Goal: Task Accomplishment & Management: Manage account settings

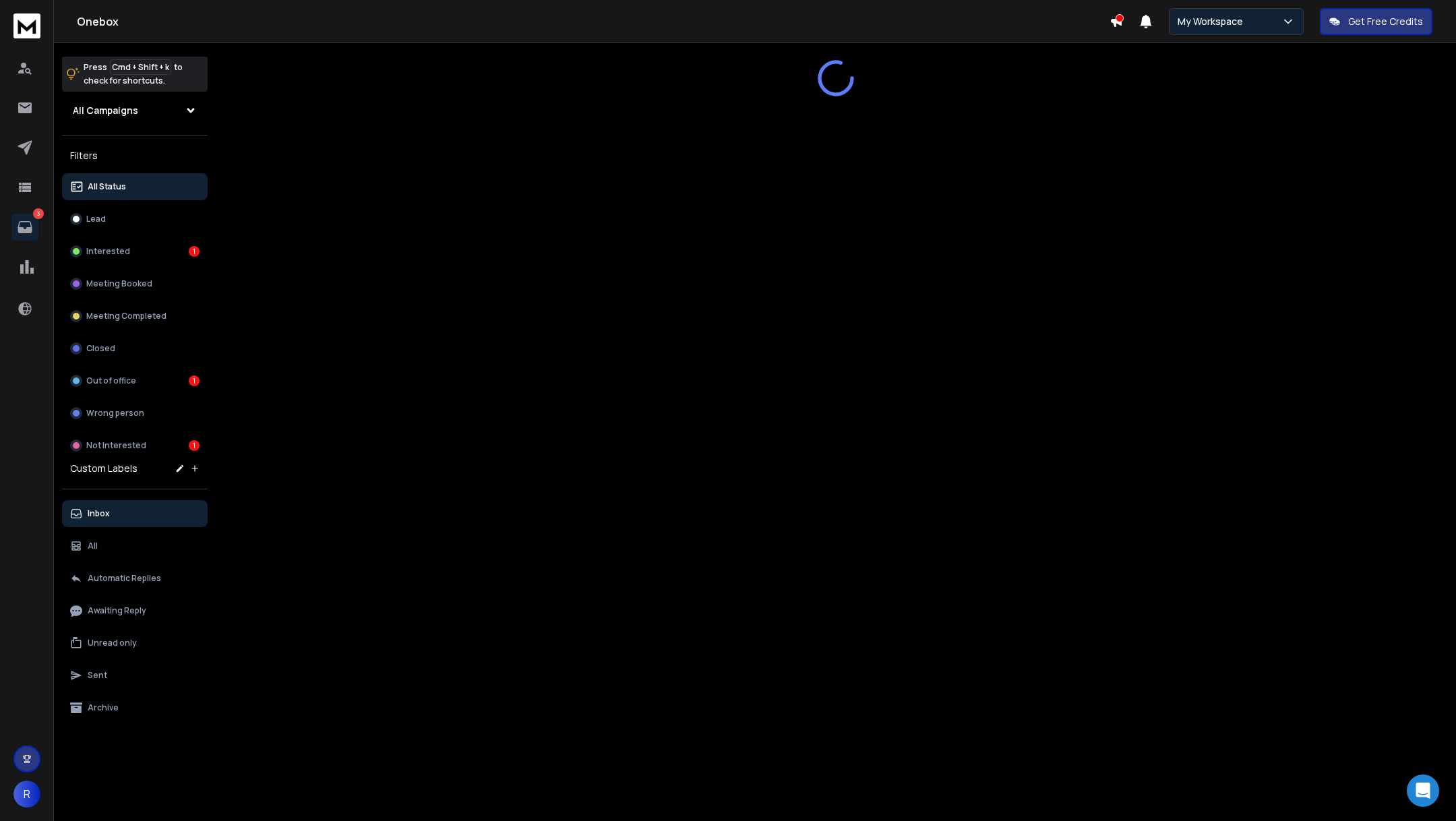
click at [1269, 17] on div "My Workspace" at bounding box center [1235, 21] width 117 height 14
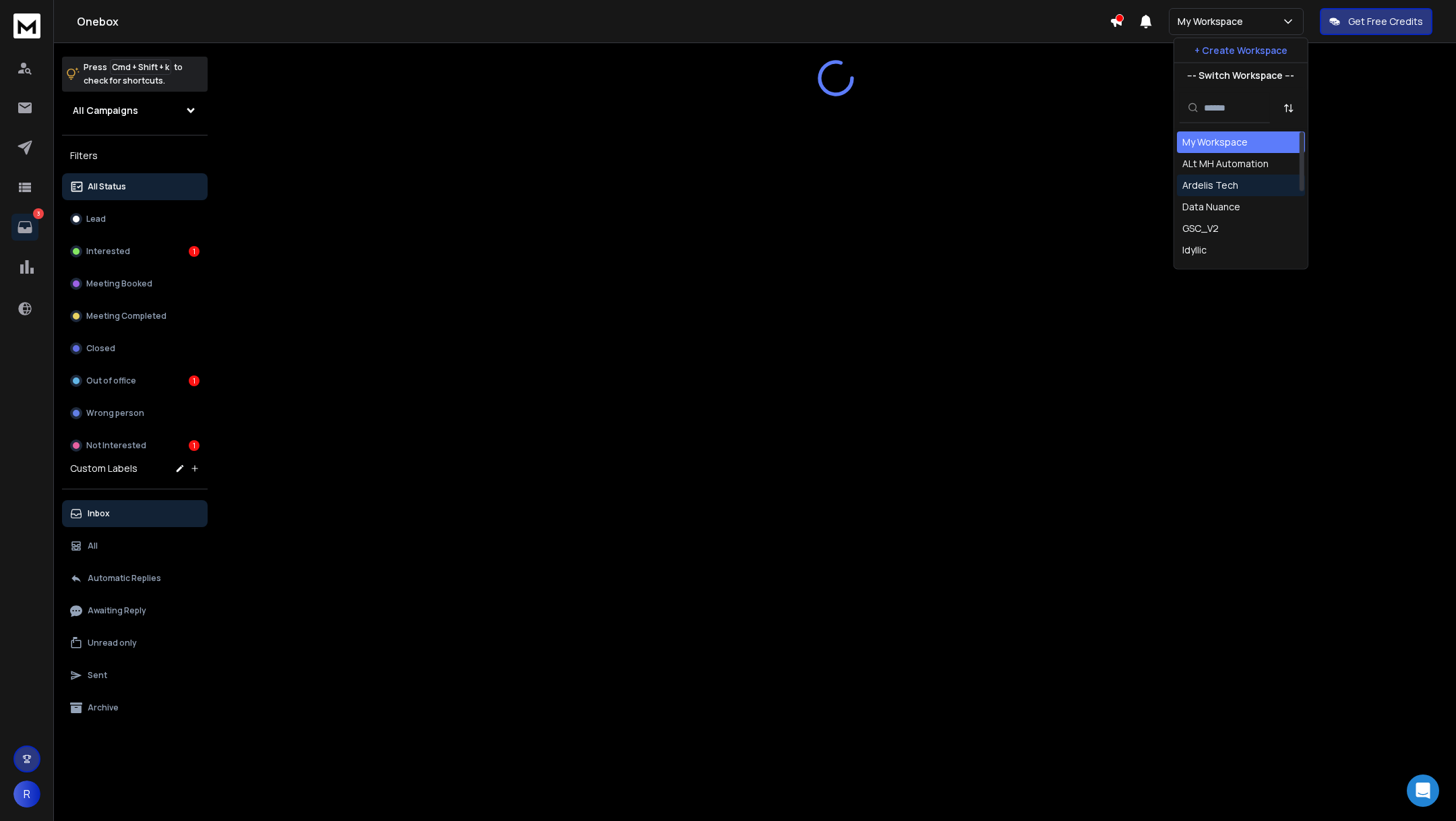
click at [1209, 176] on div "Ardelis Tech" at bounding box center [1240, 185] width 128 height 21
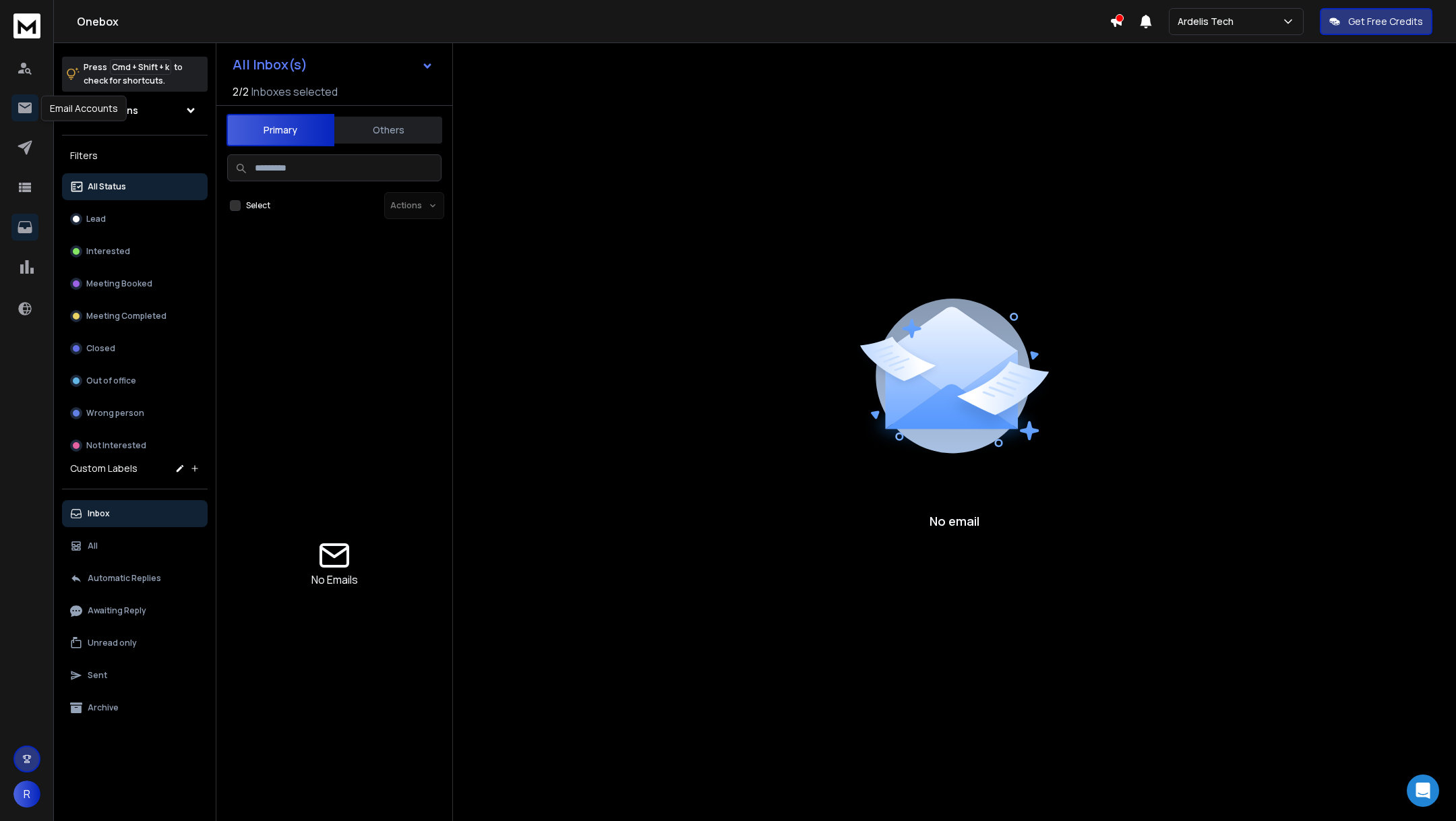
click at [24, 102] on icon at bounding box center [25, 108] width 17 height 17
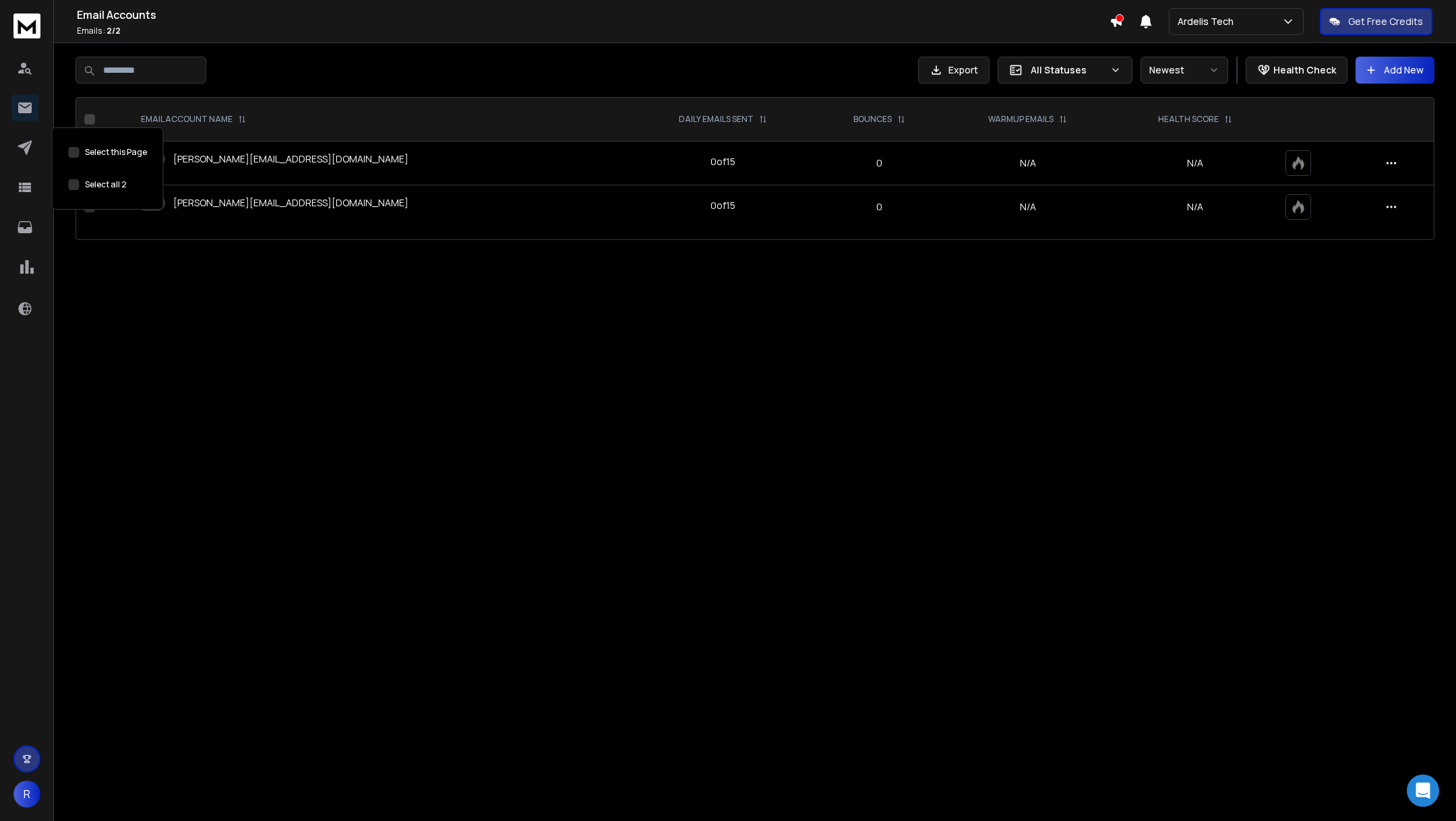
click at [90, 119] on button "Select this Page" at bounding box center [90, 119] width 11 height 11
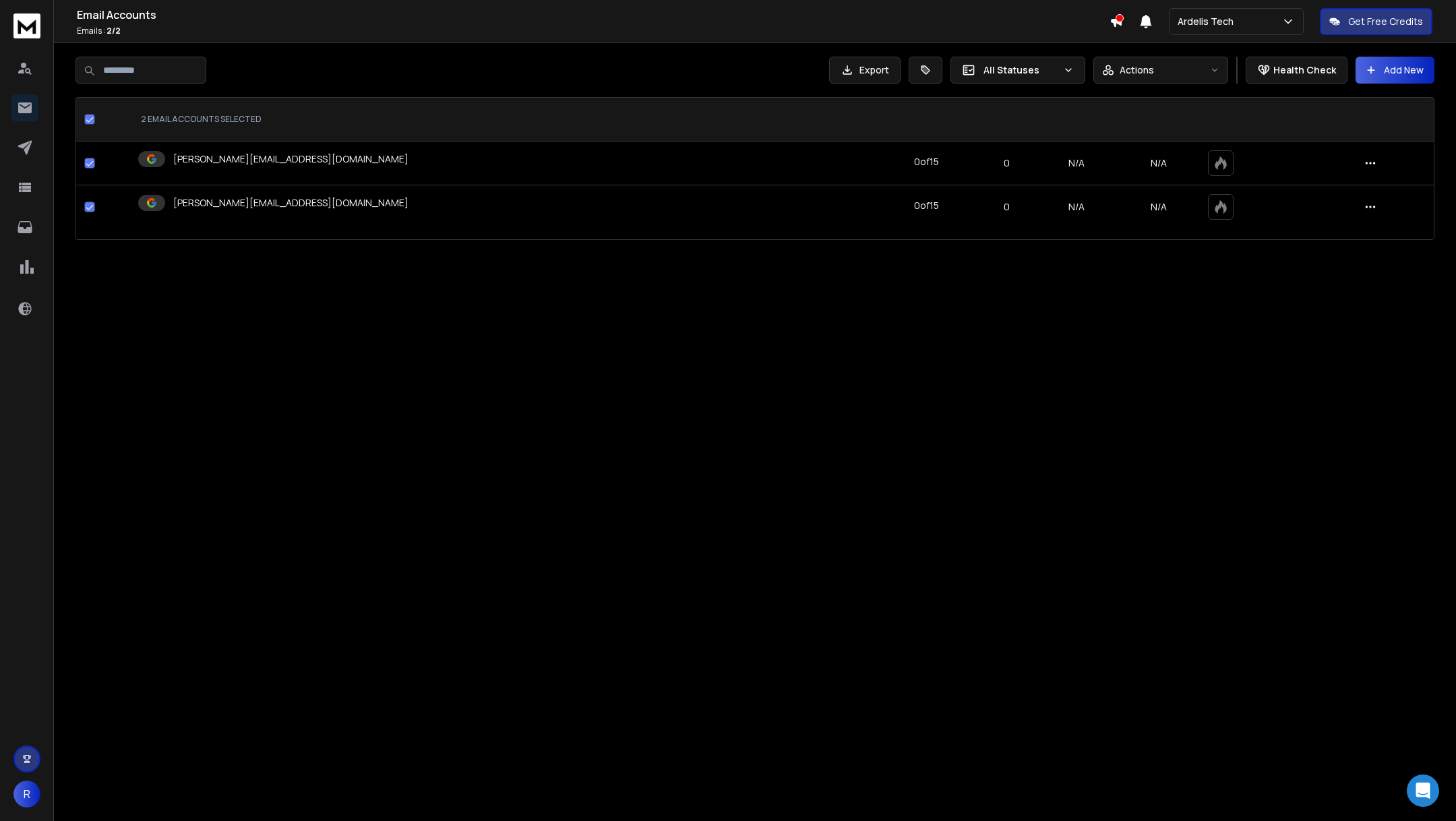
click at [1106, 86] on div "Export All Statuses Actions Health Check Add New 2 EMAIL ACCOUNTS SELECTED m.me…" at bounding box center [755, 148] width 1359 height 184
click at [1125, 81] on button "Actions" at bounding box center [1161, 69] width 135 height 27
click at [1126, 146] on div "Enable Warmup" at bounding box center [1151, 144] width 91 height 15
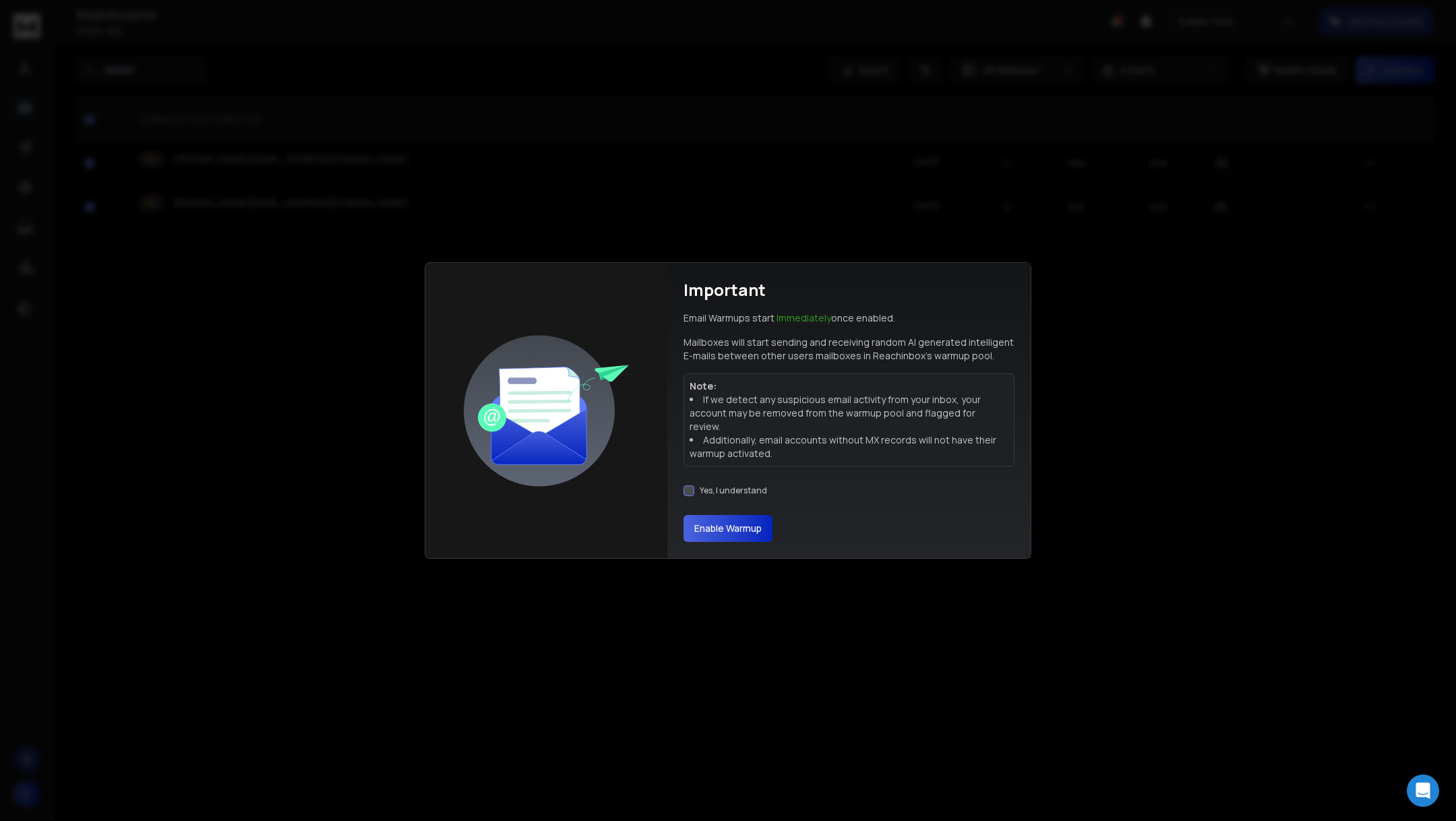
click at [688, 486] on button "Yes, I understand" at bounding box center [689, 491] width 11 height 11
click at [704, 525] on button "Enable Warmup" at bounding box center [728, 528] width 89 height 27
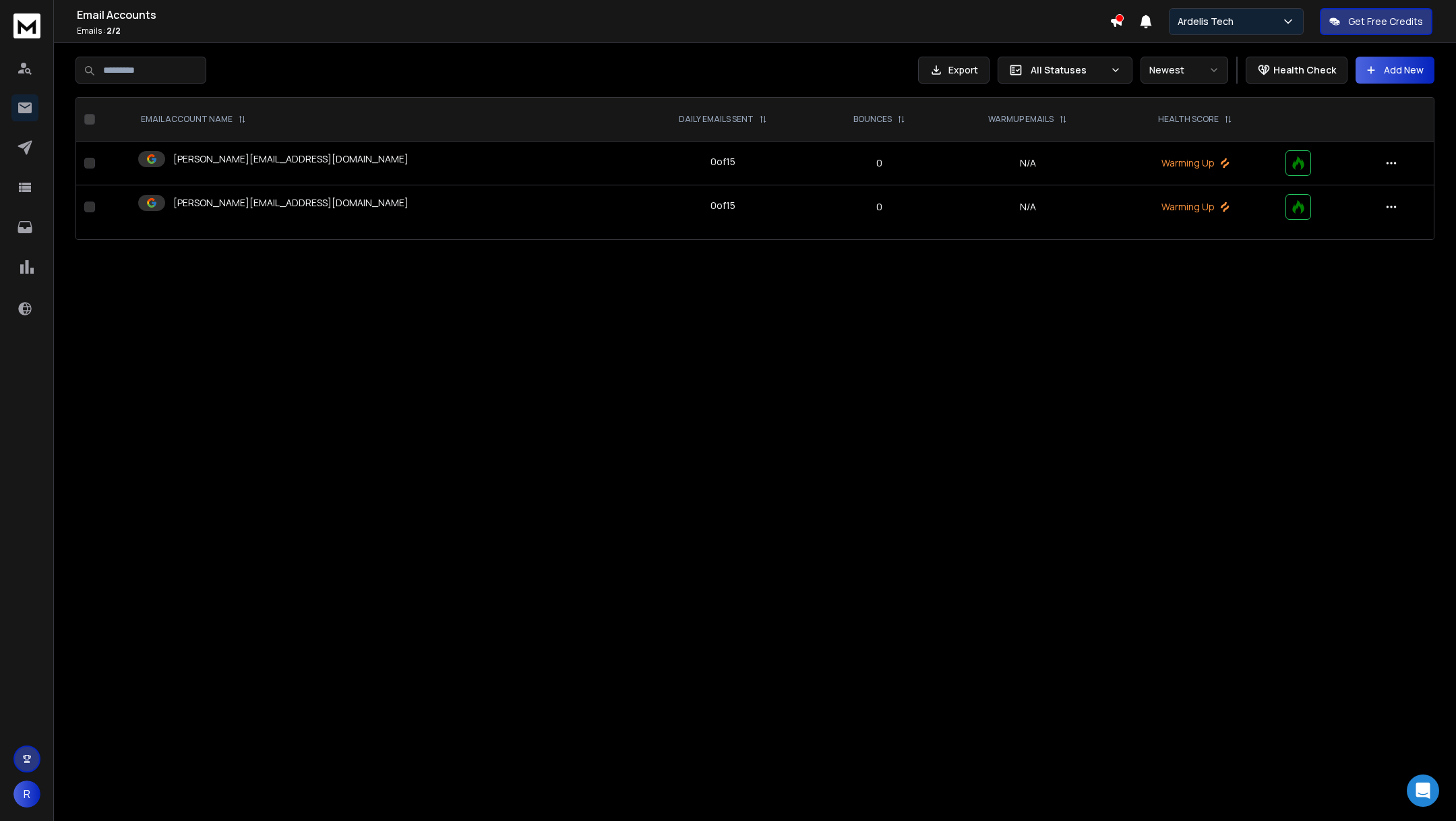
click at [1228, 25] on p "Ardelis Tech" at bounding box center [1208, 21] width 61 height 14
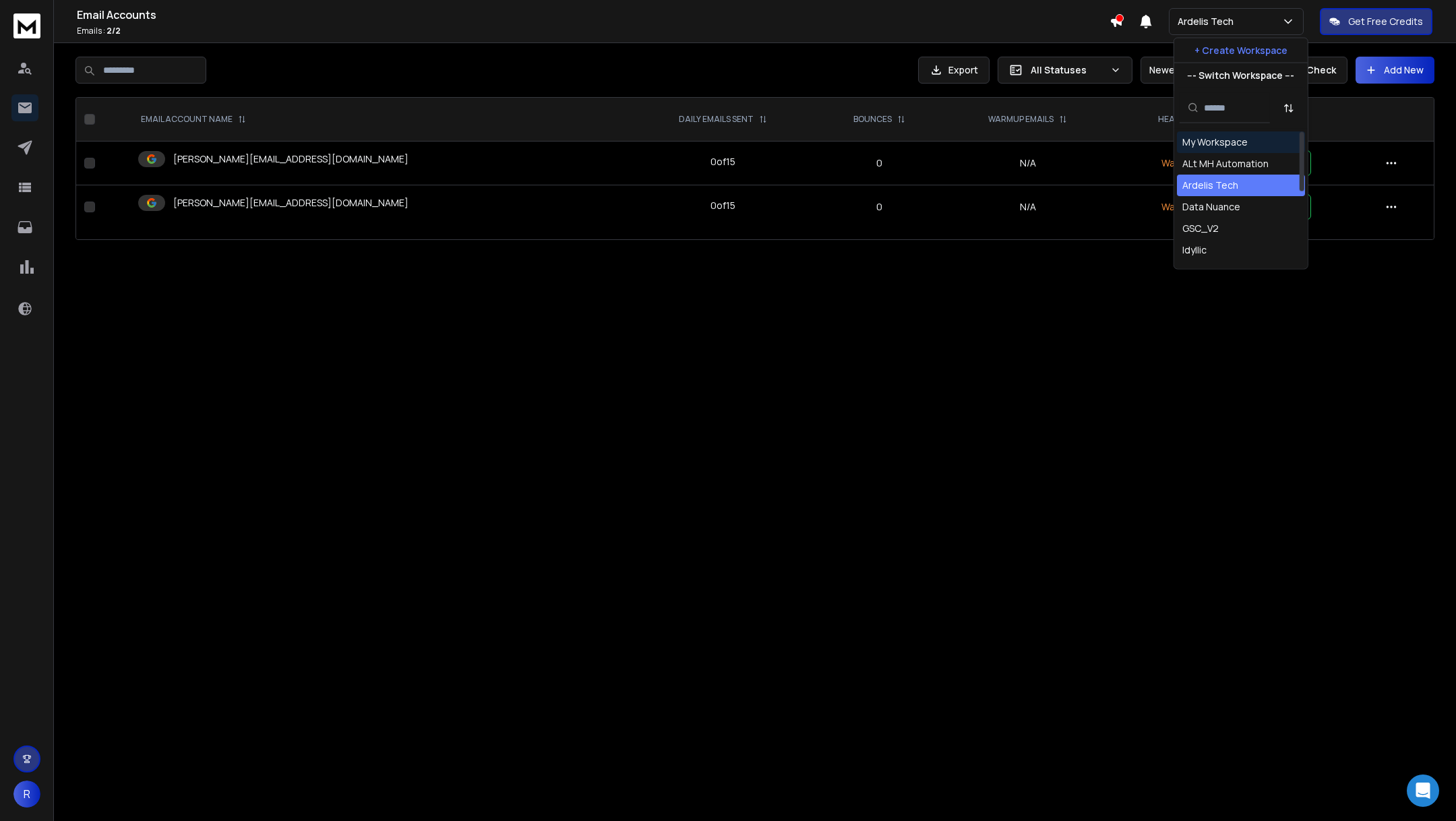
click at [1217, 146] on div "My Workspace" at bounding box center [1214, 142] width 66 height 14
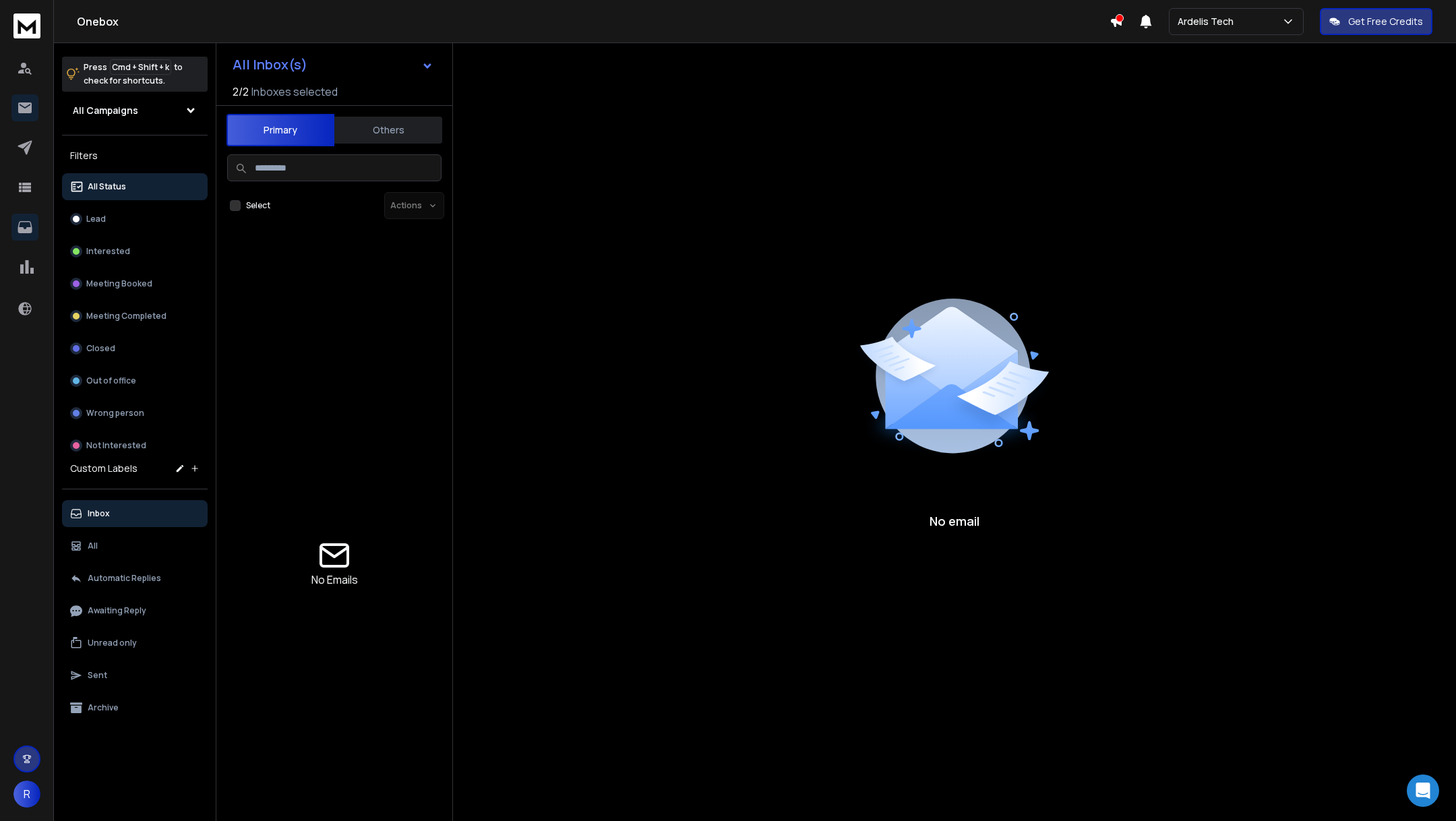
click at [20, 117] on link at bounding box center [24, 107] width 27 height 27
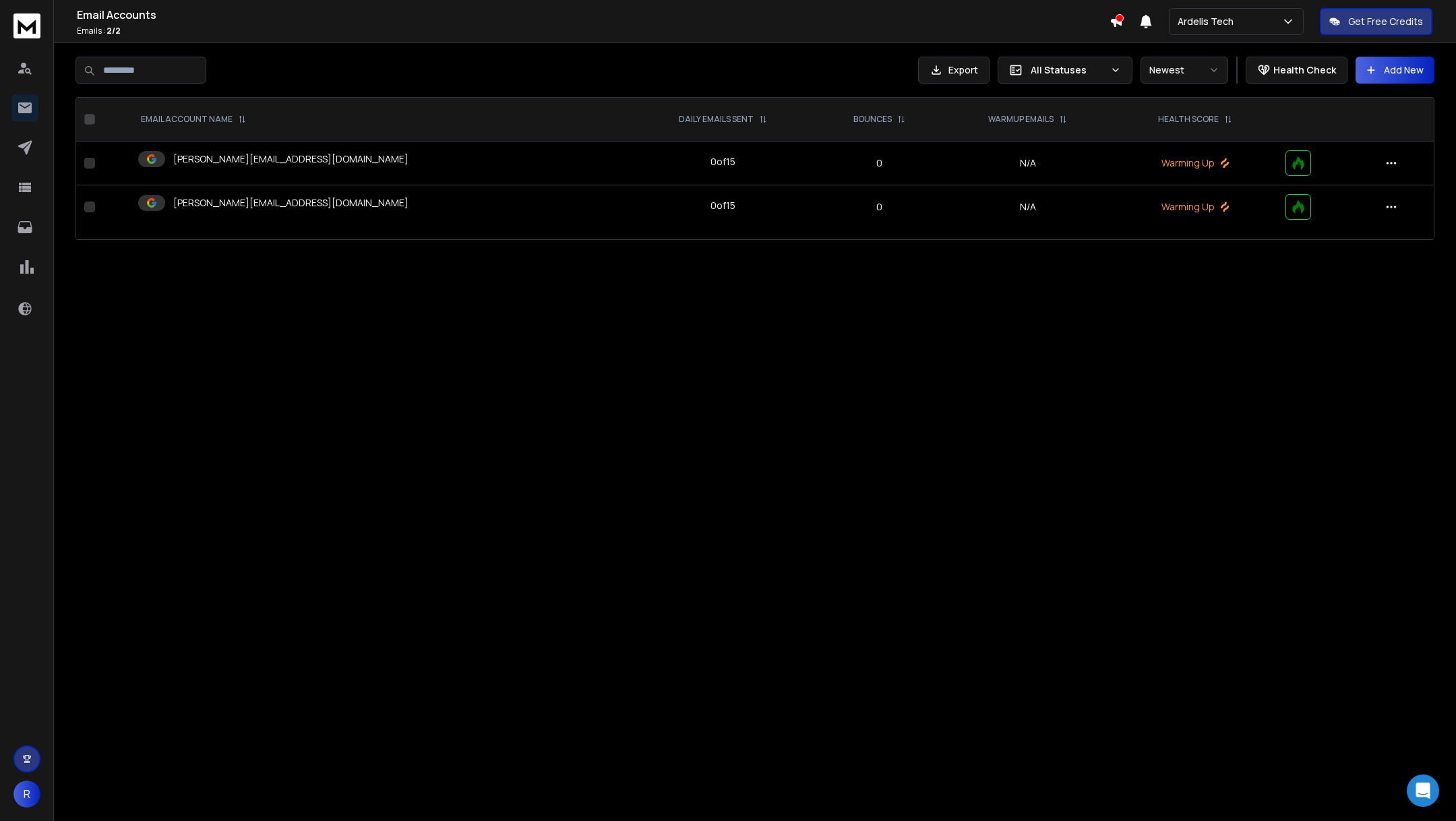
click at [645, 441] on div "Get only verified leads with our AI-powered Lead Finder, starting at $22/mo Try…" at bounding box center [728, 410] width 1456 height 821
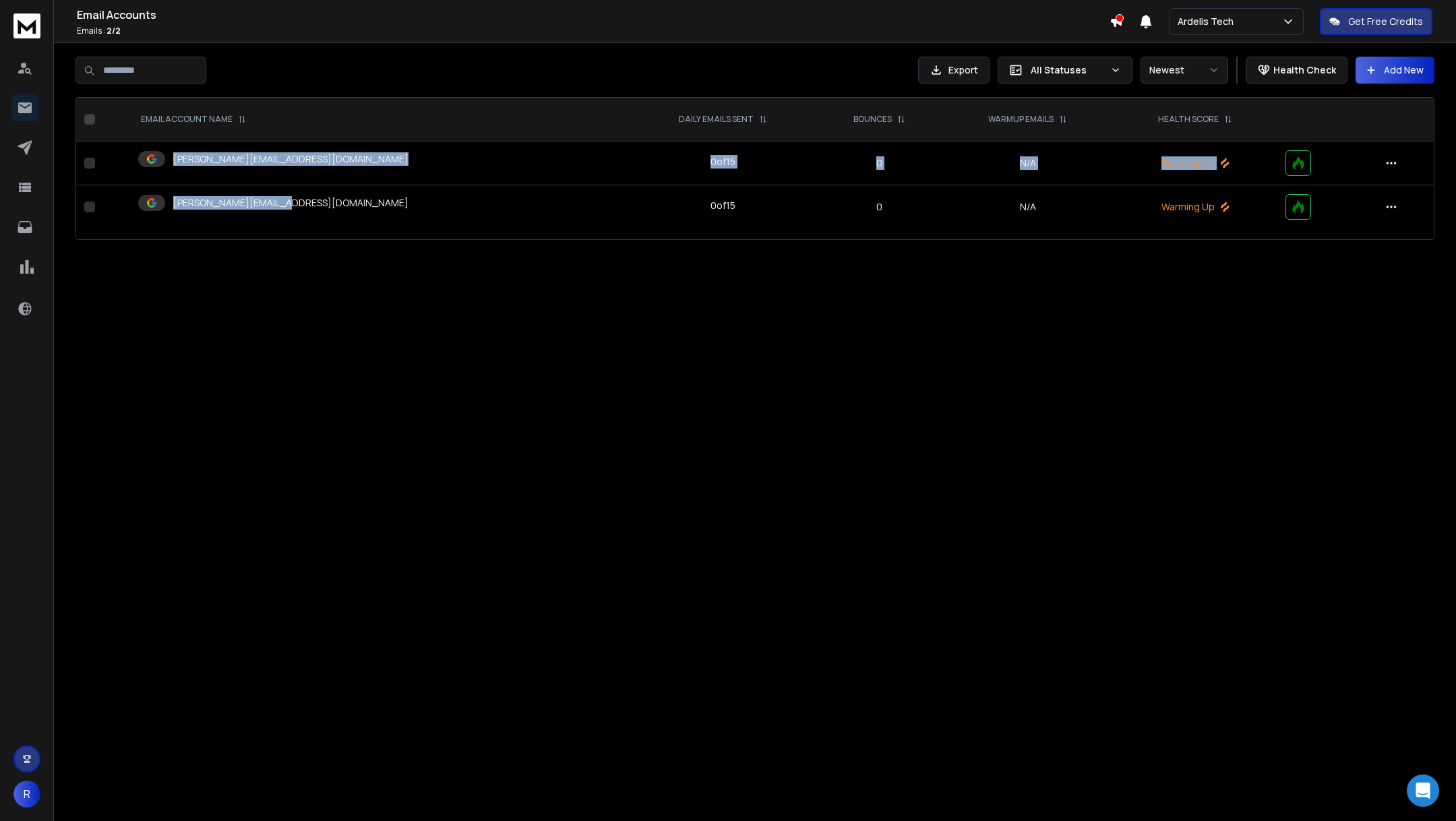
copy tbody "m.mello@tryardelis.com 0 of 15 0 N/A Warming Up merryl@useardelis.com"
drag, startPoint x: 317, startPoint y: 214, endPoint x: 166, endPoint y: 160, distance: 160.4
click at [166, 160] on tbody "m.mello@tryardelis.com 0 of 15 0 N/A Warming Up merryl@useardelis.com 0 of 15 0…" at bounding box center [754, 185] width 1357 height 88
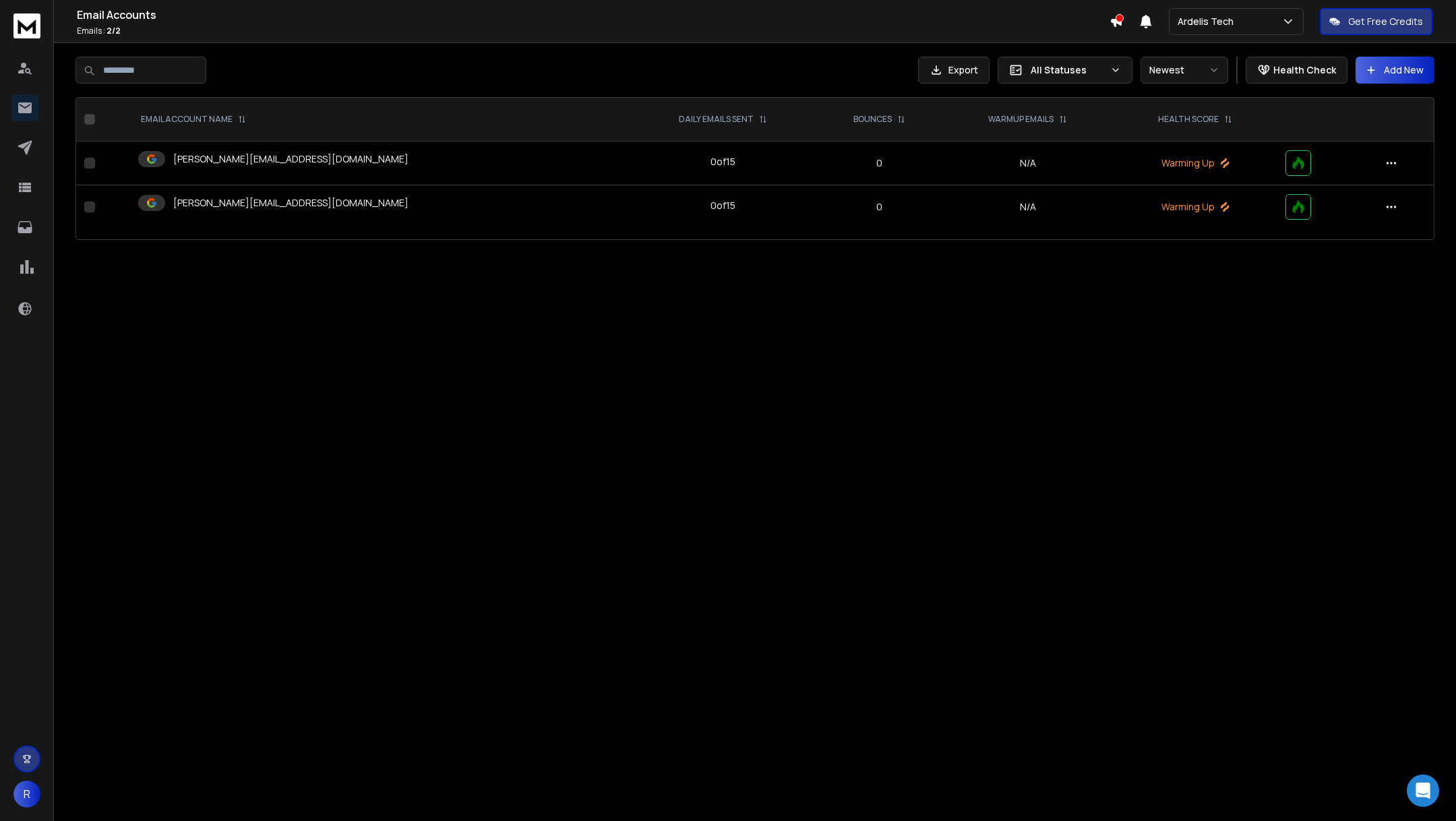
click at [253, 427] on div "Your warmest leads are on your site – Turn visits into conversations Reach Out …" at bounding box center [728, 410] width 1456 height 821
click at [872, 507] on div "Your warmest leads are on your site – Turn visits into conversations Reach Out …" at bounding box center [728, 410] width 1456 height 821
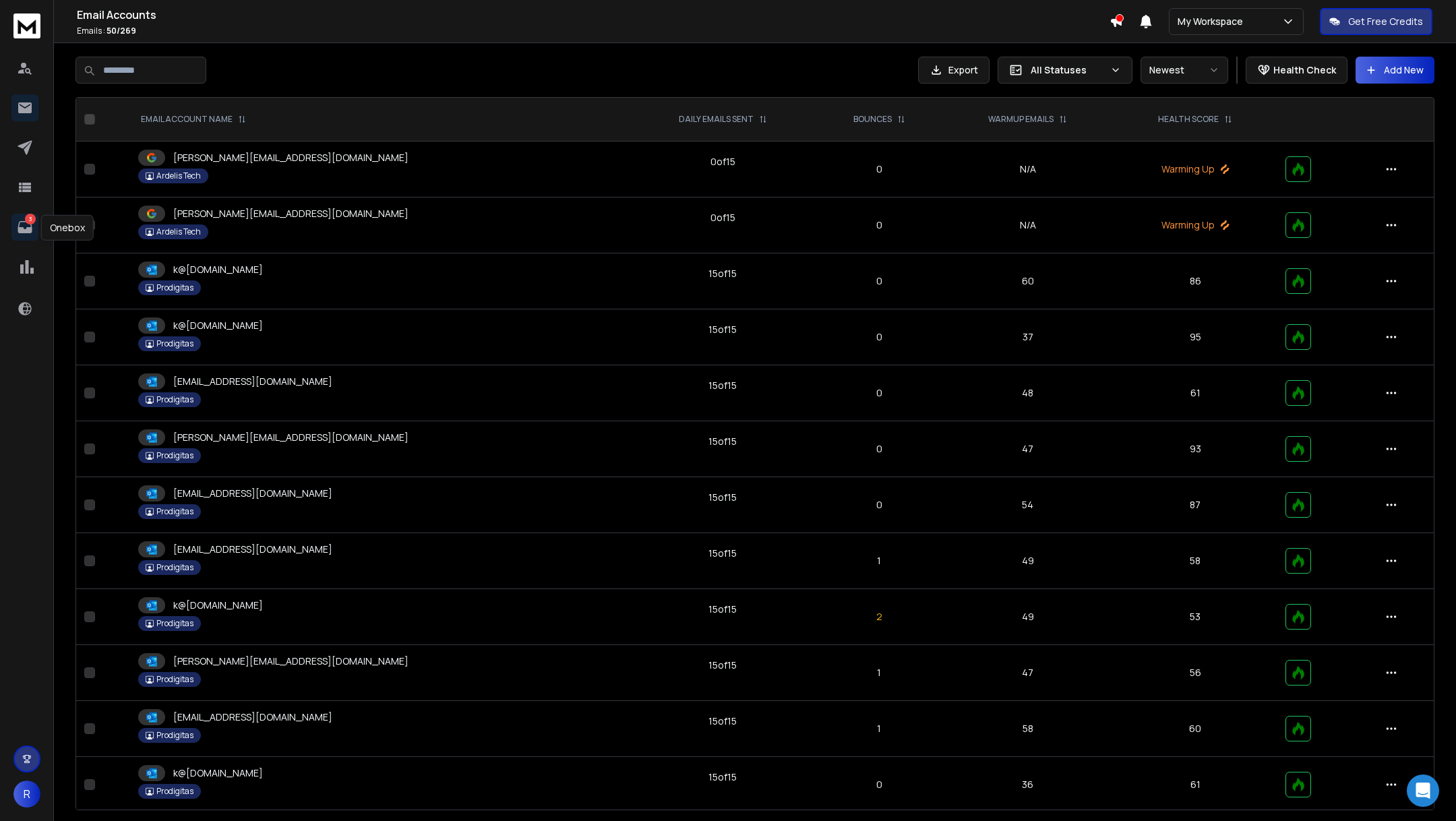
click at [24, 227] on icon at bounding box center [25, 227] width 17 height 17
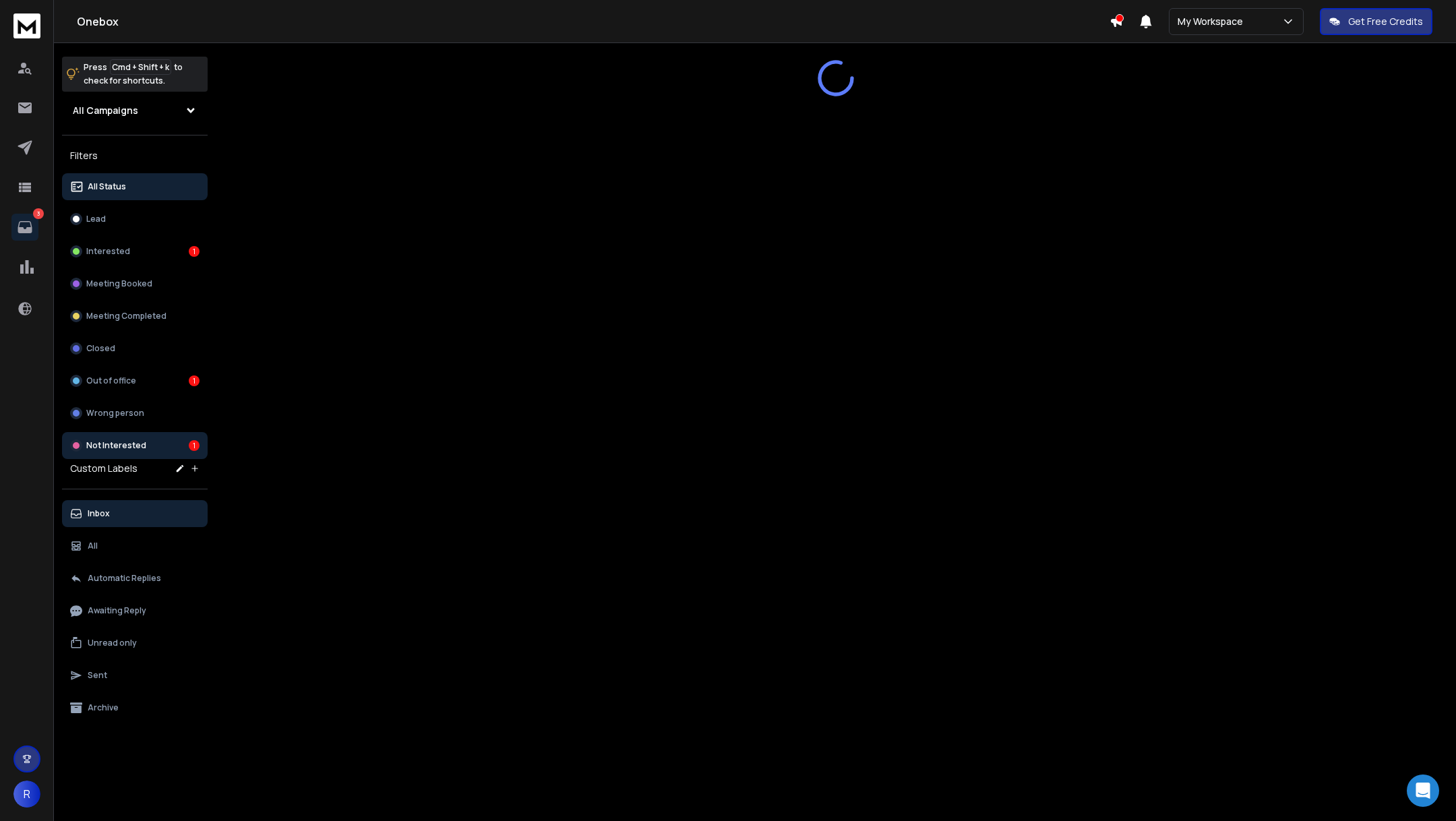
click at [122, 444] on p "Not Interested" at bounding box center [115, 446] width 60 height 11
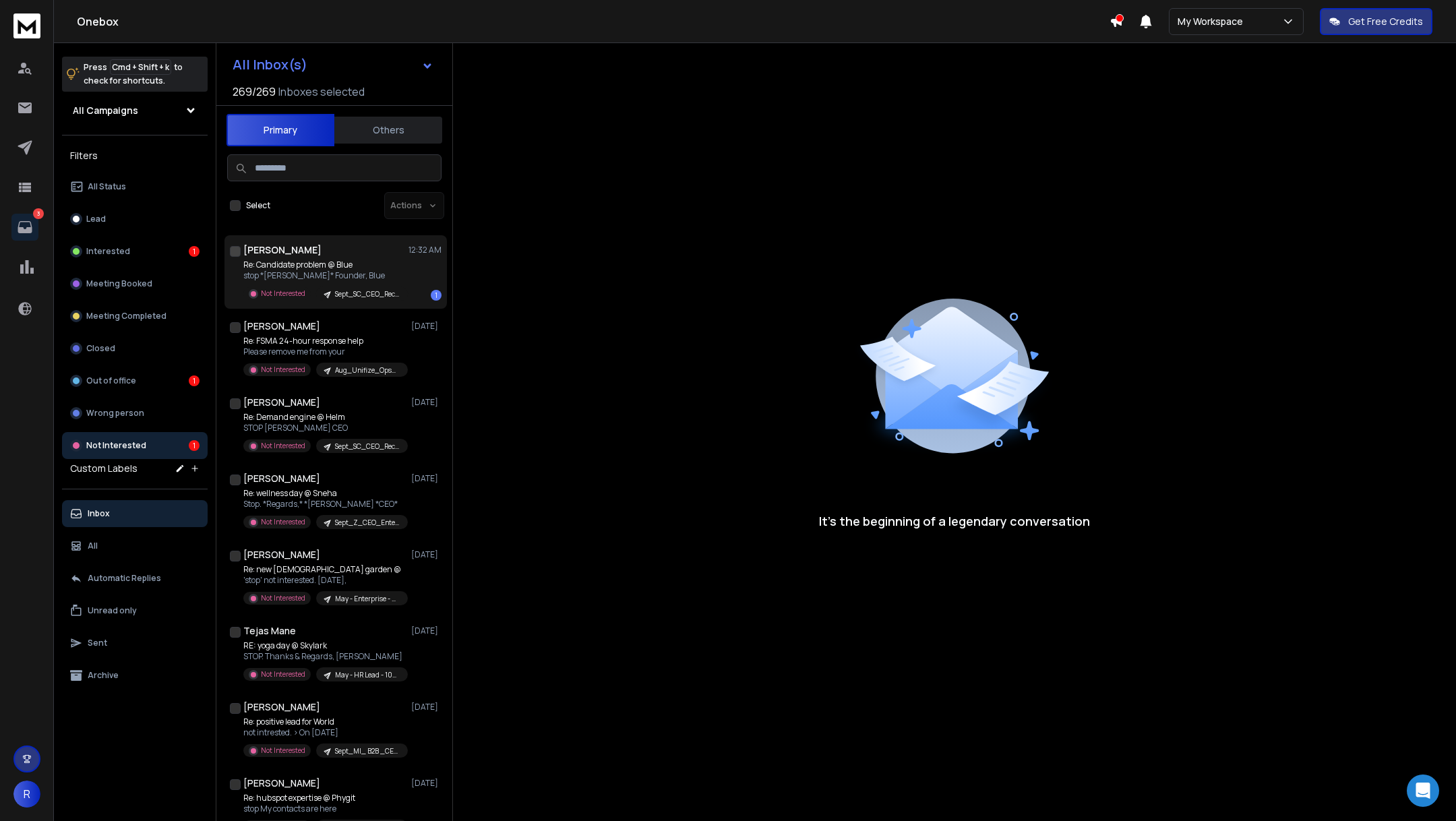
click at [307, 274] on p "stop *Scott Faurot* Founder, Blue" at bounding box center [324, 276] width 162 height 11
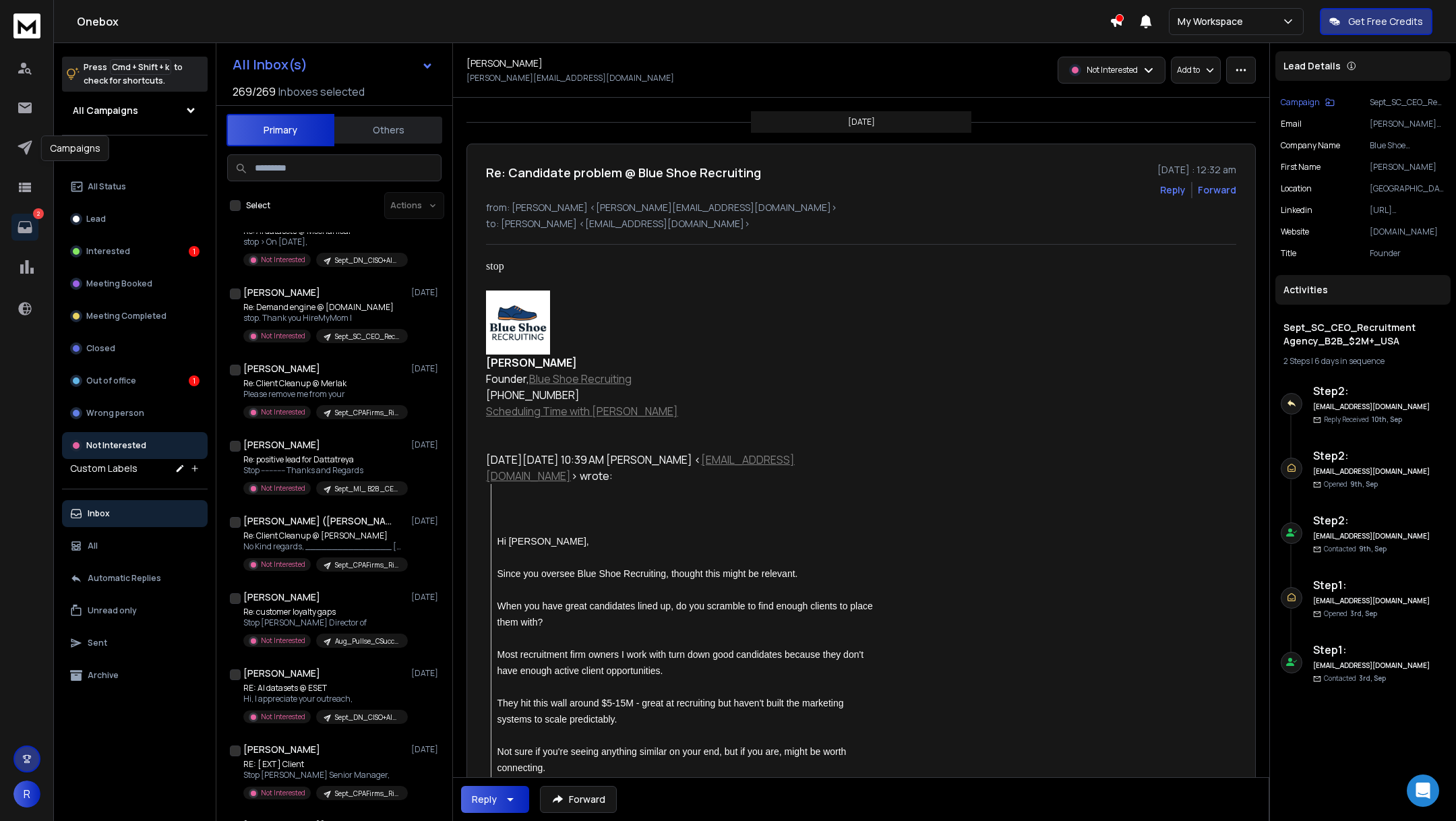
click at [24, 170] on div "2" at bounding box center [27, 190] width 31 height 272
click at [24, 141] on icon at bounding box center [25, 148] width 17 height 17
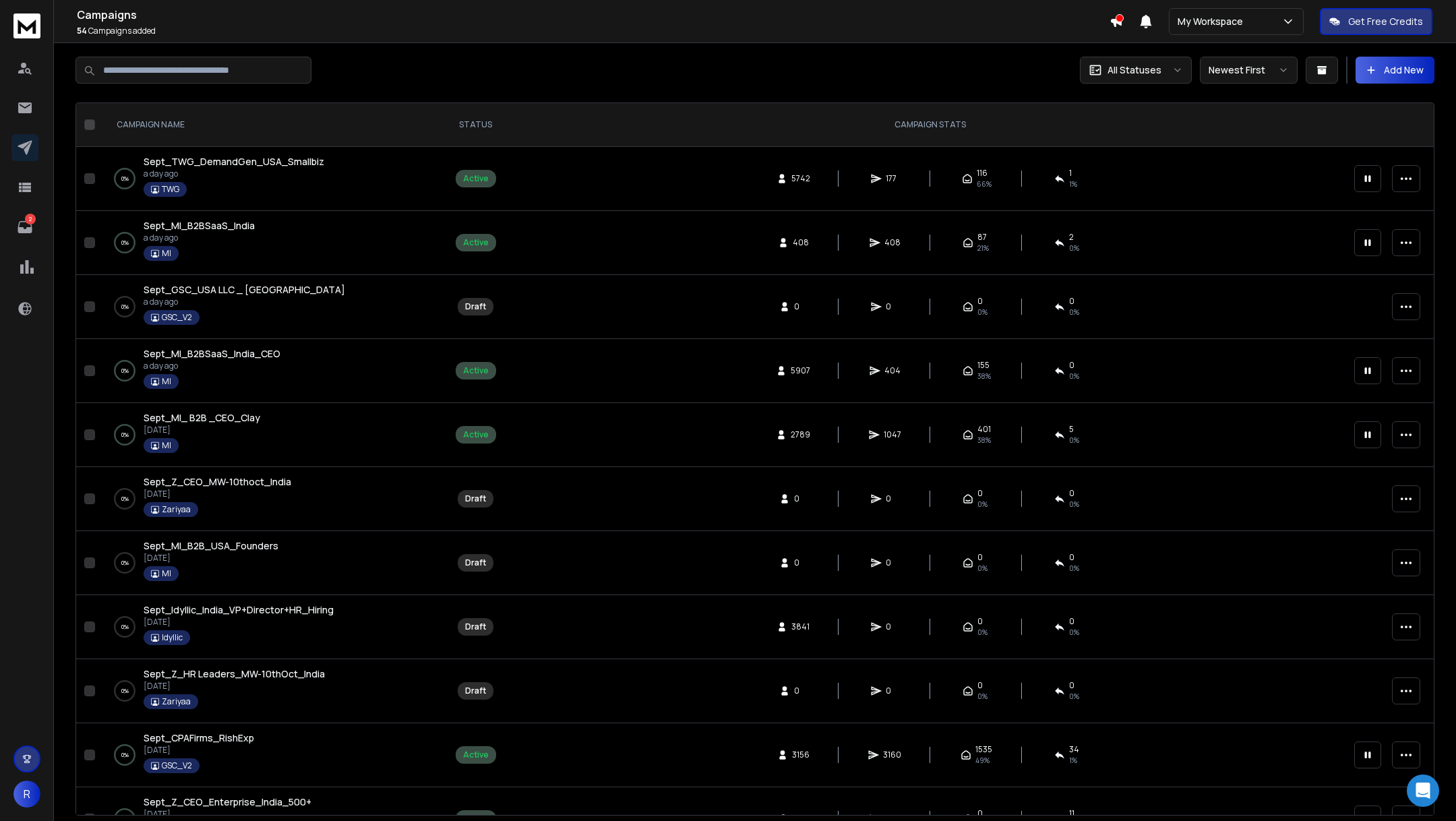
click at [281, 156] on span "Sept_TWG_DemandGen_USA_Smallbiz" at bounding box center [234, 162] width 181 height 13
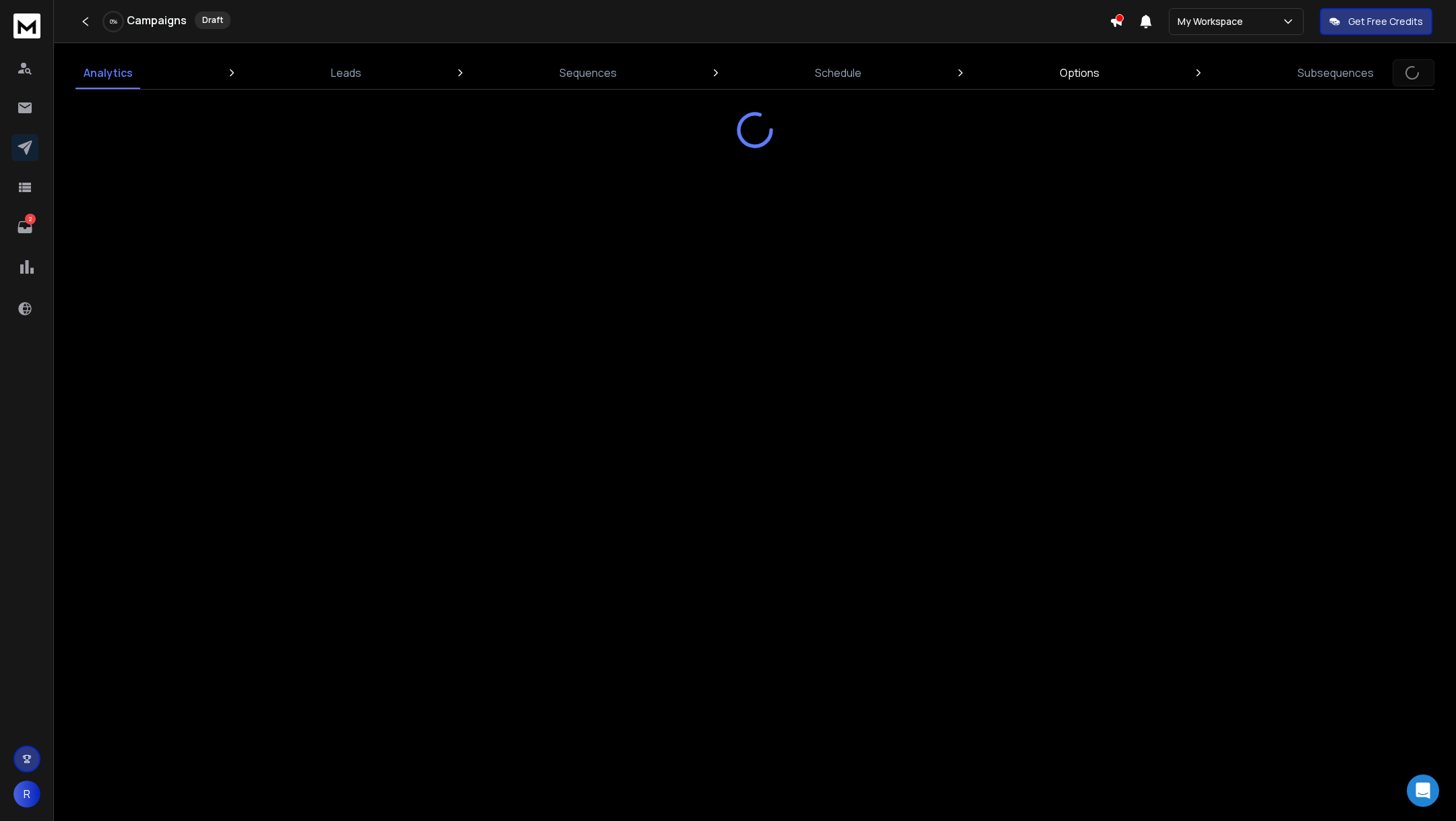
click at [1069, 65] on p "Options" at bounding box center [1078, 73] width 40 height 17
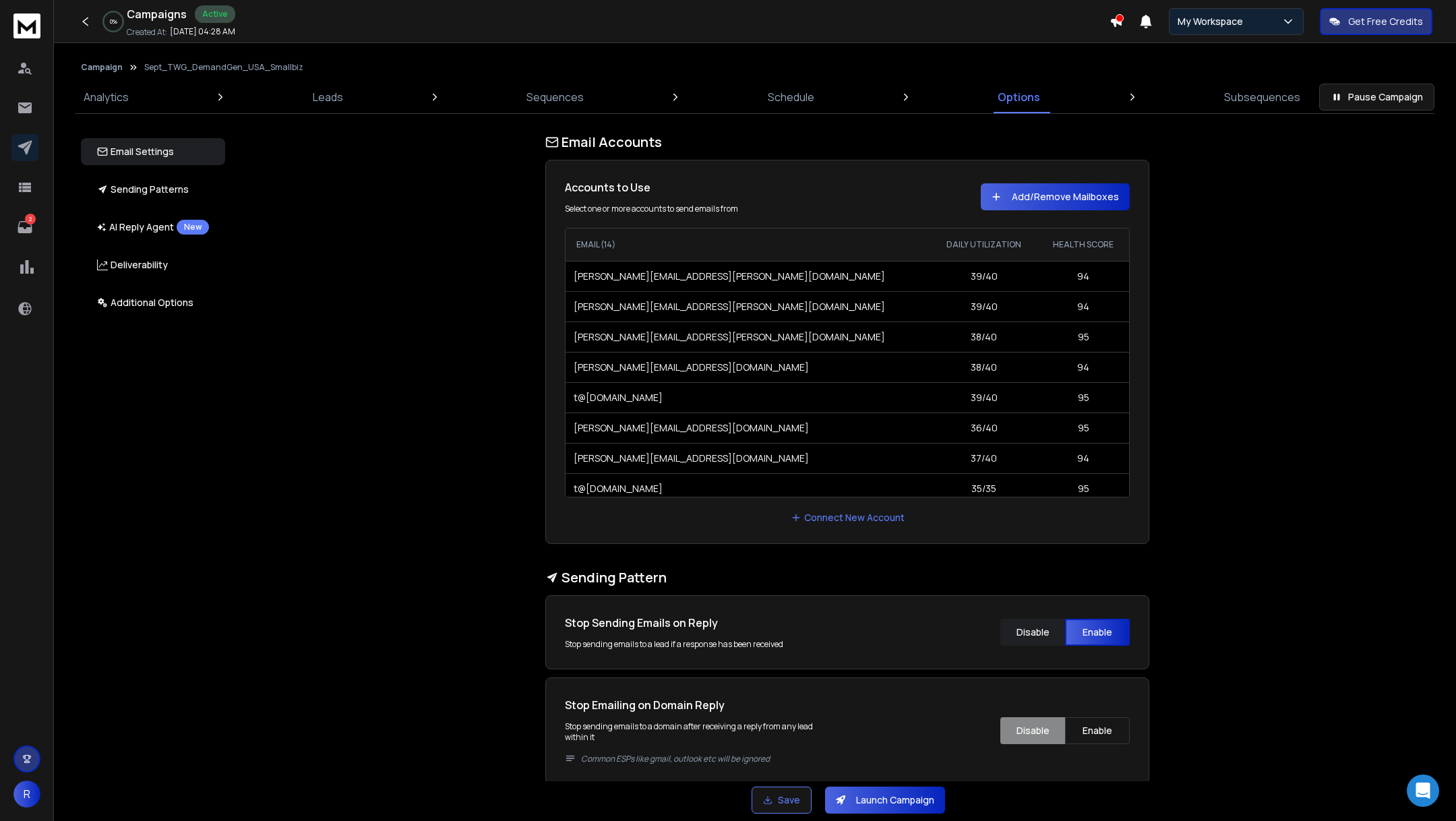
click at [1247, 13] on button "My Workspace" at bounding box center [1236, 21] width 135 height 27
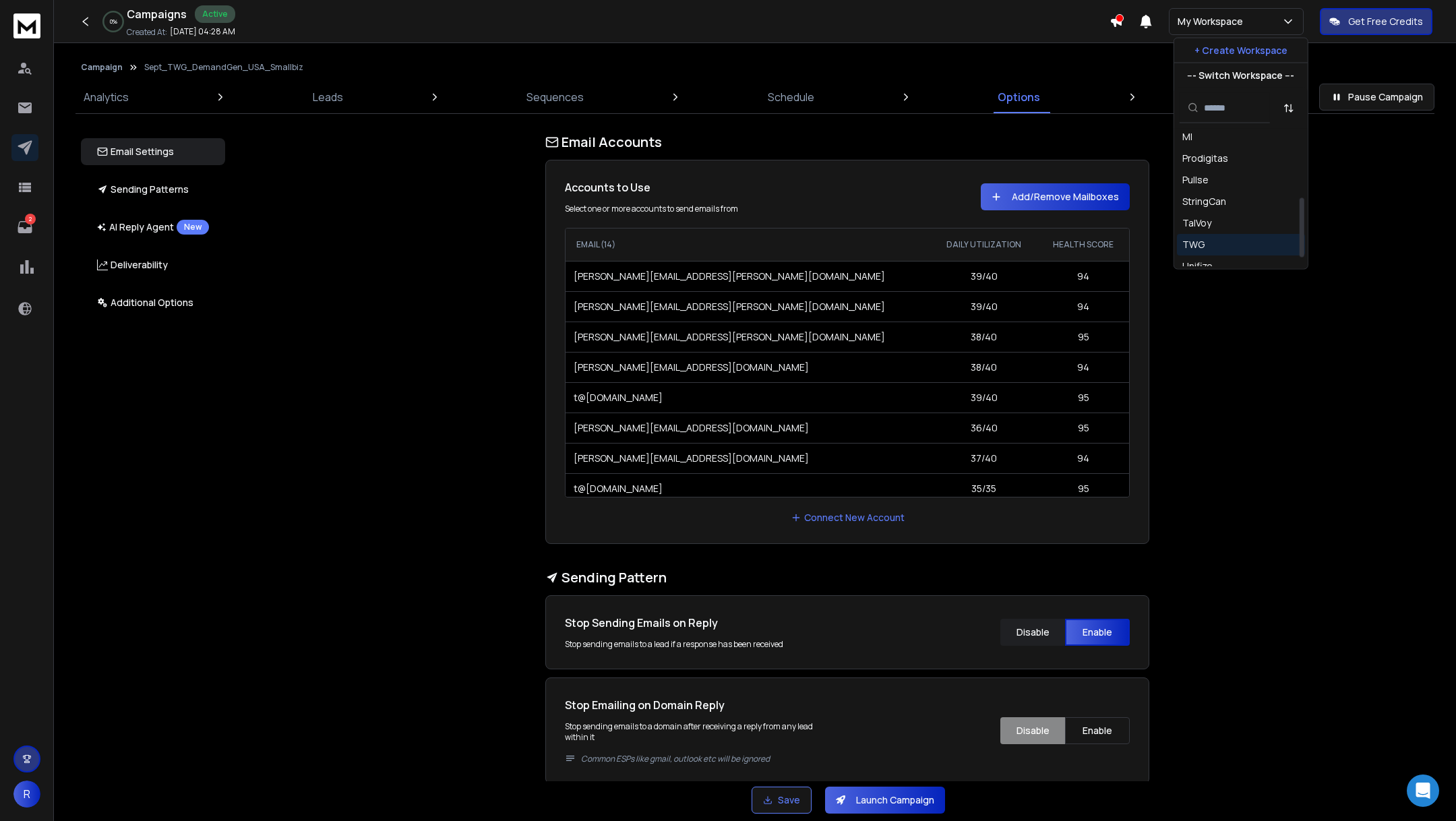
scroll to position [166, 0]
click at [1194, 211] on div "TWG" at bounding box center [1193, 212] width 22 height 14
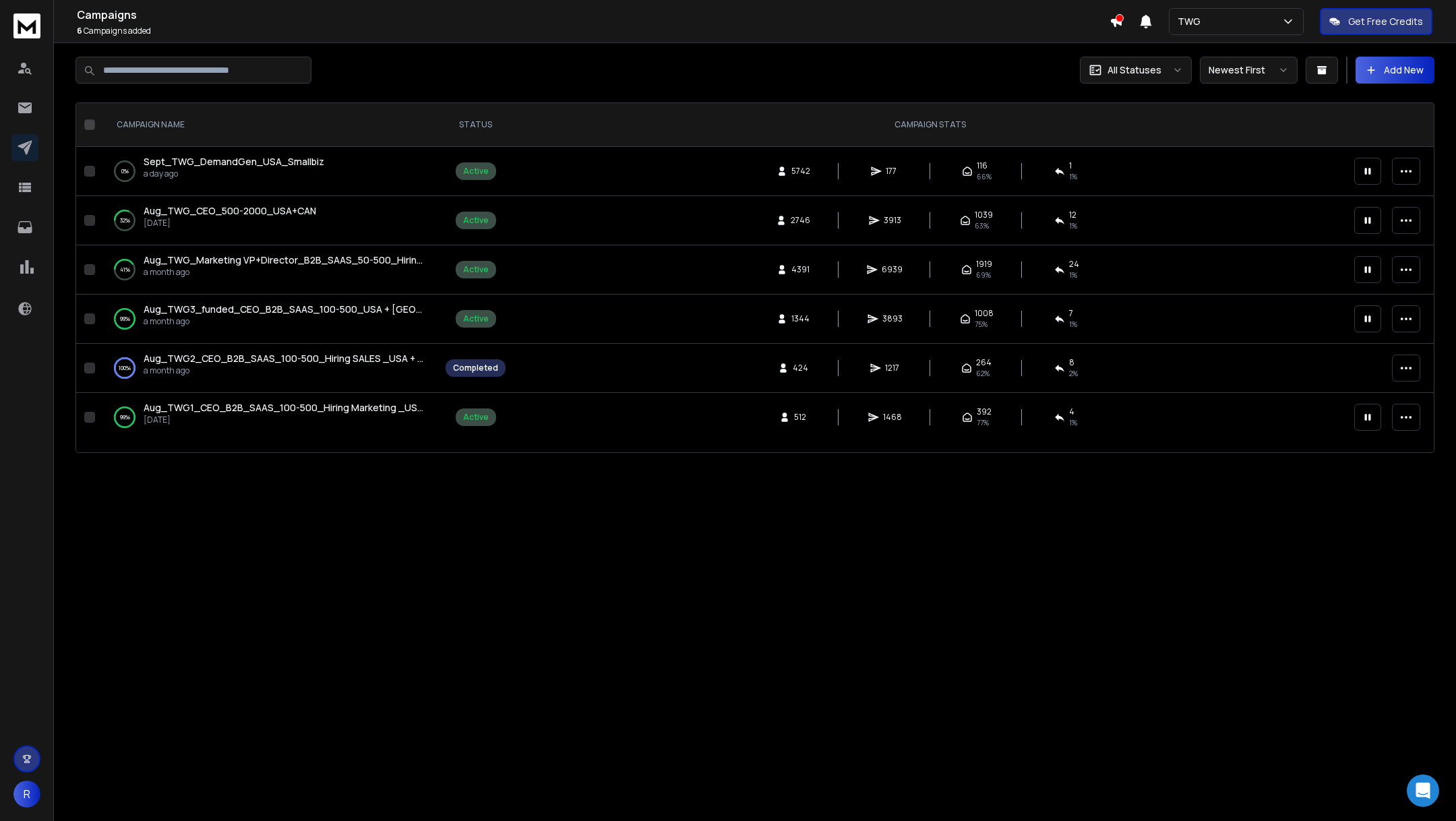
click at [211, 170] on p "a day ago" at bounding box center [234, 174] width 181 height 11
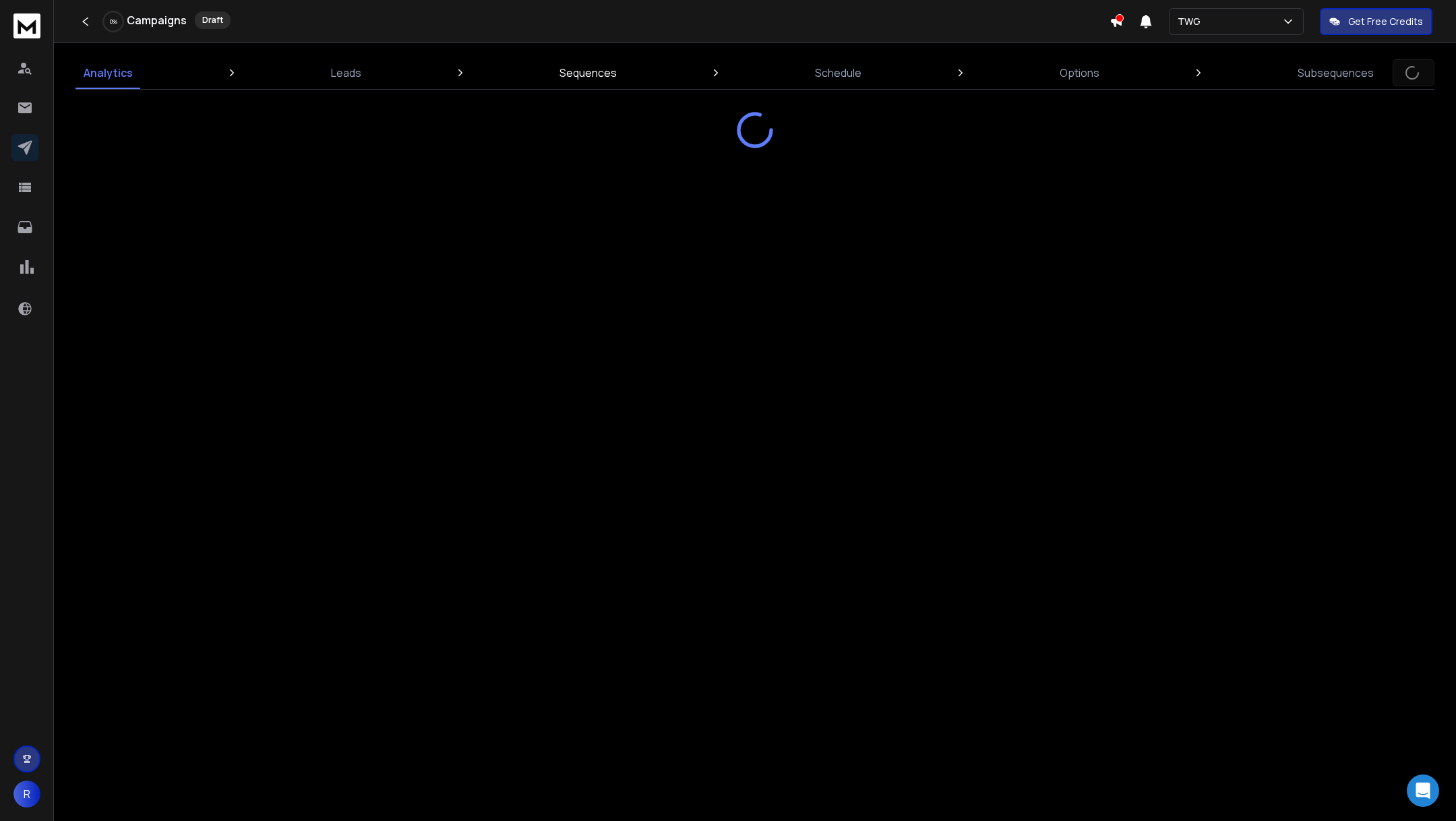
click at [585, 83] on link "Sequences" at bounding box center [588, 72] width 74 height 32
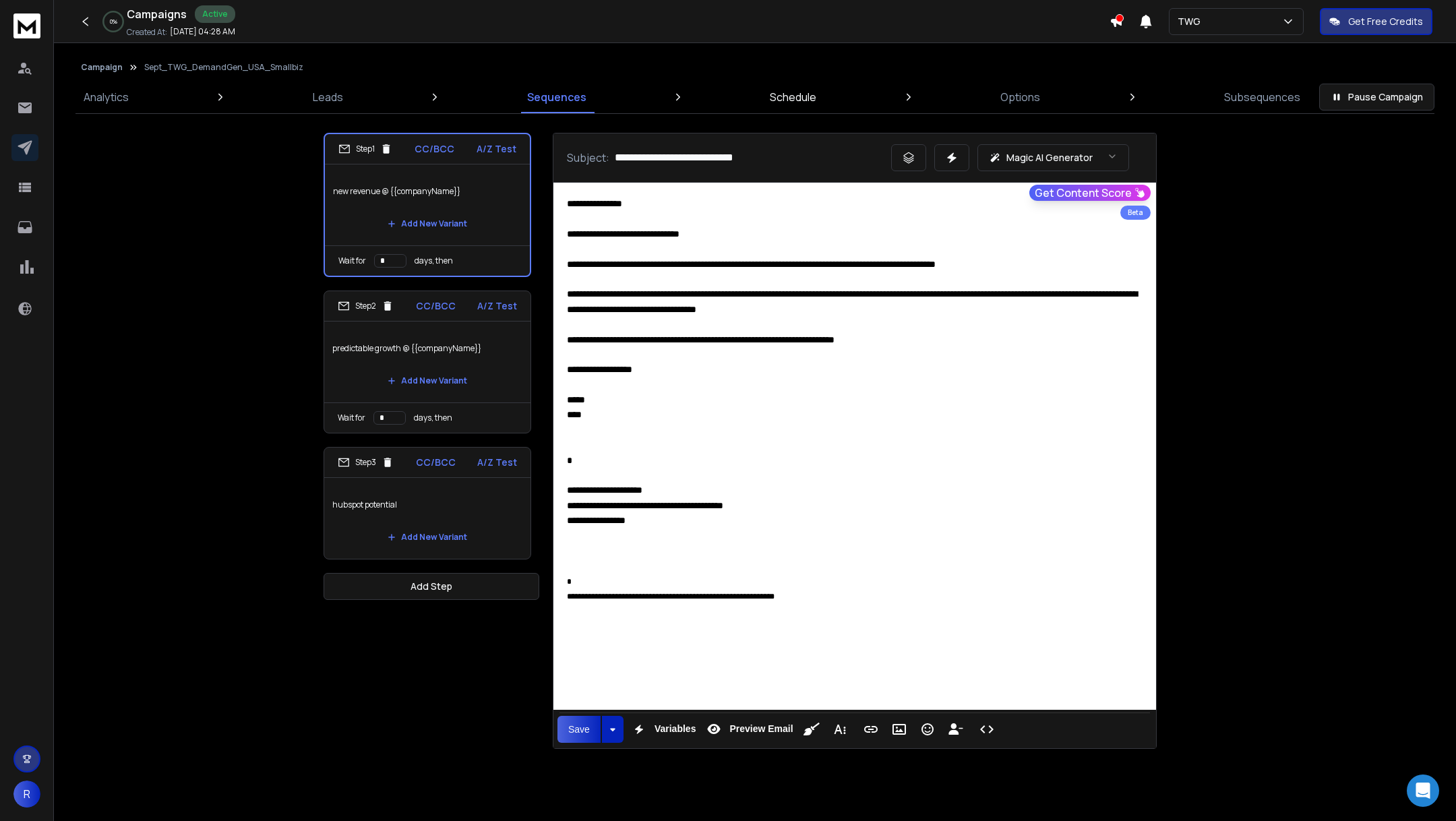
click at [792, 95] on p "Schedule" at bounding box center [793, 97] width 46 height 17
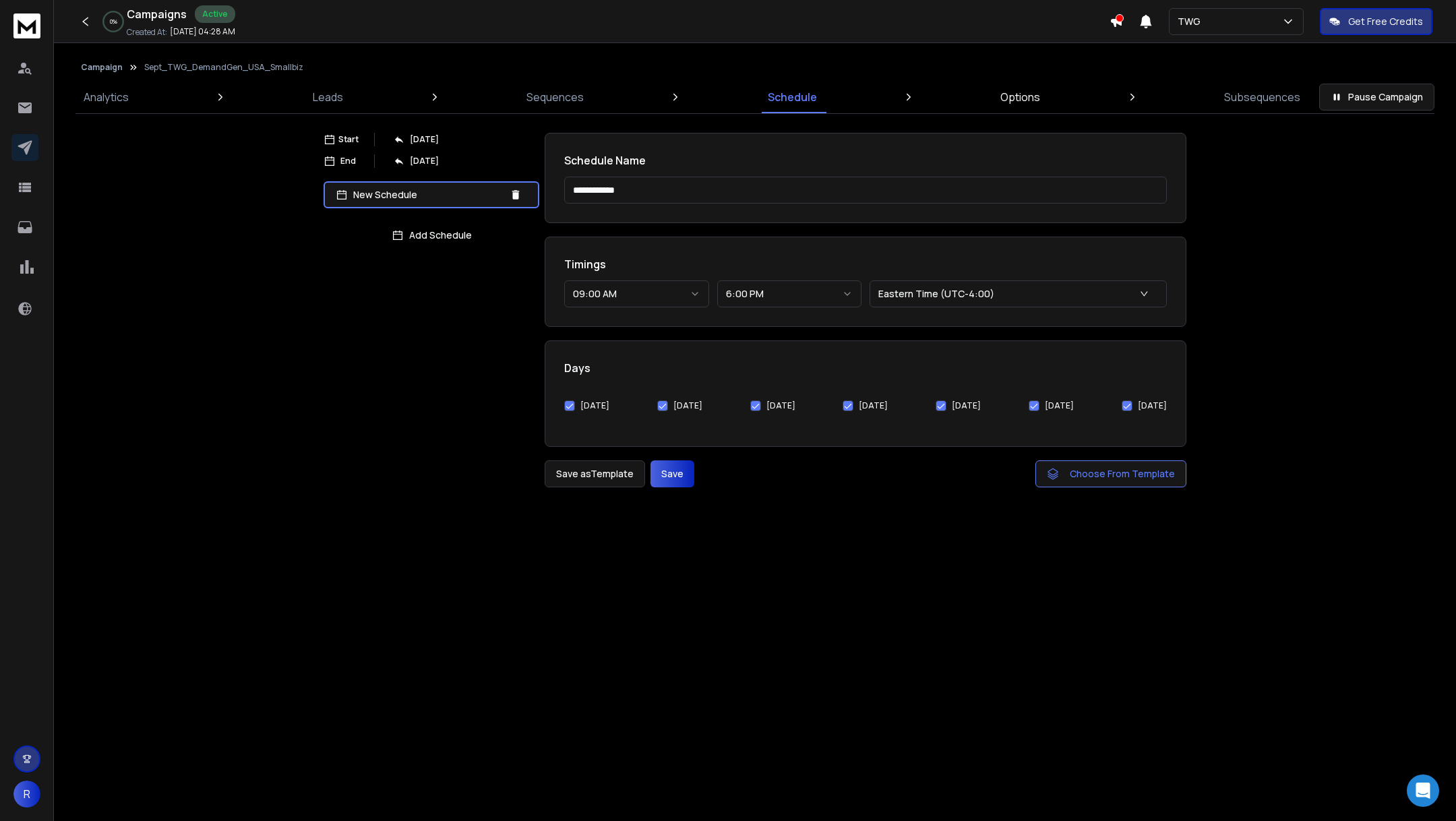
click at [1005, 108] on link "Options" at bounding box center [1019, 97] width 56 height 32
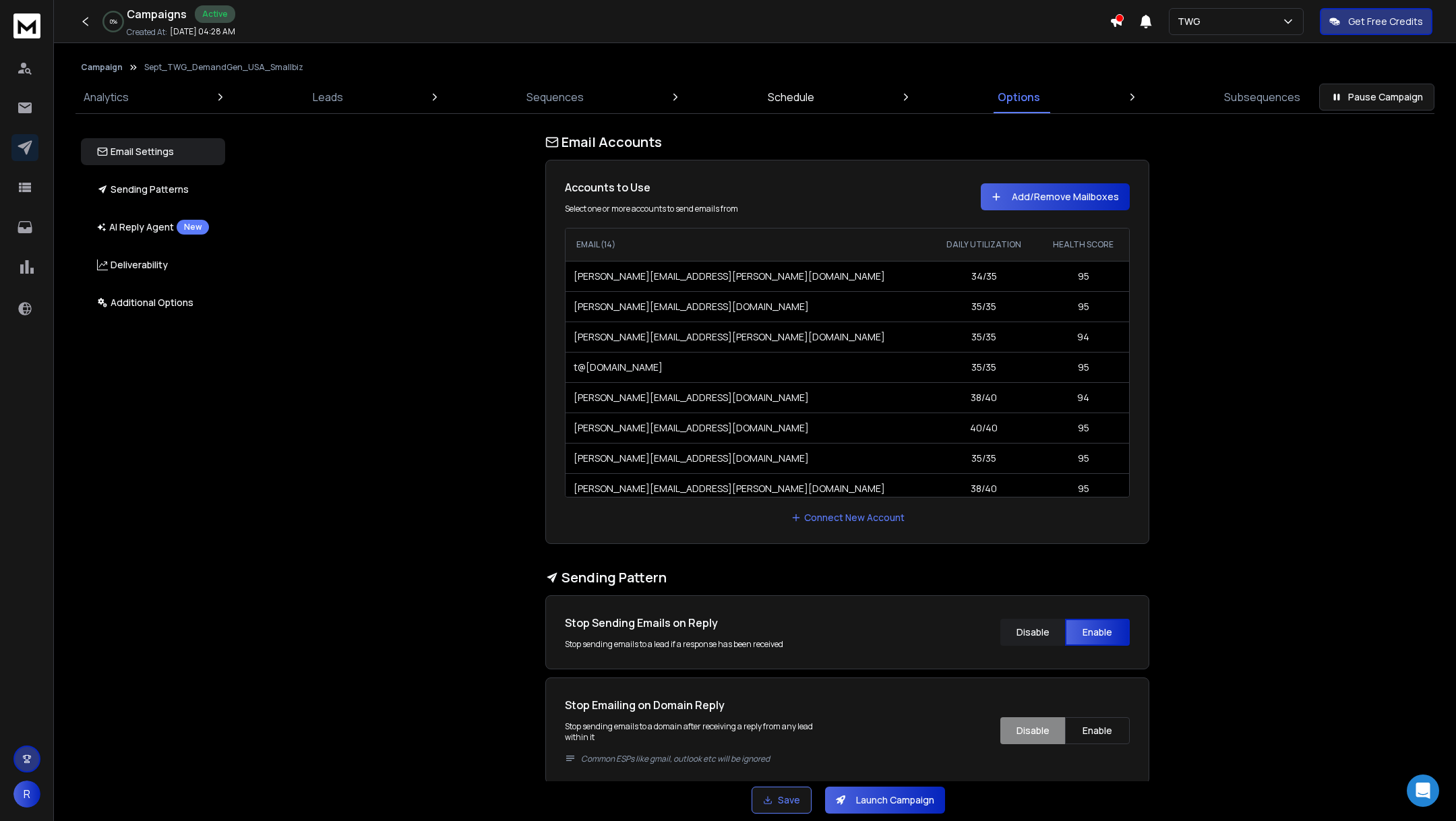
click at [784, 86] on link "Schedule" at bounding box center [791, 97] width 63 height 32
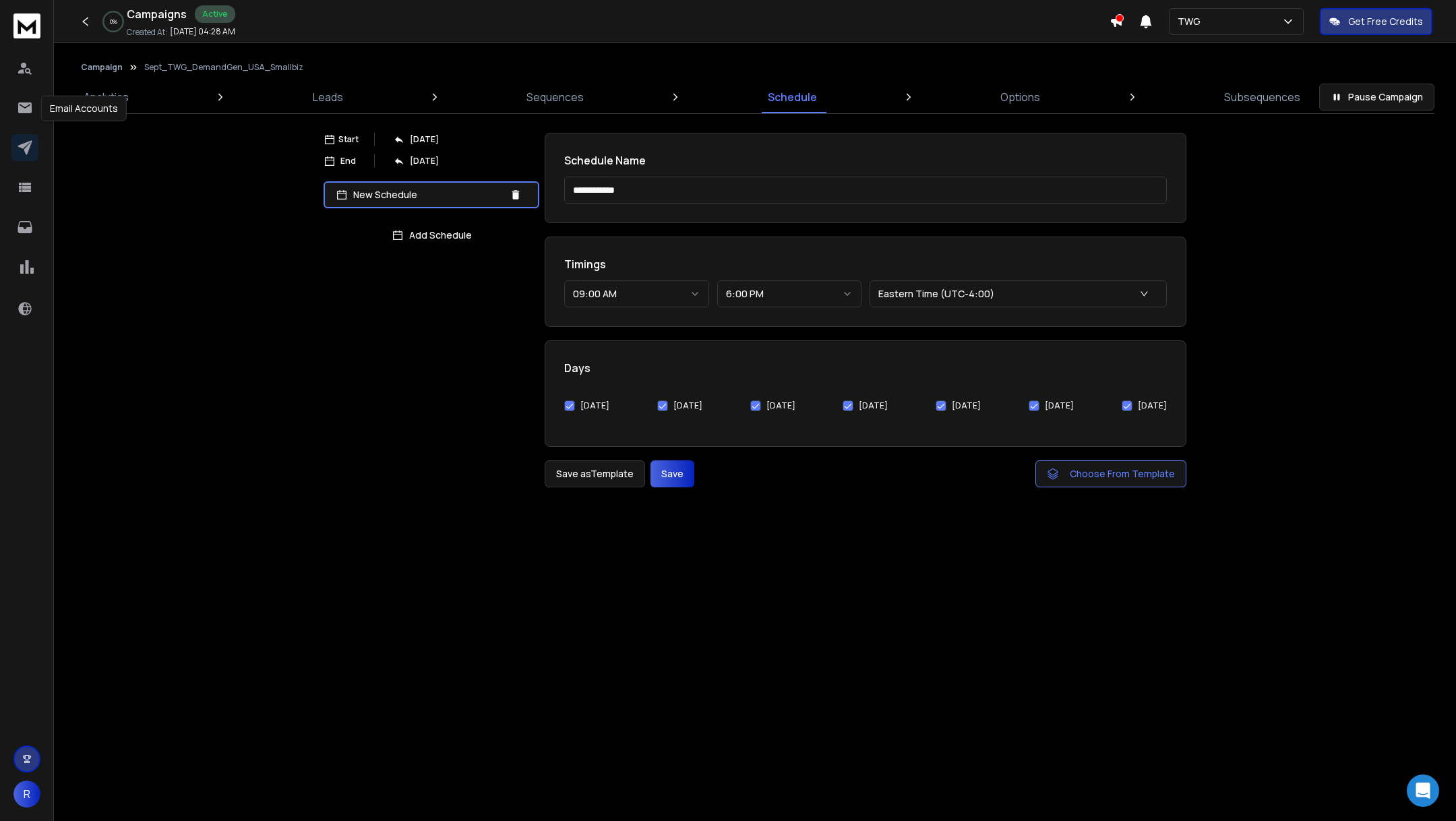
click at [6, 108] on div "R" at bounding box center [27, 410] width 54 height 821
click at [26, 108] on icon at bounding box center [25, 108] width 14 height 11
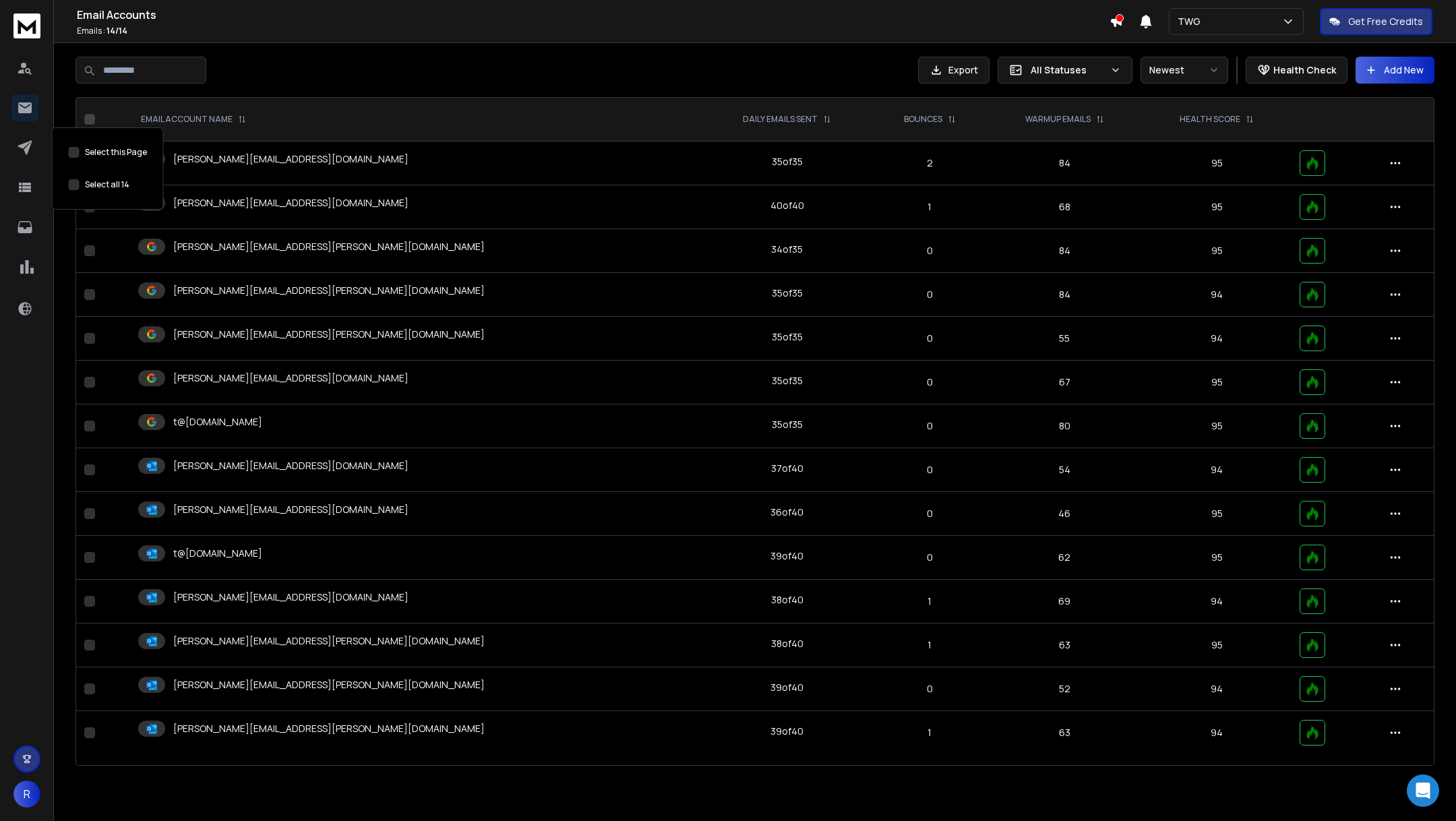
click at [93, 119] on button "Select this Page" at bounding box center [90, 119] width 11 height 11
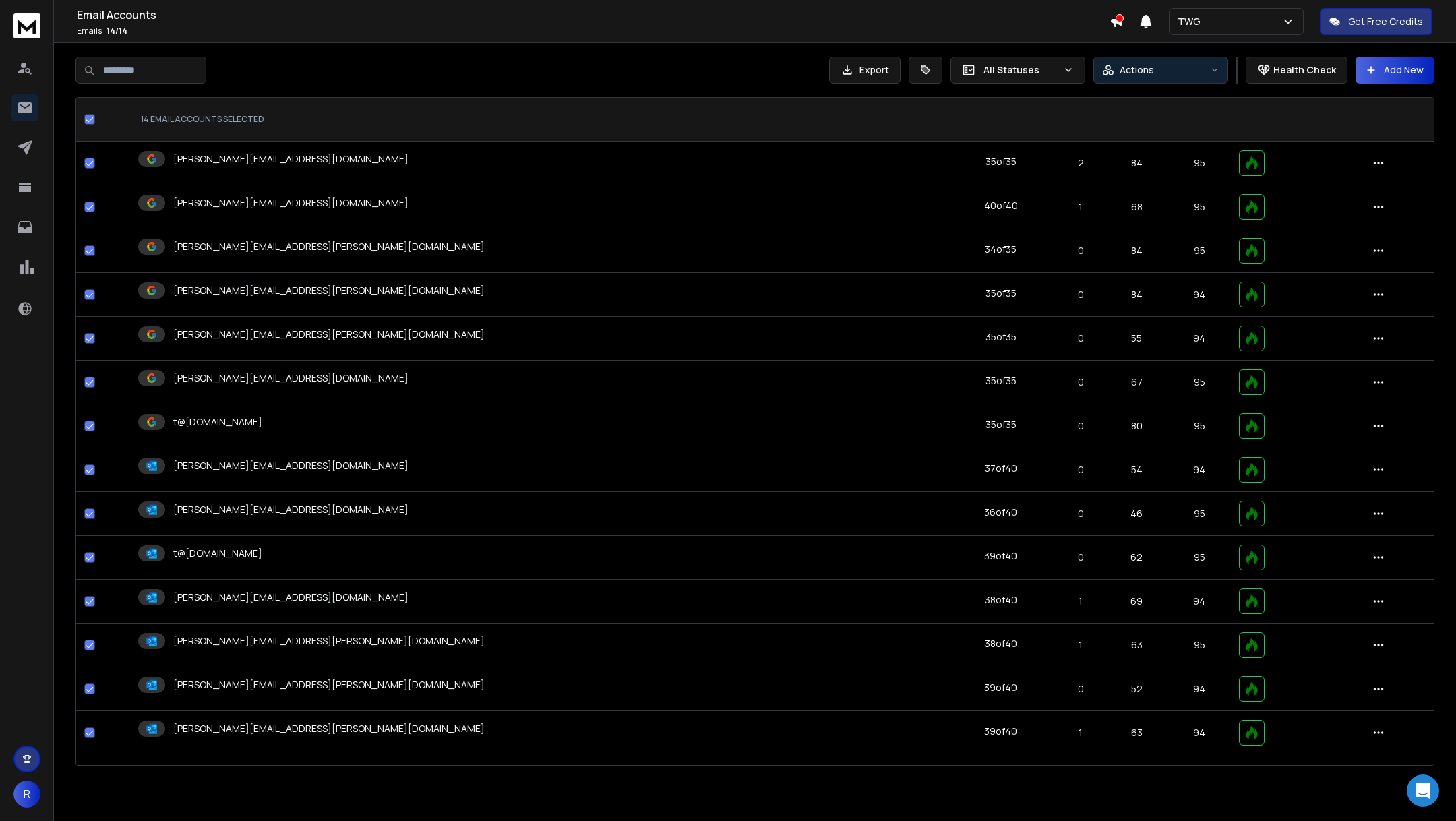
click at [1146, 82] on button "Actions" at bounding box center [1161, 69] width 135 height 27
click at [1161, 91] on div "Bulk Edit" at bounding box center [1164, 100] width 128 height 21
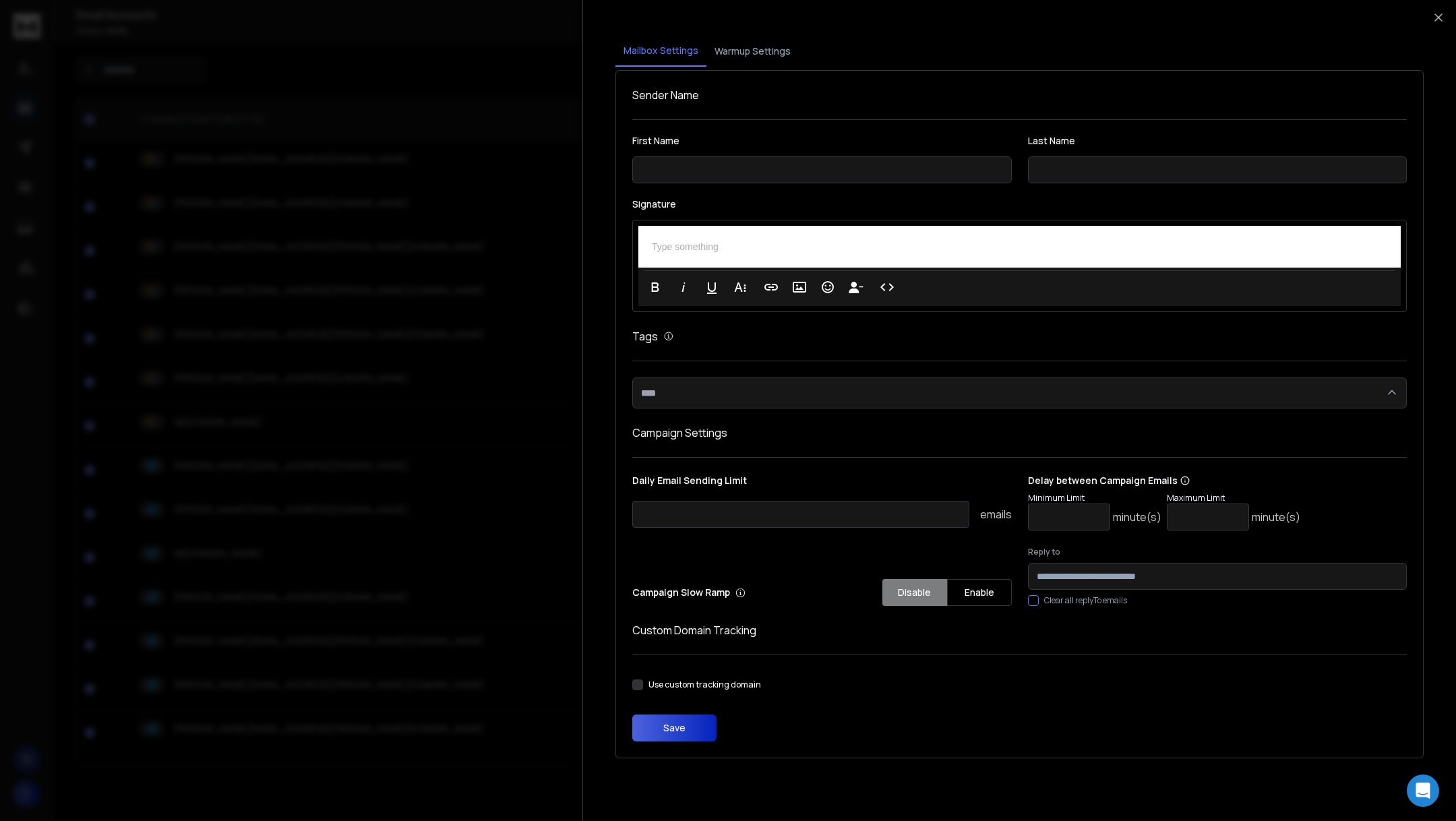
click at [914, 523] on input "number" at bounding box center [800, 513] width 337 height 27
type input "**"
click at [661, 730] on button "Save" at bounding box center [674, 728] width 84 height 27
click at [477, 621] on div at bounding box center [728, 410] width 1456 height 821
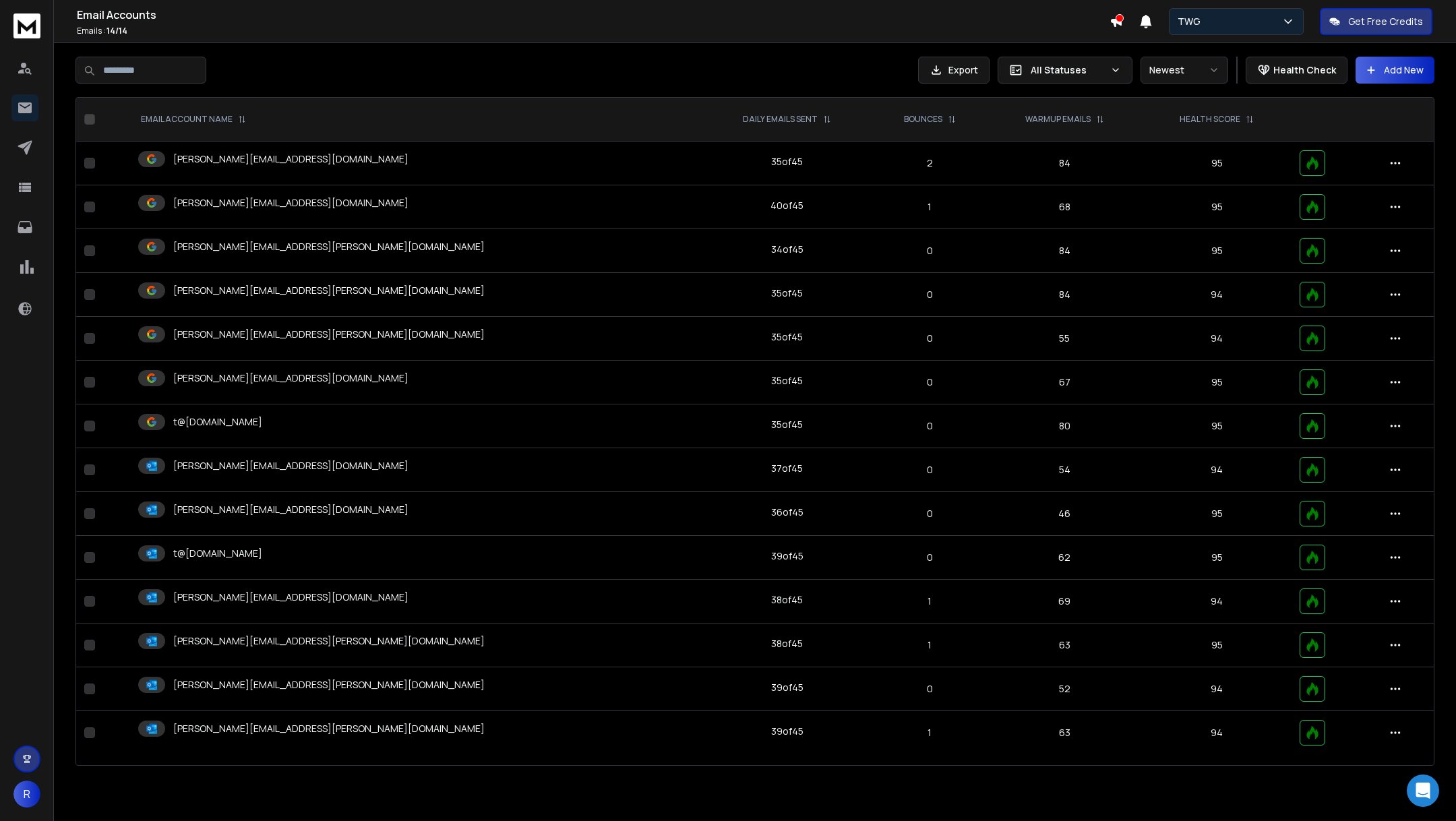
click at [1247, 24] on div "TWG" at bounding box center [1235, 21] width 117 height 14
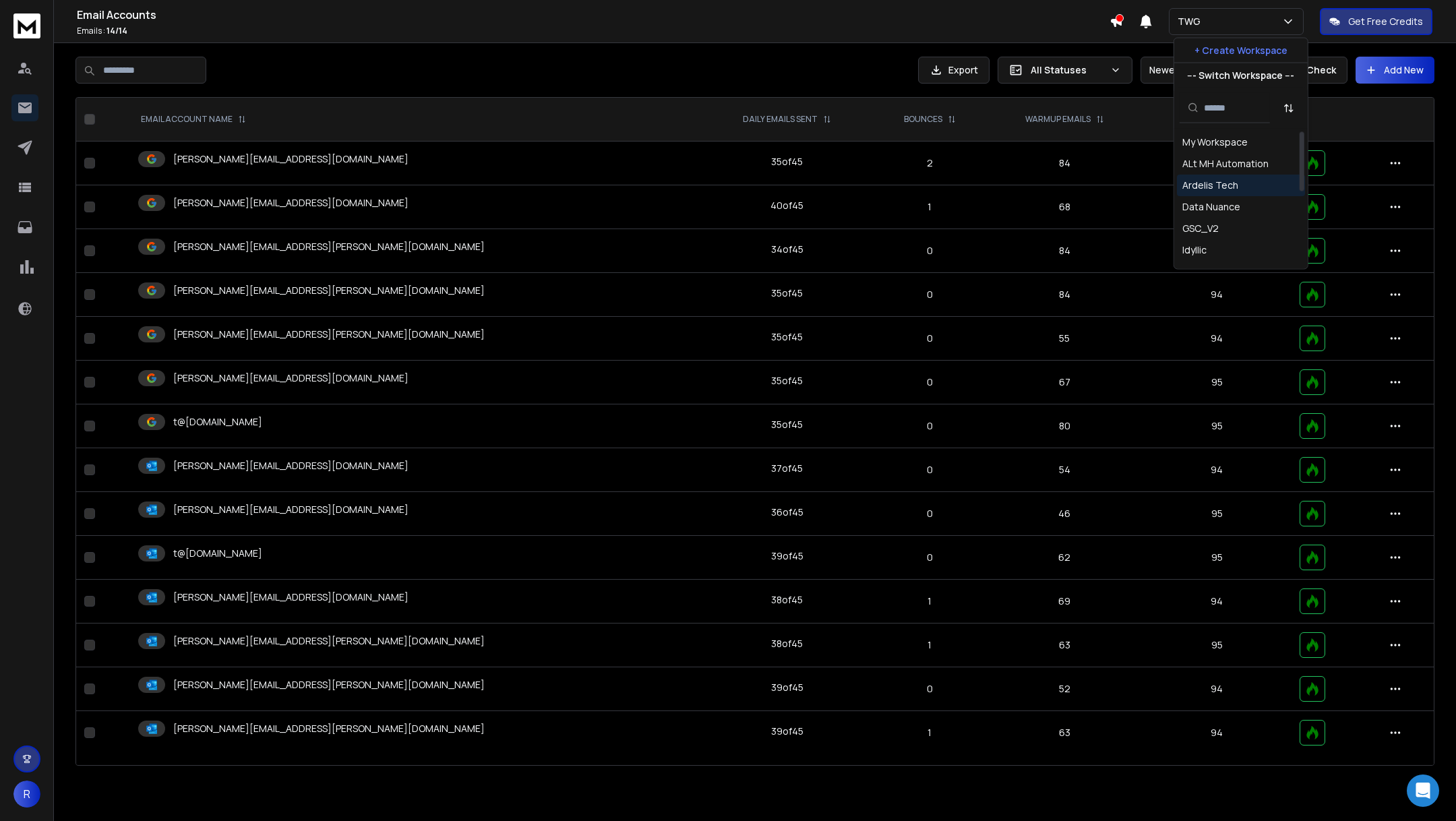
click at [1239, 186] on div "Ardelis Tech" at bounding box center [1240, 185] width 128 height 21
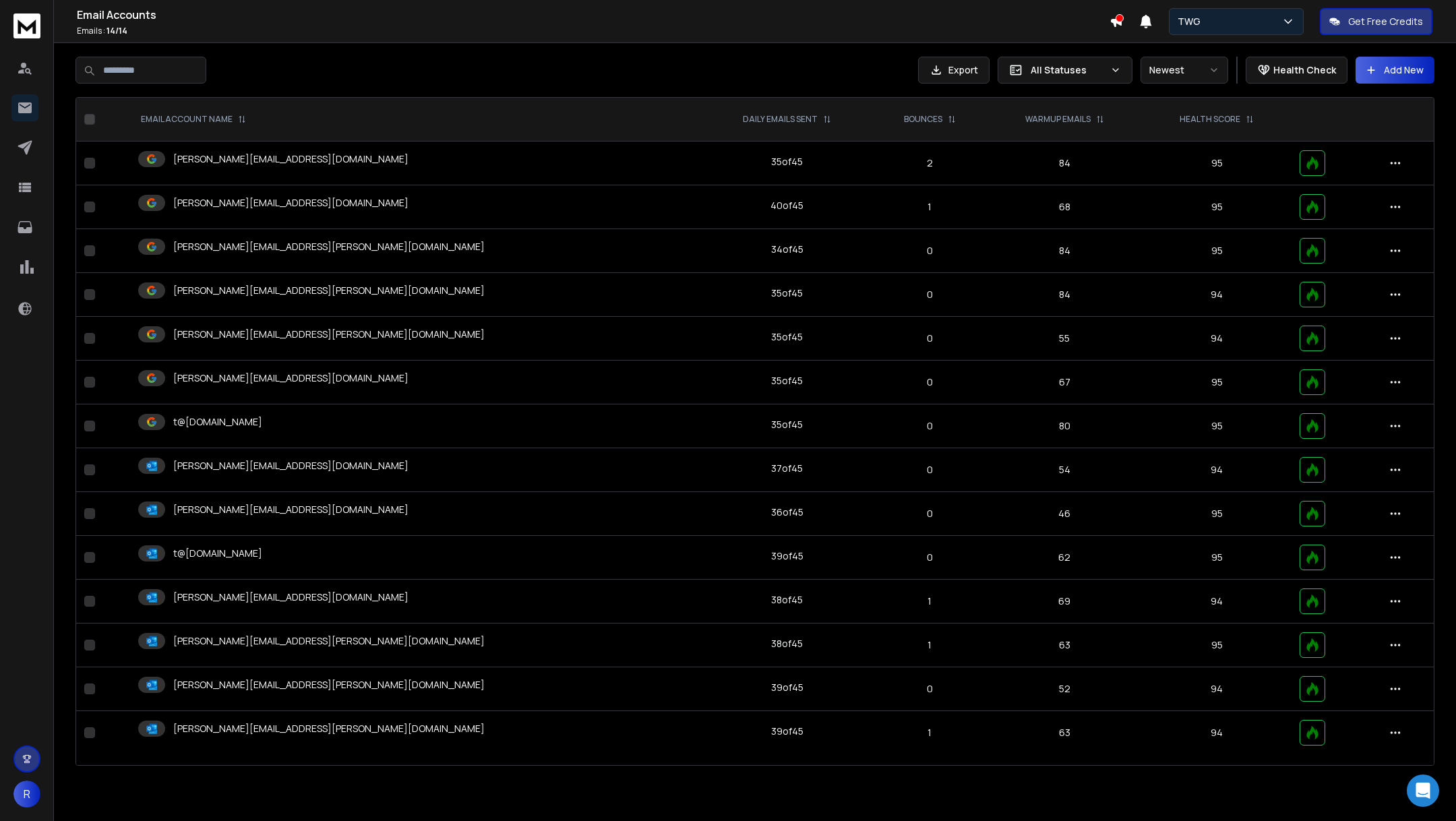
click at [1229, 30] on button "TWG" at bounding box center [1236, 21] width 135 height 27
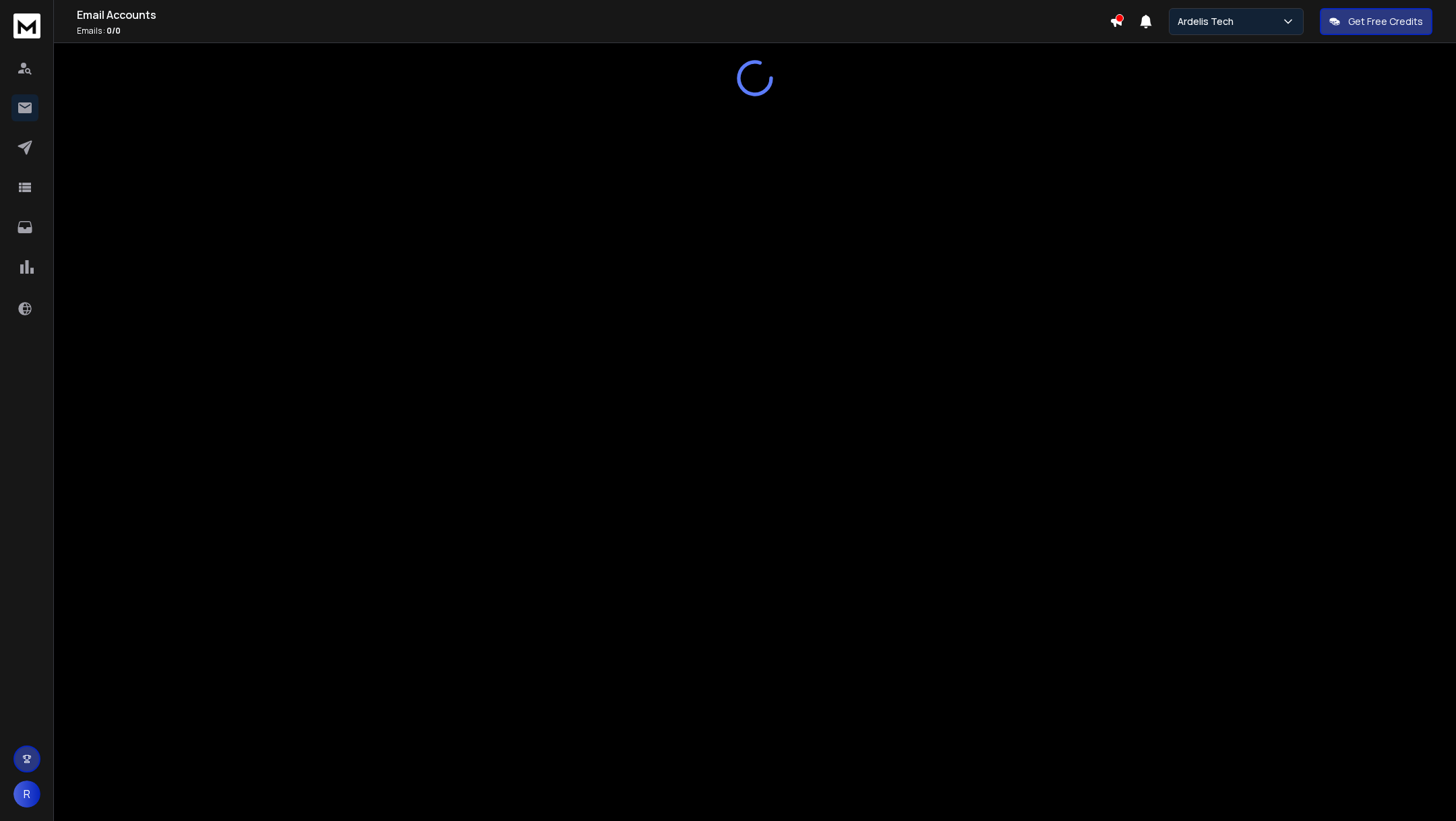
click at [1234, 26] on p "Ardelis Tech" at bounding box center [1208, 21] width 61 height 14
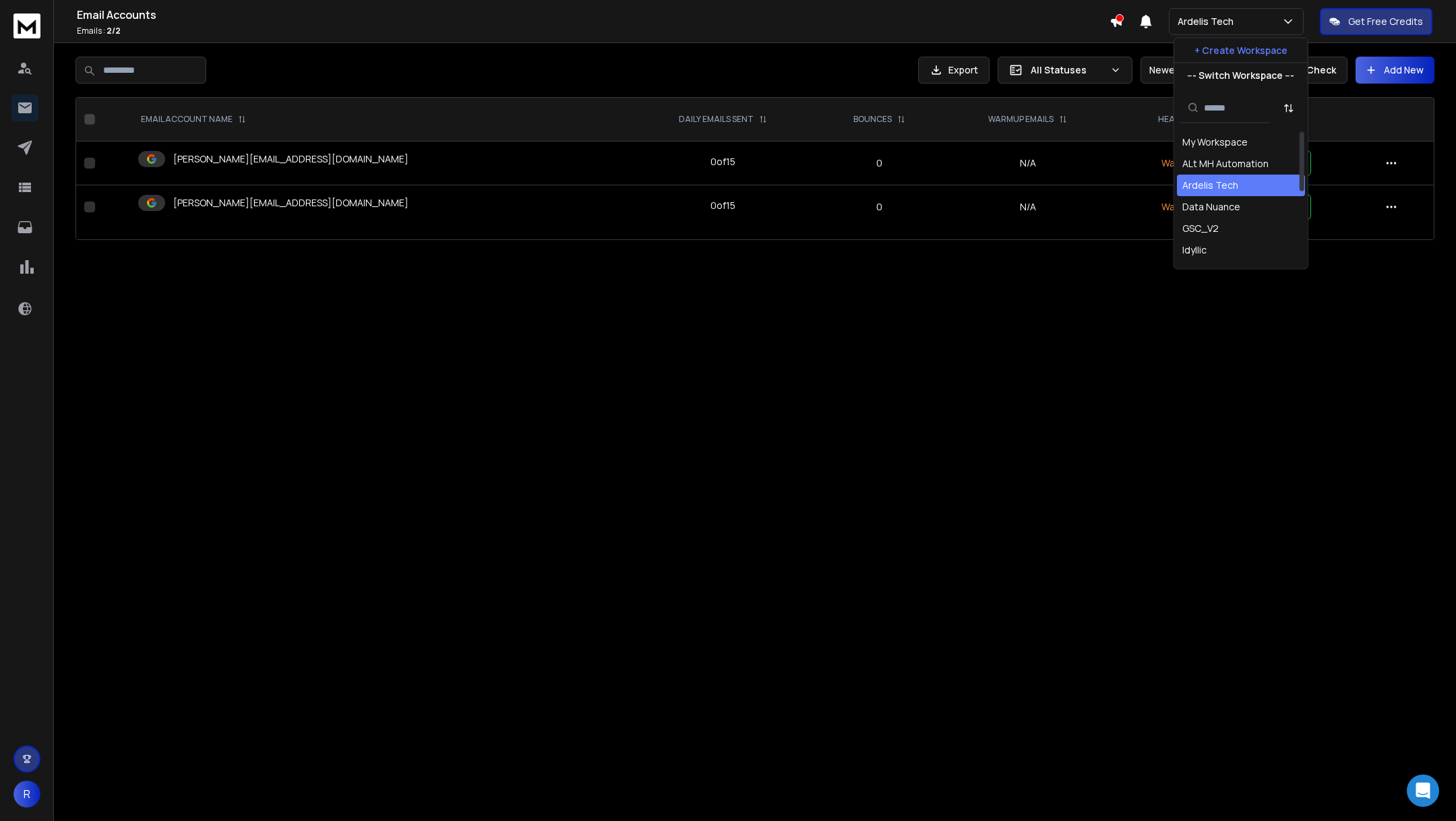
drag, startPoint x: 1242, startPoint y: 185, endPoint x: 1163, endPoint y: 185, distance: 79.0
click at [1163, 185] on body "Get only verified leads with our AI-powered Lead Finder, starting at $22/mo Try…" at bounding box center [728, 410] width 1456 height 821
click at [18, 807] on div "R" at bounding box center [27, 410] width 54 height 821
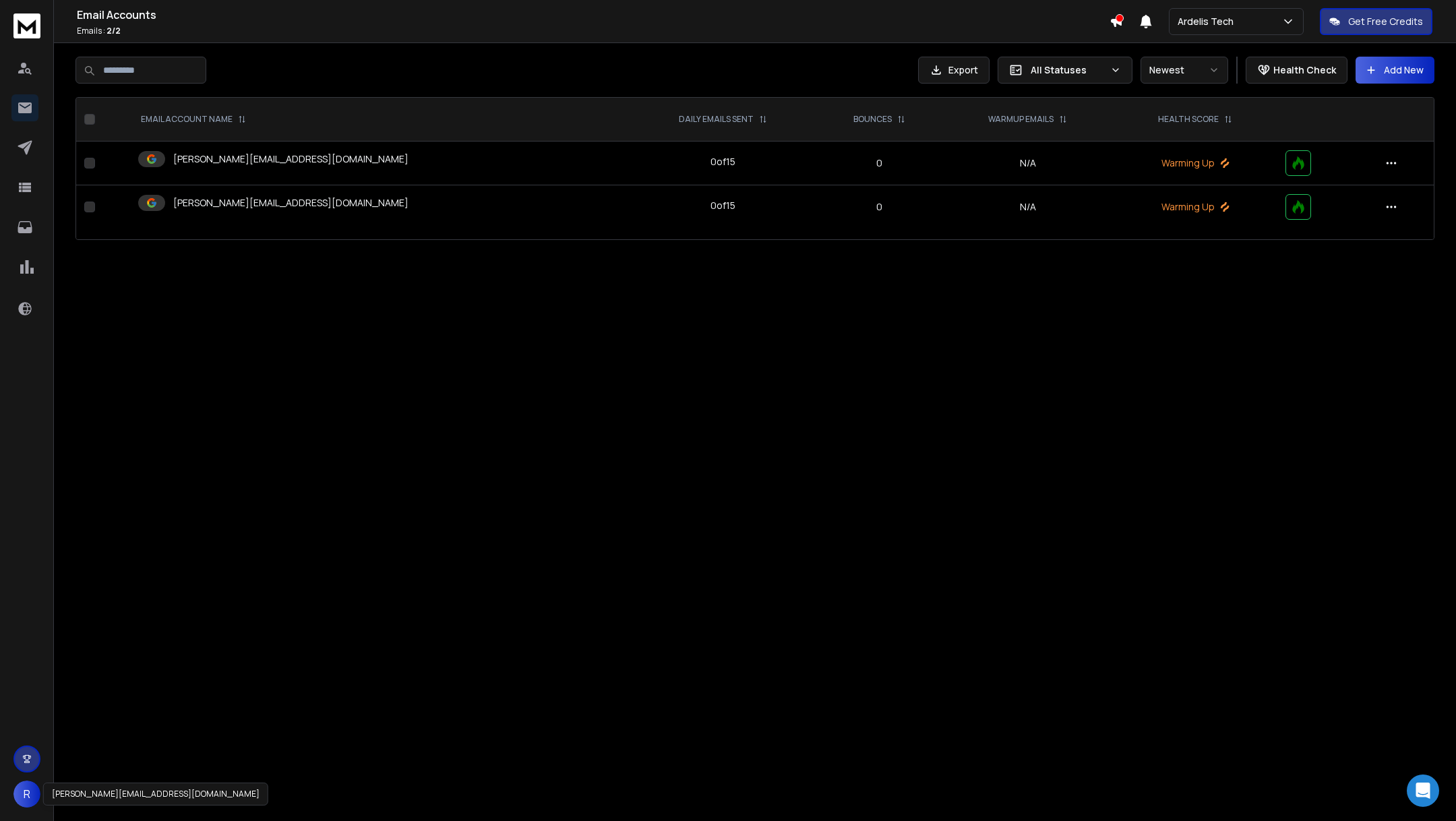
click at [28, 800] on span "R" at bounding box center [27, 793] width 27 height 27
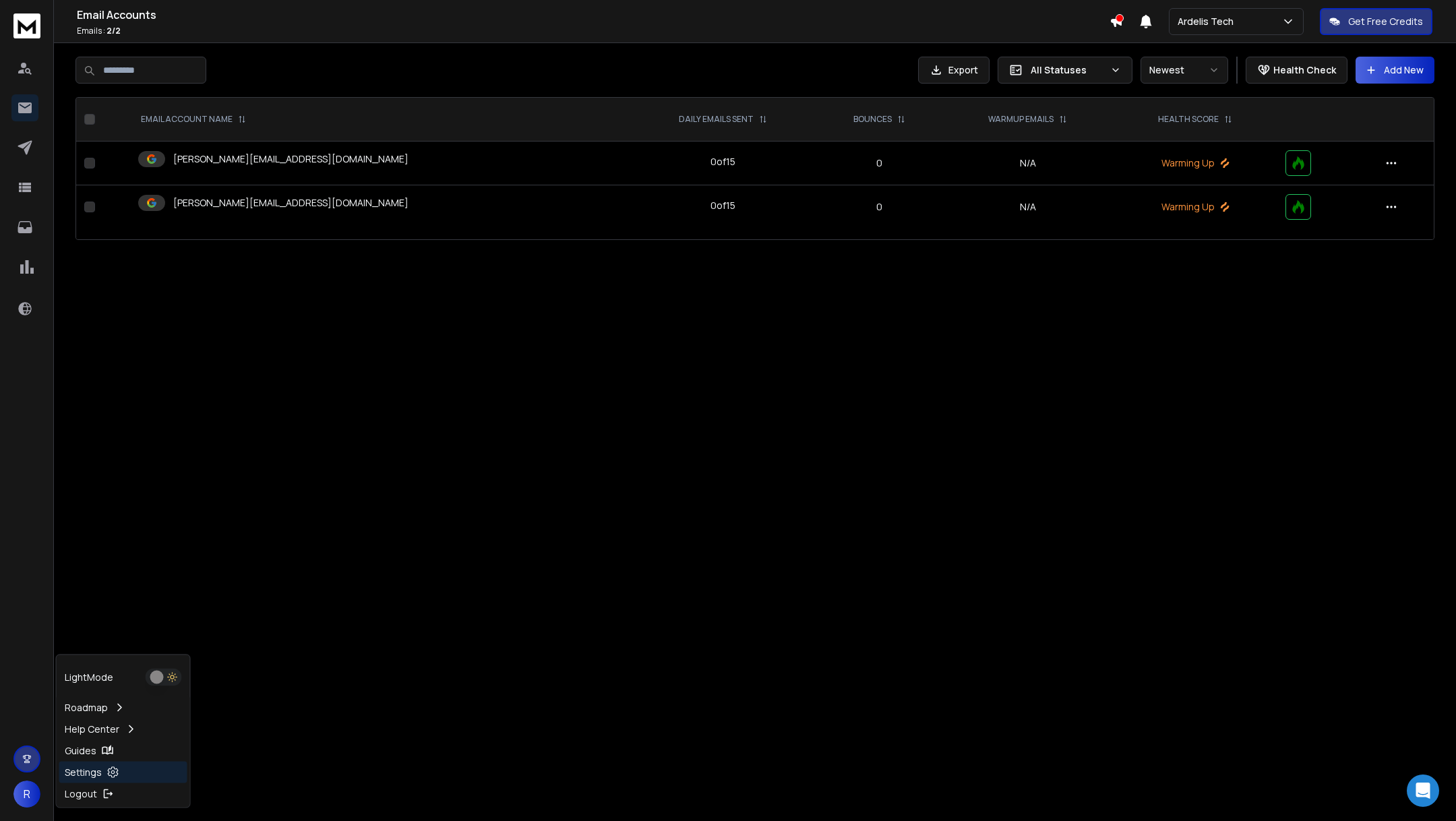
click at [99, 768] on p "Settings" at bounding box center [83, 772] width 37 height 14
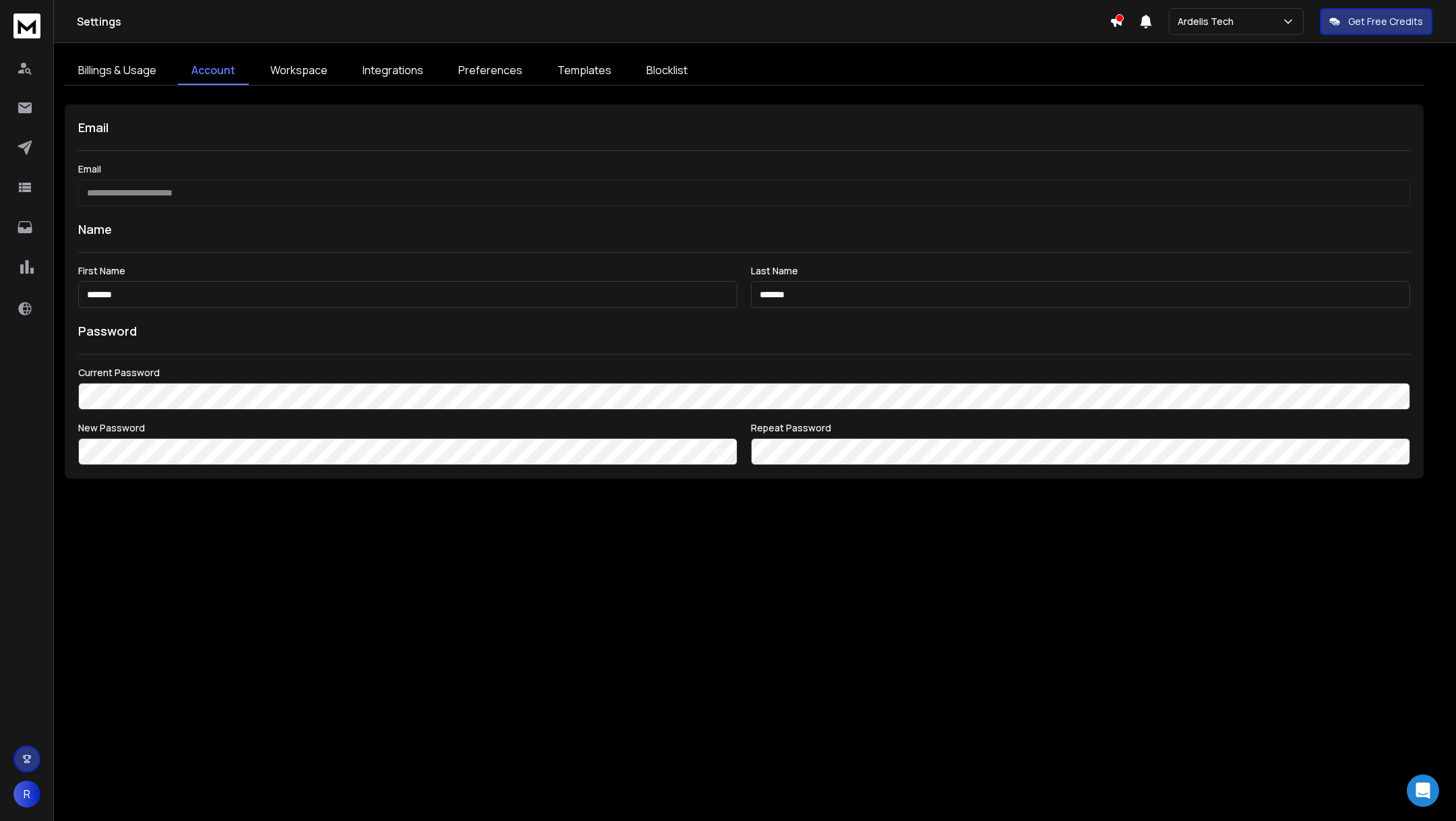
click at [313, 64] on link "Workspace" at bounding box center [298, 70] width 84 height 29
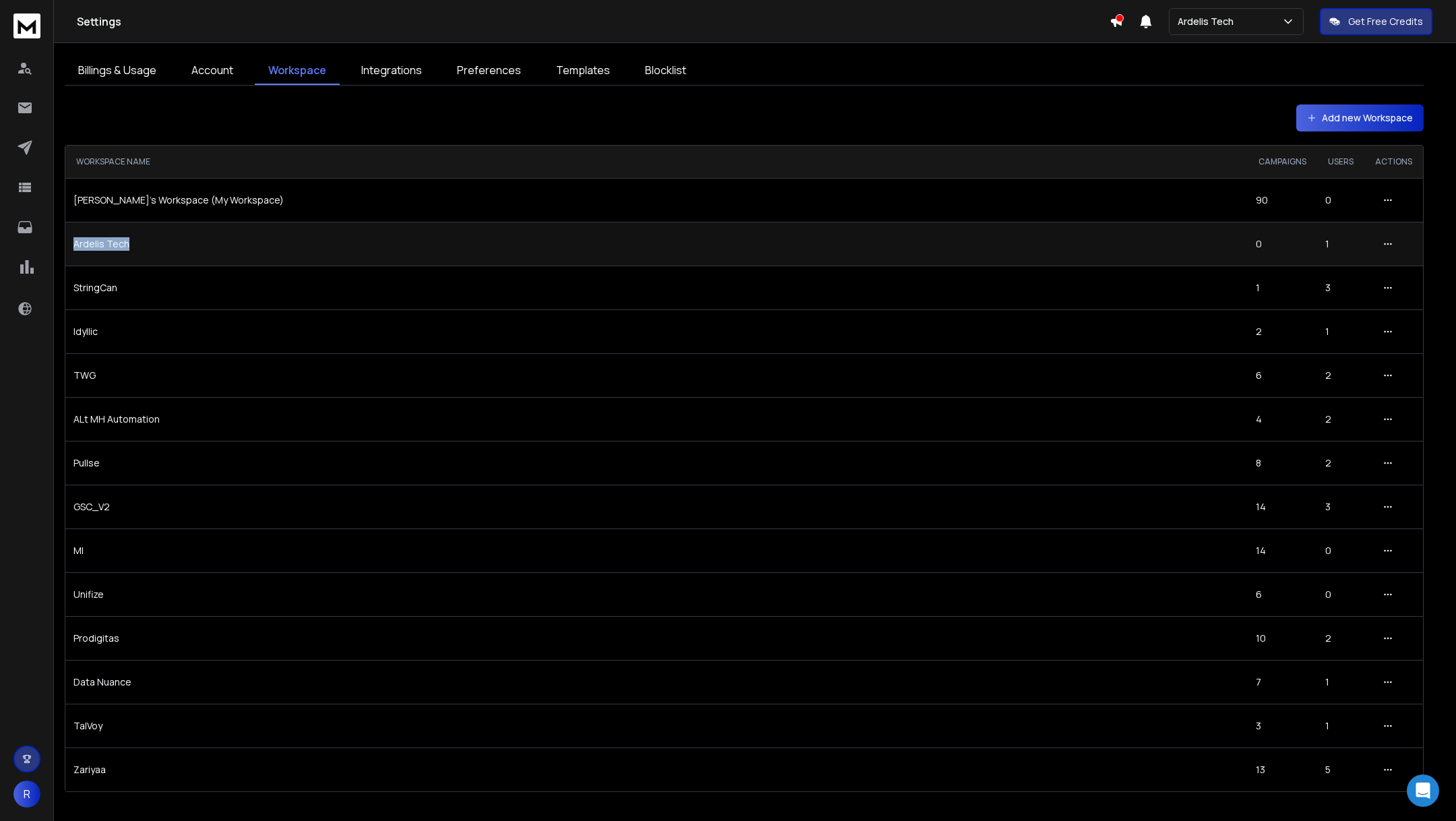
copy td "Ardelis Tech"
drag, startPoint x: 144, startPoint y: 235, endPoint x: 73, endPoint y: 239, distance: 71.1
click at [73, 239] on td "Ardelis Tech" at bounding box center [656, 243] width 1182 height 43
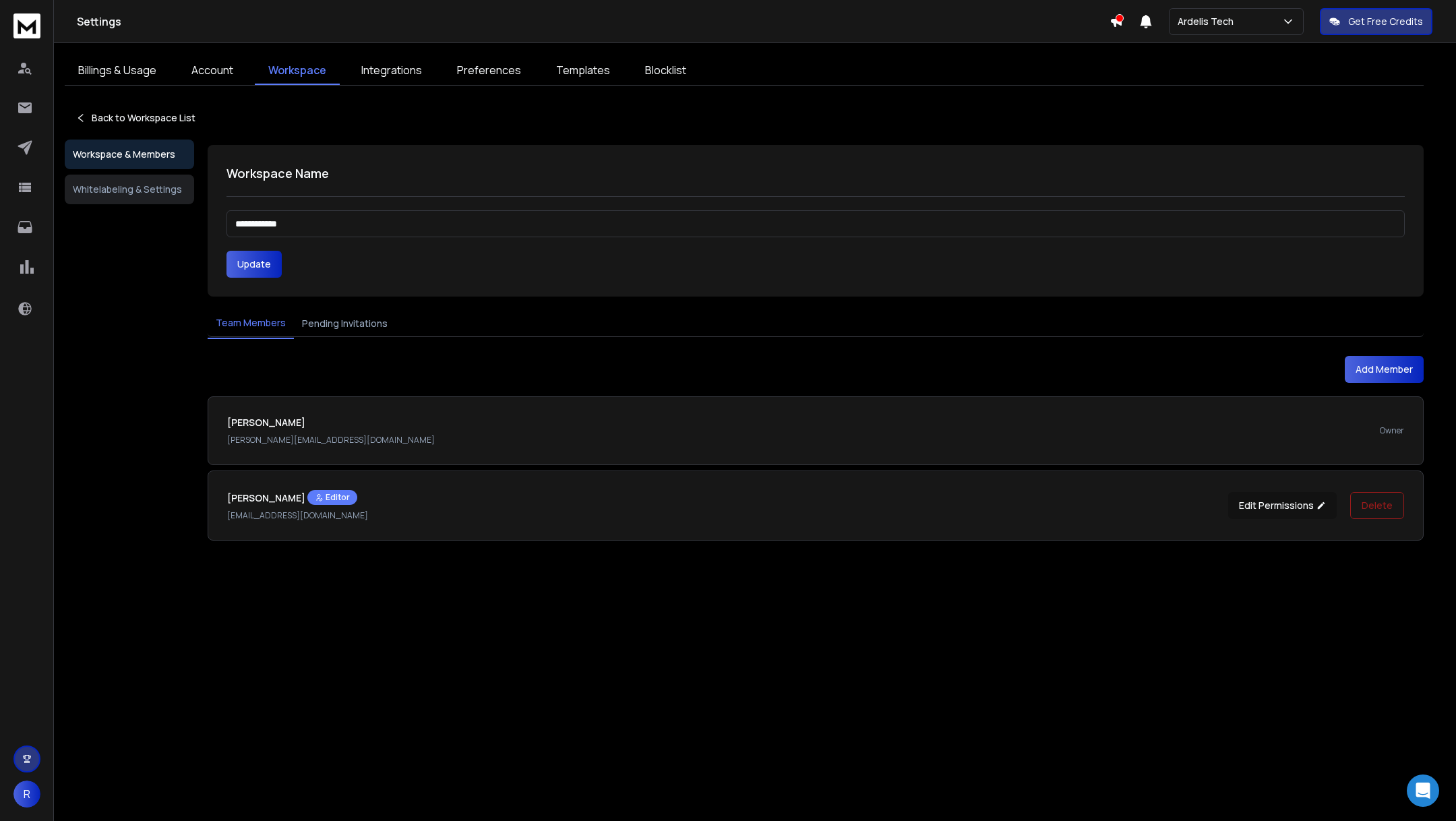
click at [1261, 37] on div "Settings Ardelis Tech Get Free Credits" at bounding box center [728, 21] width 1456 height 43
click at [1257, 28] on div "Ardelis Tech" at bounding box center [1235, 21] width 117 height 14
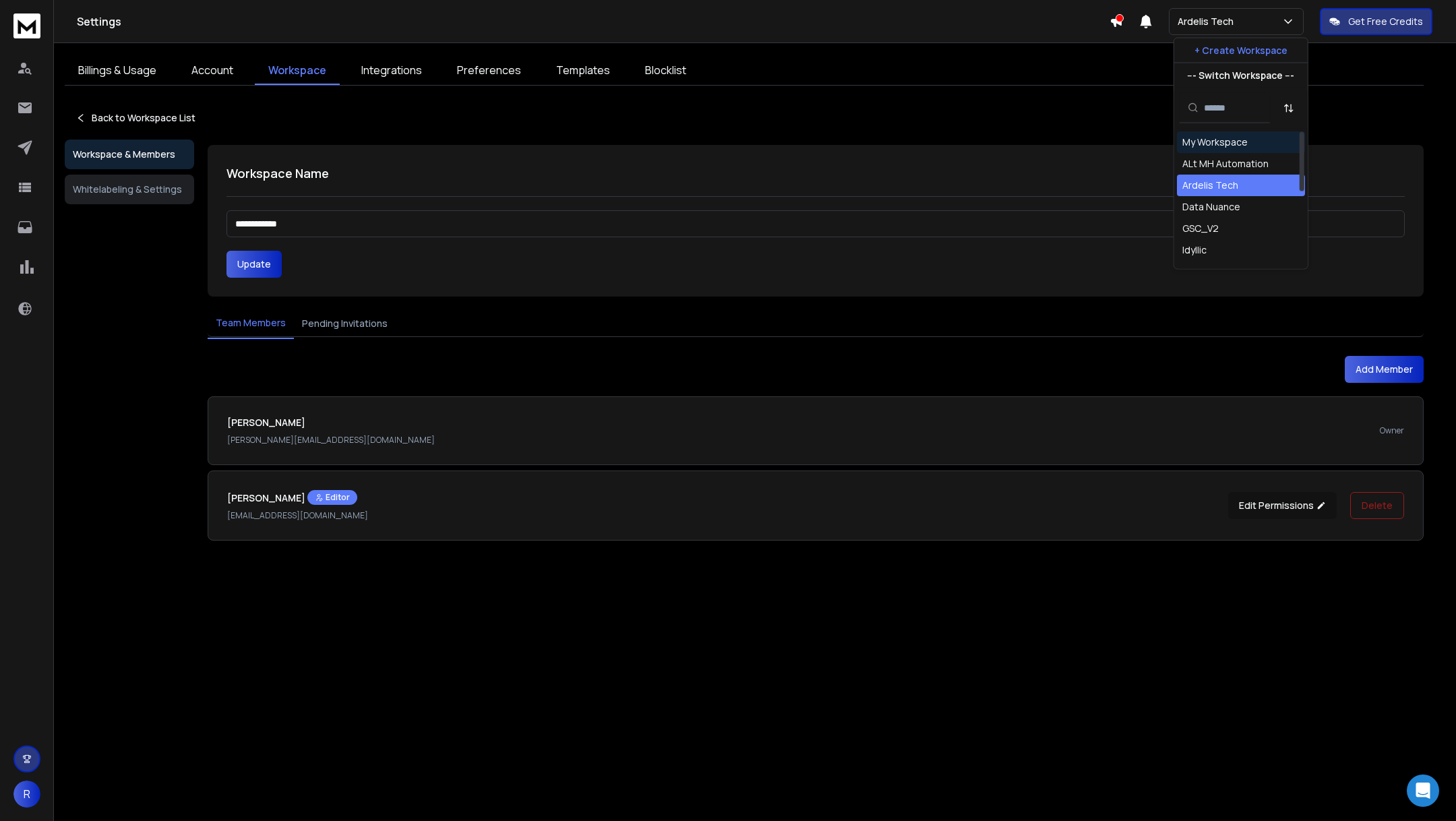
click at [1221, 141] on div "My Workspace" at bounding box center [1214, 142] width 66 height 14
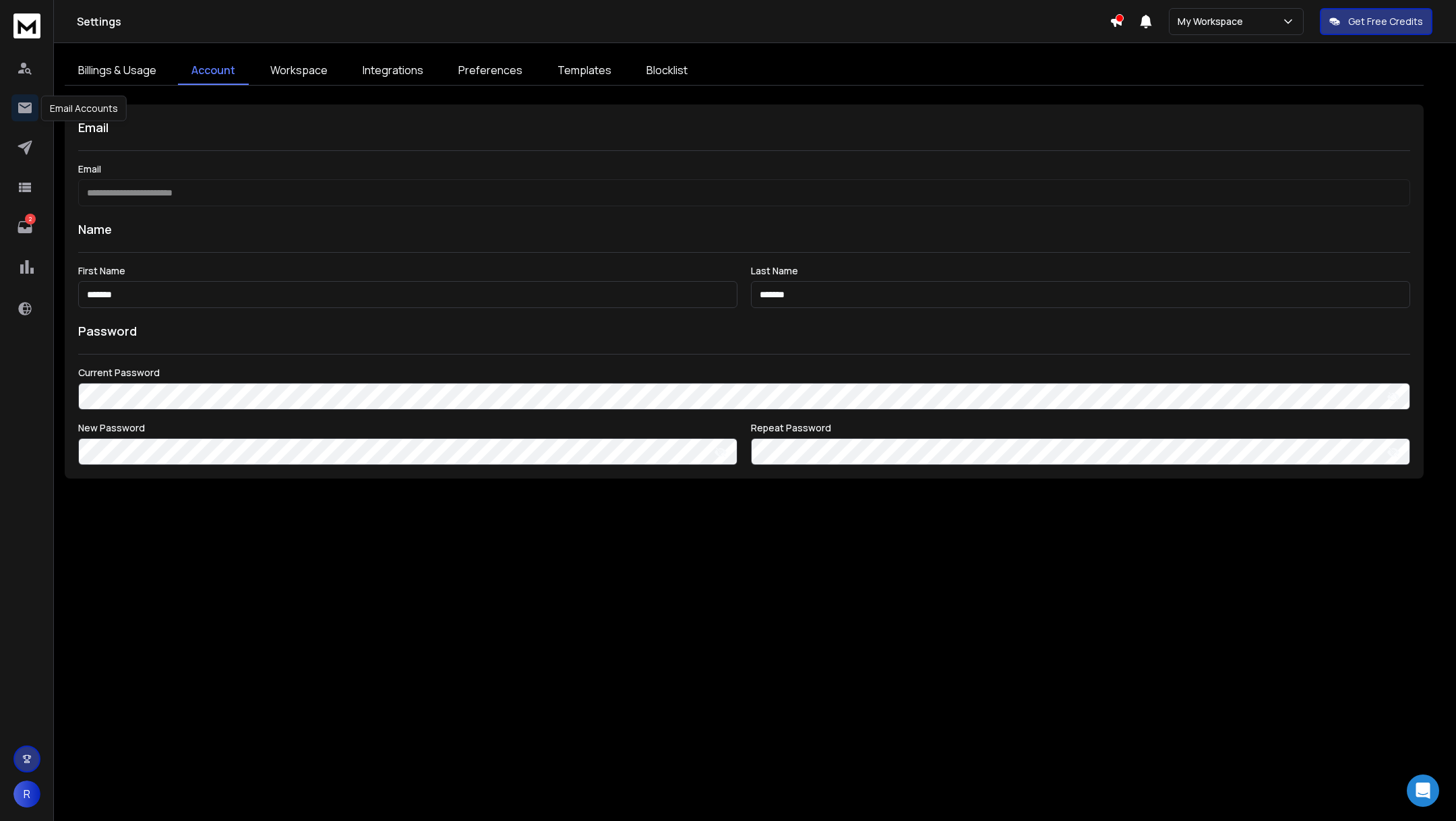
click at [29, 114] on icon at bounding box center [25, 108] width 17 height 17
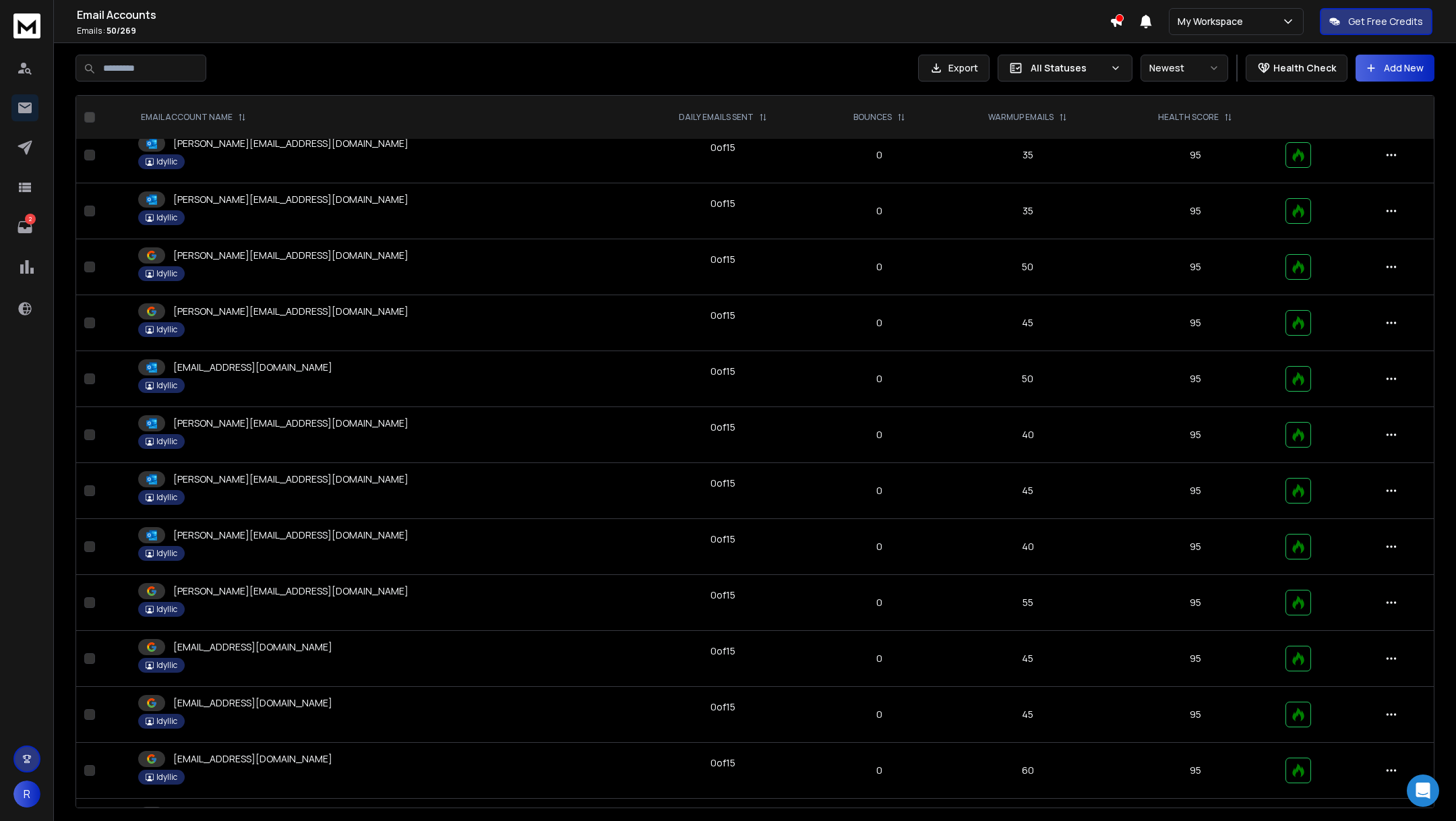
scroll to position [2133, 0]
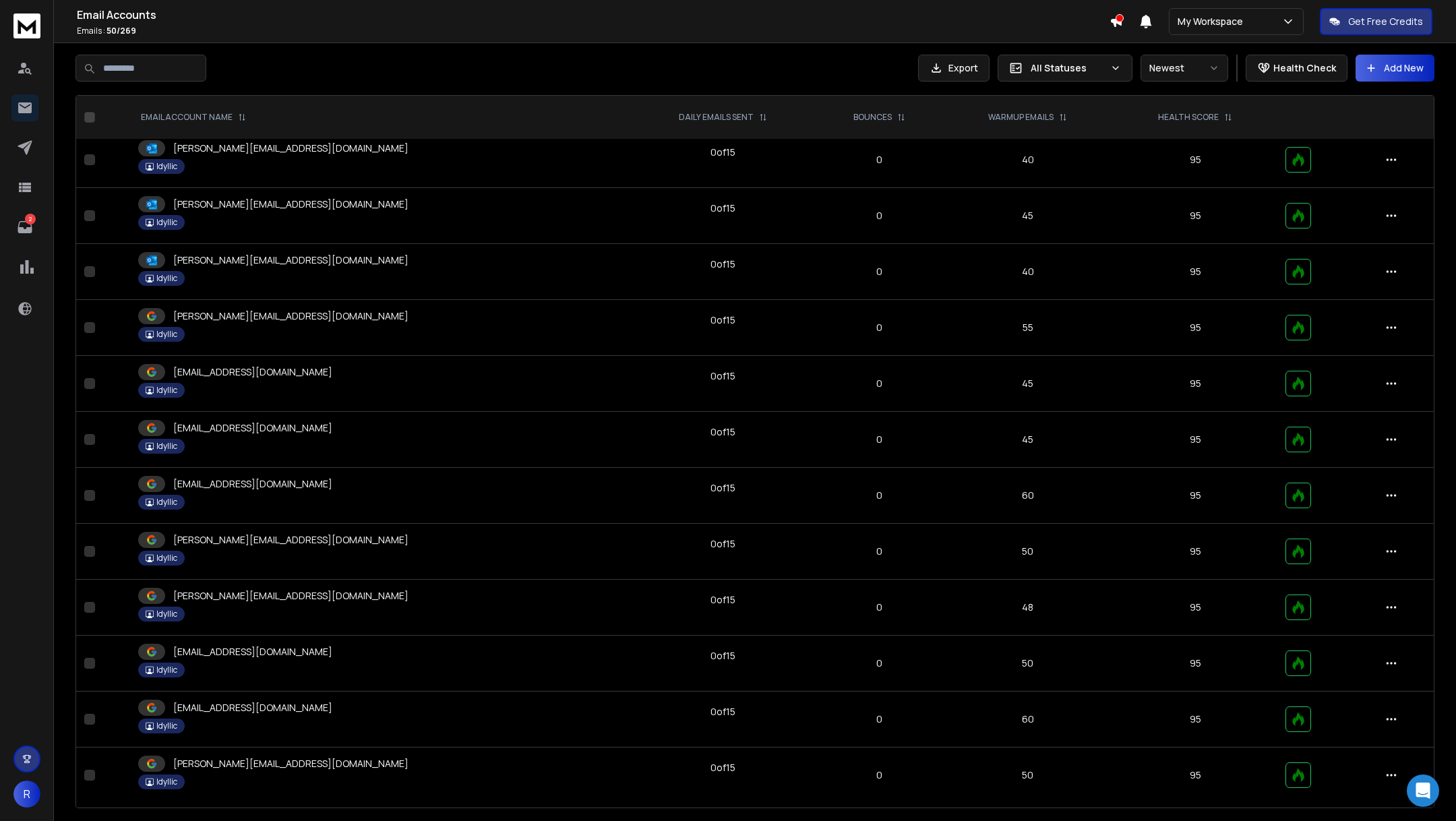
click at [175, 66] on input at bounding box center [141, 67] width 131 height 27
type input "***"
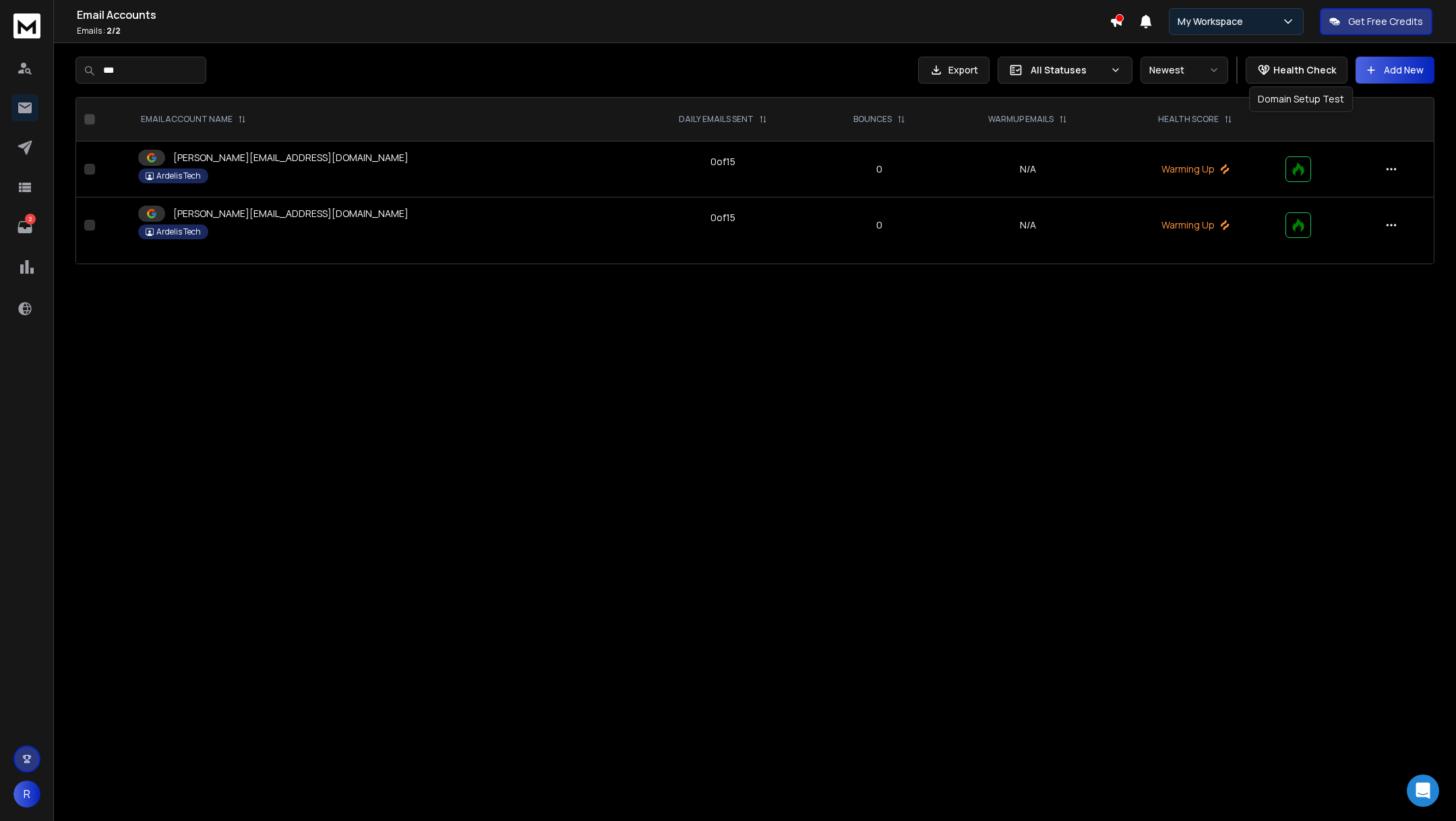
click at [1257, 31] on button "My Workspace" at bounding box center [1236, 21] width 135 height 27
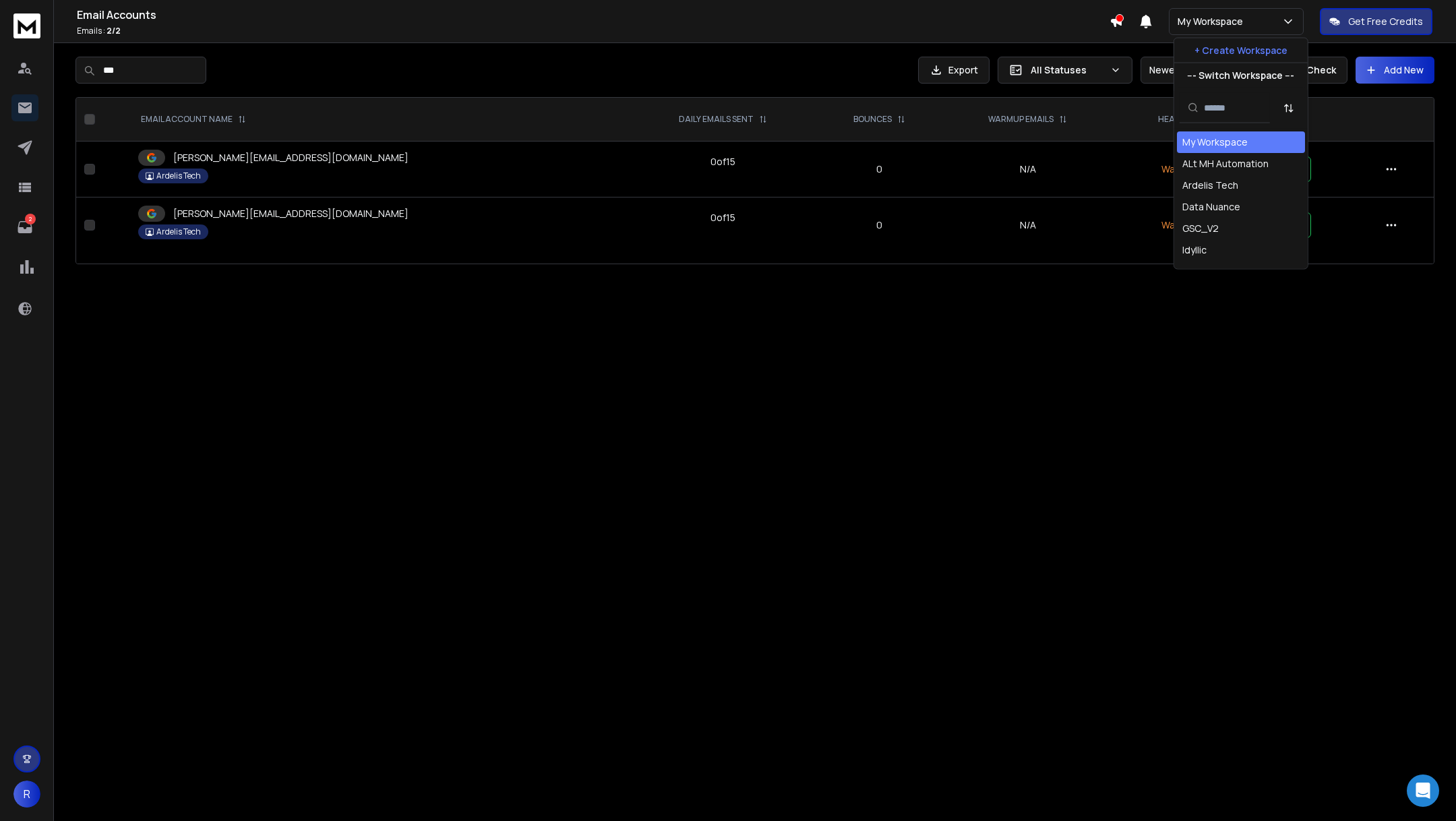
click at [143, 54] on div "*** Export All Statuses Newest Health Check Add New *** EMAIL ACCOUNT NAME DAIL…" at bounding box center [754, 161] width 1402 height 235
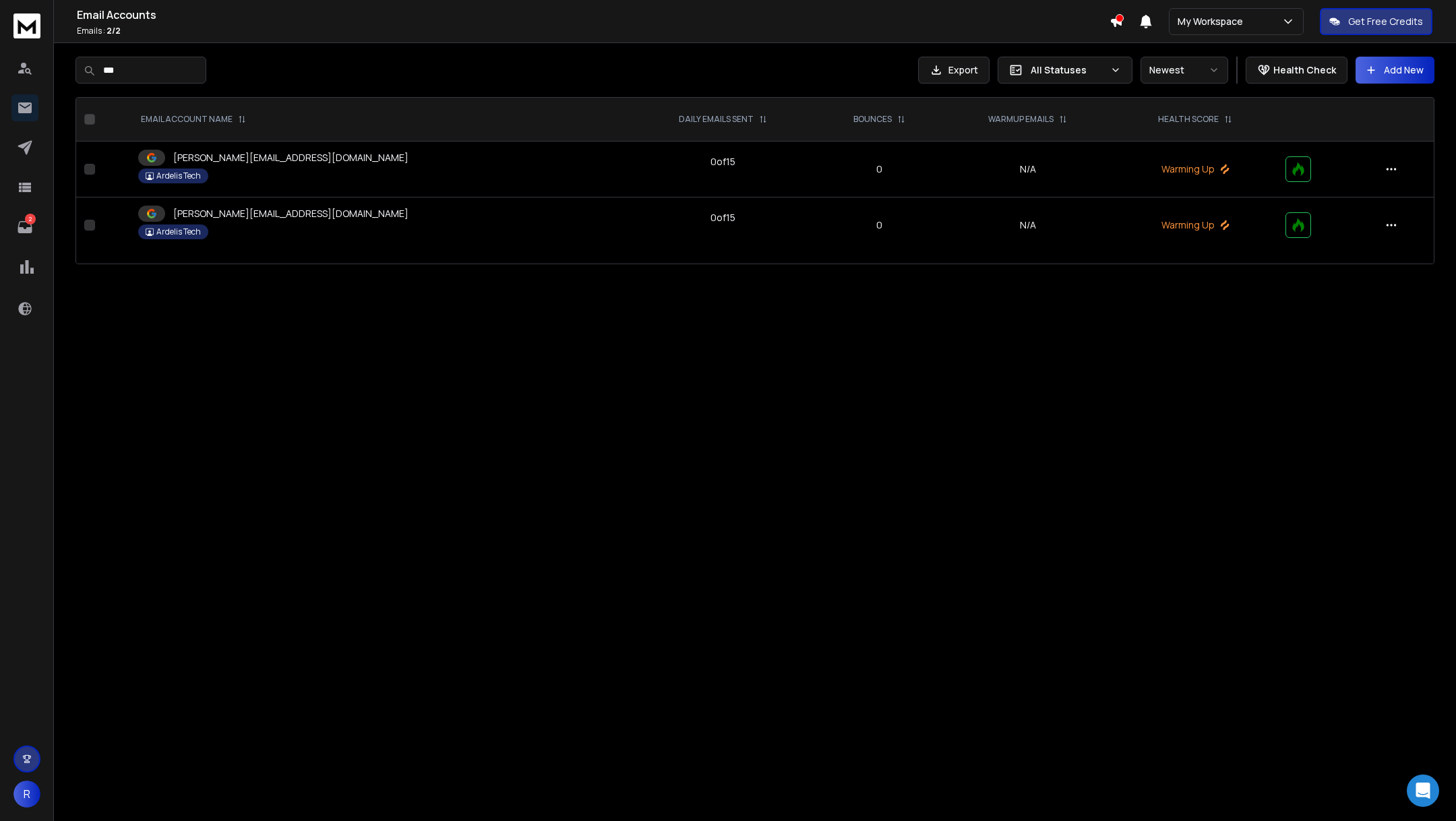
click at [143, 65] on input "***" at bounding box center [141, 69] width 131 height 27
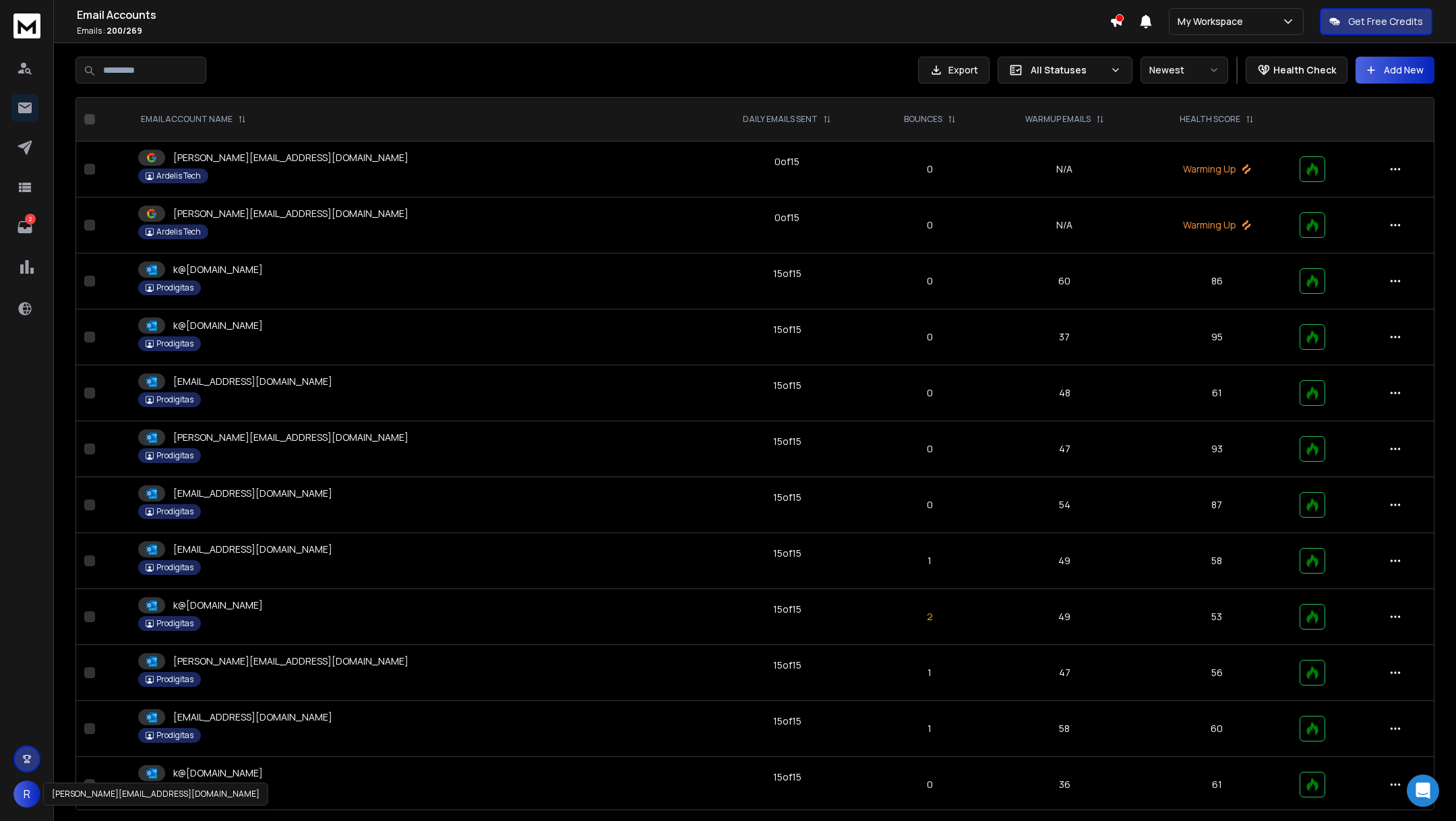
click at [26, 790] on span "R" at bounding box center [27, 793] width 27 height 27
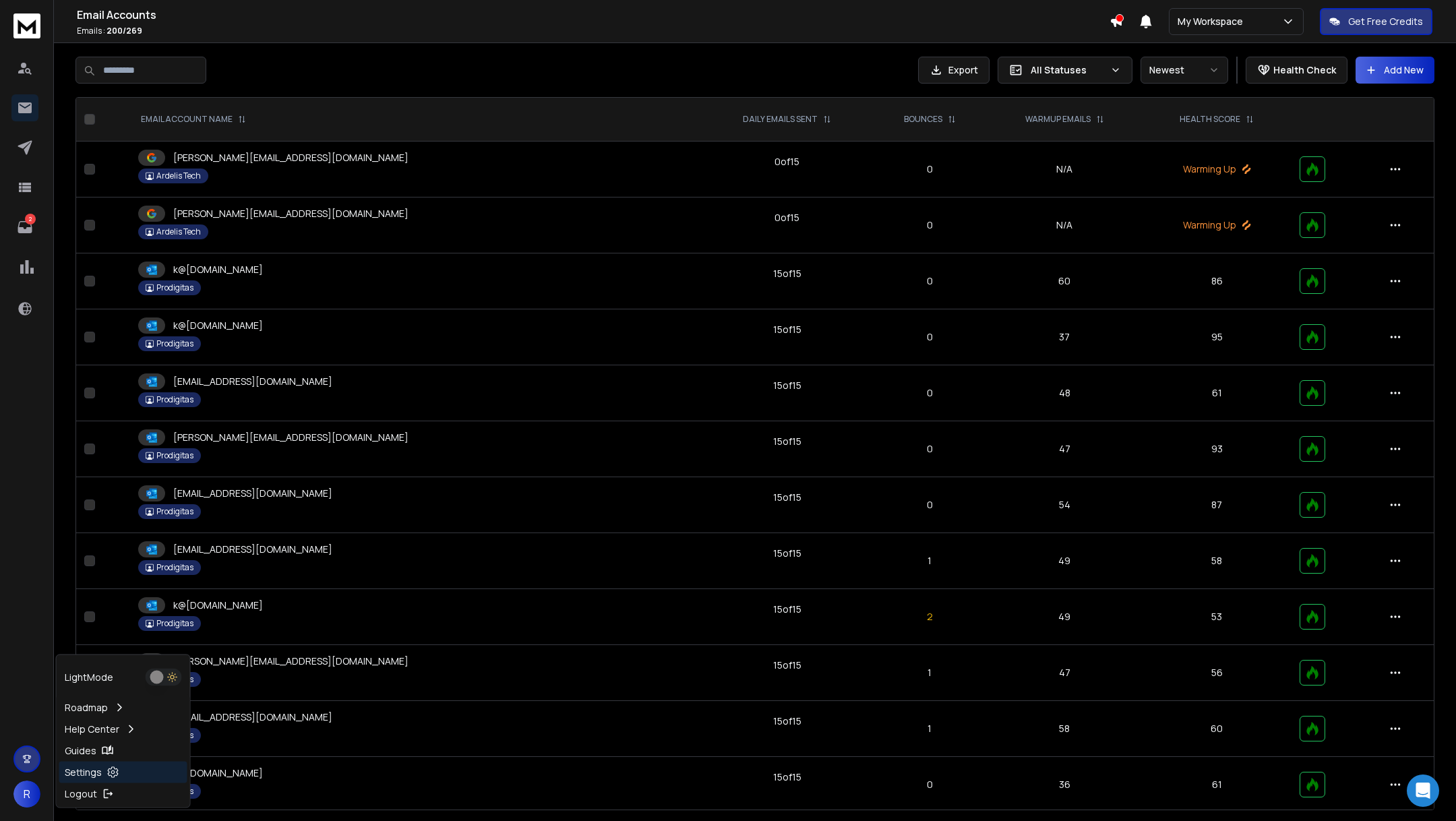
click at [86, 767] on p "Settings" at bounding box center [83, 772] width 37 height 14
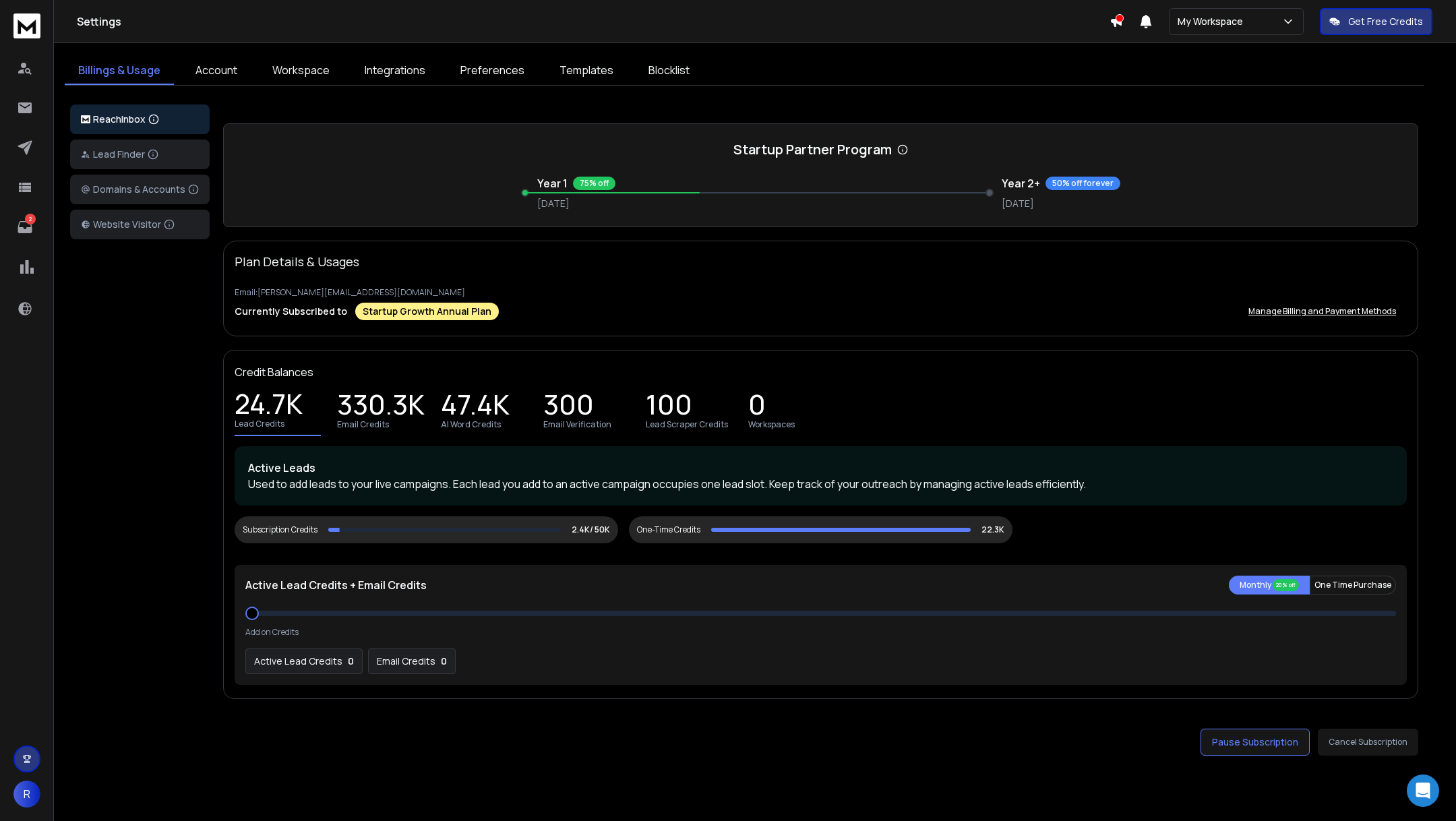
click at [226, 76] on link "Account" at bounding box center [216, 70] width 68 height 29
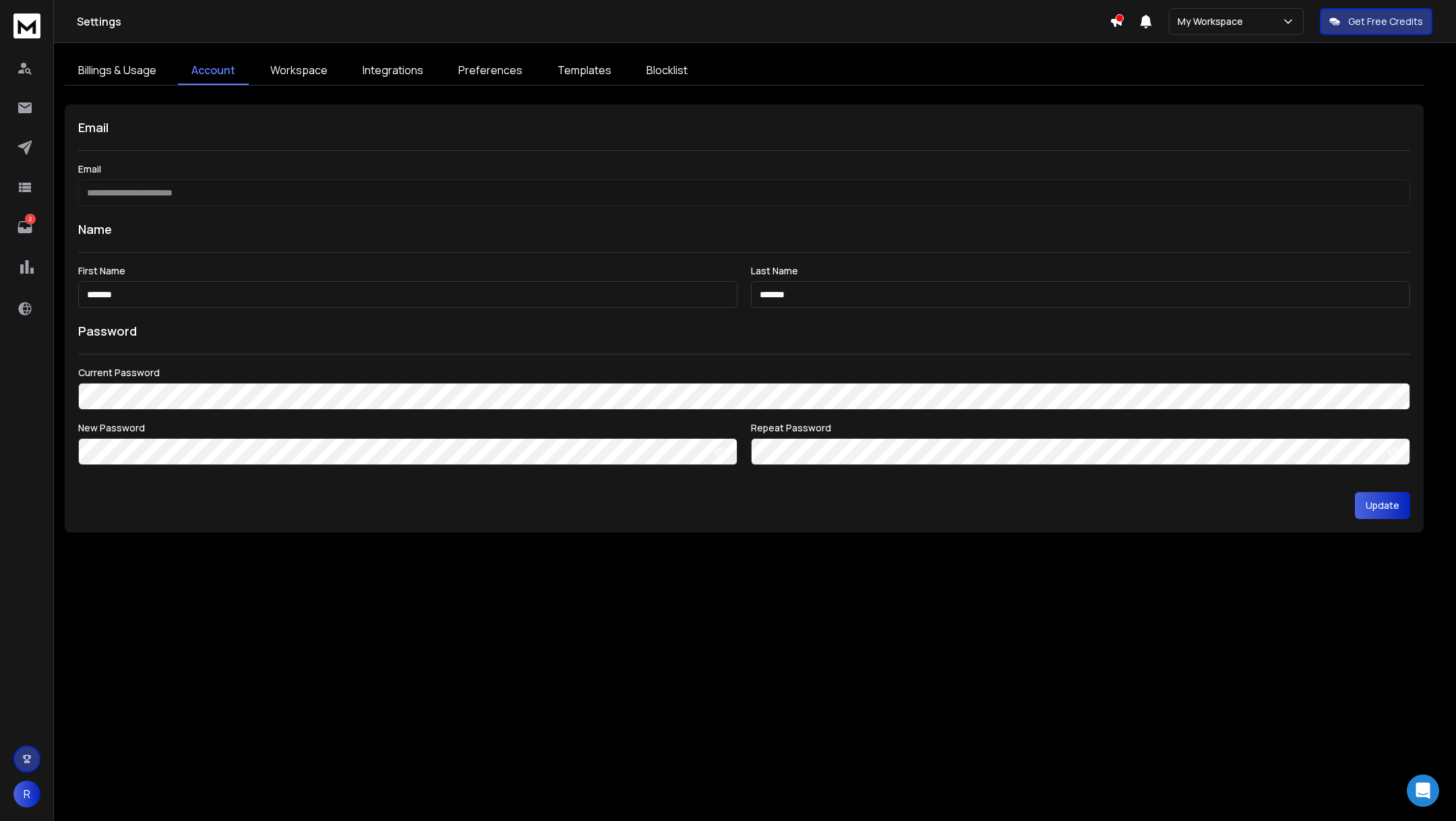
click at [1398, 394] on icon at bounding box center [1392, 396] width 12 height 12
click at [1390, 451] on icon at bounding box center [1392, 452] width 12 height 12
click at [724, 455] on icon at bounding box center [720, 453] width 9 height 9
click at [1363, 501] on button "Update" at bounding box center [1382, 505] width 55 height 27
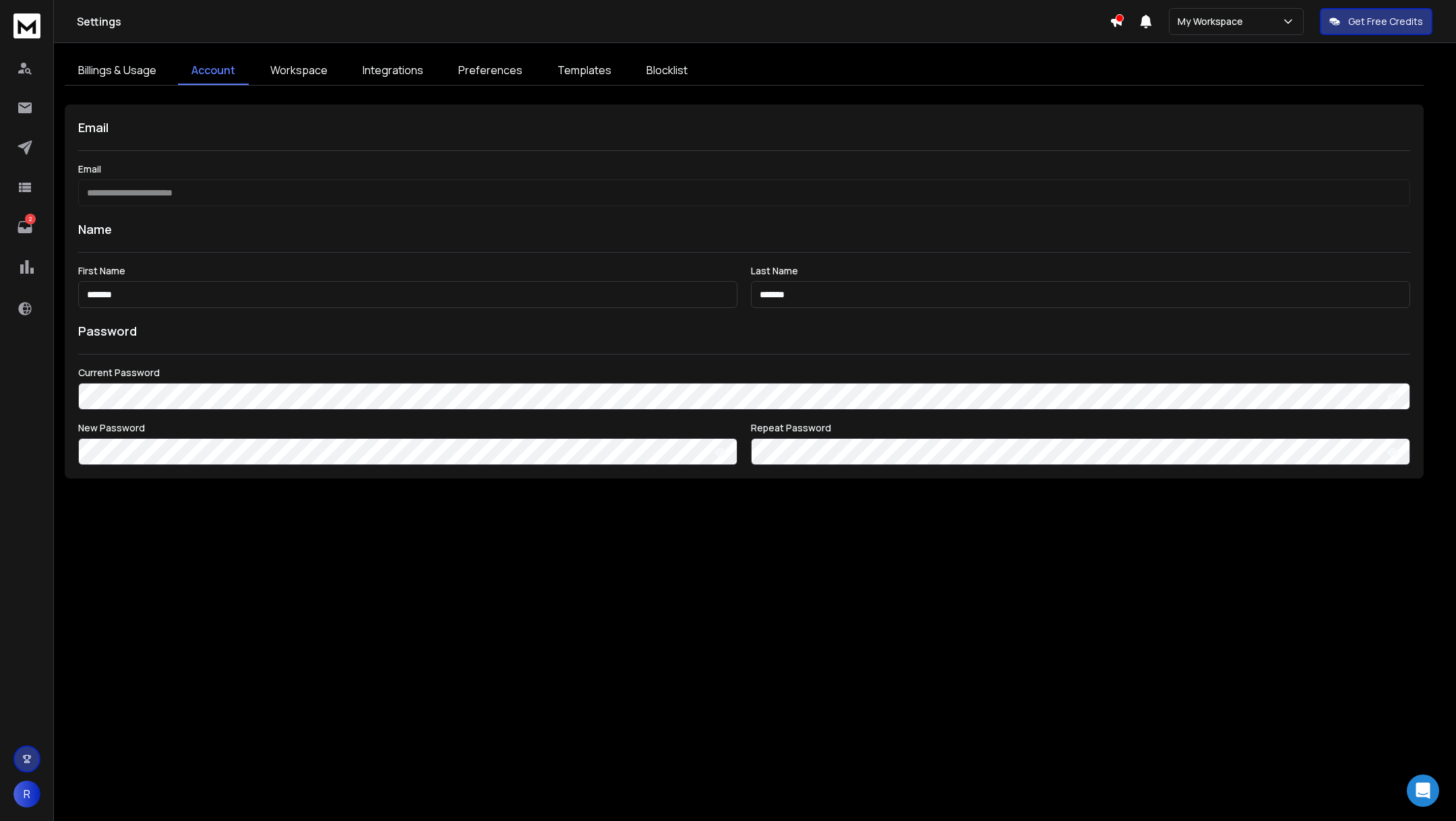
click at [124, 72] on link "Billings & Usage" at bounding box center [117, 70] width 105 height 29
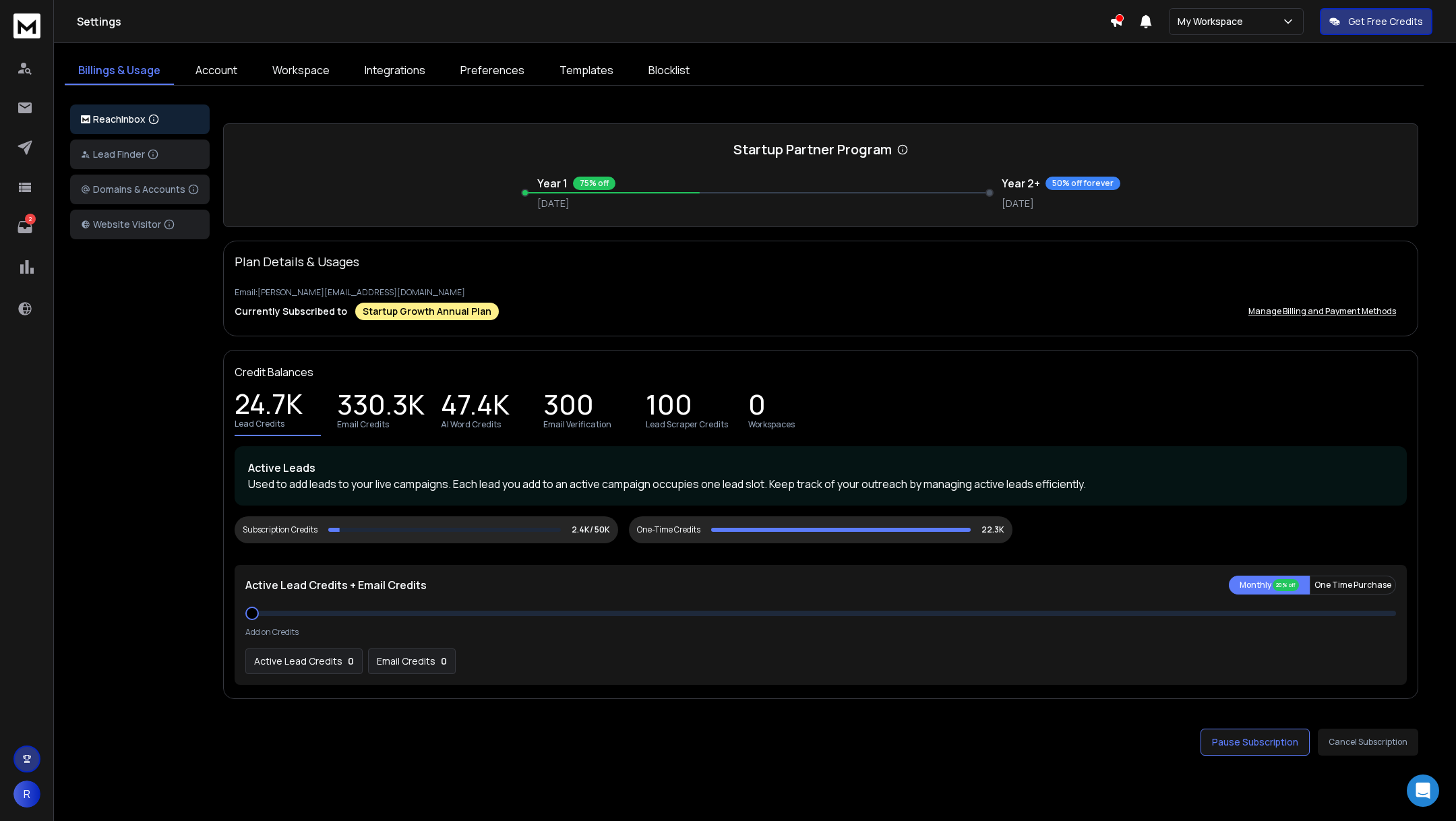
click at [385, 71] on link "Integrations" at bounding box center [394, 70] width 88 height 29
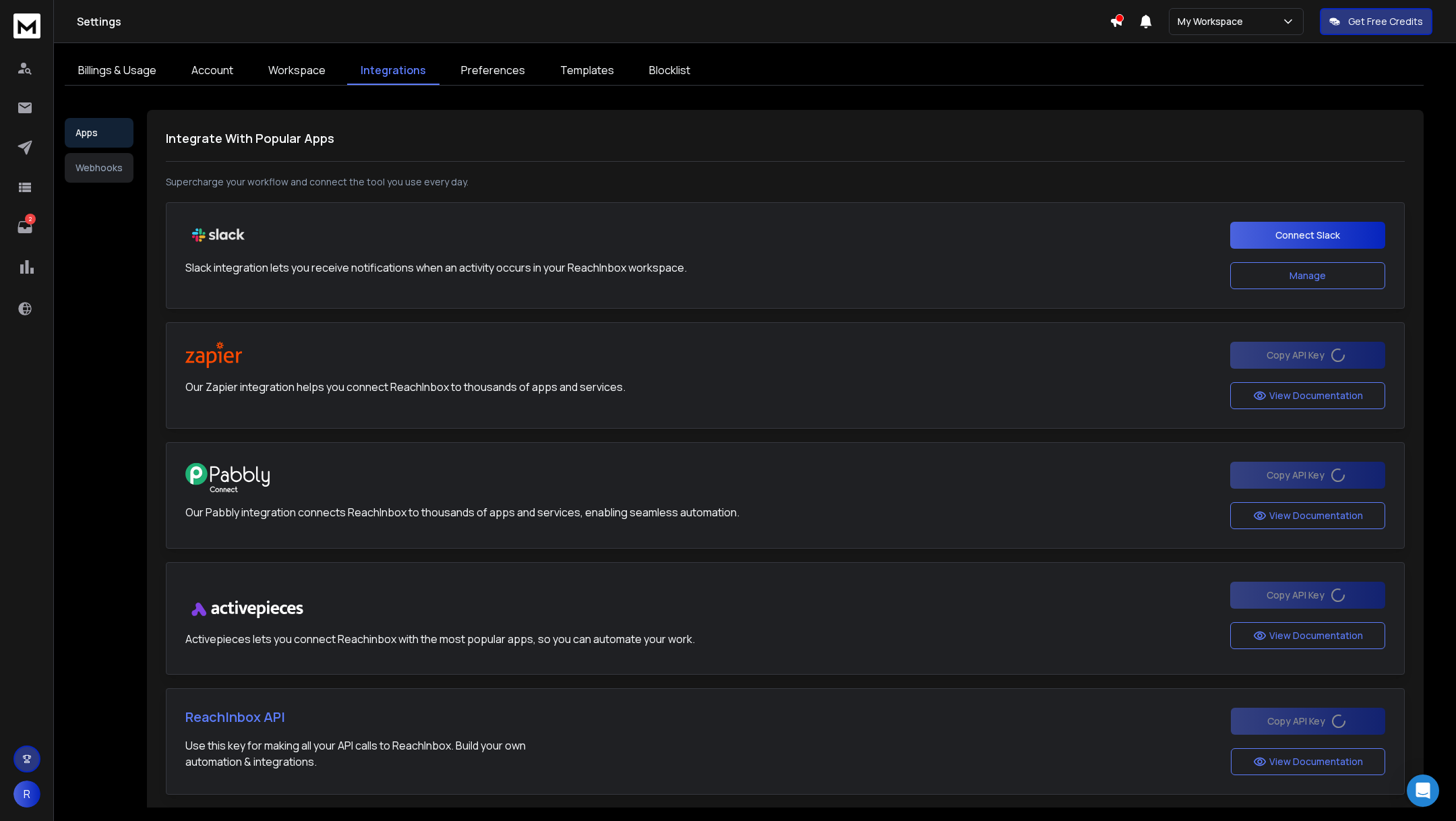
click at [503, 73] on link "Preferences" at bounding box center [493, 70] width 91 height 29
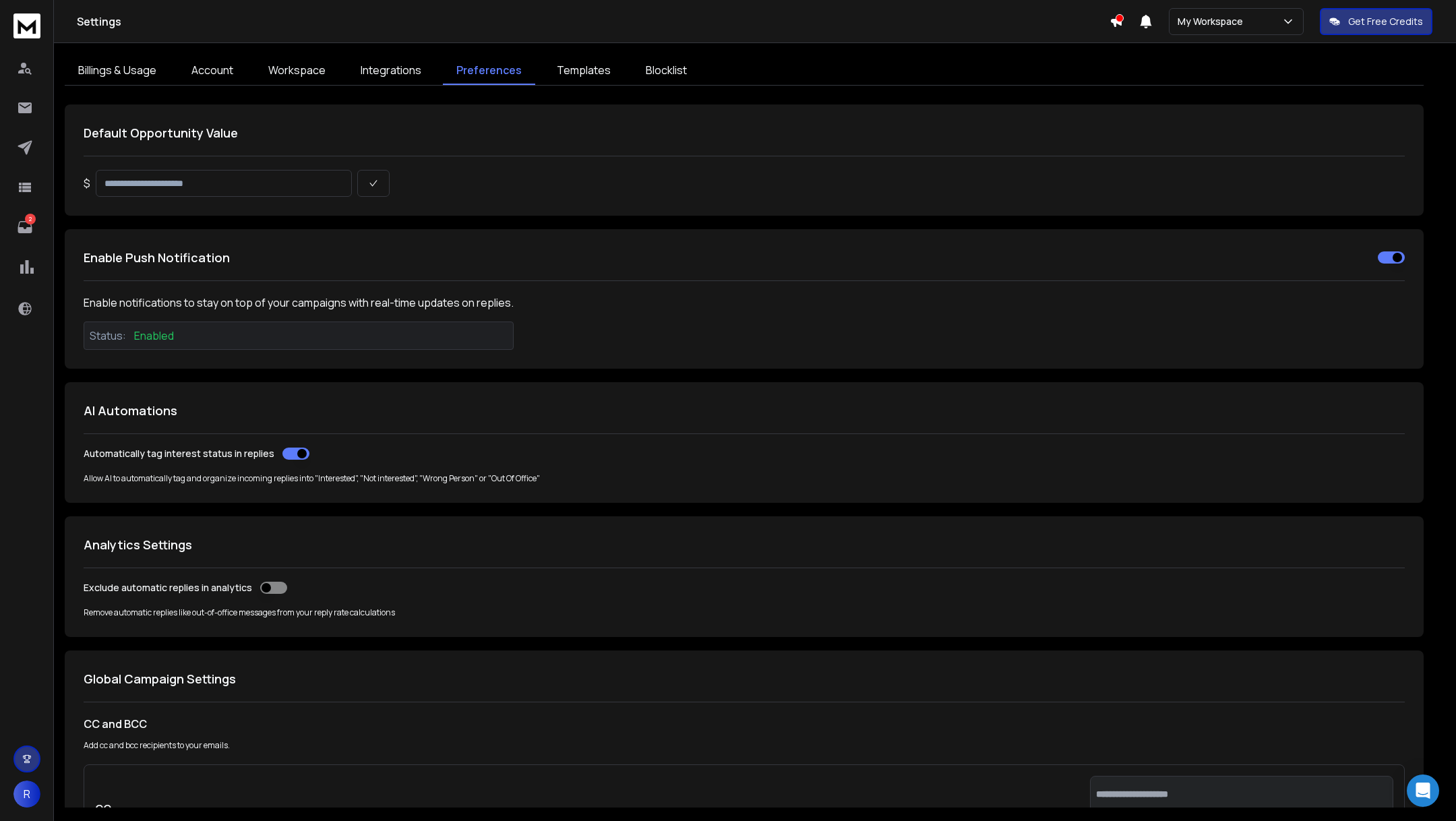
click at [560, 68] on link "Templates" at bounding box center [584, 70] width 81 height 29
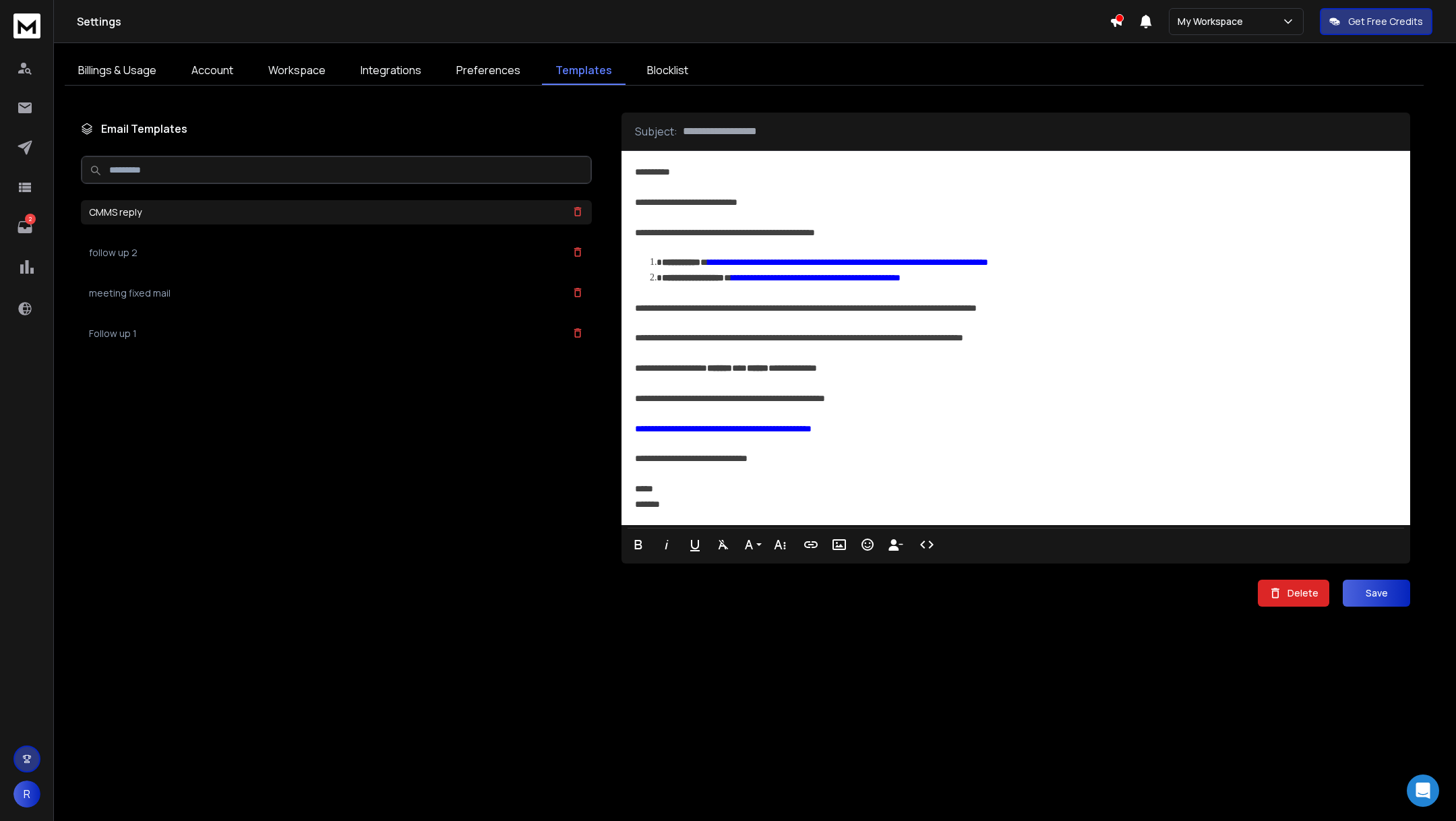
click at [637, 64] on link "Blocklist" at bounding box center [668, 70] width 68 height 29
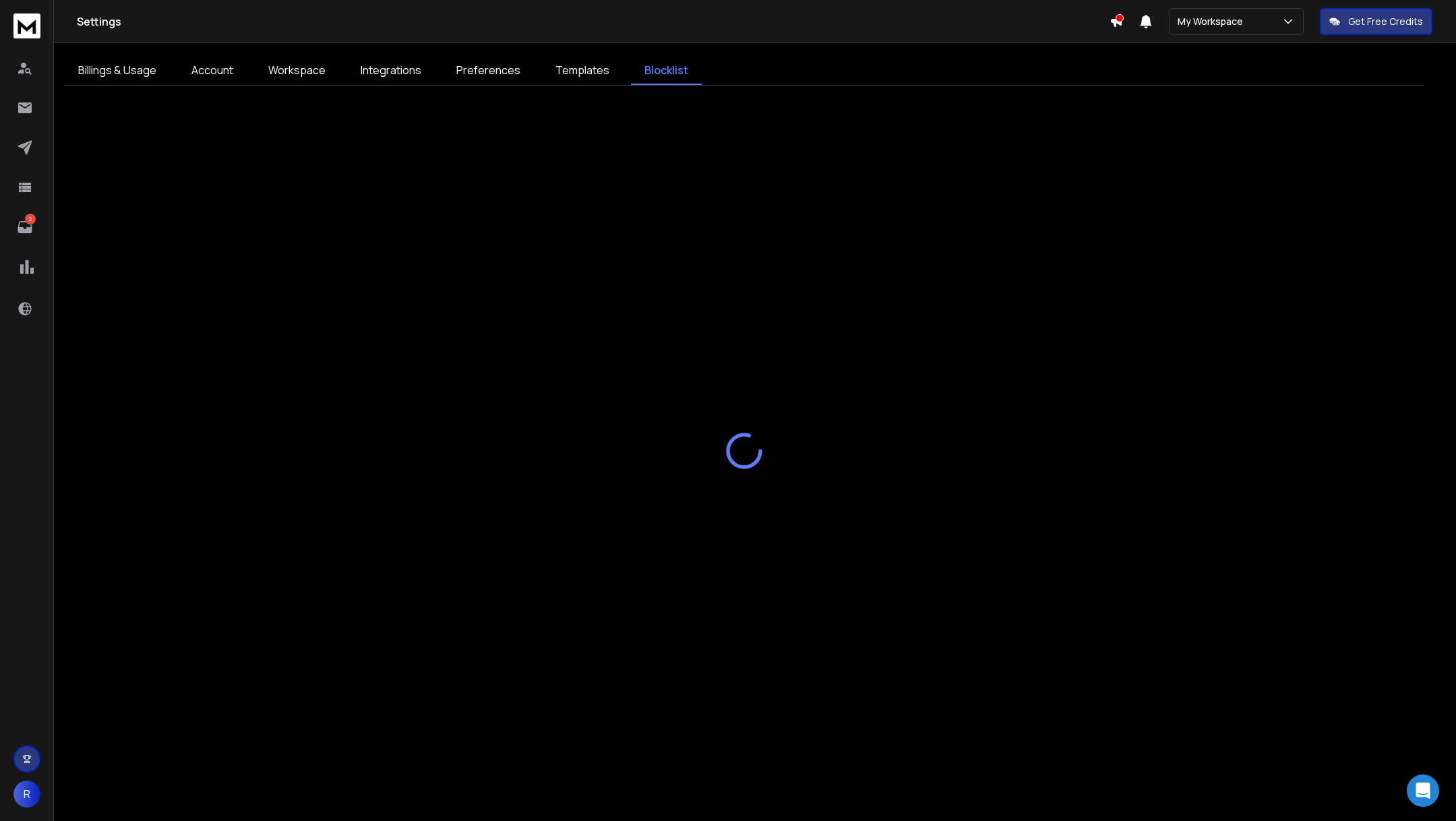
click at [89, 72] on link "Billings & Usage" at bounding box center [117, 70] width 105 height 29
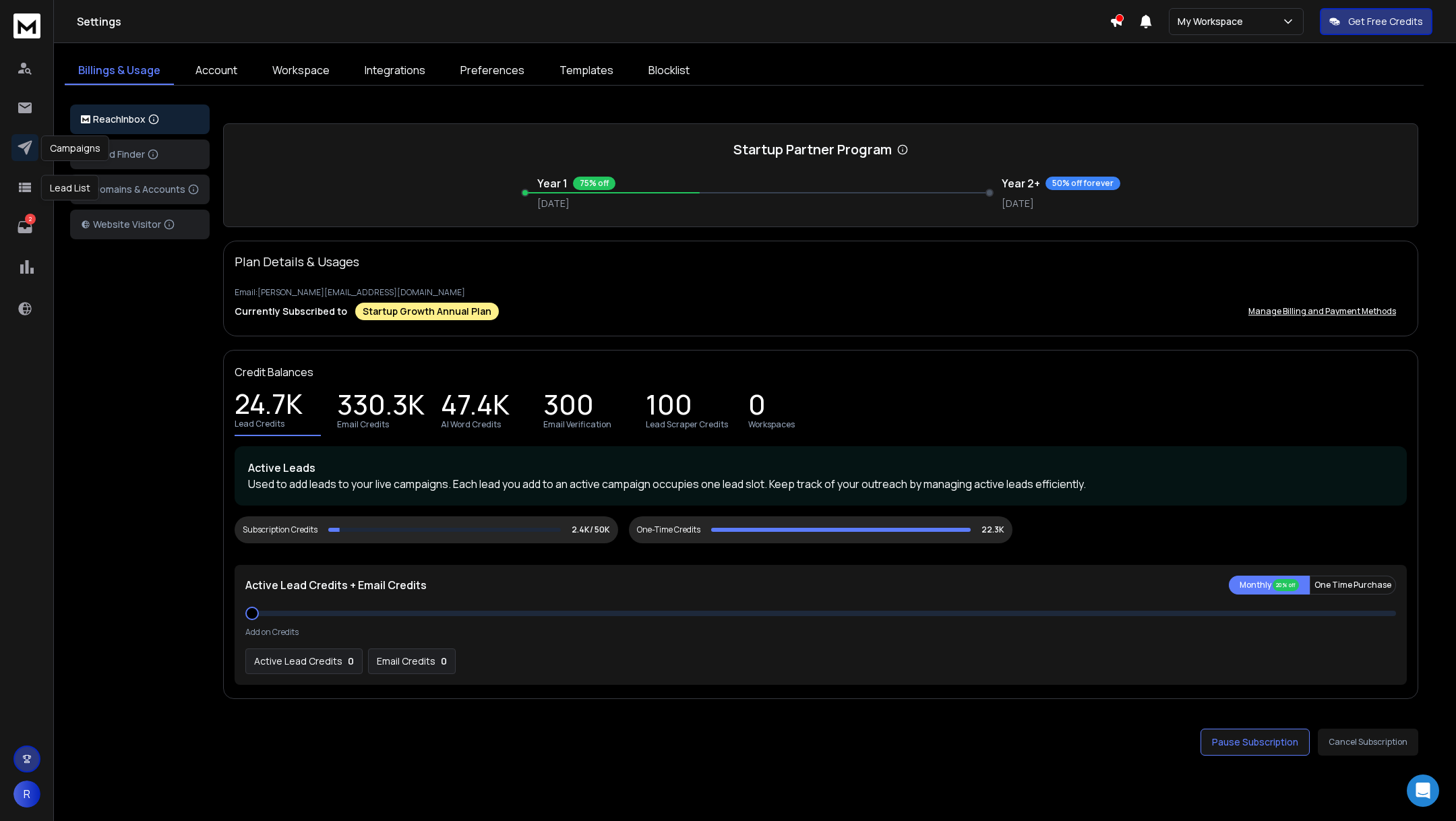
click at [22, 141] on icon at bounding box center [25, 148] width 17 height 17
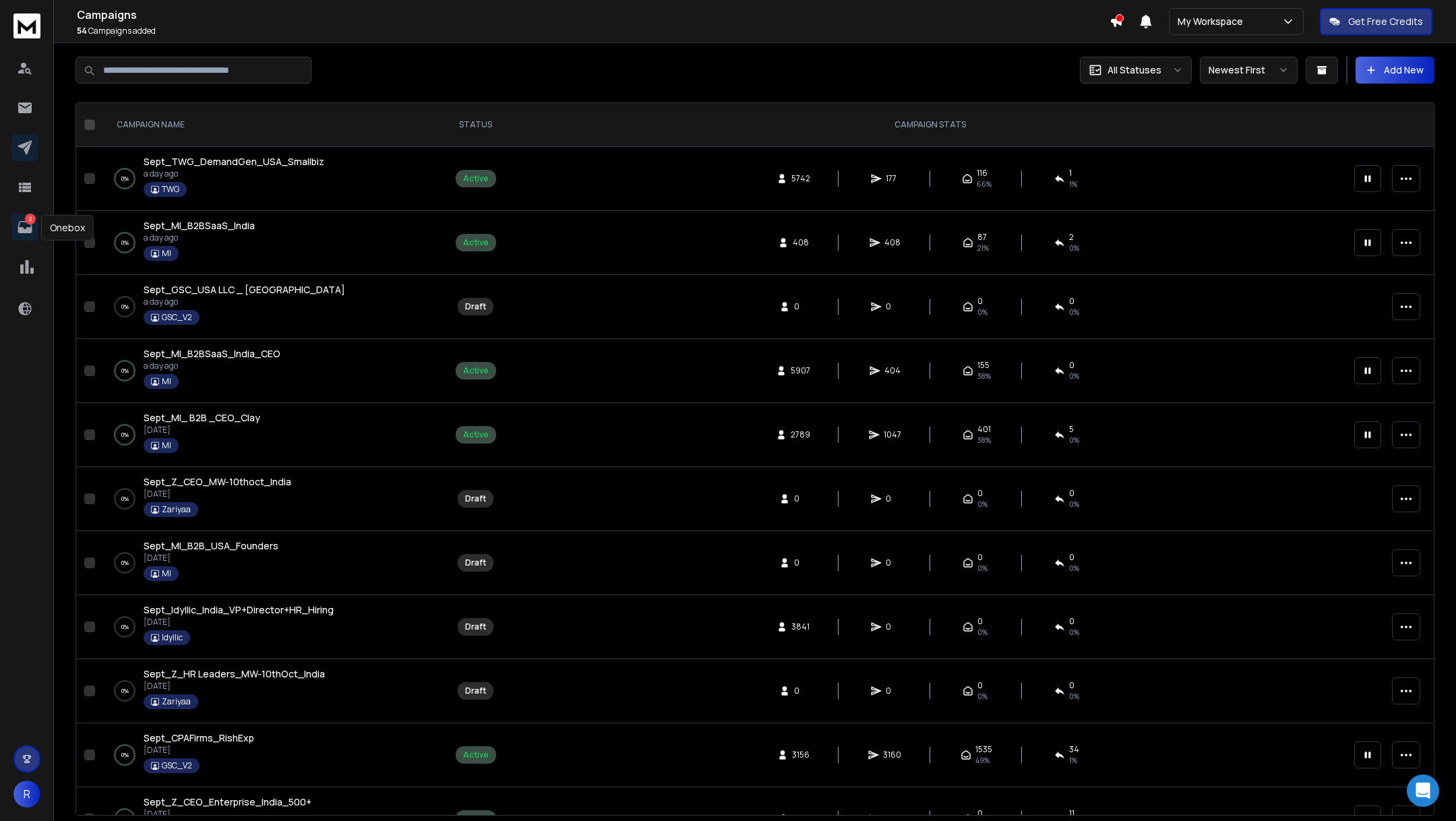
click at [23, 228] on icon at bounding box center [25, 227] width 17 height 17
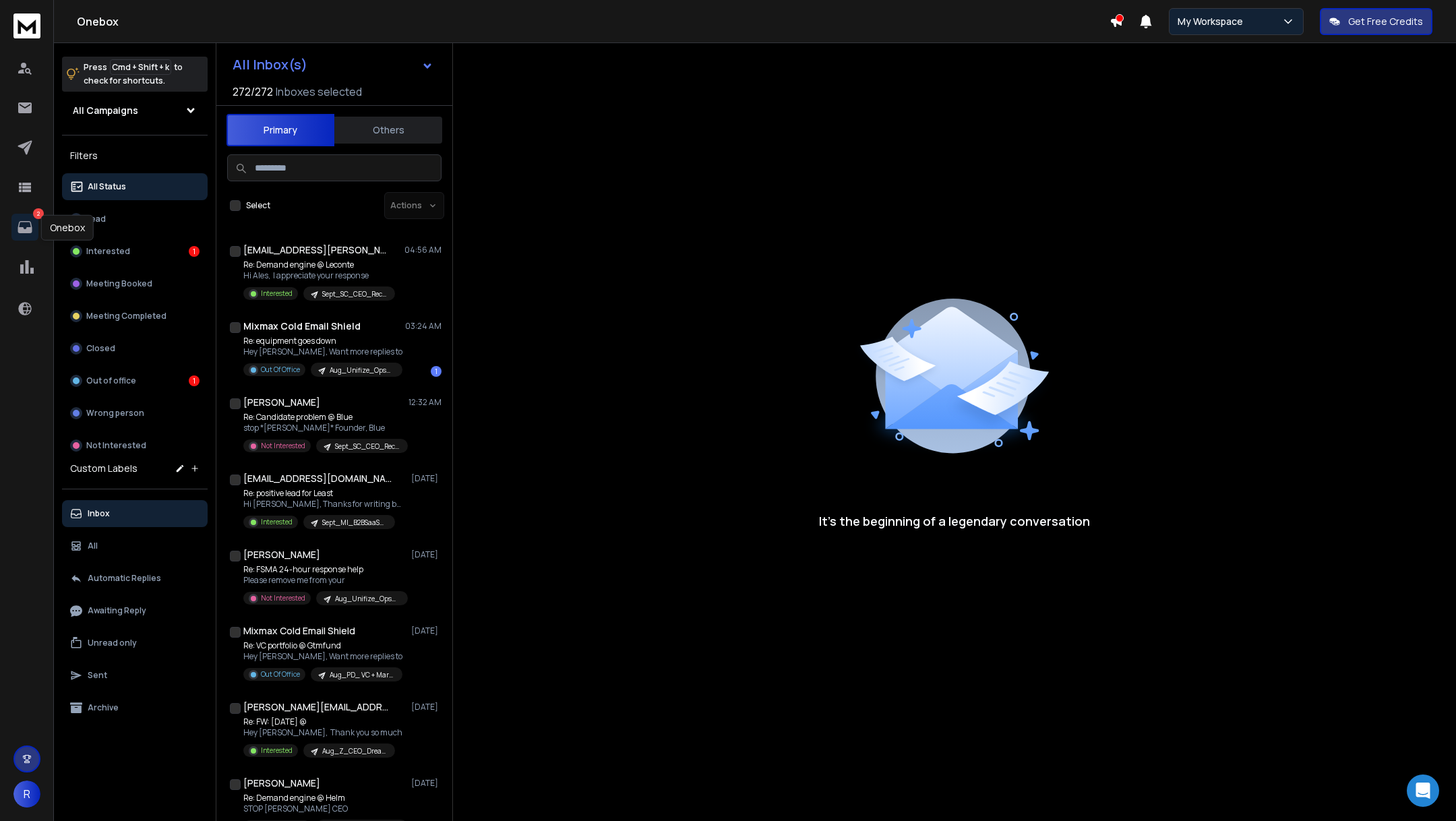
click at [1263, 15] on div "My Workspace" at bounding box center [1235, 21] width 117 height 14
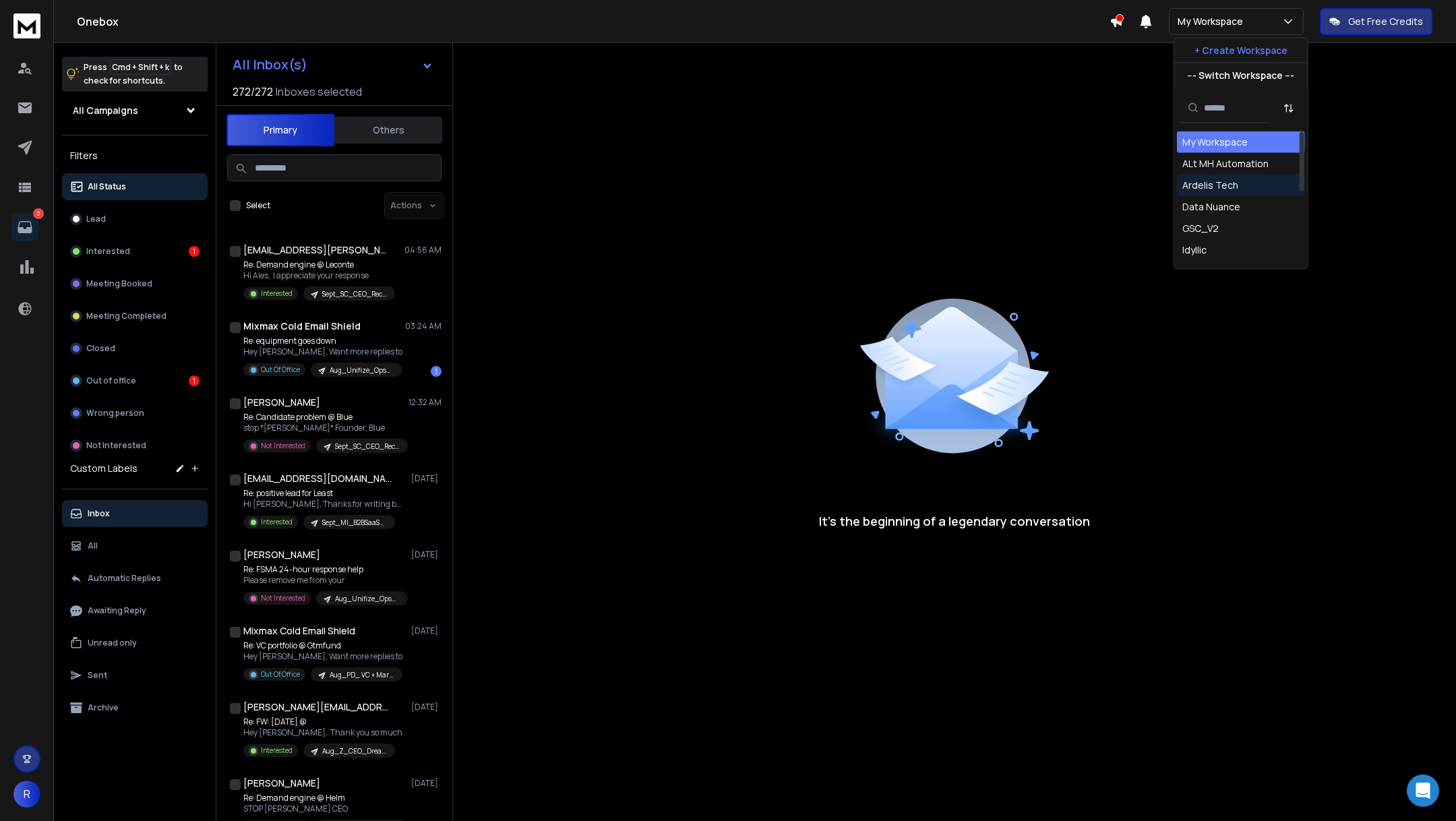
click at [1211, 186] on div "Ardelis Tech" at bounding box center [1209, 185] width 56 height 14
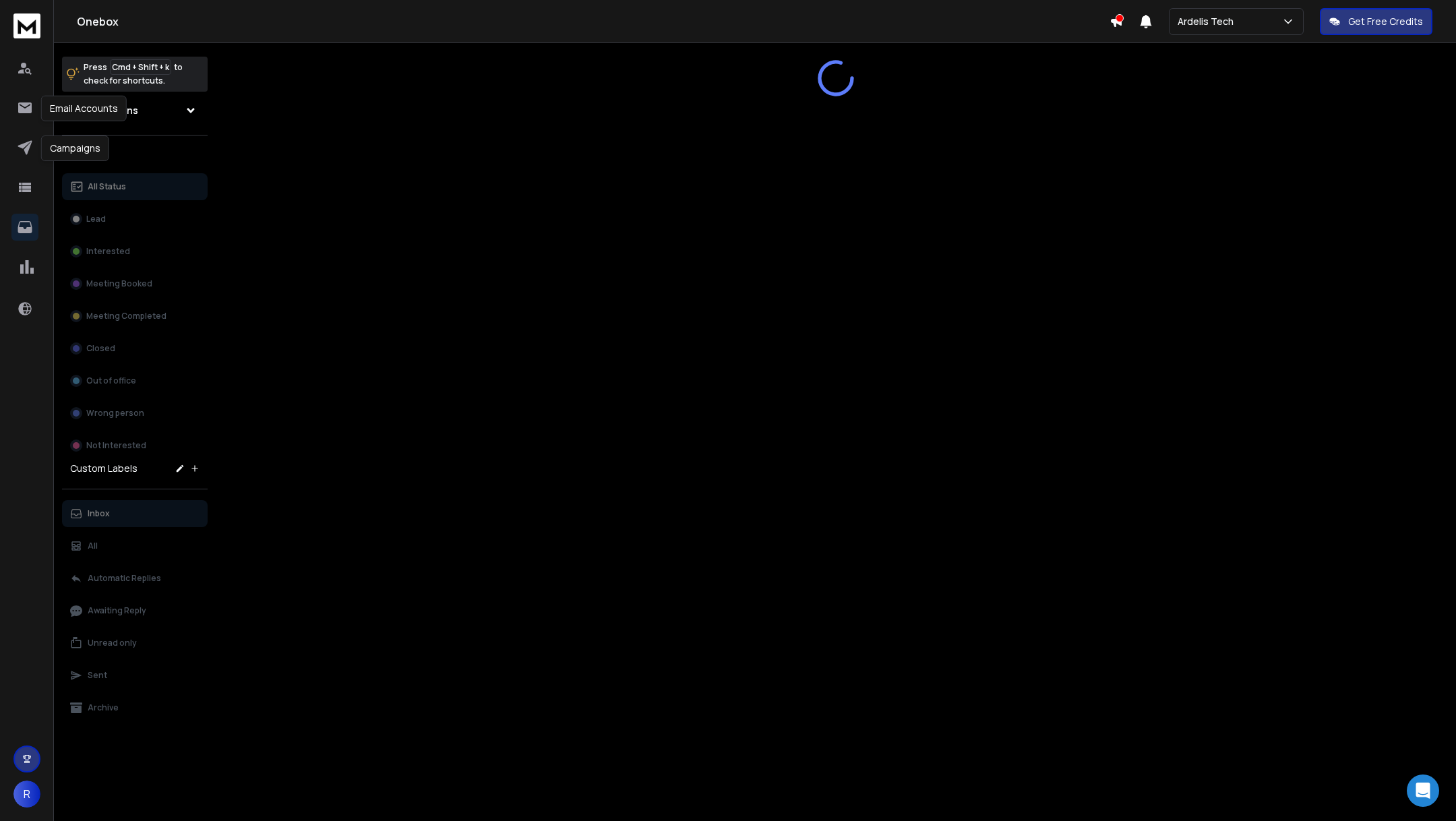
click at [11, 108] on link at bounding box center [24, 107] width 27 height 27
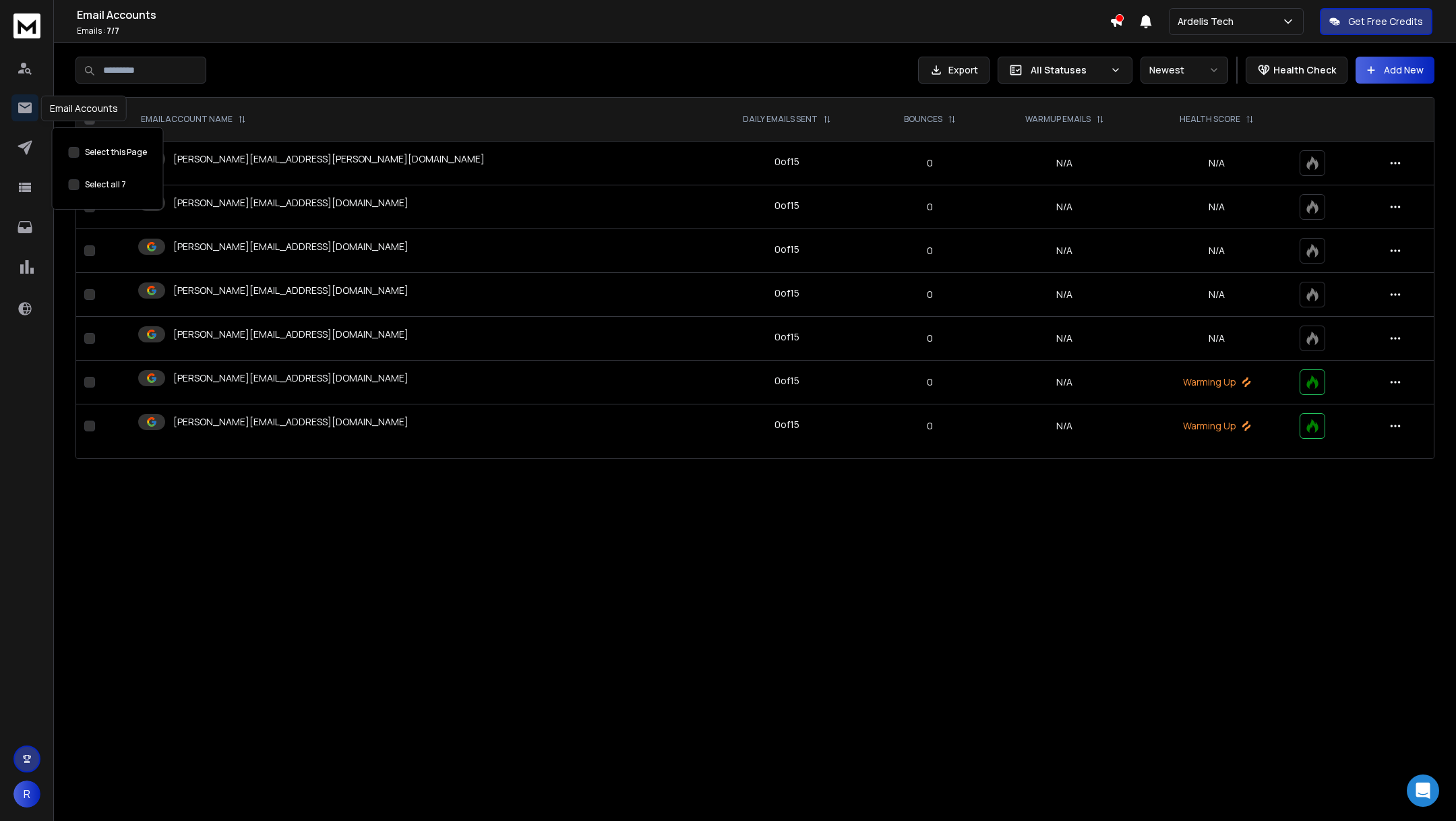
click at [23, 105] on icon at bounding box center [25, 108] width 14 height 11
click at [1201, 25] on p "Ardelis Tech" at bounding box center [1208, 21] width 61 height 14
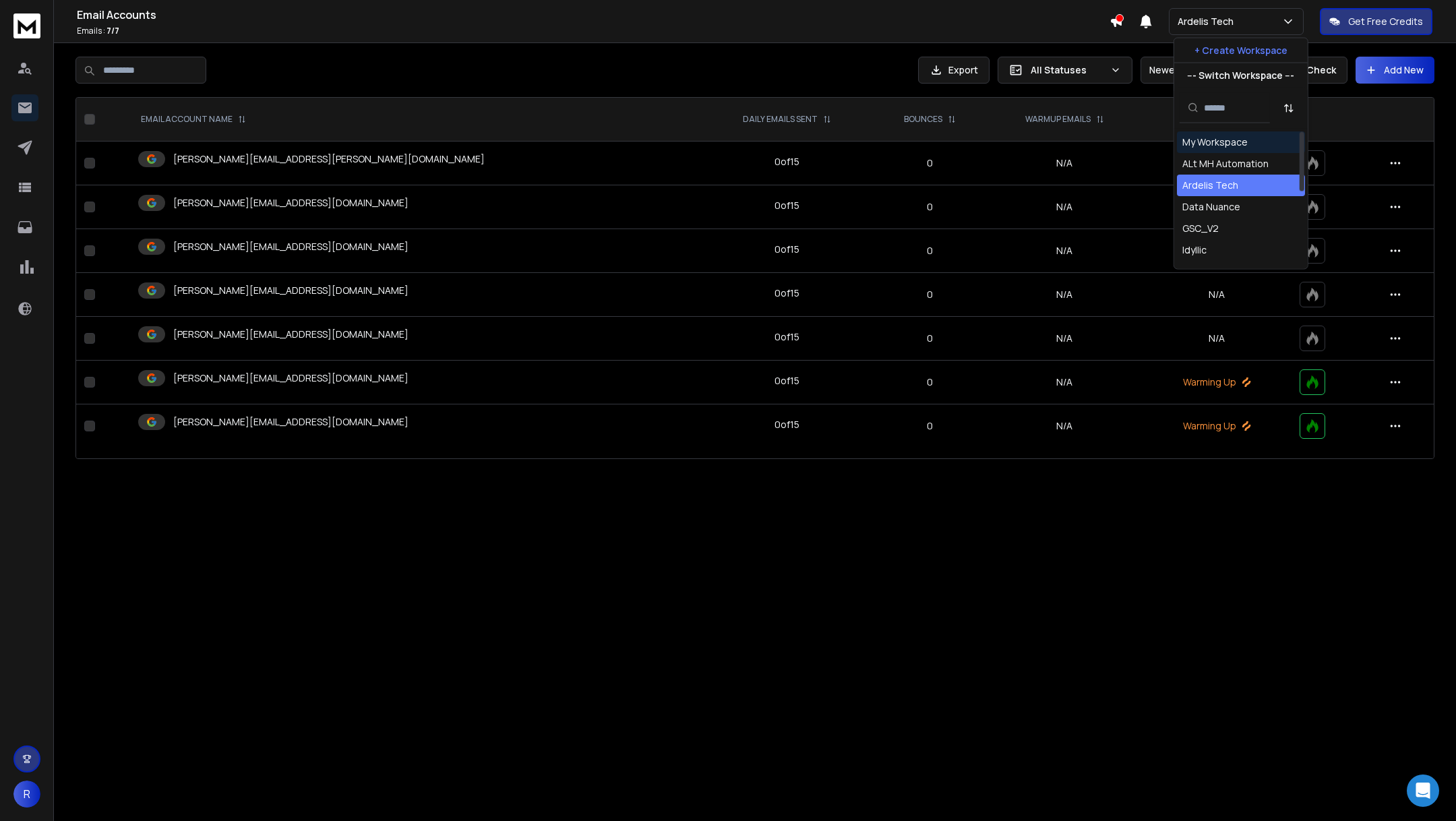
click at [1194, 150] on div "My Workspace" at bounding box center [1240, 141] width 128 height 21
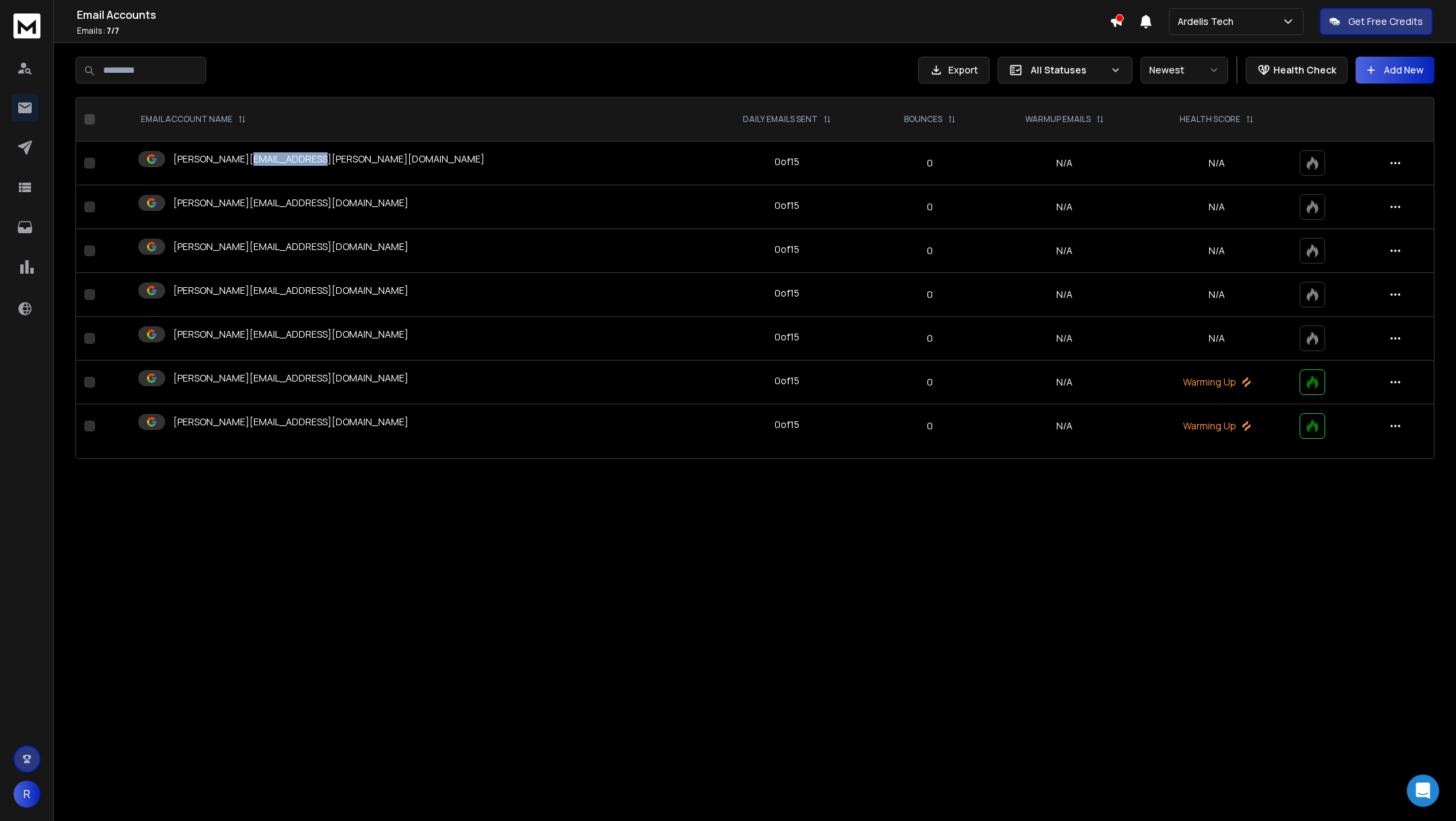
copy p "[DOMAIN_NAME]"
drag, startPoint x: 308, startPoint y: 154, endPoint x: 335, endPoint y: 169, distance: 30.9
click at [335, 169] on td "[PERSON_NAME][EMAIL_ADDRESS][PERSON_NAME][DOMAIN_NAME]" at bounding box center [415, 163] width 572 height 43
click at [23, 229] on icon at bounding box center [24, 226] width 14 height 12
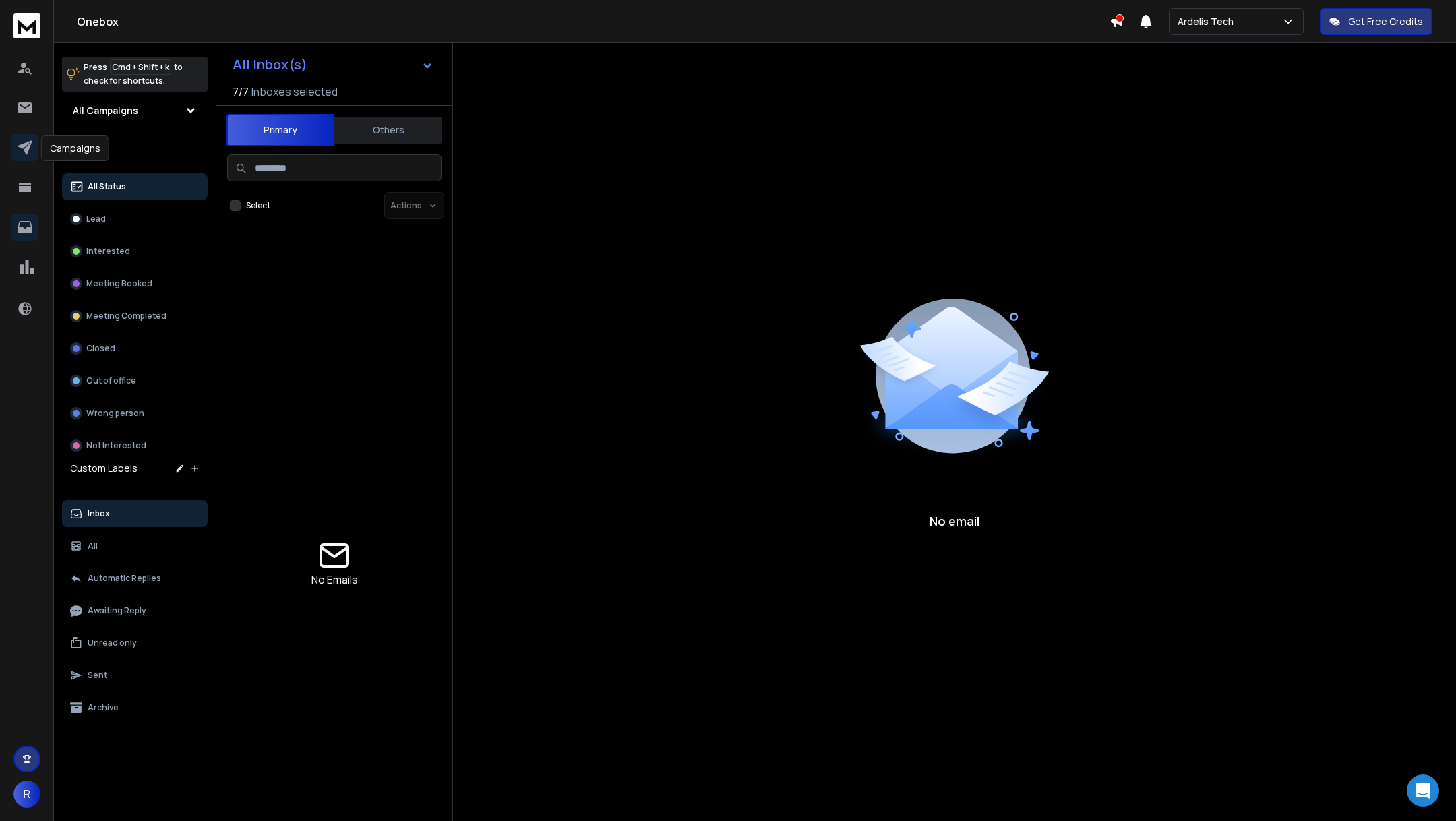
click at [30, 151] on icon at bounding box center [25, 148] width 17 height 17
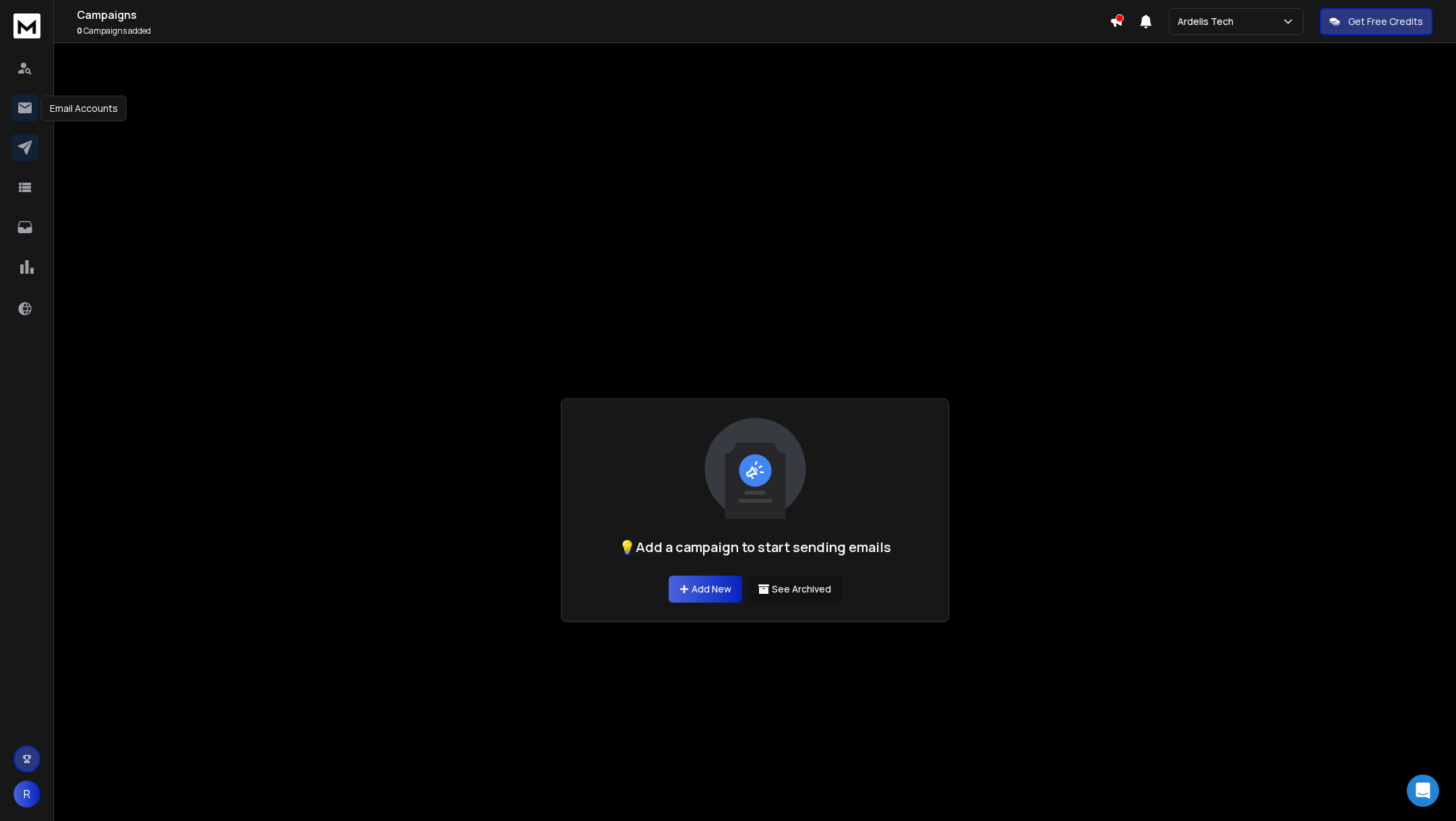
click at [30, 121] on link at bounding box center [24, 107] width 27 height 27
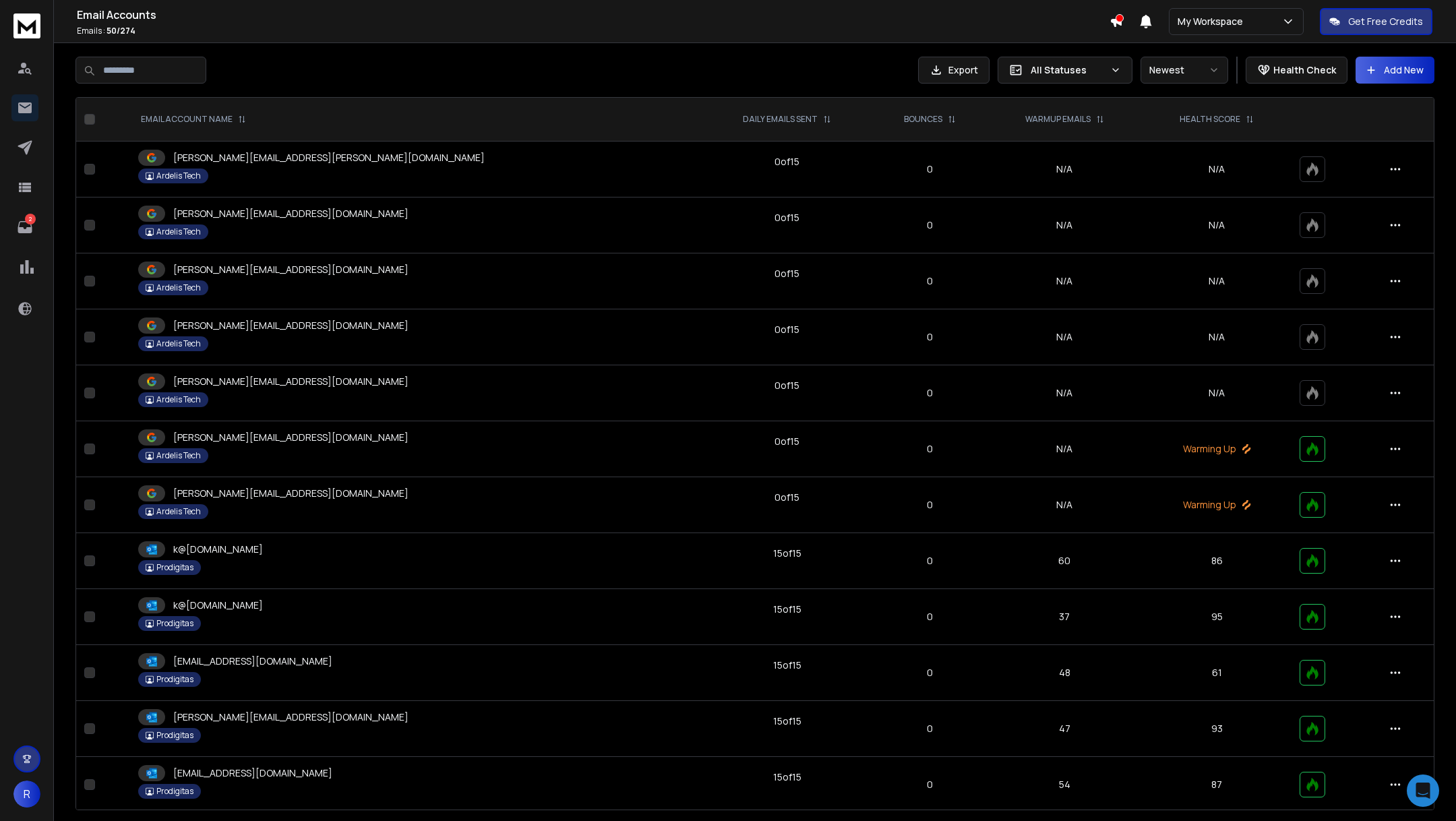
click at [1221, 44] on div "Export All Statuses Newest Health Check Add New EMAIL ACCOUNT NAME DAILY EMAILS…" at bounding box center [754, 433] width 1402 height 780
click at [21, 803] on span "R" at bounding box center [27, 793] width 27 height 27
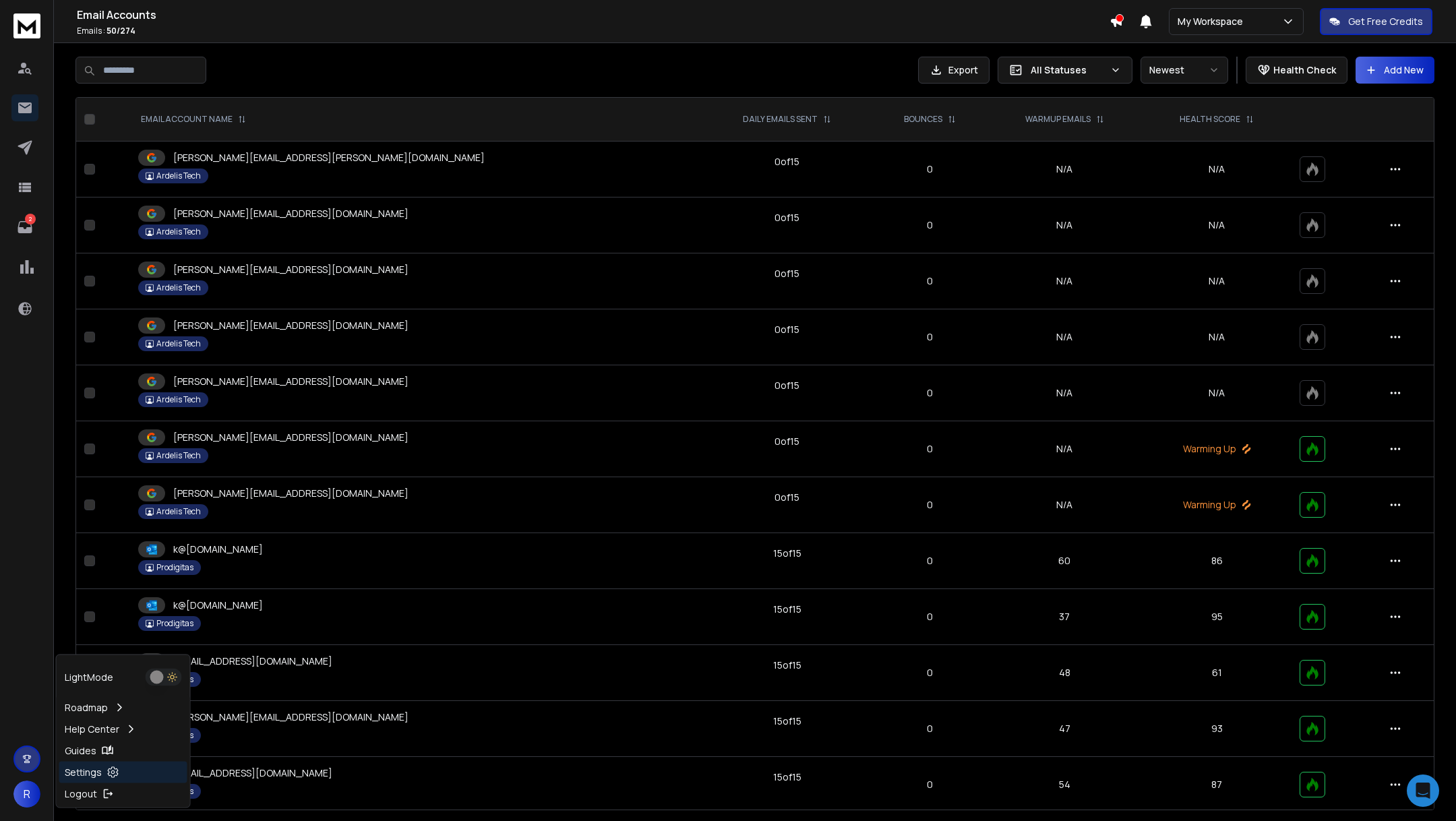
click at [81, 774] on p "Settings" at bounding box center [83, 772] width 37 height 14
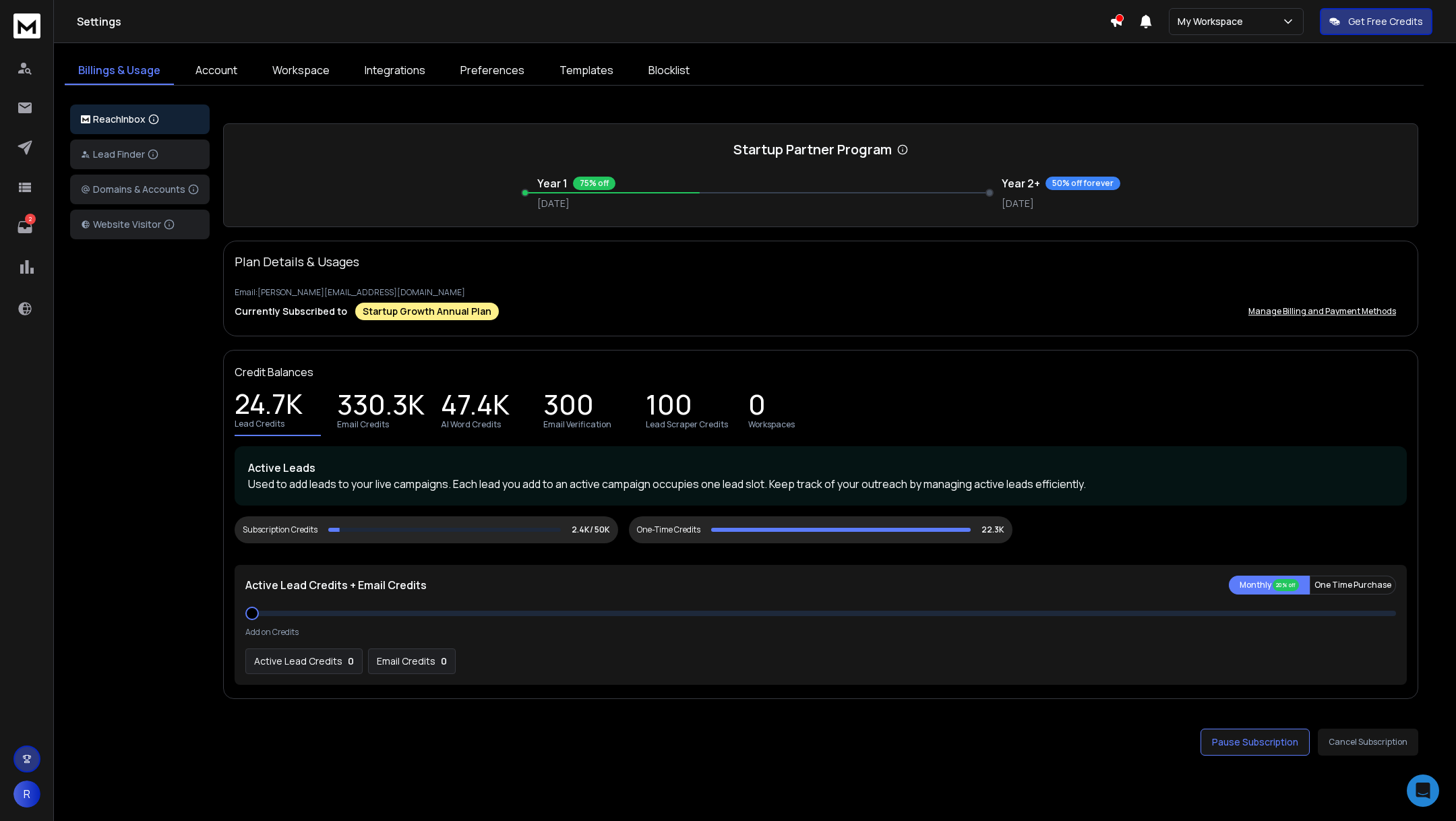
click at [213, 66] on link "Account" at bounding box center [216, 70] width 68 height 29
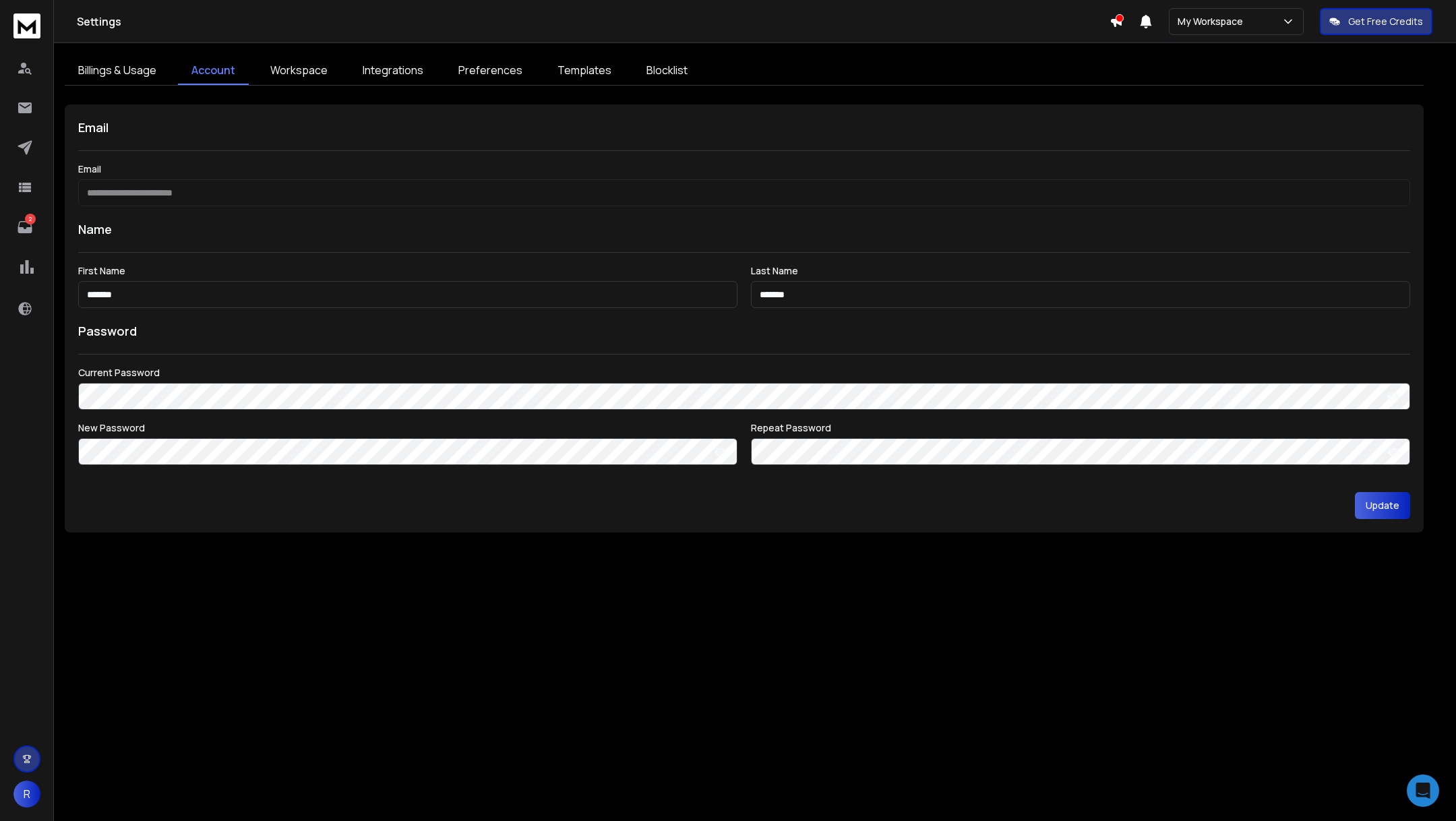
click at [1375, 495] on button "Update" at bounding box center [1382, 505] width 55 height 27
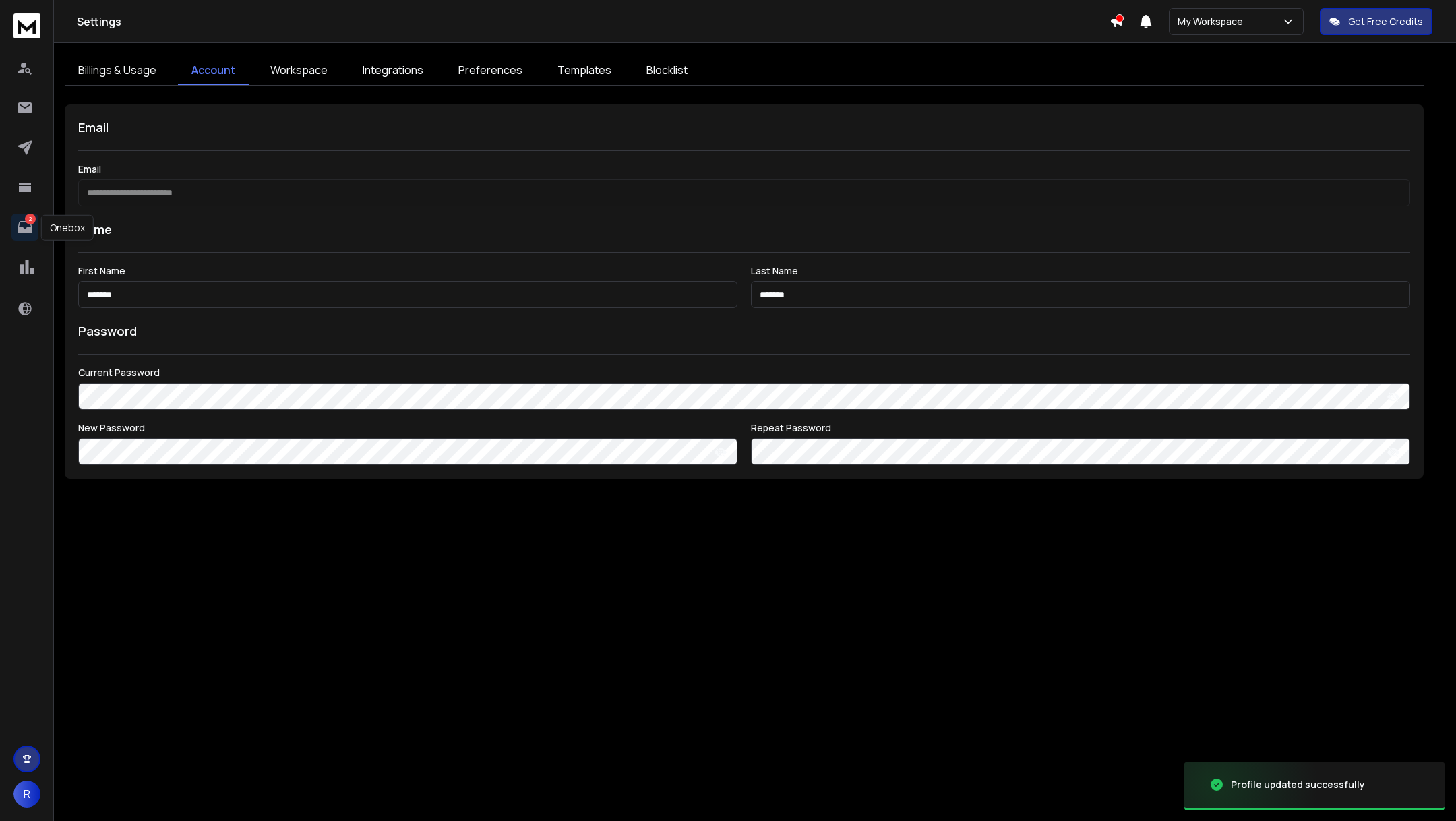
click at [26, 231] on icon at bounding box center [24, 226] width 14 height 12
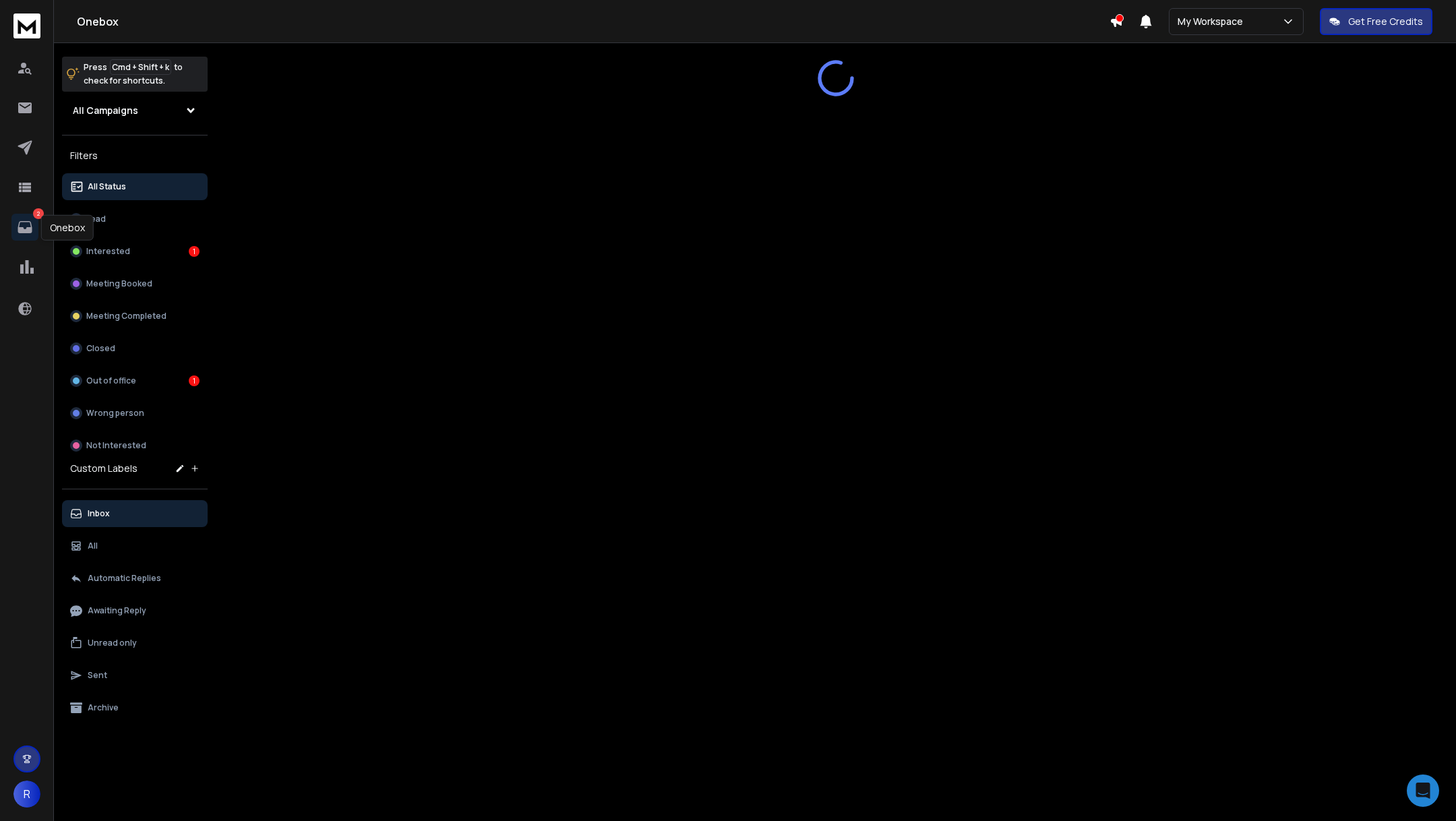
click at [1230, 39] on div "Onebox My Workspace Get Free Credits" at bounding box center [728, 21] width 1456 height 43
click at [1230, 32] on button "My Workspace" at bounding box center [1236, 21] width 135 height 27
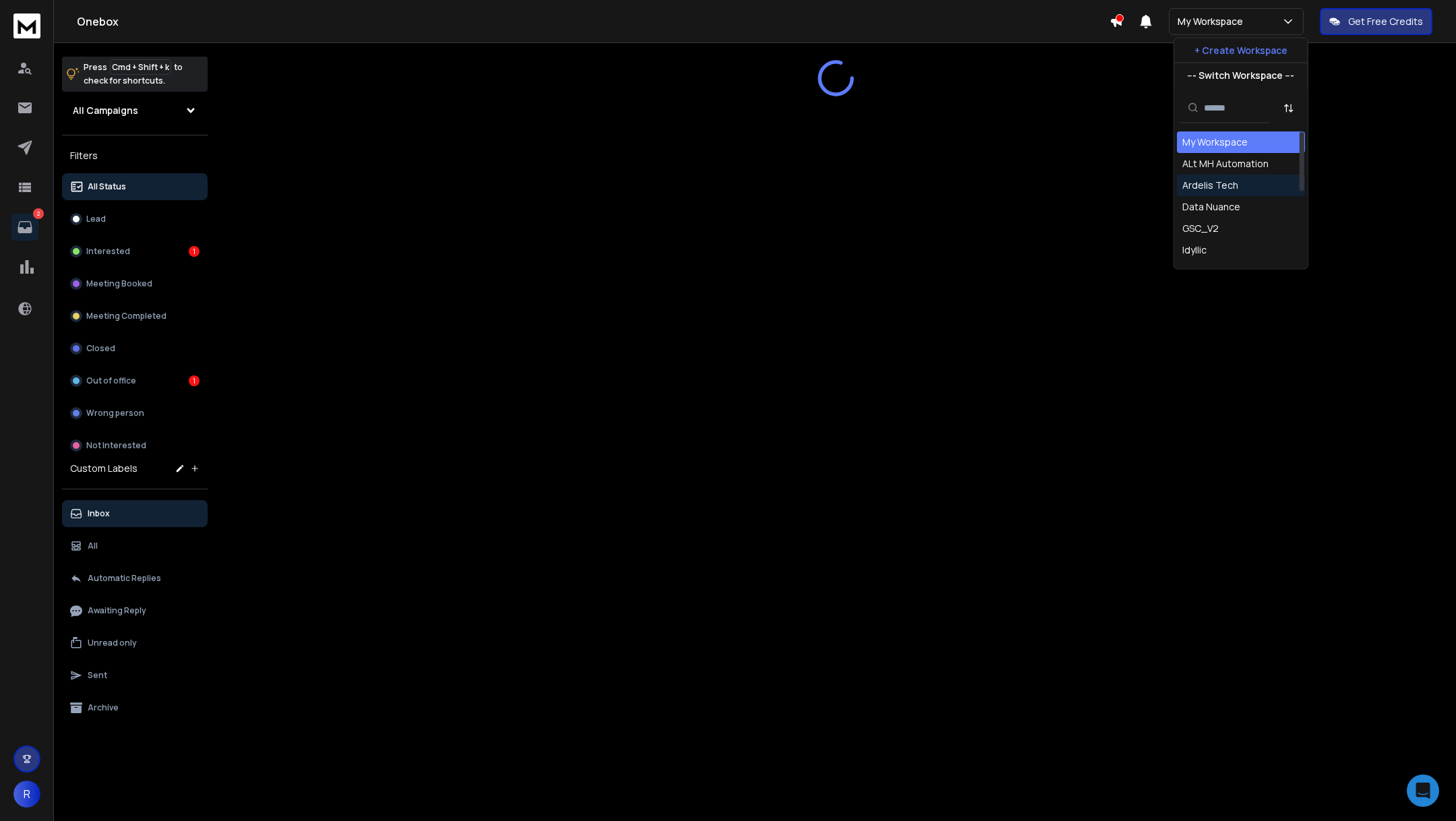
scroll to position [166, 0]
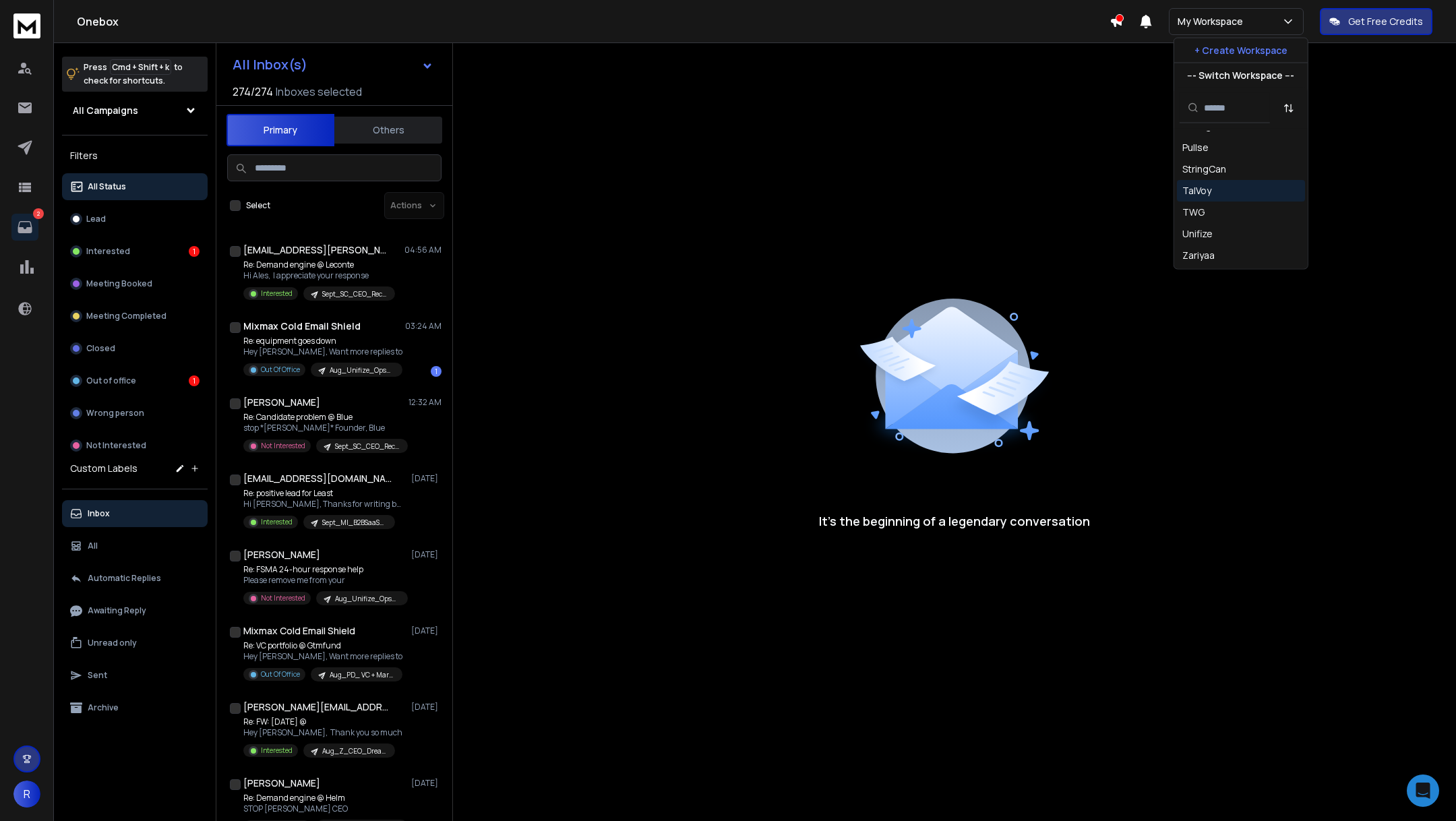
click at [398, 106] on div "All Inbox(s) 274 / 274 Inboxes selected Primary Others Select Actions ales.zabr…" at bounding box center [333, 453] width 235 height 821
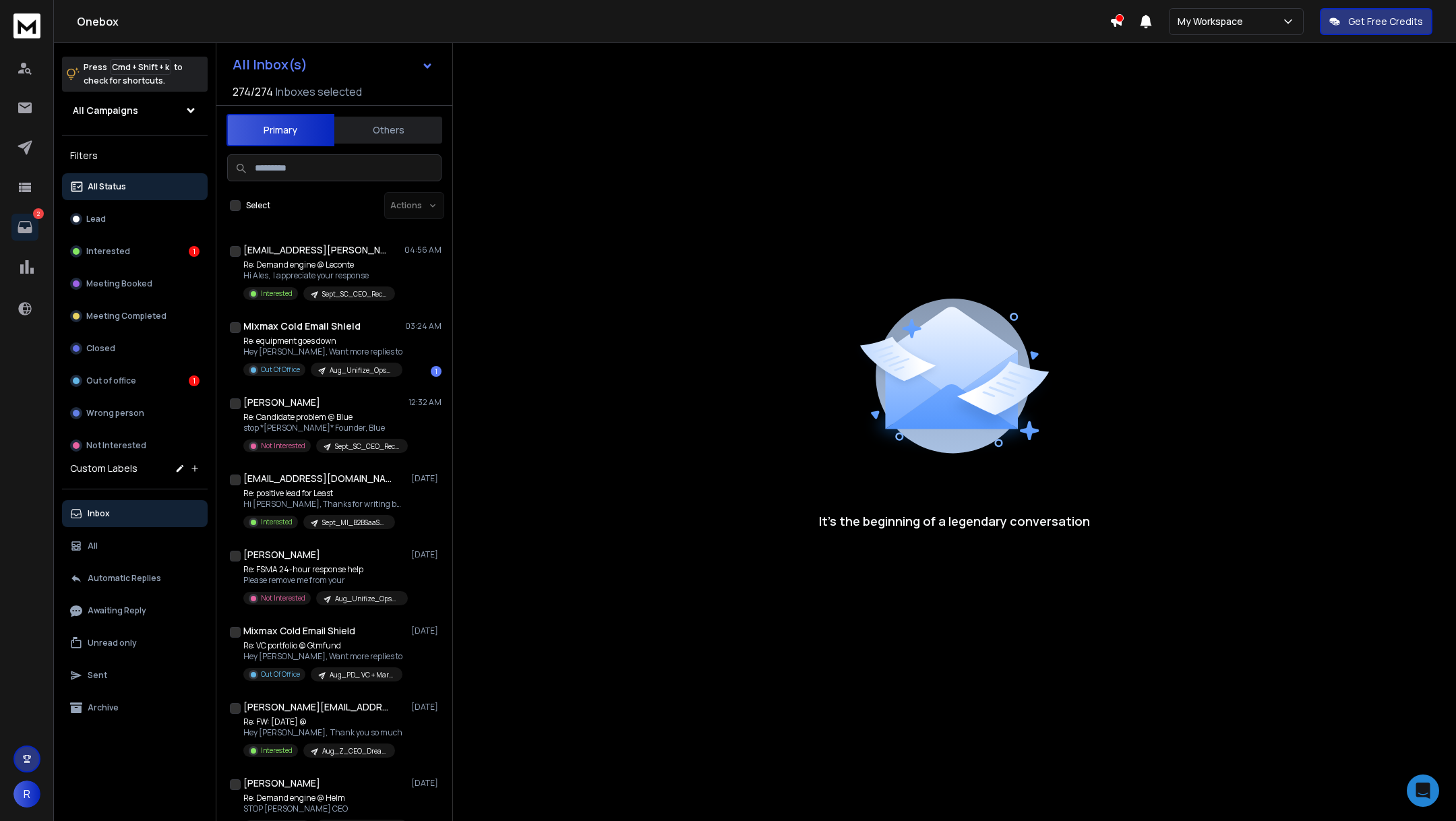
click at [383, 125] on button "Others" at bounding box center [388, 130] width 108 height 30
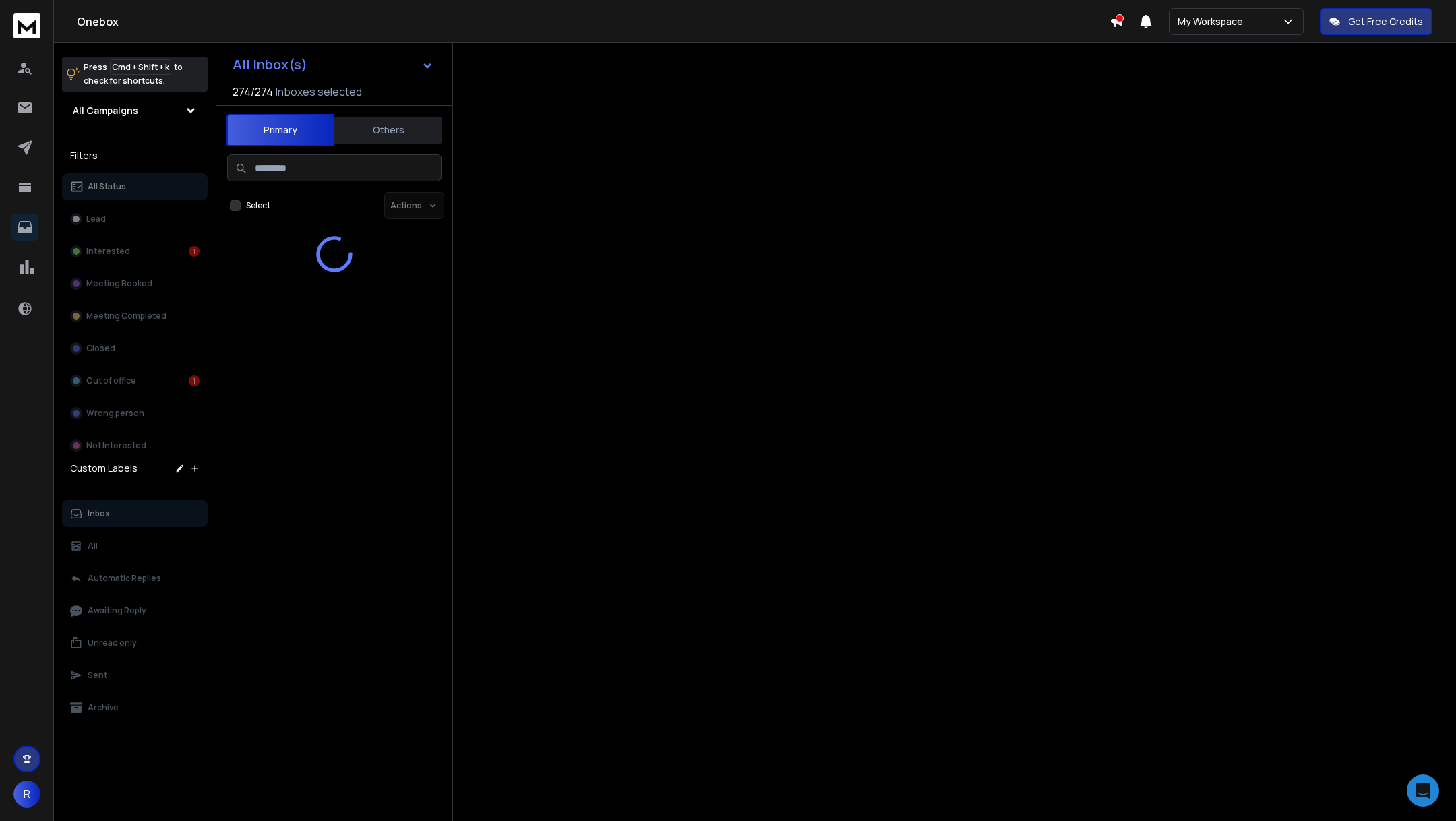
click at [291, 125] on button "Primary" at bounding box center [280, 129] width 108 height 32
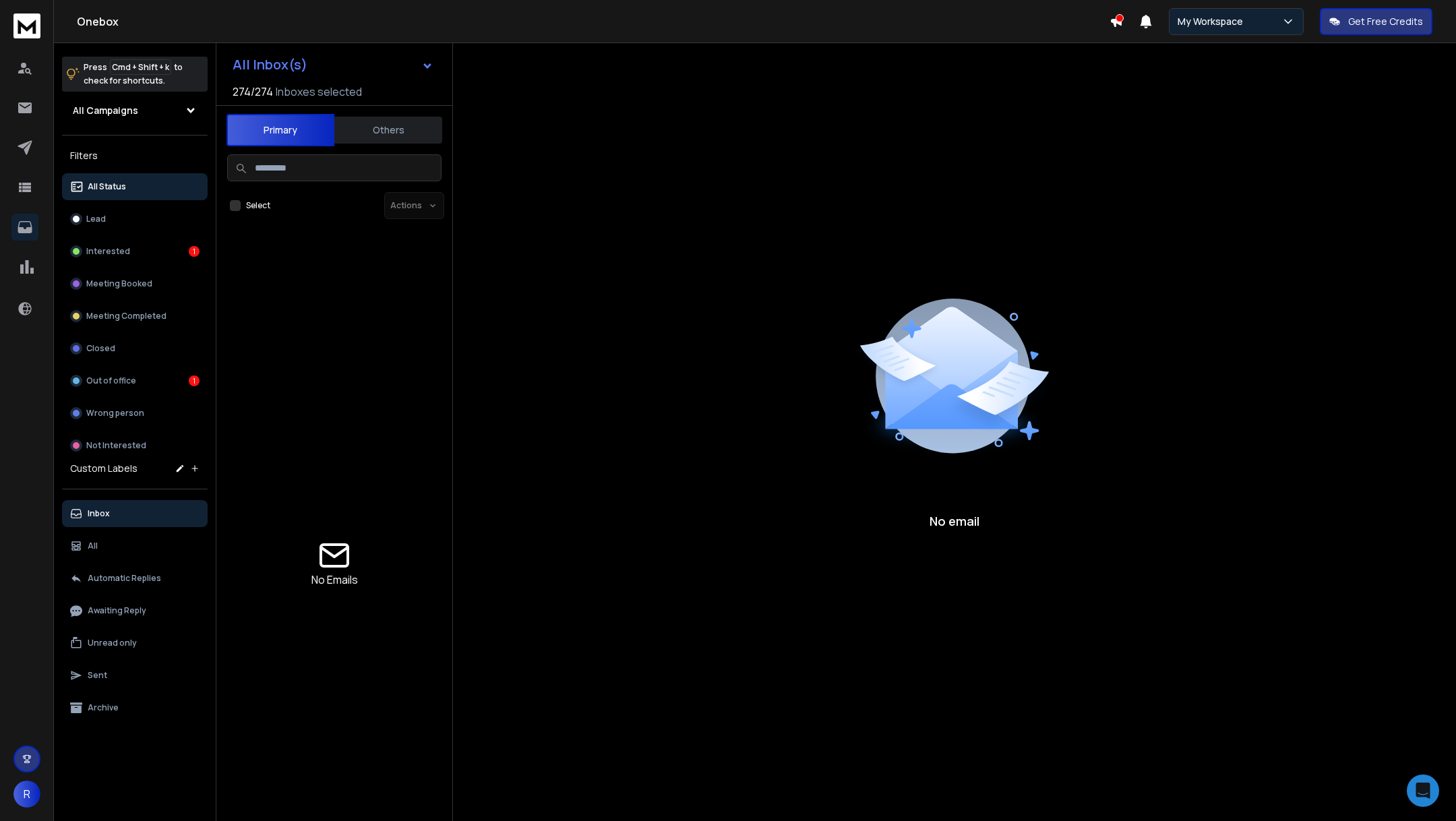
click at [1220, 20] on p "My Workspace" at bounding box center [1212, 21] width 71 height 14
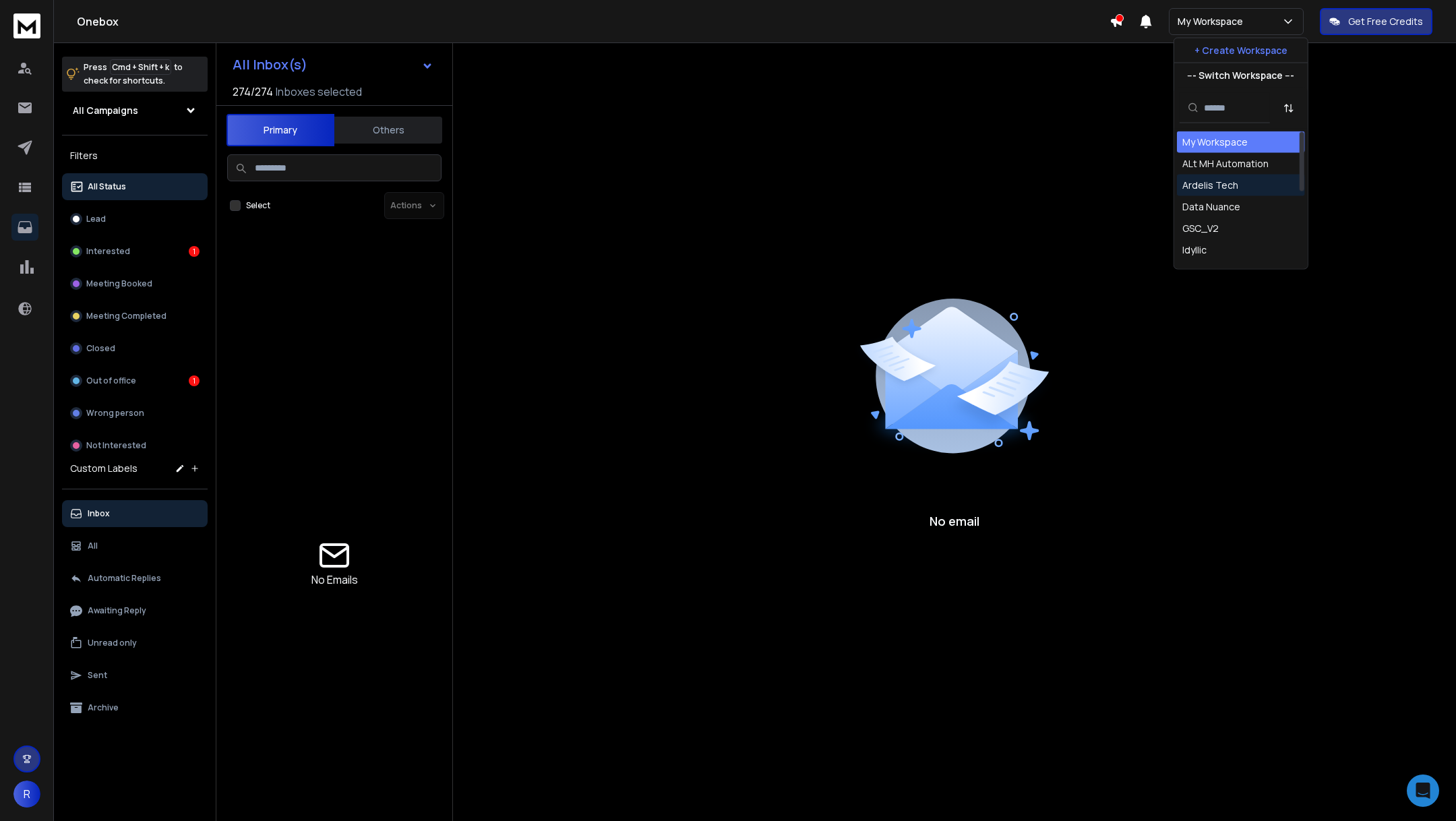
click at [1194, 184] on div "Ardelis Tech" at bounding box center [1209, 185] width 56 height 14
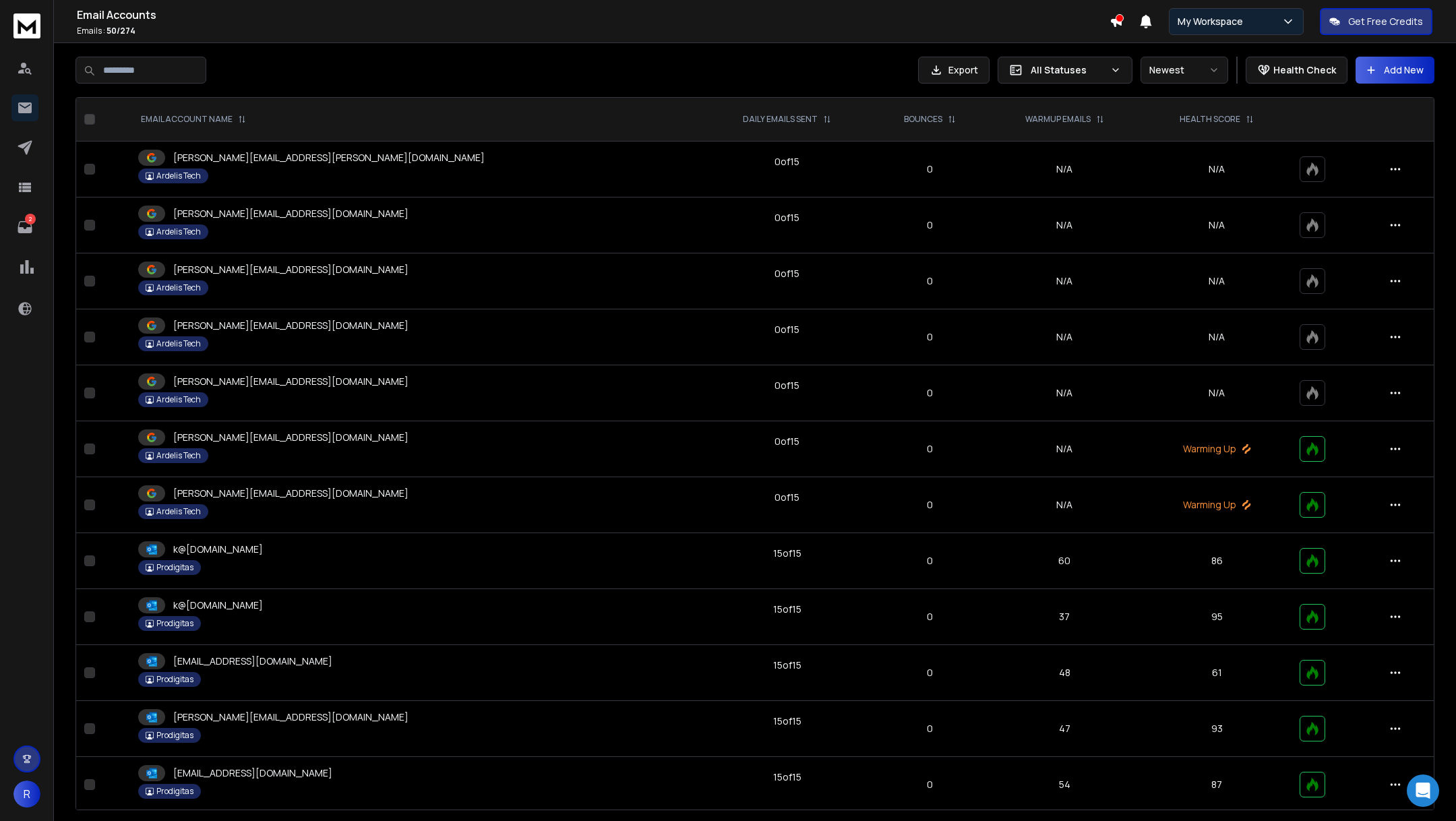
click at [1235, 14] on button "My Workspace" at bounding box center [1236, 21] width 135 height 27
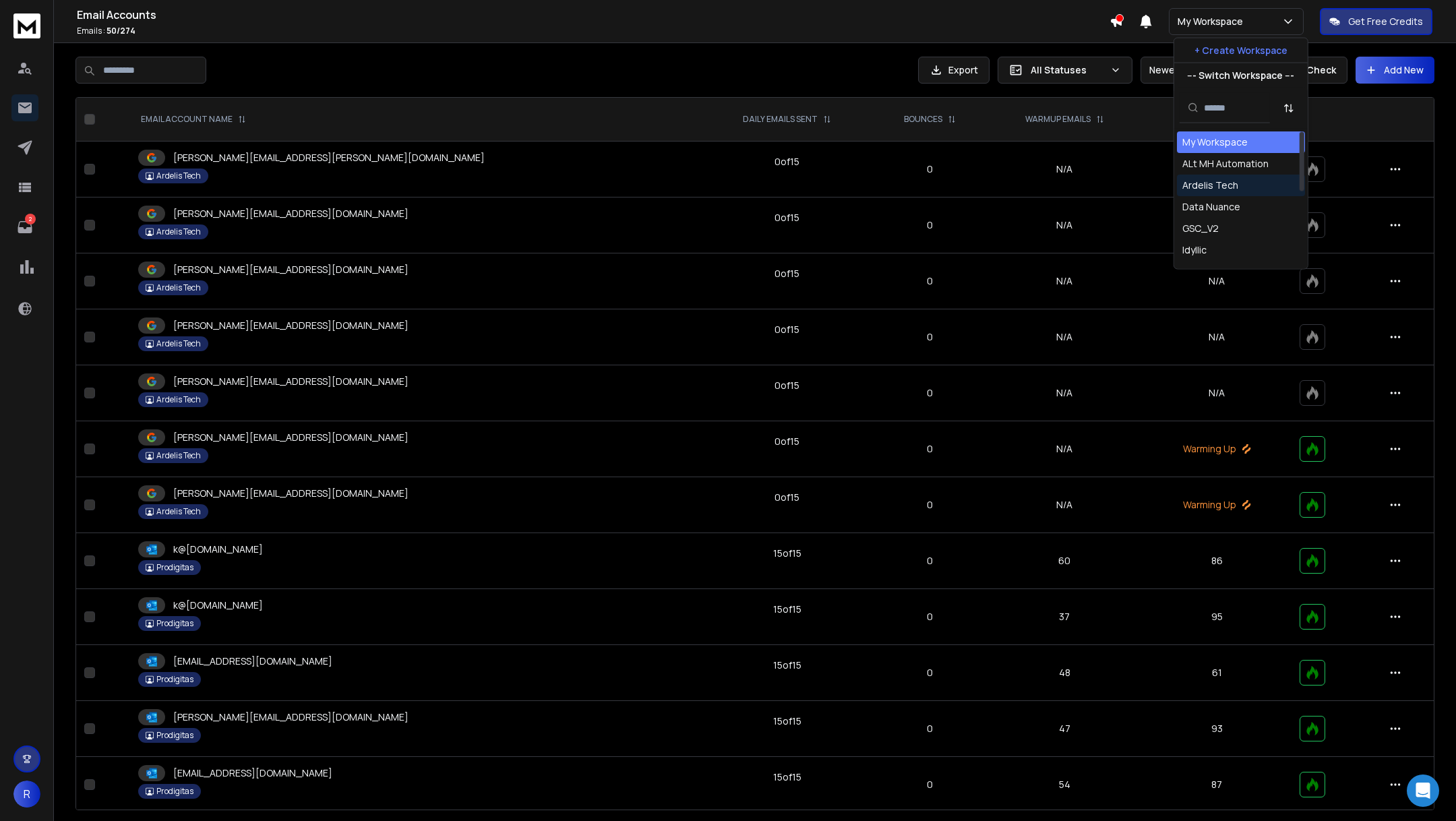
click at [1197, 188] on div "Ardelis Tech" at bounding box center [1209, 185] width 56 height 14
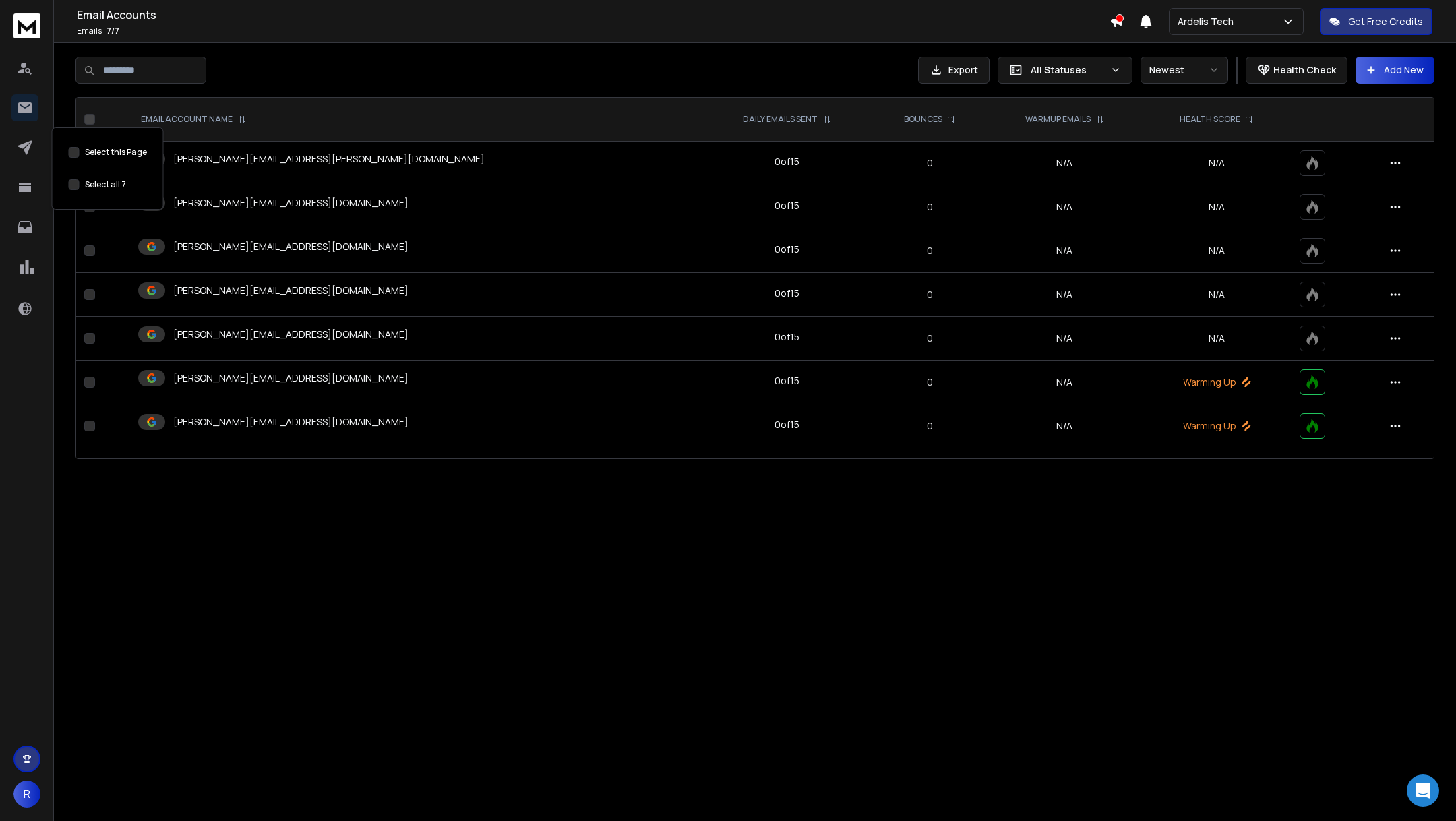
click at [86, 116] on button "Select this Page" at bounding box center [90, 119] width 11 height 11
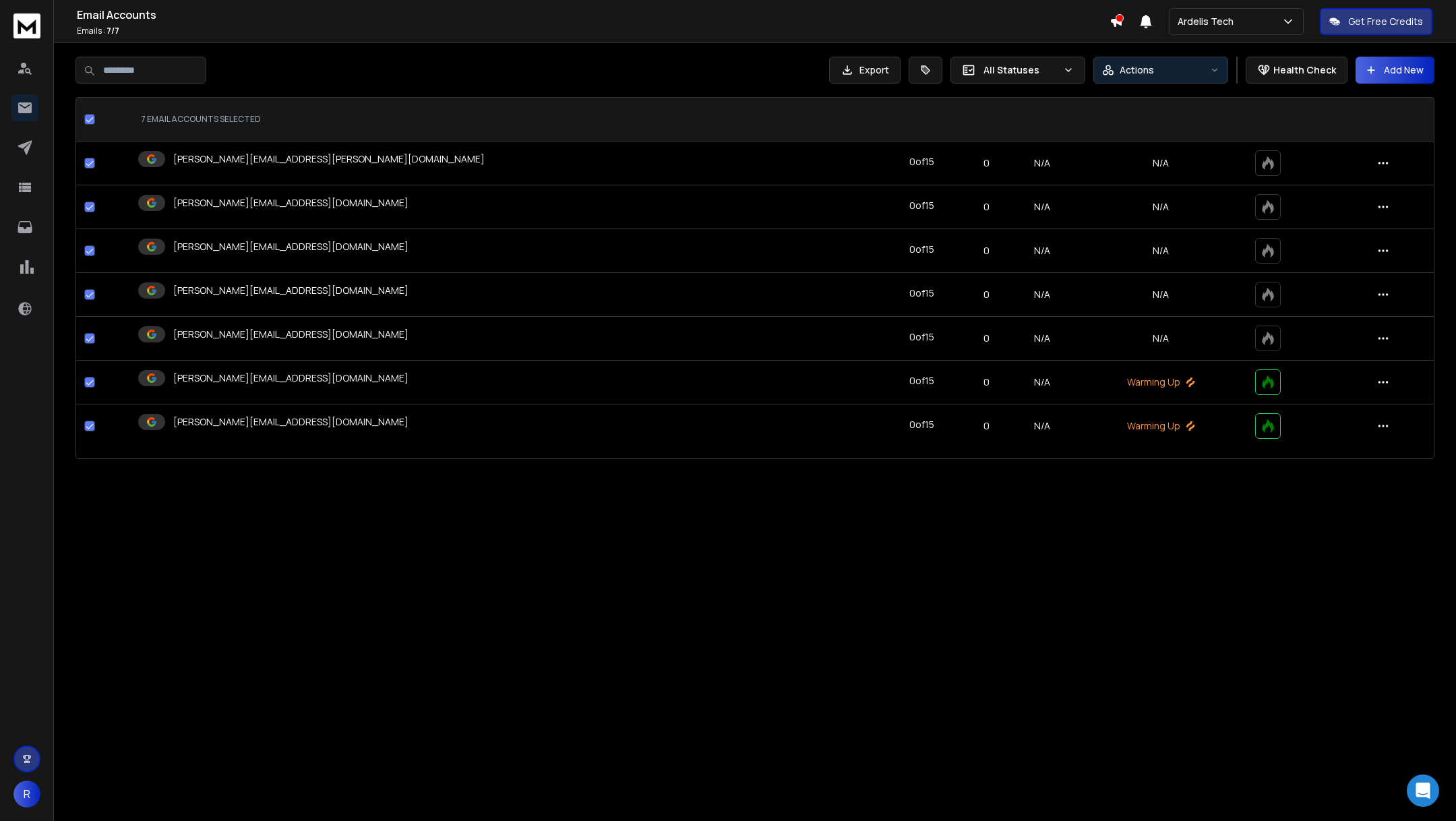
click at [1189, 74] on div "Actions" at bounding box center [1152, 70] width 102 height 14
click at [1161, 142] on div "Enable Warmup" at bounding box center [1151, 144] width 91 height 15
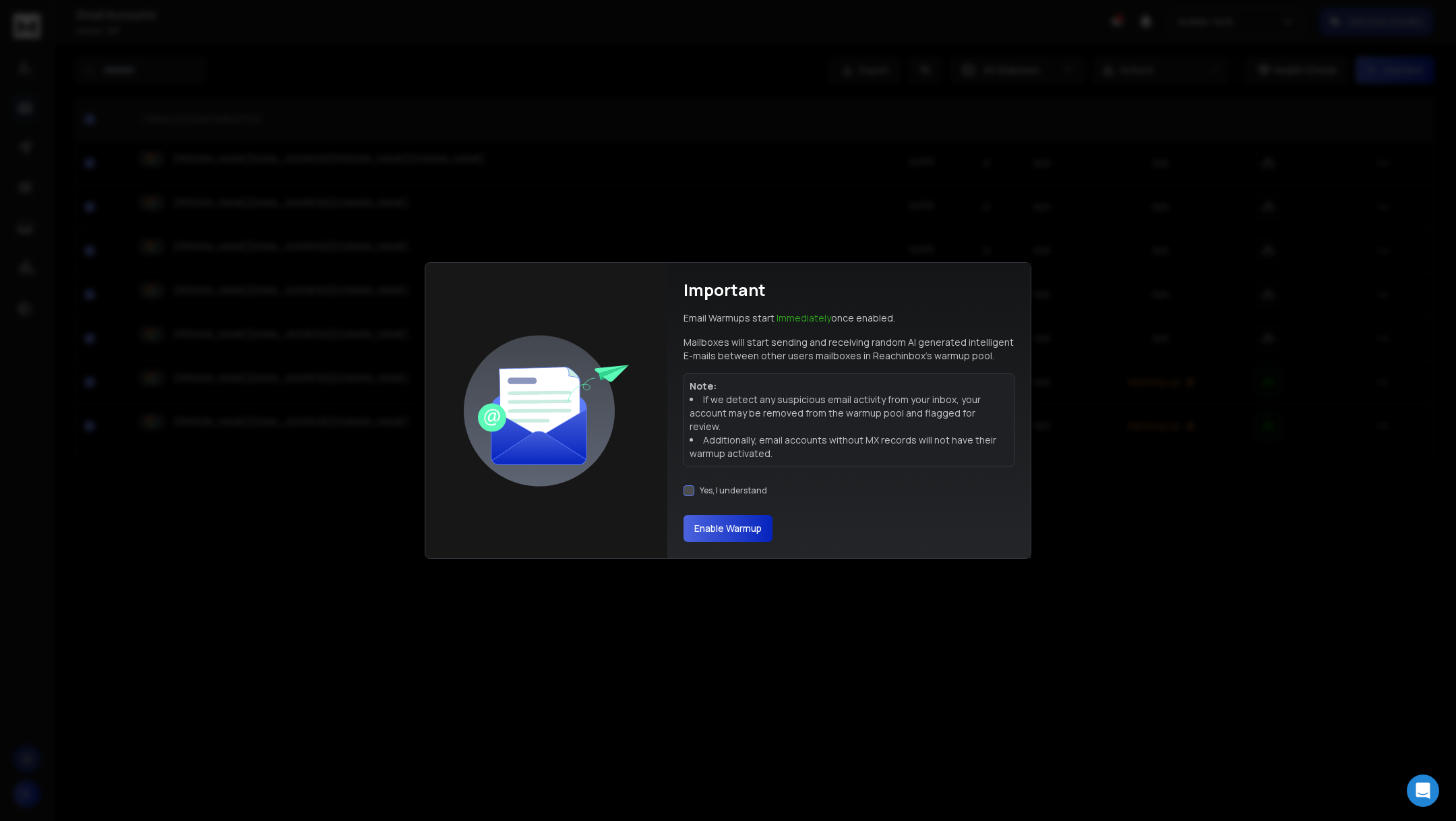
click at [685, 486] on button "Yes, I understand" at bounding box center [689, 491] width 11 height 11
click at [721, 515] on button "Enable Warmup" at bounding box center [728, 528] width 89 height 27
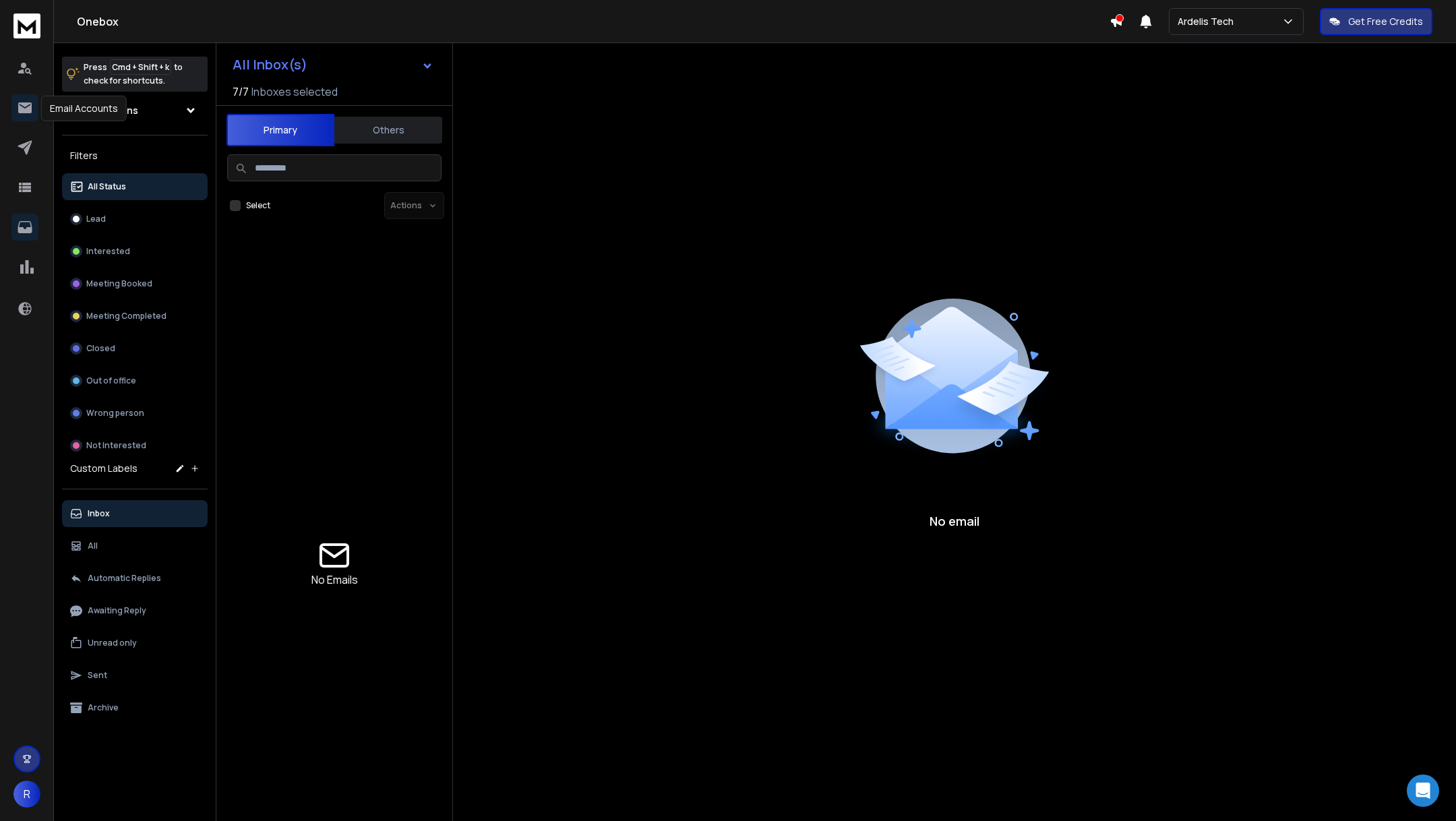
click at [23, 107] on icon at bounding box center [25, 108] width 17 height 17
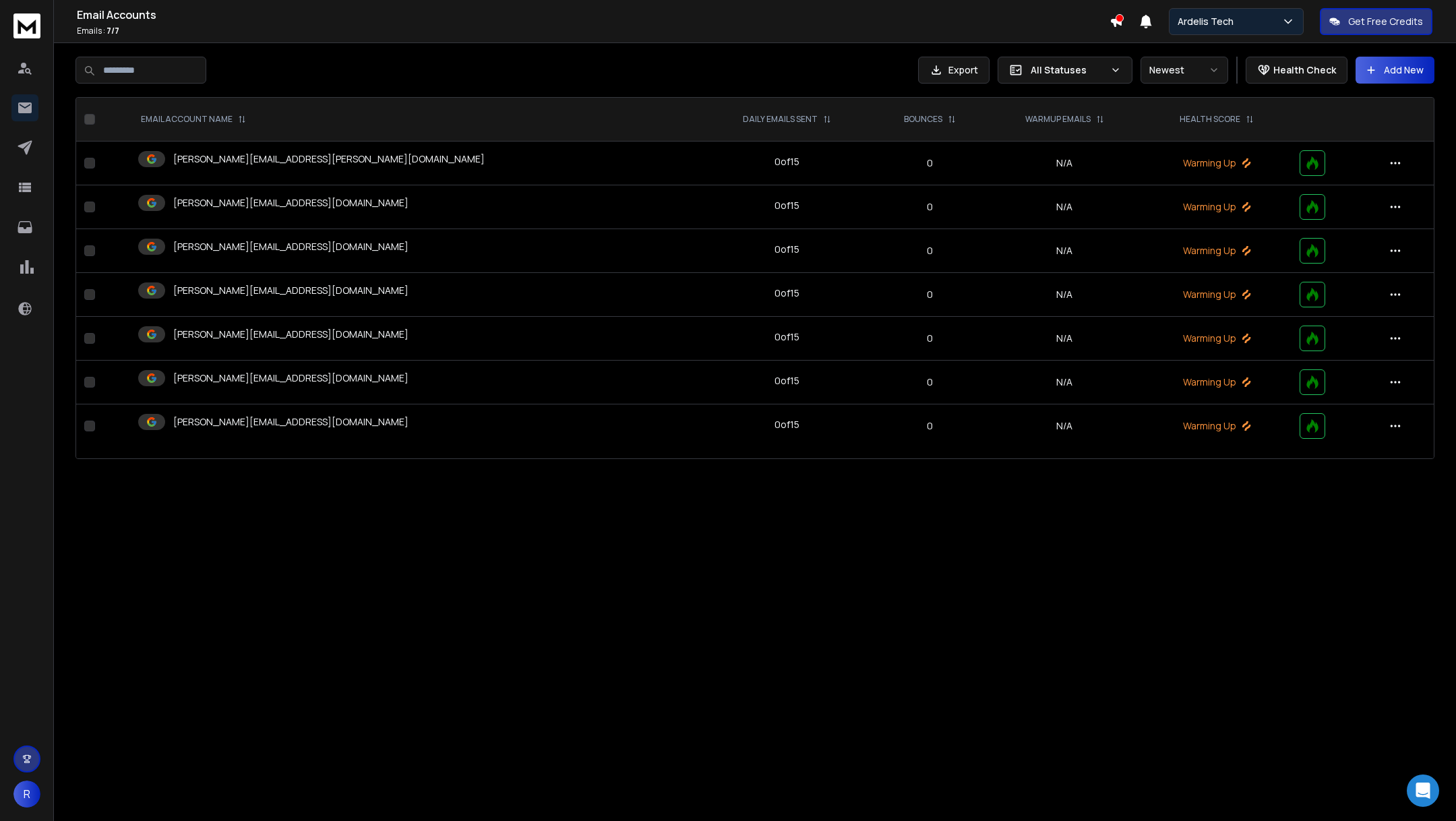
click at [1286, 15] on icon "button" at bounding box center [1288, 21] width 14 height 14
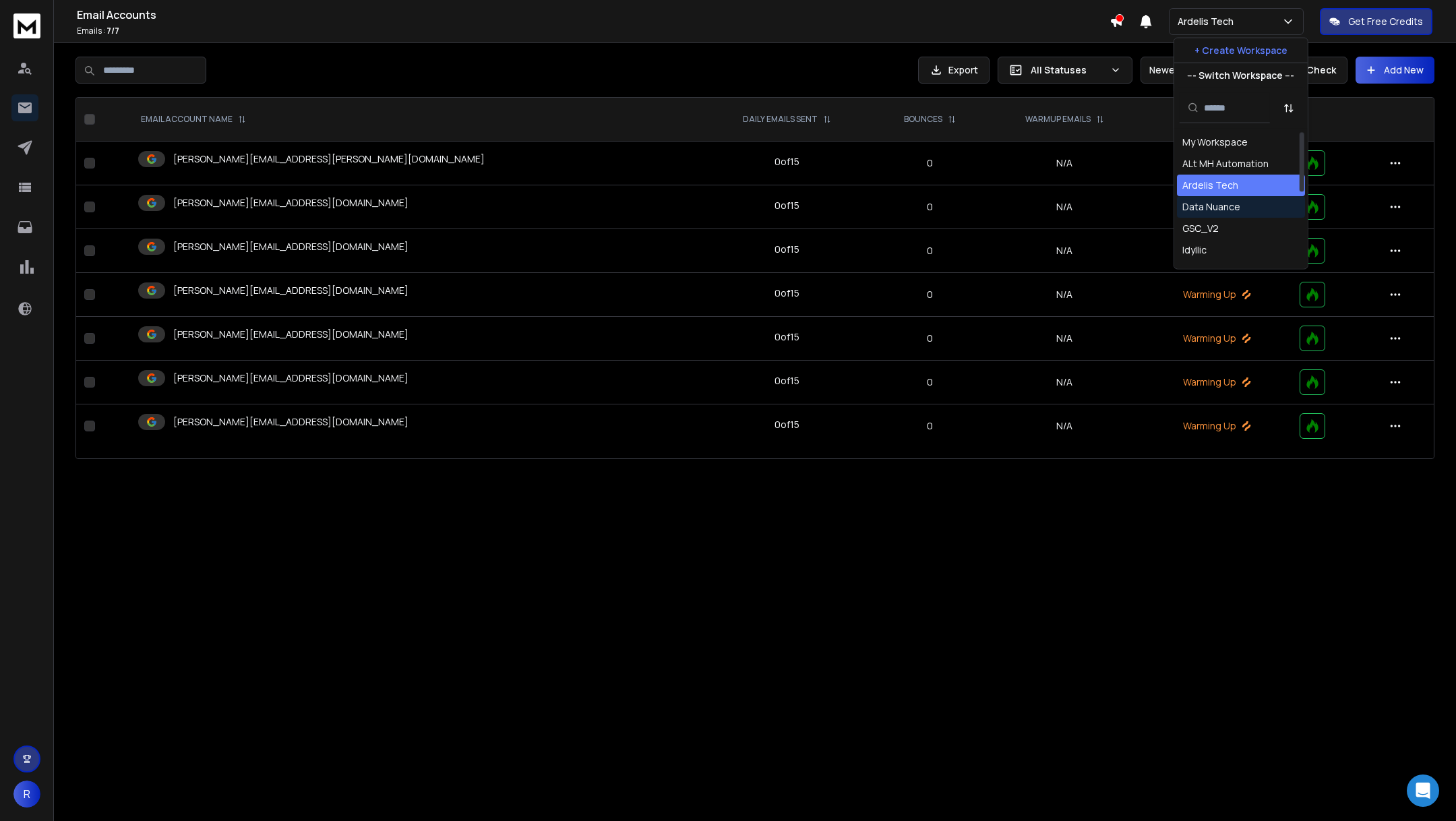
scroll to position [166, 0]
click at [1224, 251] on div "Zariyaa" at bounding box center [1240, 256] width 128 height 21
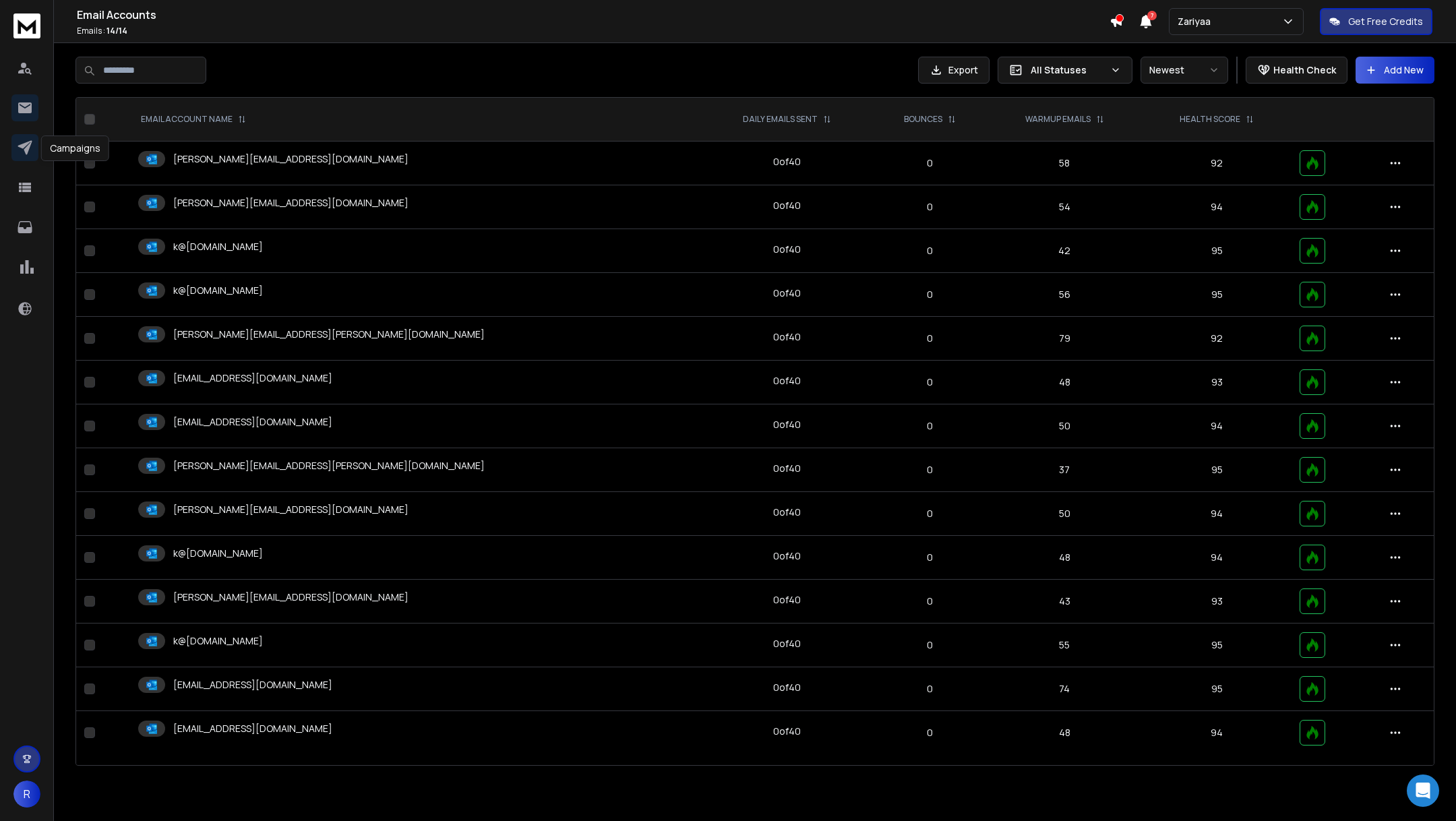
click at [21, 146] on icon at bounding box center [24, 147] width 14 height 14
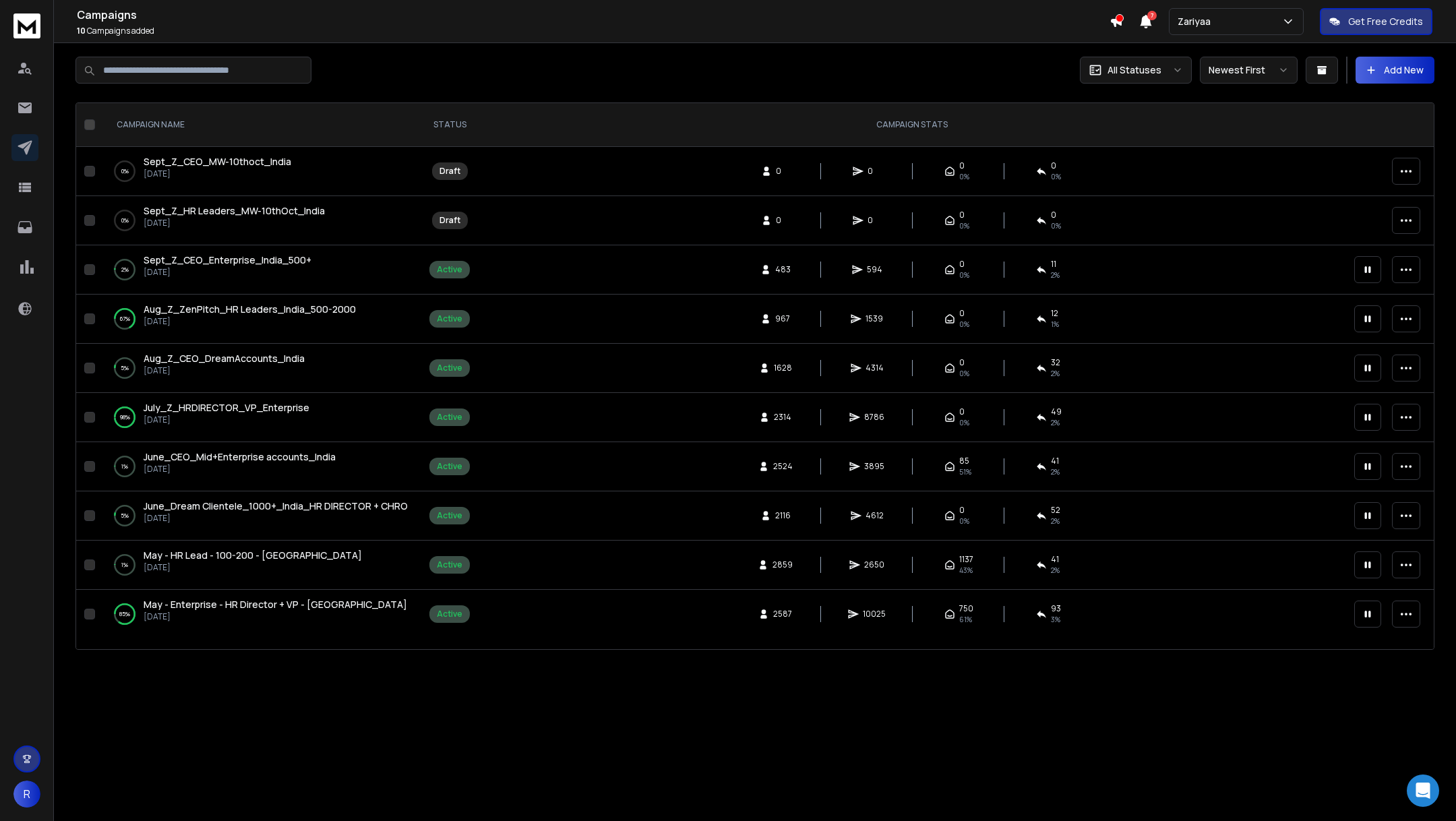
click at [265, 417] on p "[DATE]" at bounding box center [226, 420] width 166 height 11
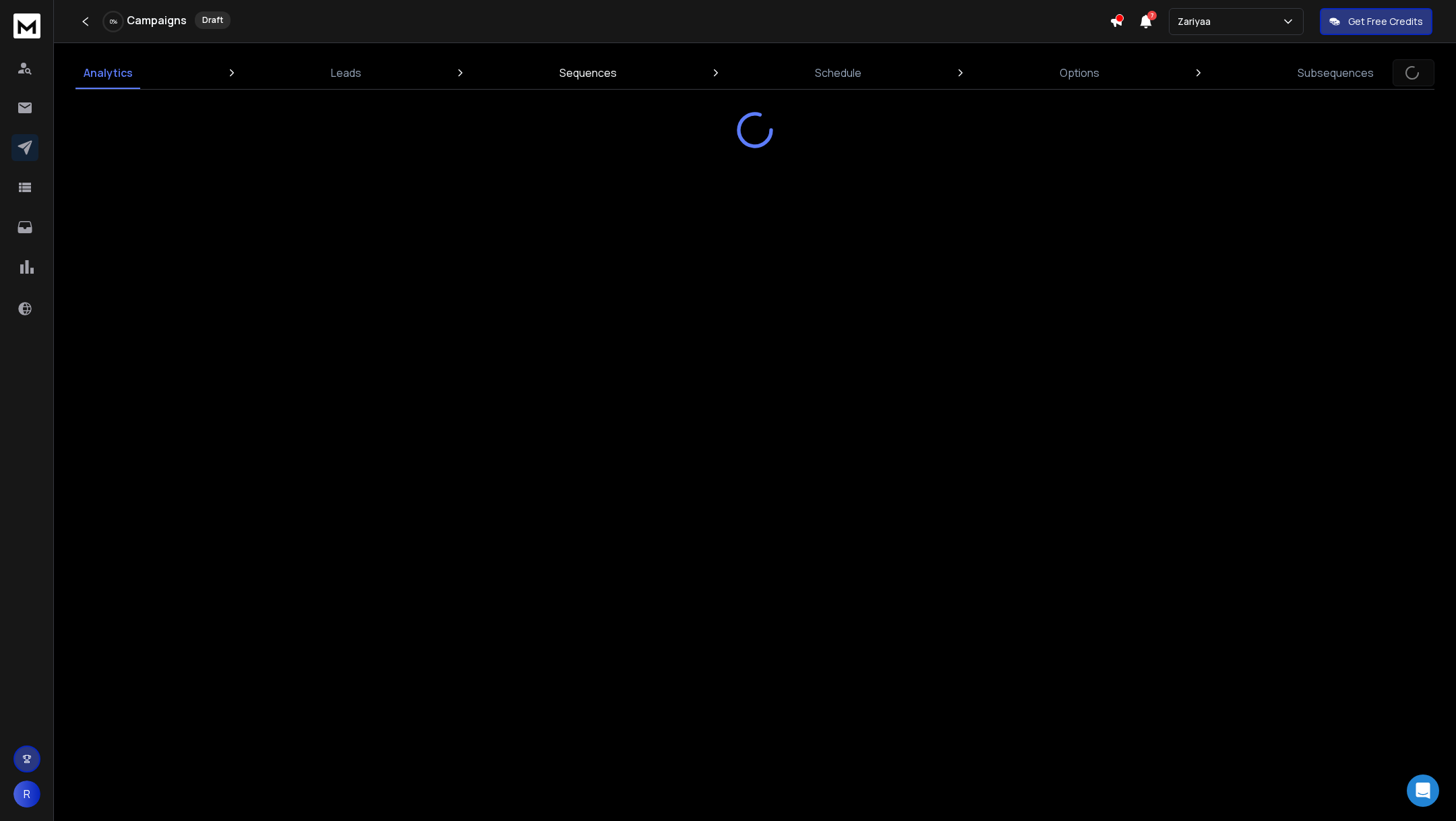
click at [575, 78] on div "Analytics Leads Sequences Schedule Options Subsequences" at bounding box center [755, 73] width 1359 height 33
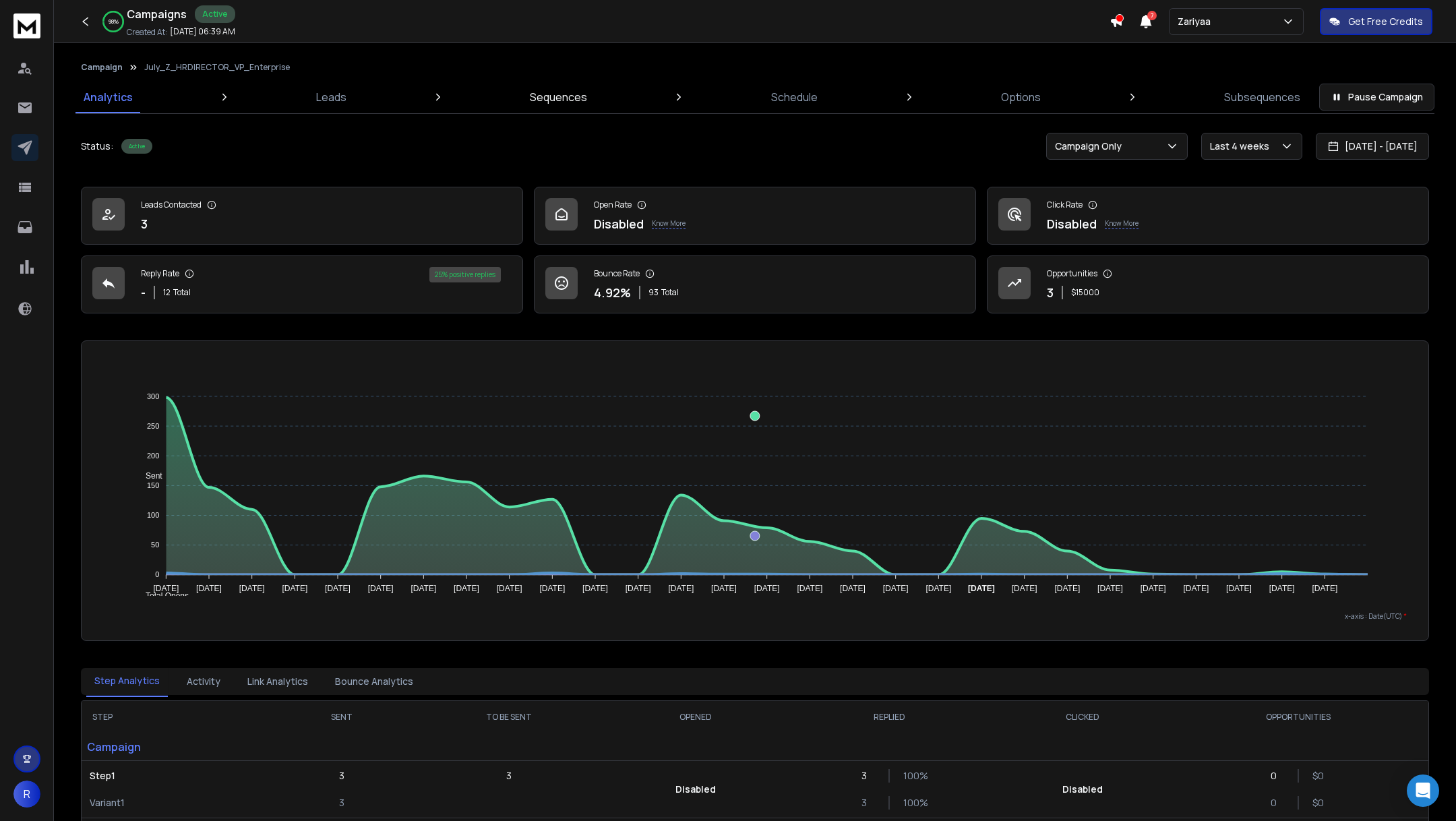
click at [585, 101] on p "Sequences" at bounding box center [559, 97] width 57 height 17
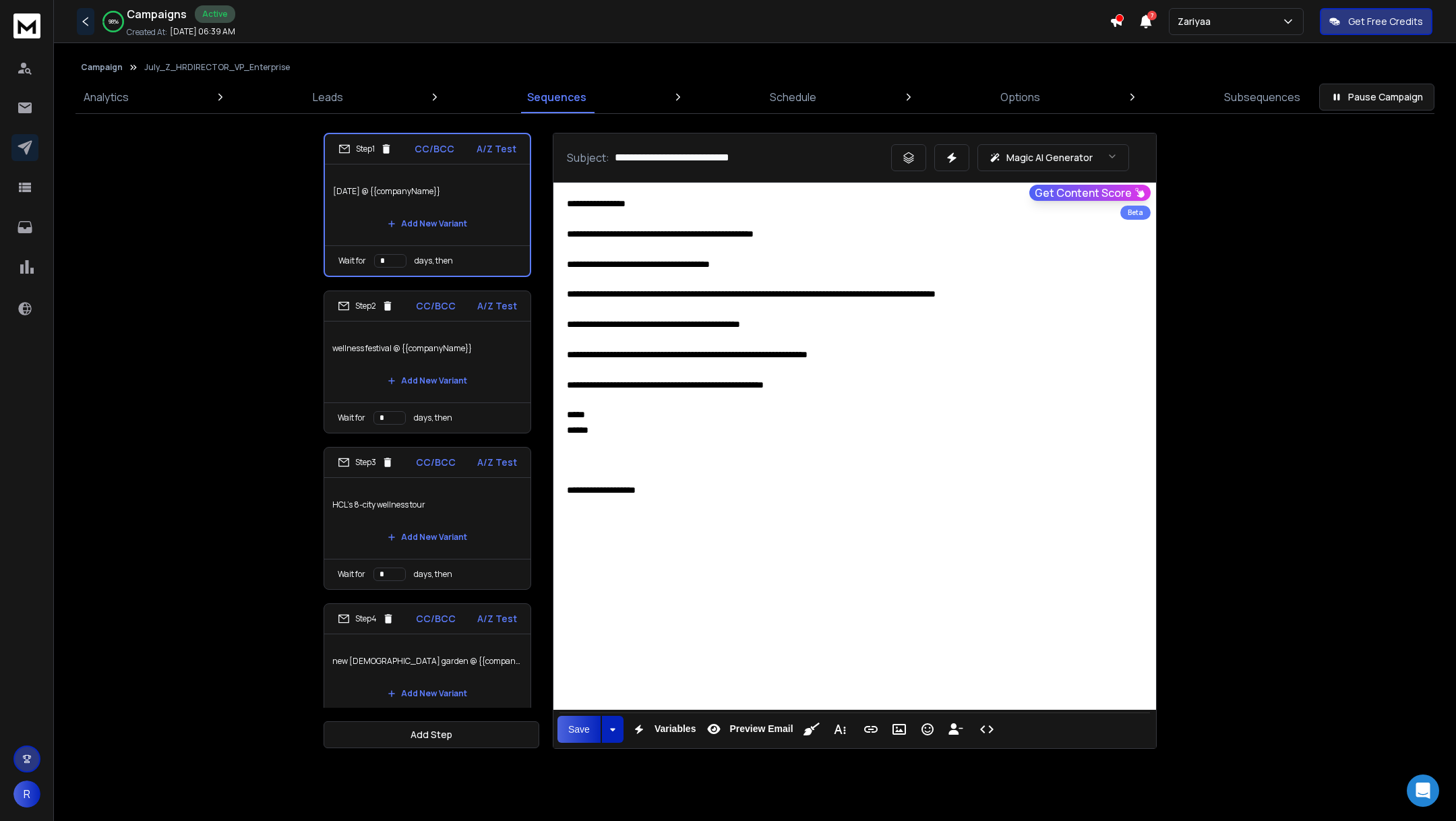
click at [83, 25] on icon at bounding box center [85, 21] width 12 height 12
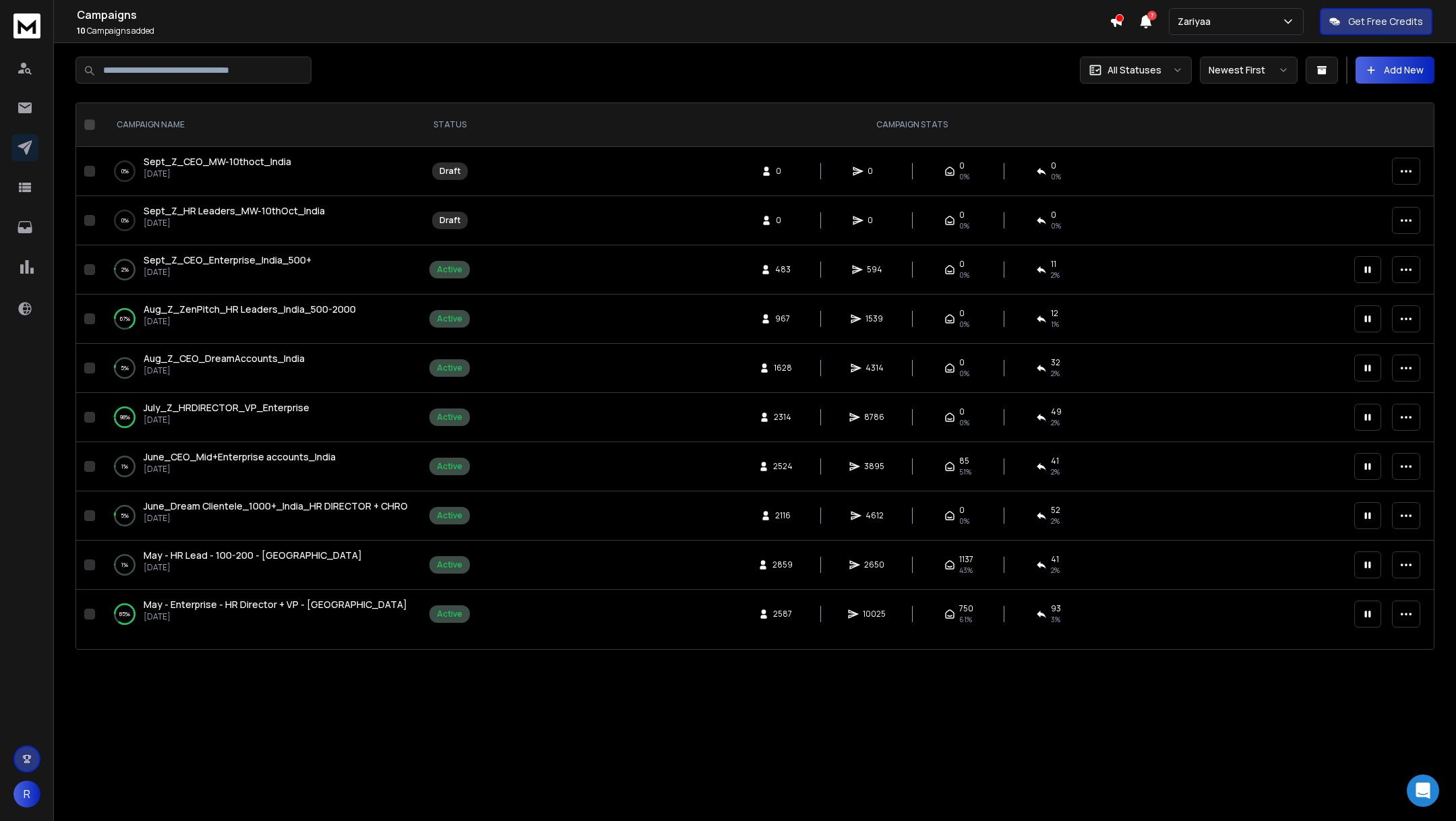
click at [1414, 416] on button "button" at bounding box center [1405, 417] width 29 height 27
click at [1345, 510] on div "Duplicate Campaign" at bounding box center [1359, 511] width 111 height 14
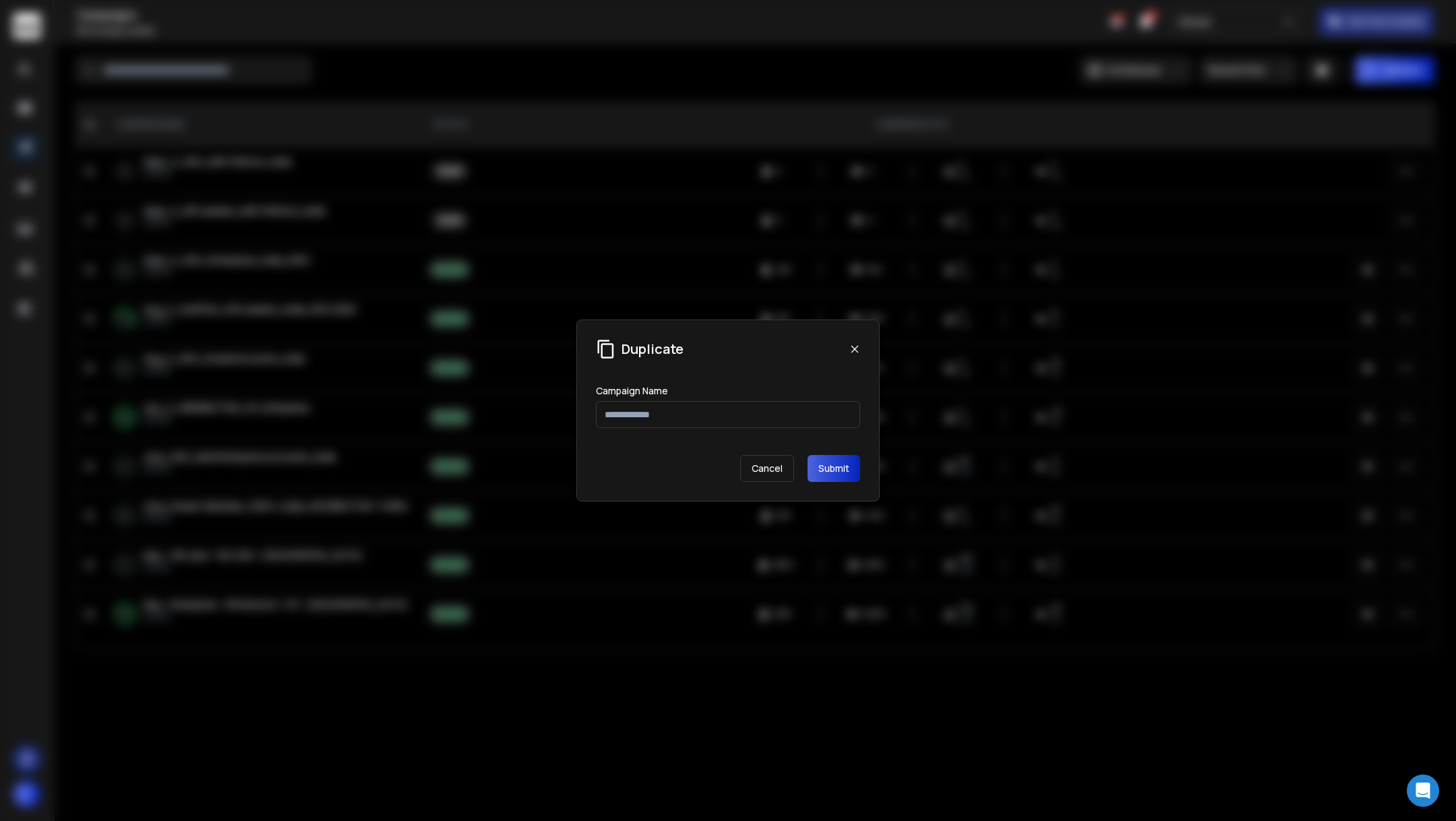
click at [732, 418] on input "text" at bounding box center [728, 414] width 264 height 27
type input "**********"
click at [848, 473] on button "Submit" at bounding box center [833, 468] width 53 height 27
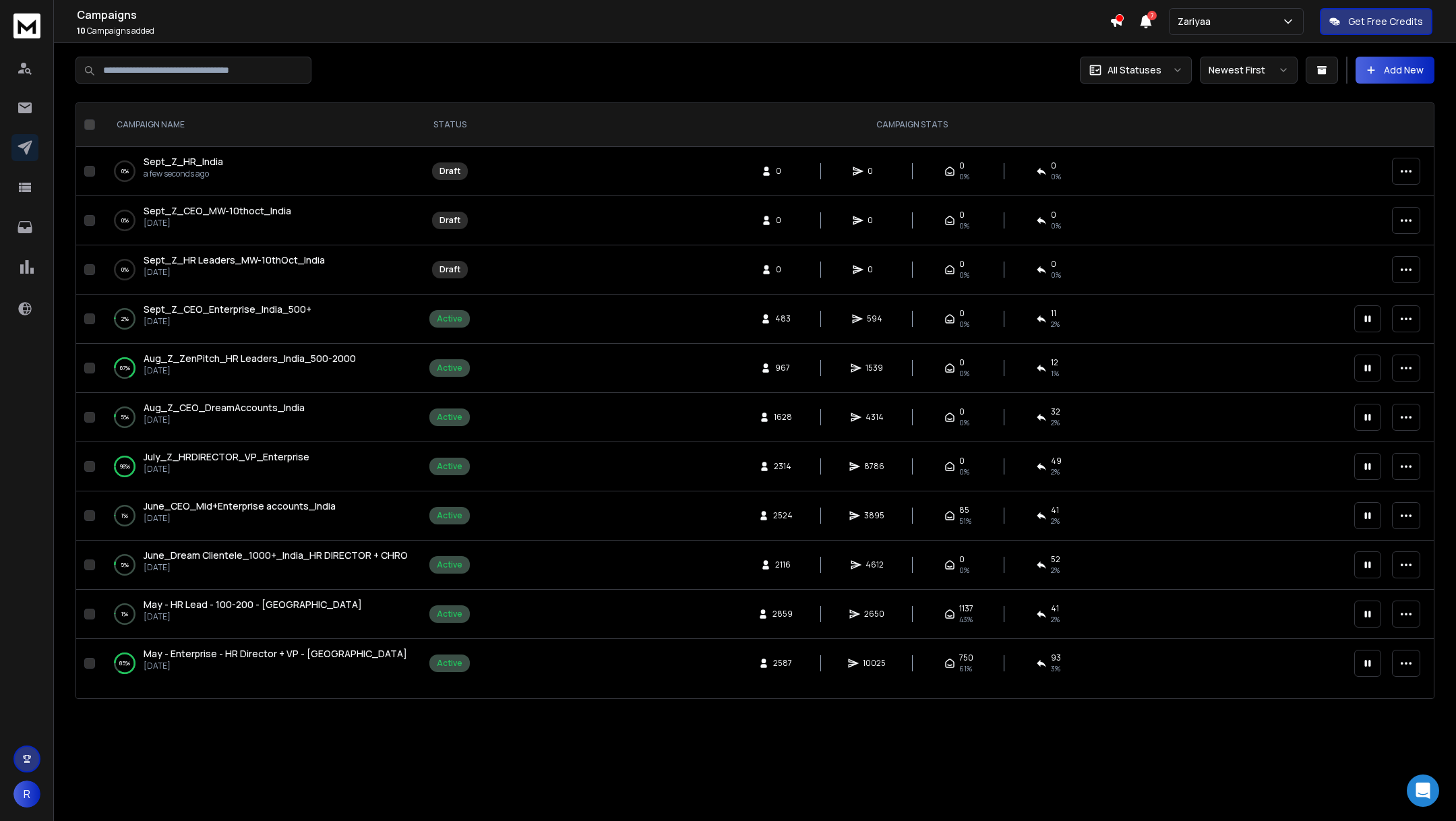
click at [171, 158] on span "Sept_Z_HR_India" at bounding box center [183, 162] width 79 height 13
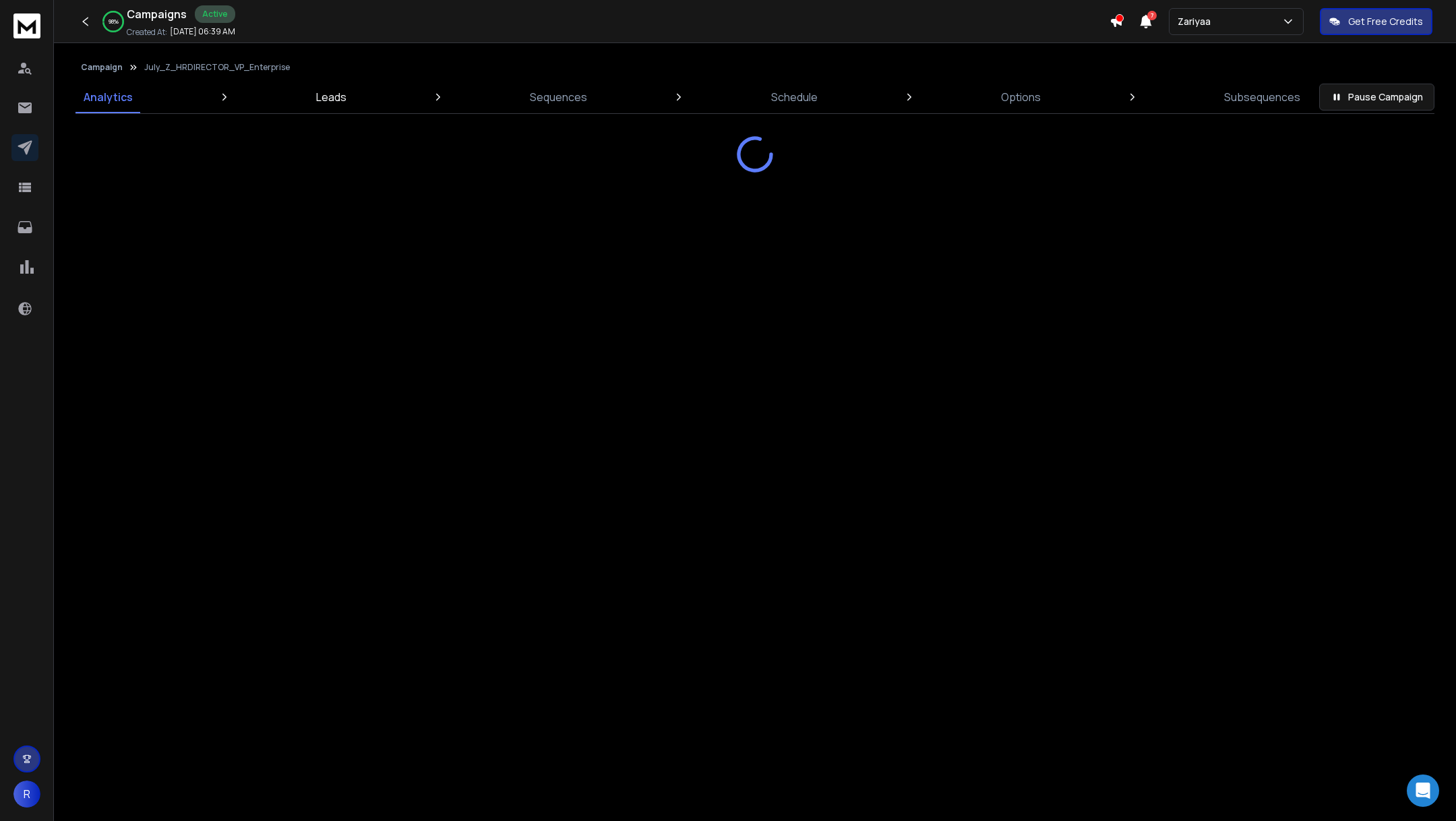
click at [336, 94] on div "Analytics Leads Sequences Schedule Options Subsequences" at bounding box center [692, 97] width 1233 height 32
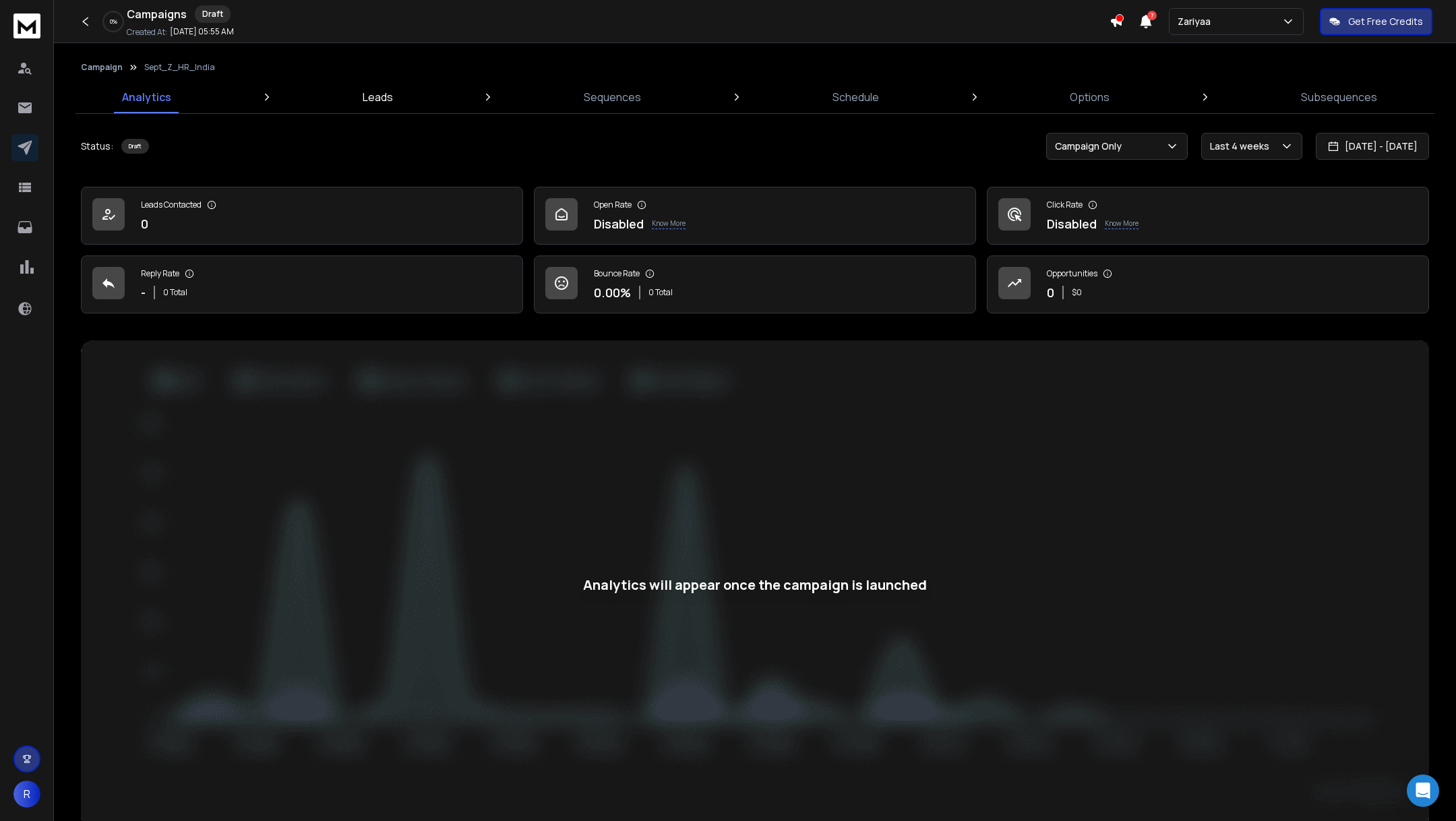
click at [370, 102] on p "Leads" at bounding box center [378, 97] width 30 height 17
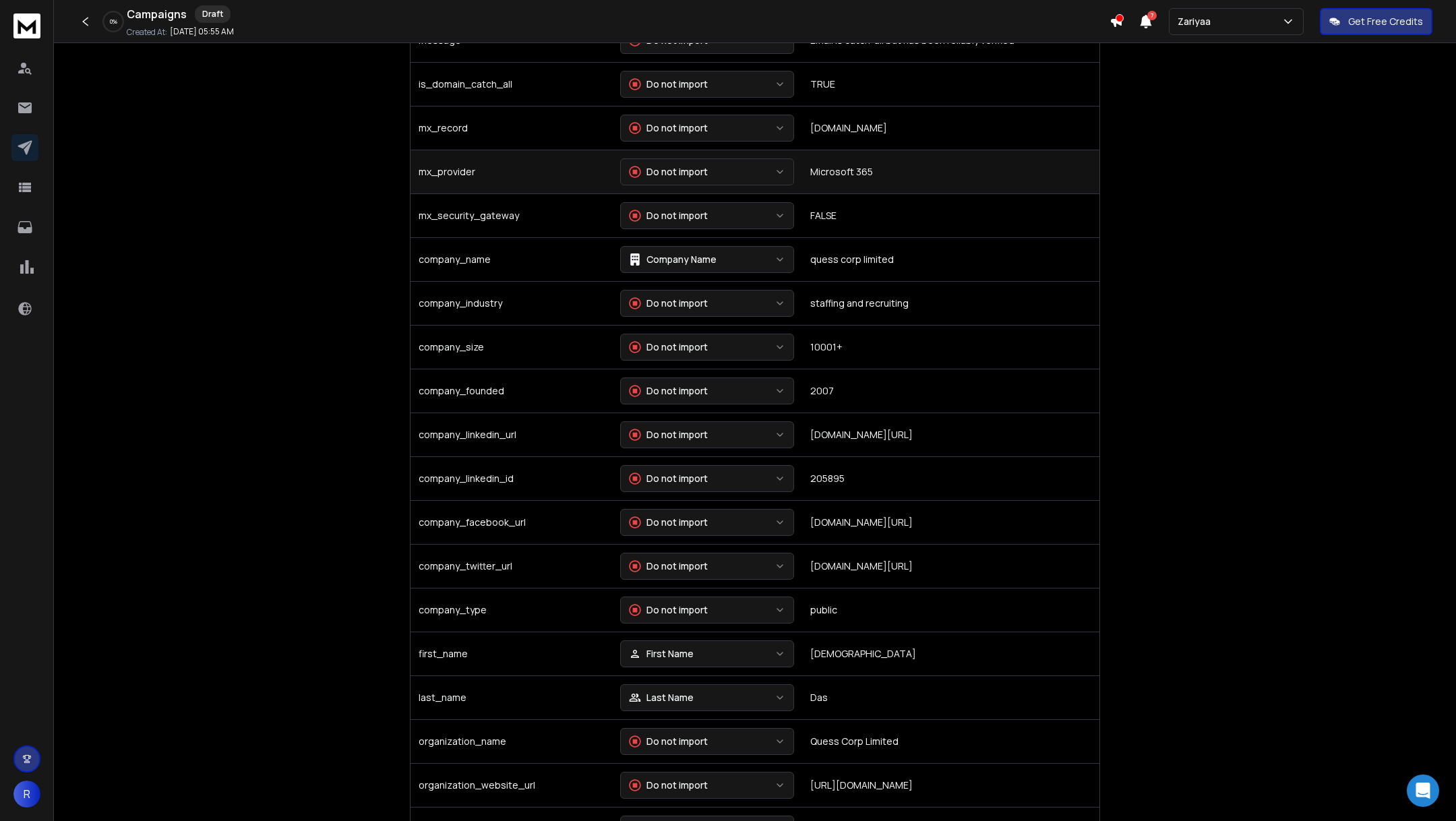
scroll to position [675, 0]
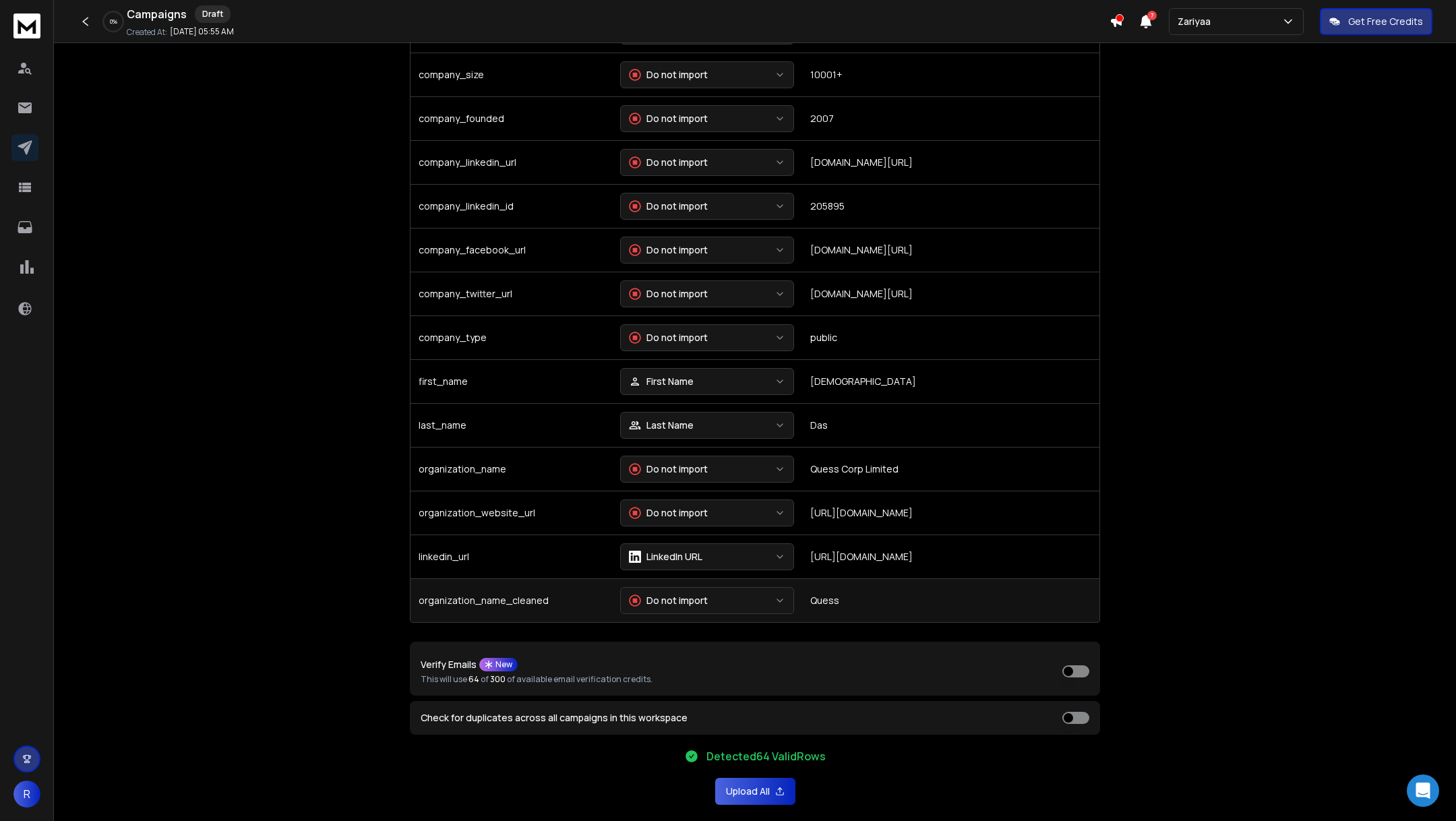
click at [634, 598] on icon "button" at bounding box center [635, 600] width 11 height 11
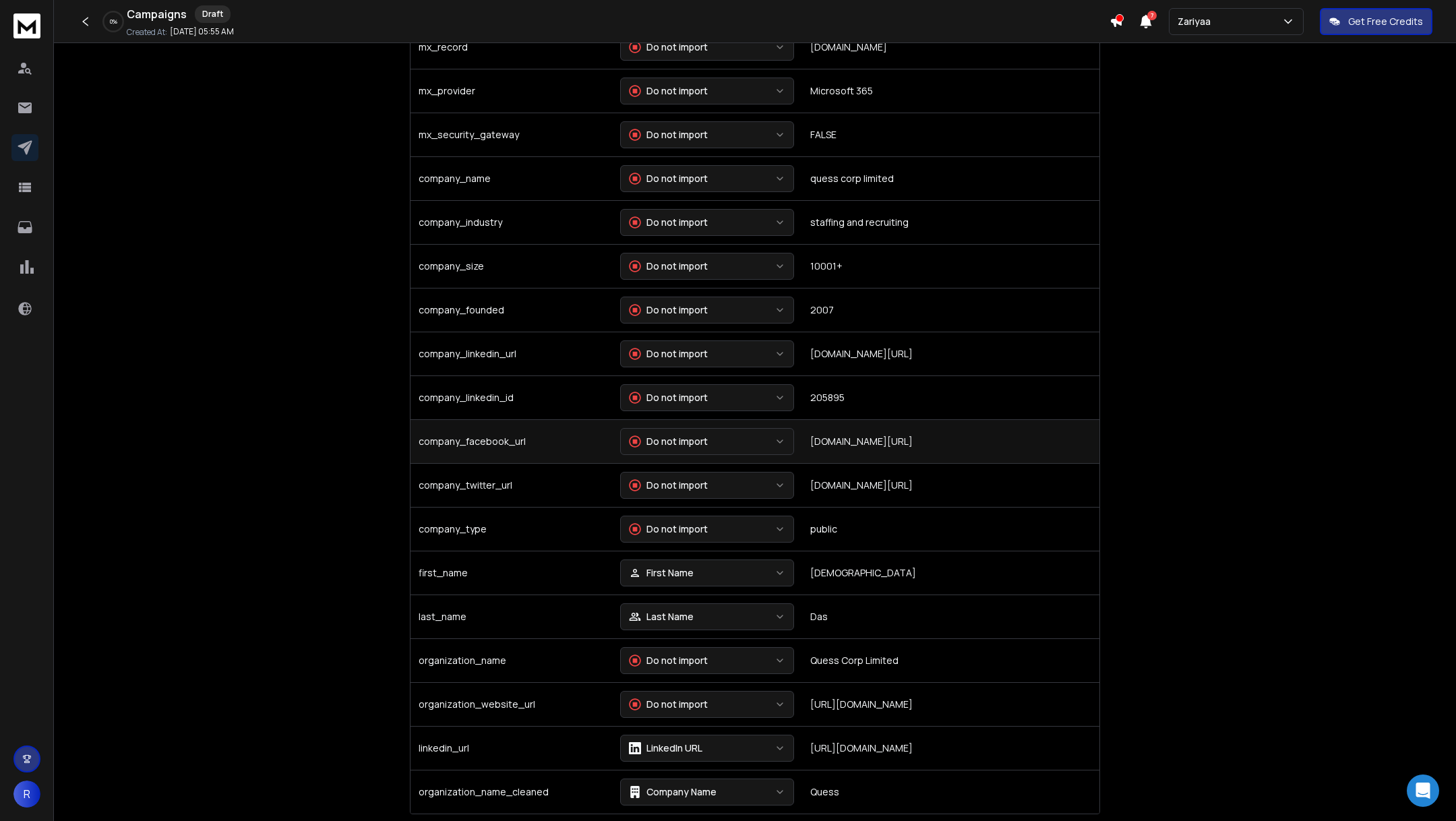
scroll to position [488, 0]
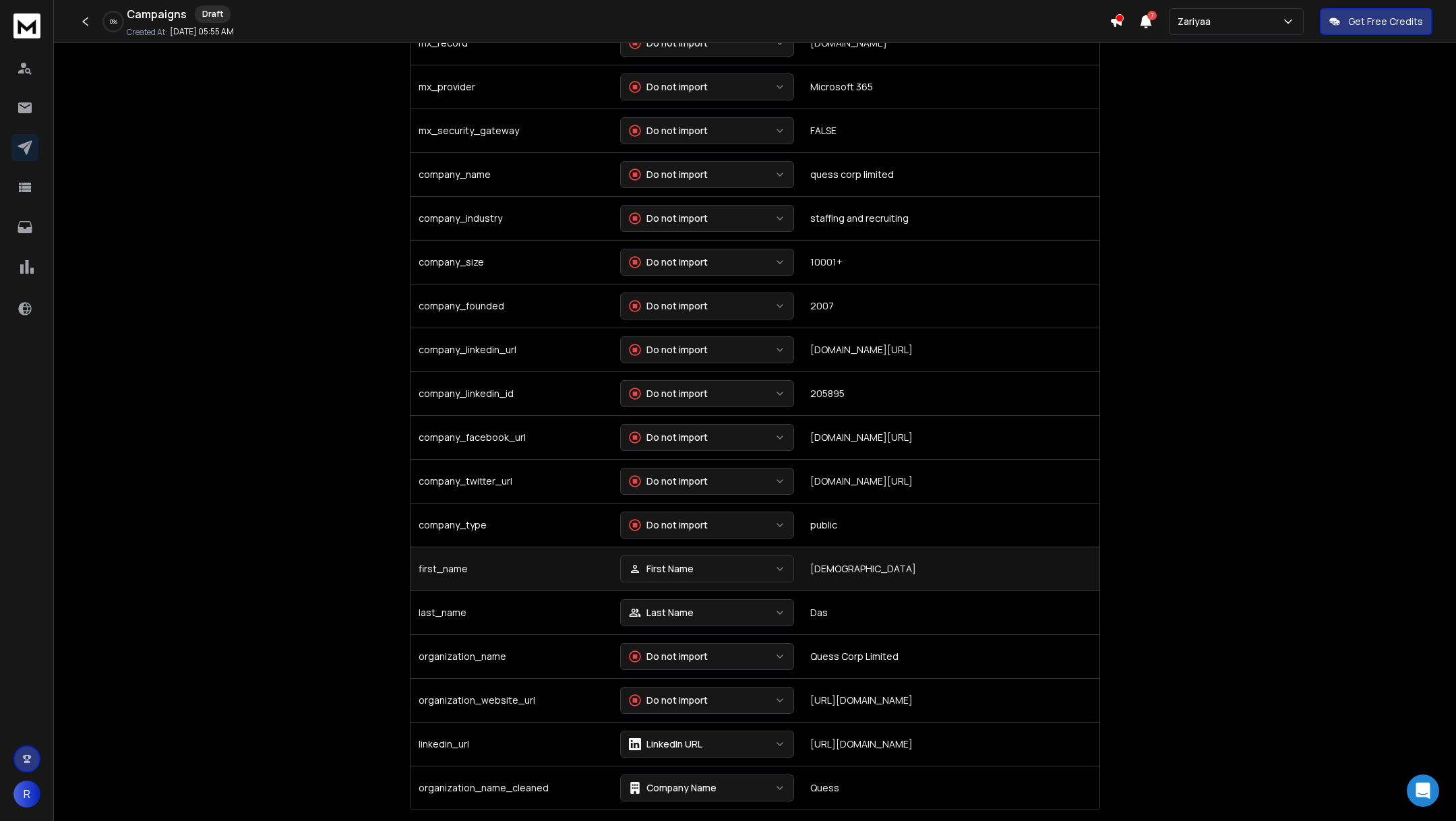
click at [676, 562] on div "First Name" at bounding box center [661, 569] width 65 height 14
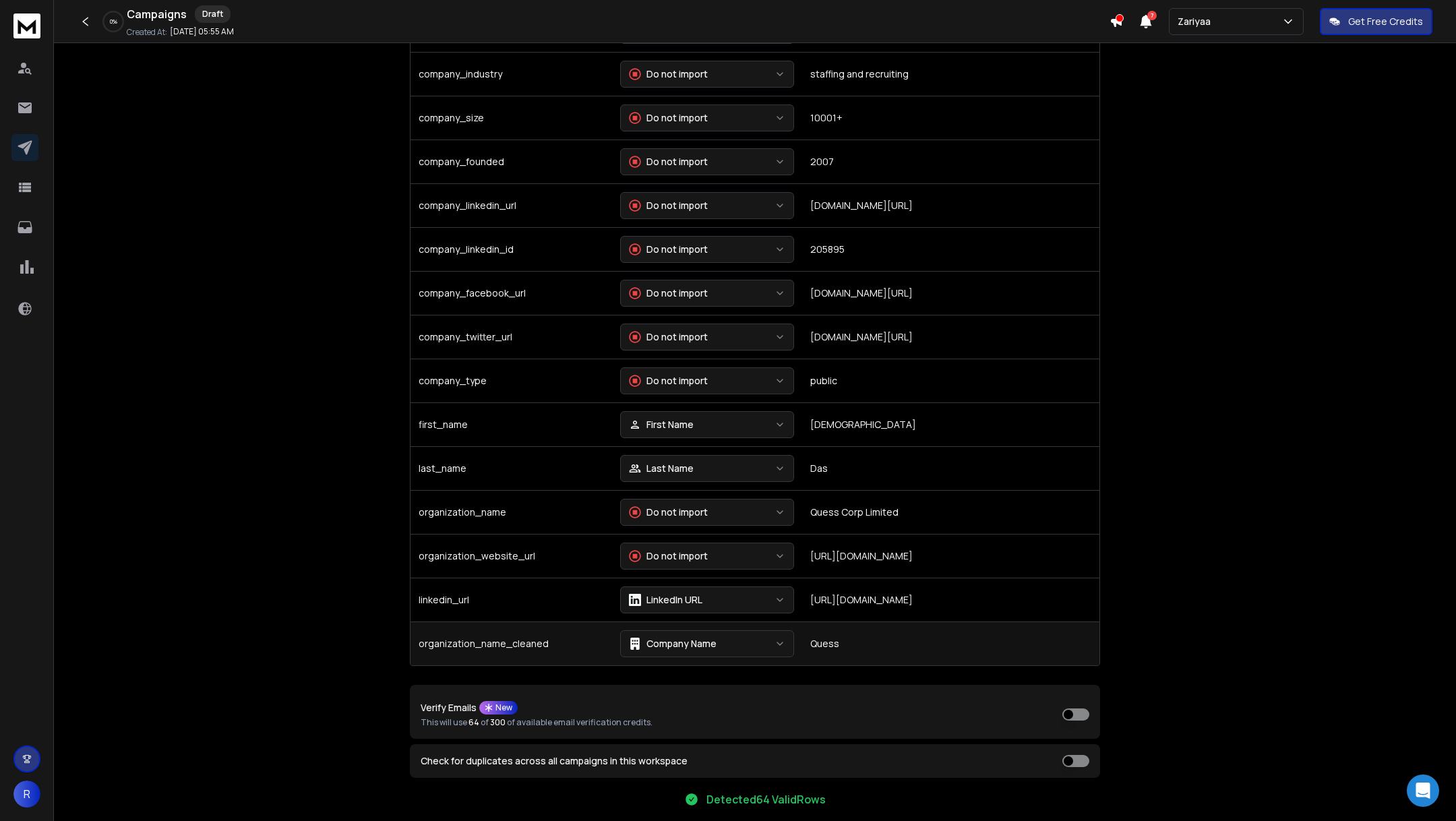
scroll to position [675, 0]
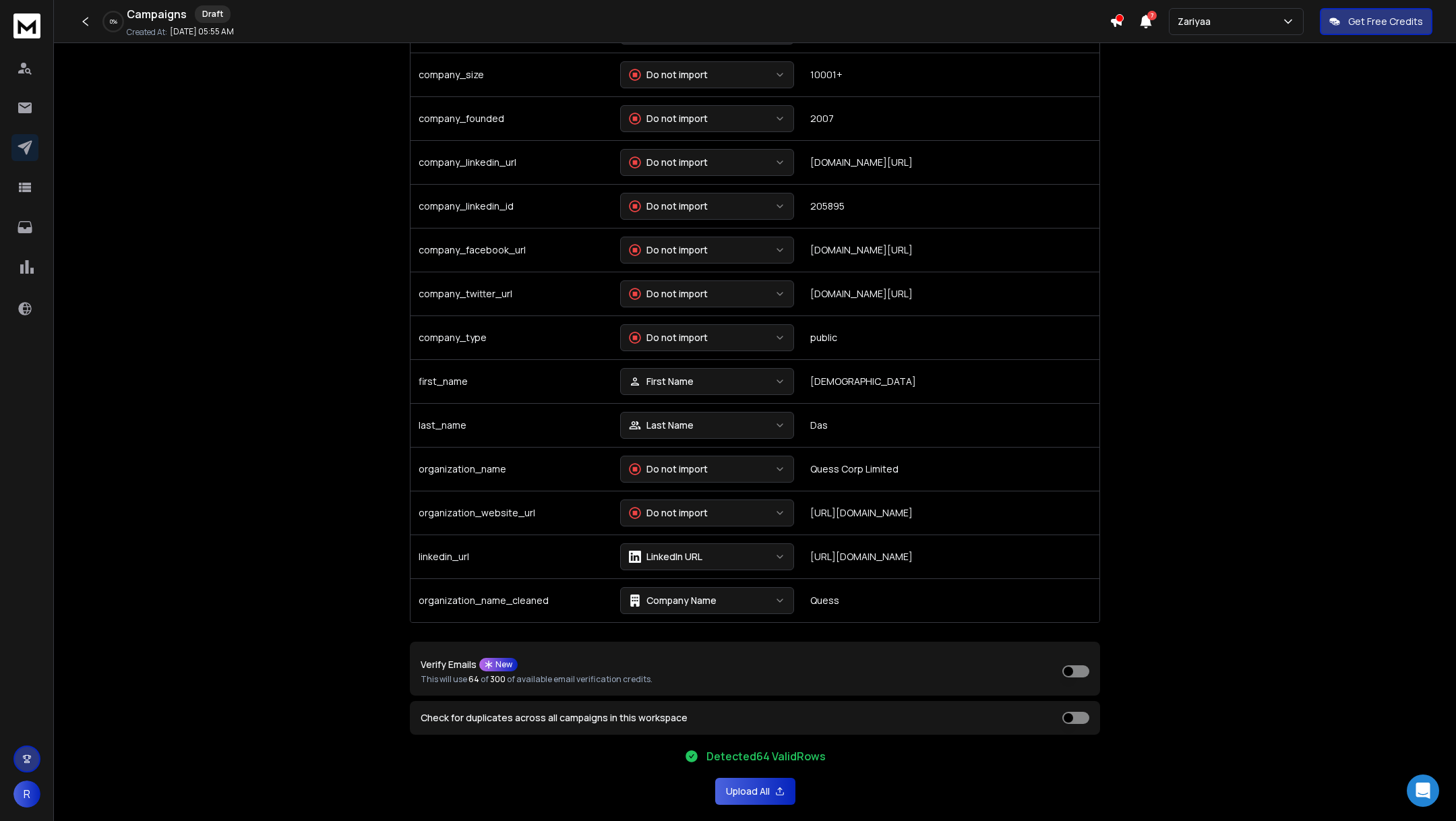
click at [1074, 712] on button "Check for duplicates across all campaigns in this workspace" at bounding box center [1075, 718] width 27 height 12
click at [785, 783] on button "Upload All" at bounding box center [754, 791] width 80 height 27
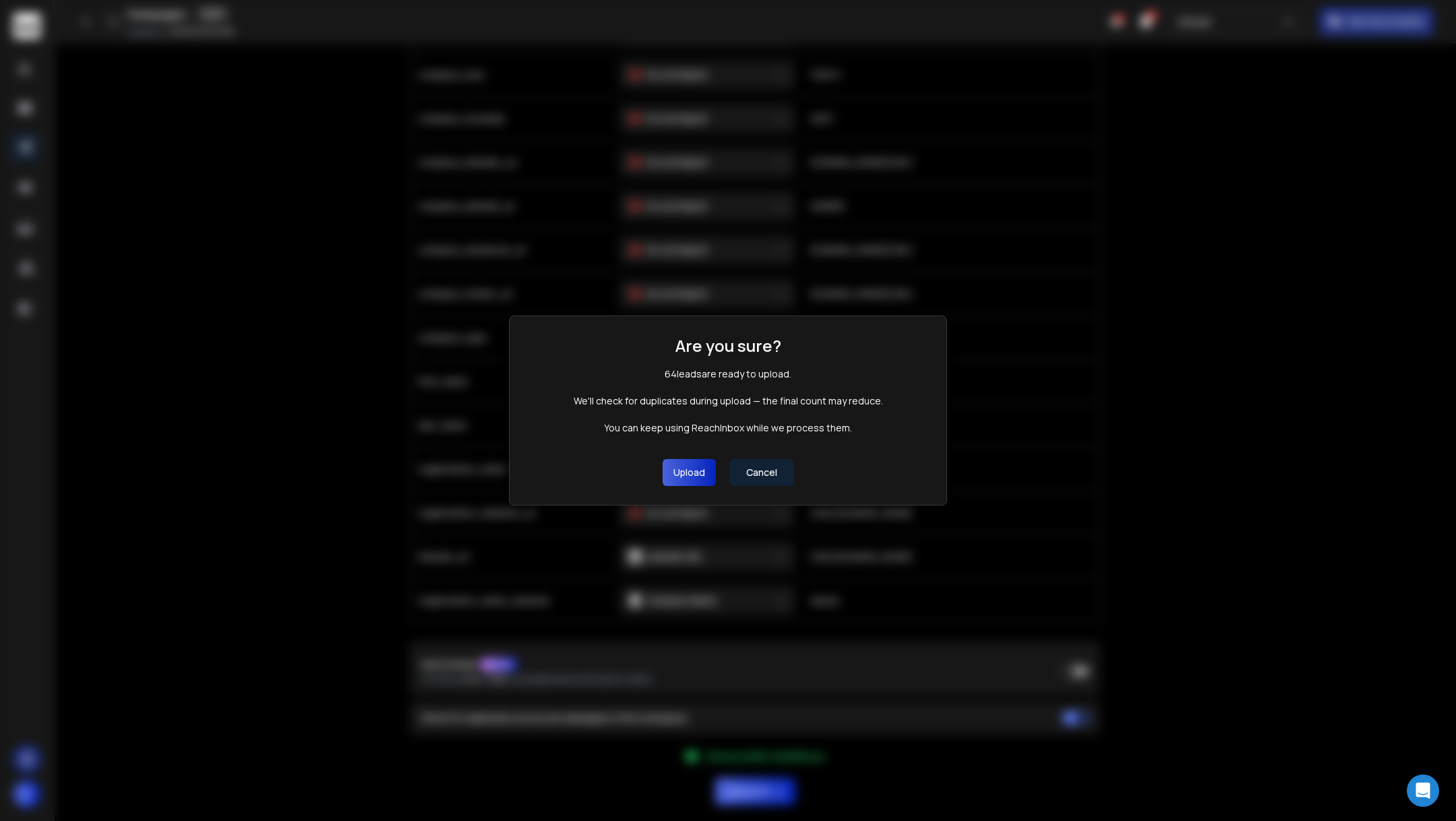
click at [682, 476] on button "Upload" at bounding box center [690, 472] width 54 height 27
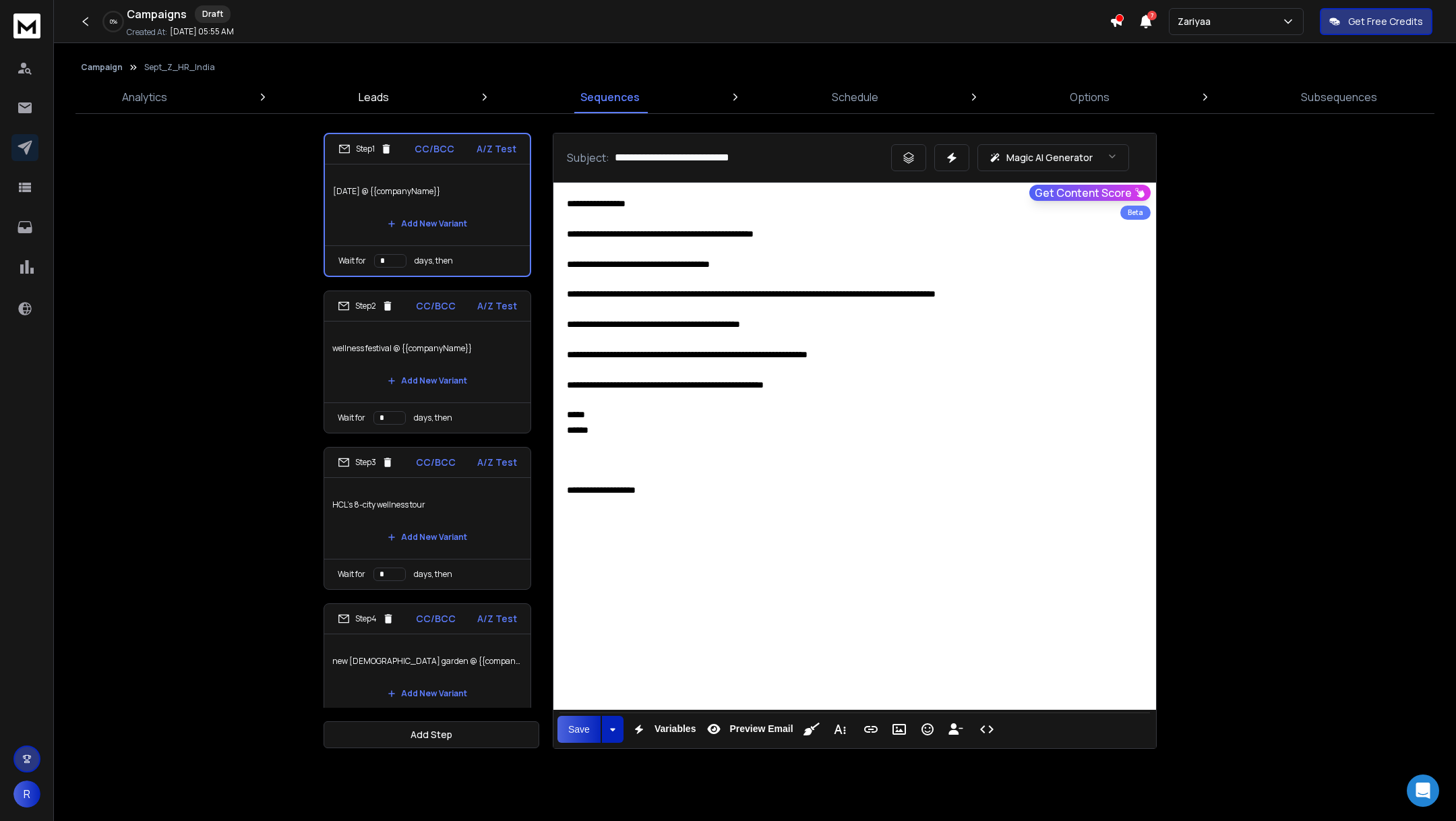
click at [359, 91] on link "Leads" at bounding box center [374, 97] width 46 height 32
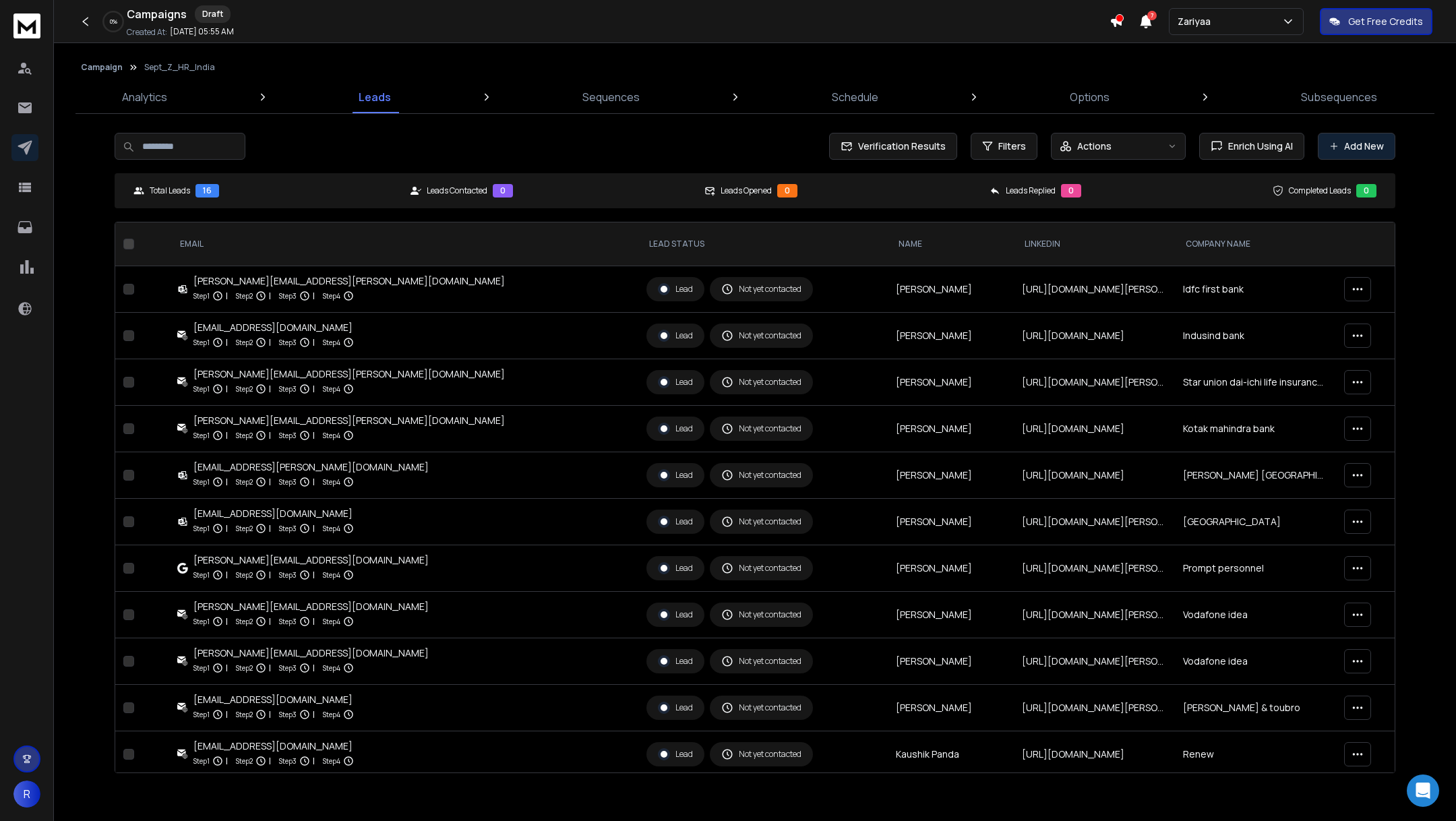
click at [1352, 138] on button "Add New" at bounding box center [1356, 146] width 78 height 27
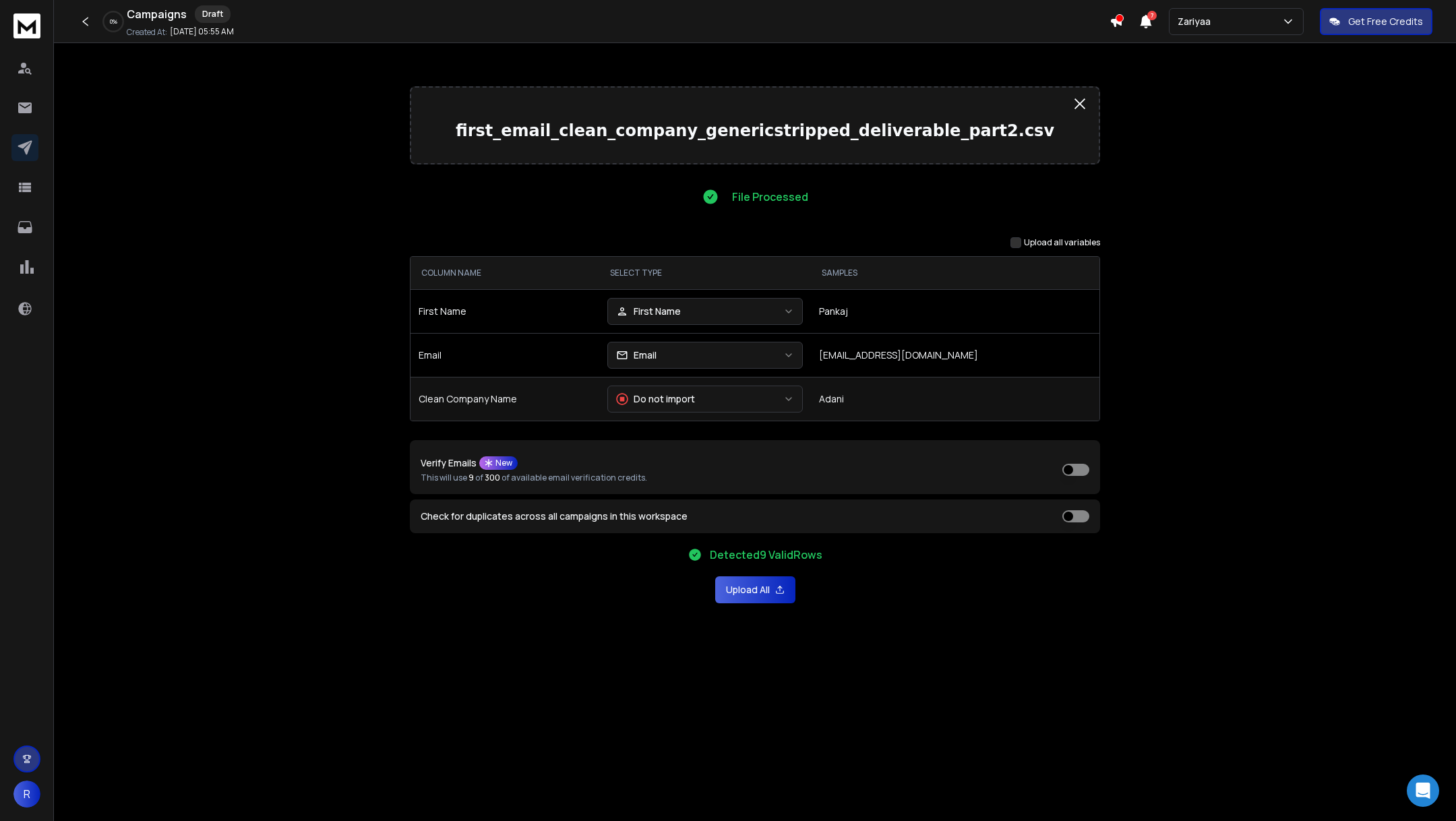
click at [725, 400] on button "Do not import" at bounding box center [705, 399] width 196 height 27
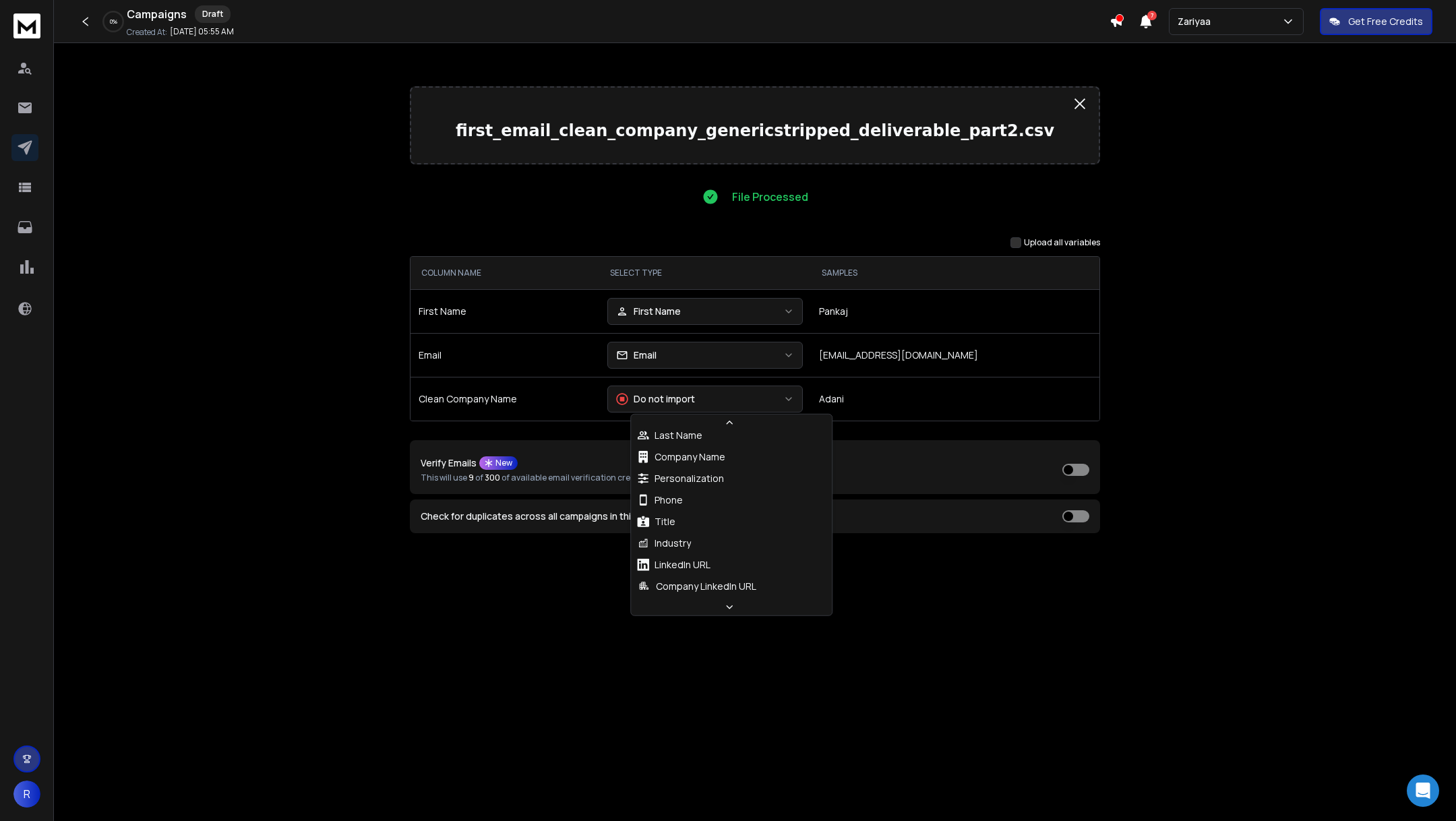
scroll to position [36, 0]
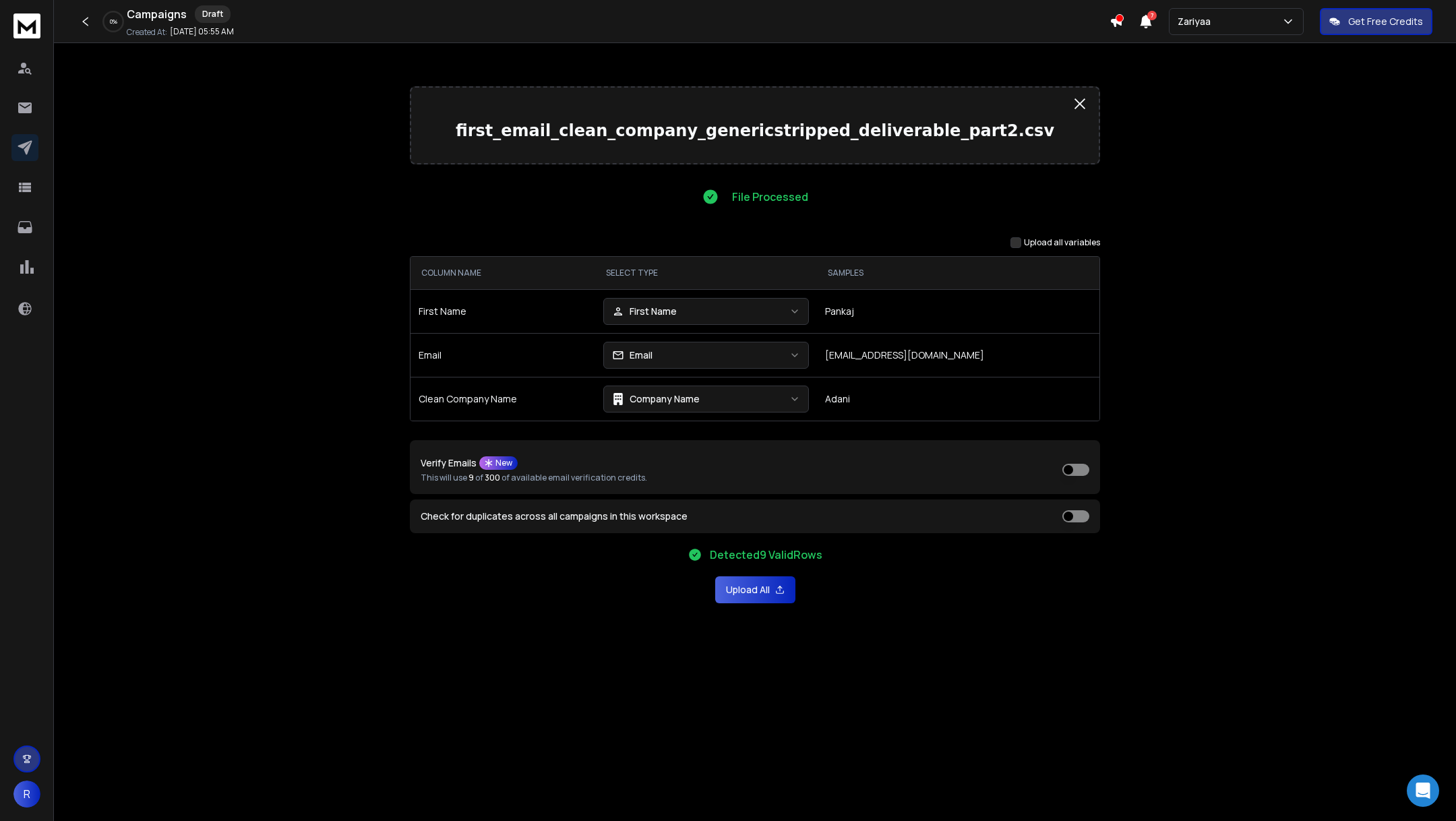
click at [774, 597] on button "Upload All" at bounding box center [754, 589] width 80 height 27
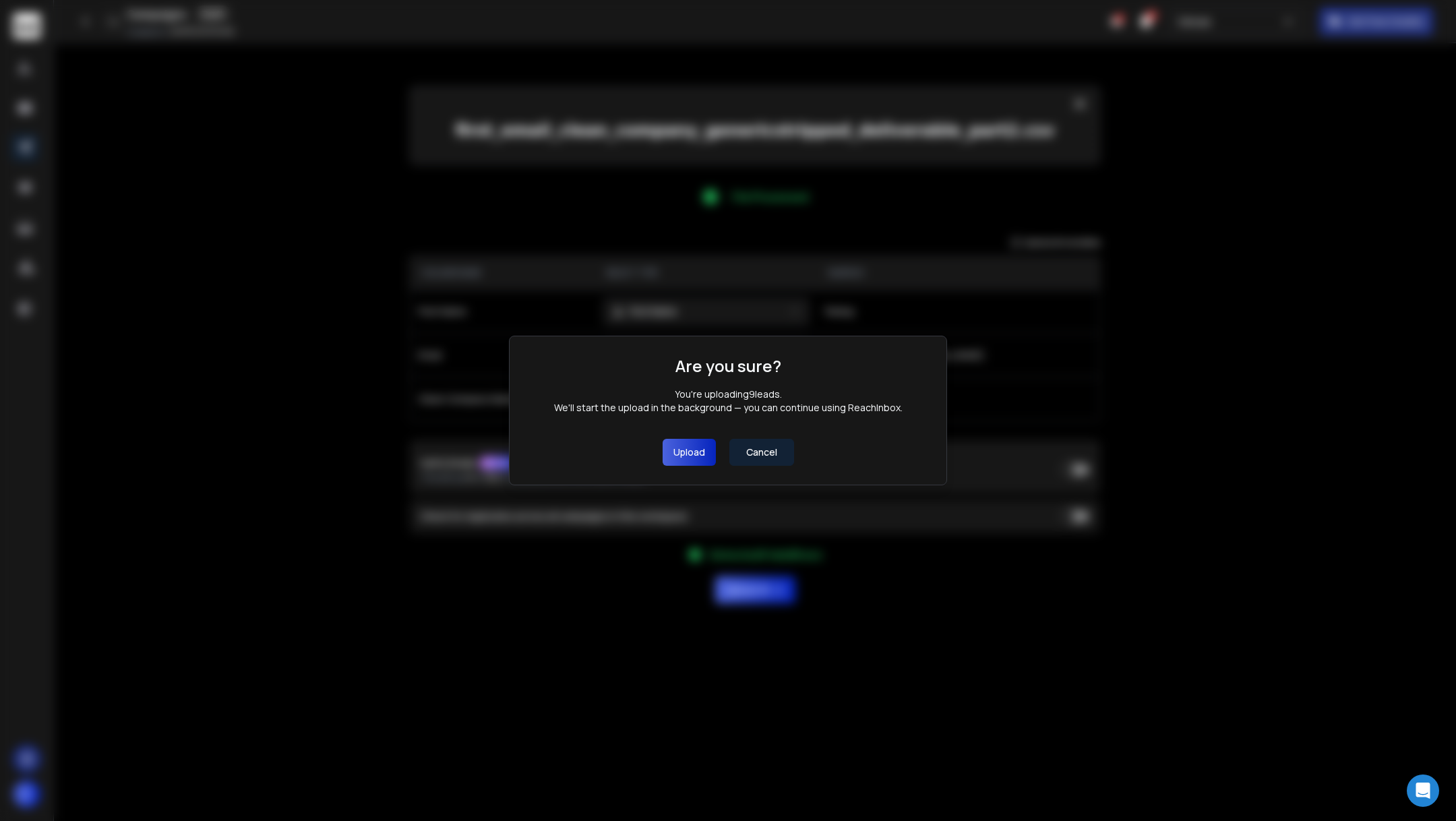
click at [703, 447] on button "Upload" at bounding box center [690, 452] width 54 height 27
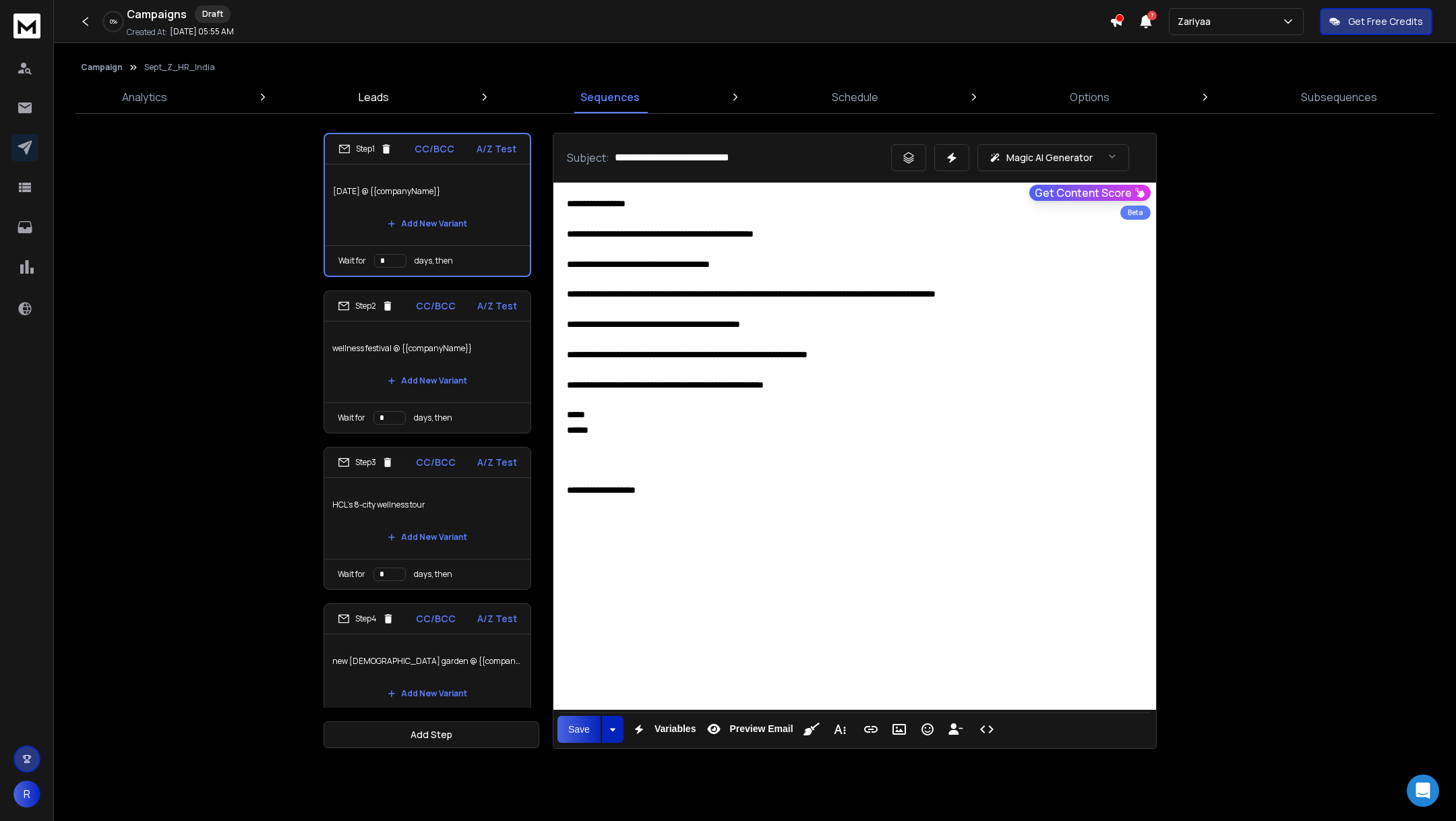
click at [384, 98] on p "Leads" at bounding box center [373, 97] width 30 height 17
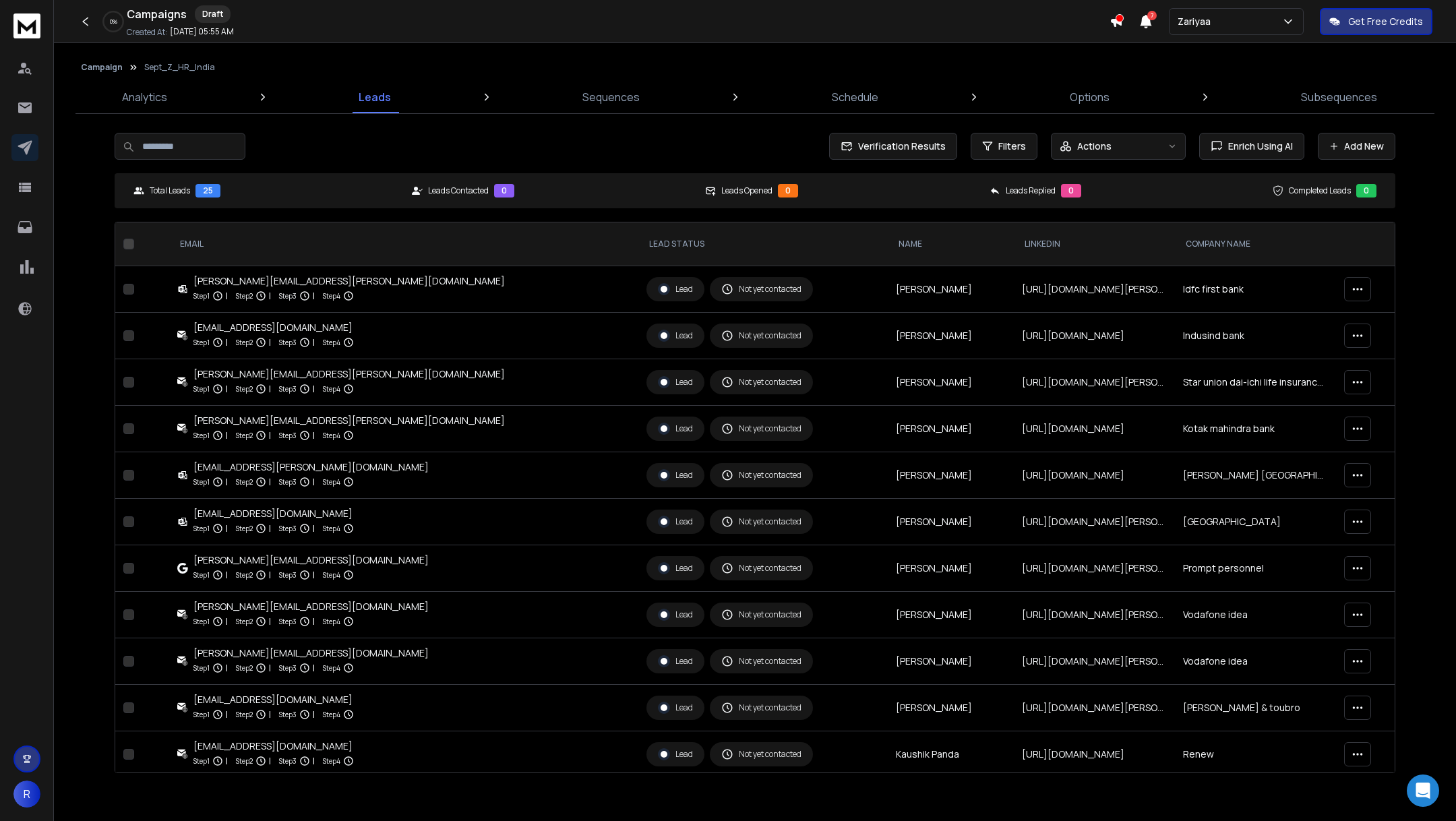
click at [1206, 379] on td "Star union dai-ichi life insurance company" at bounding box center [1255, 382] width 161 height 46
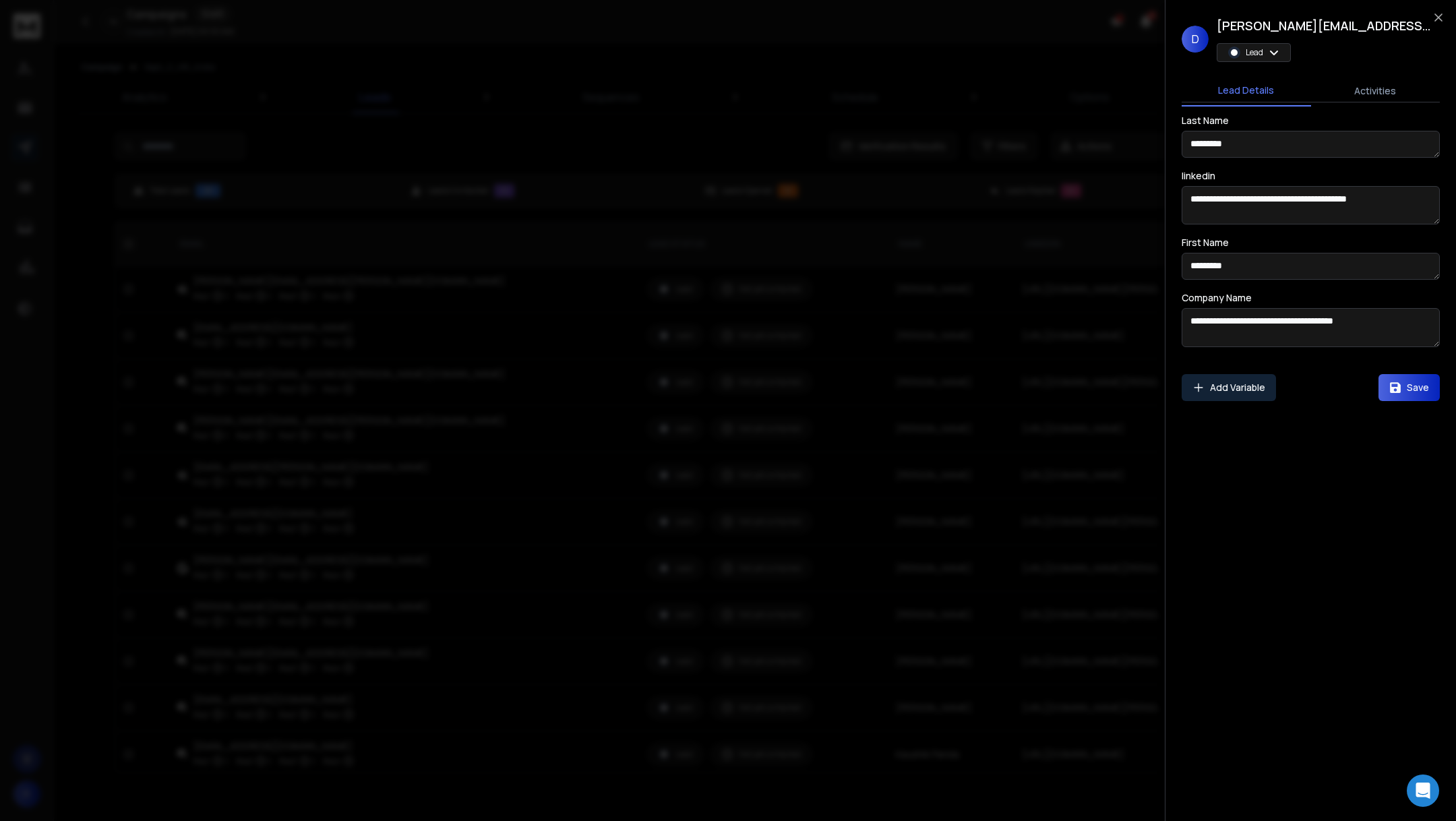
drag, startPoint x: 1238, startPoint y: 320, endPoint x: 1238, endPoint y: 375, distance: 55.0
click at [1238, 375] on form "**********" at bounding box center [1311, 259] width 259 height 285
type textarea "**********"
click at [1402, 383] on button "Save" at bounding box center [1409, 375] width 61 height 27
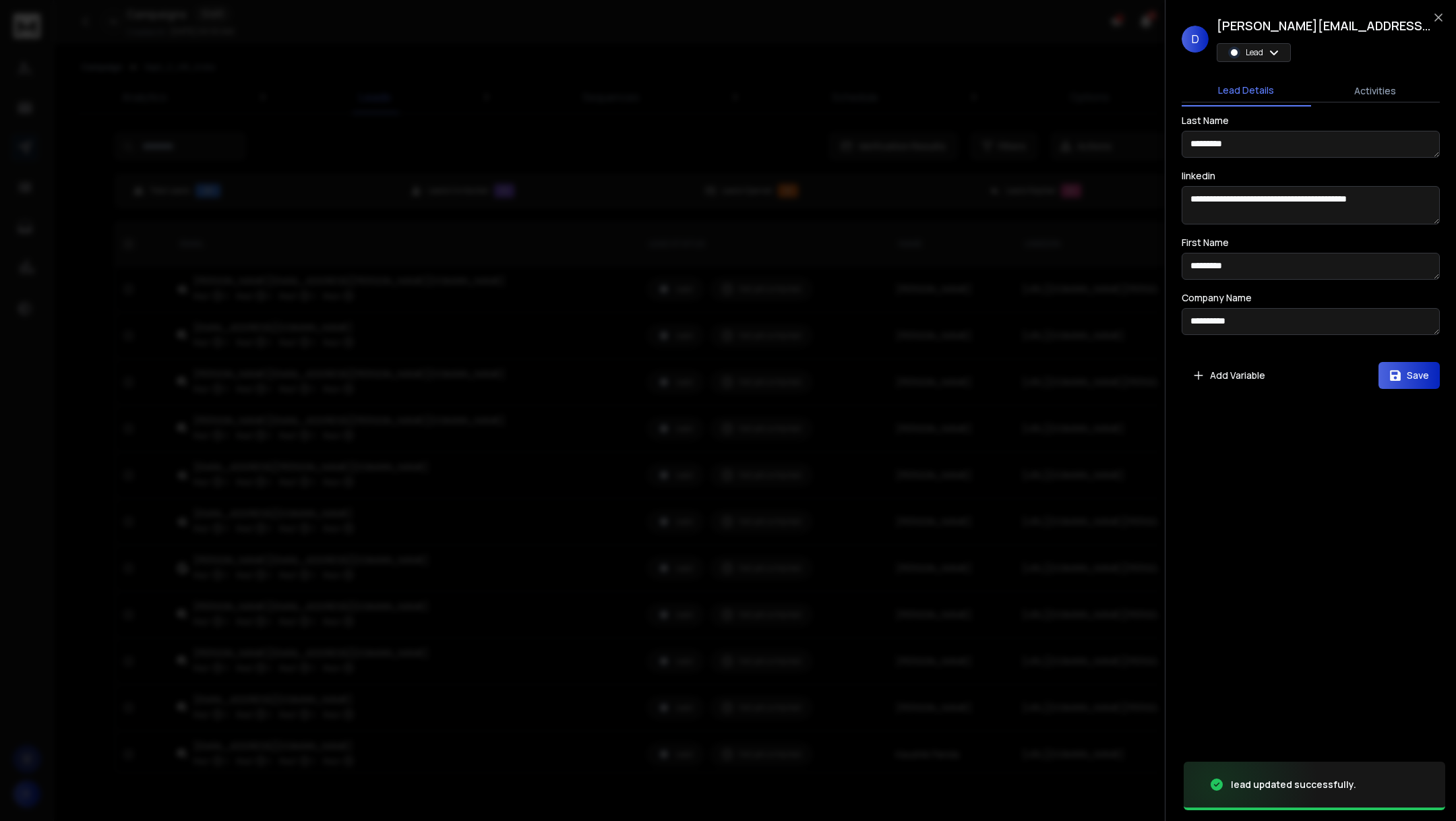
click at [1284, 302] on div "**********" at bounding box center [1311, 314] width 259 height 42
click at [1280, 317] on textarea "**********" at bounding box center [1311, 321] width 259 height 27
type textarea "********"
click at [1433, 393] on div "**********" at bounding box center [1309, 410] width 291 height 821
click at [1424, 380] on button "Save" at bounding box center [1409, 375] width 61 height 27
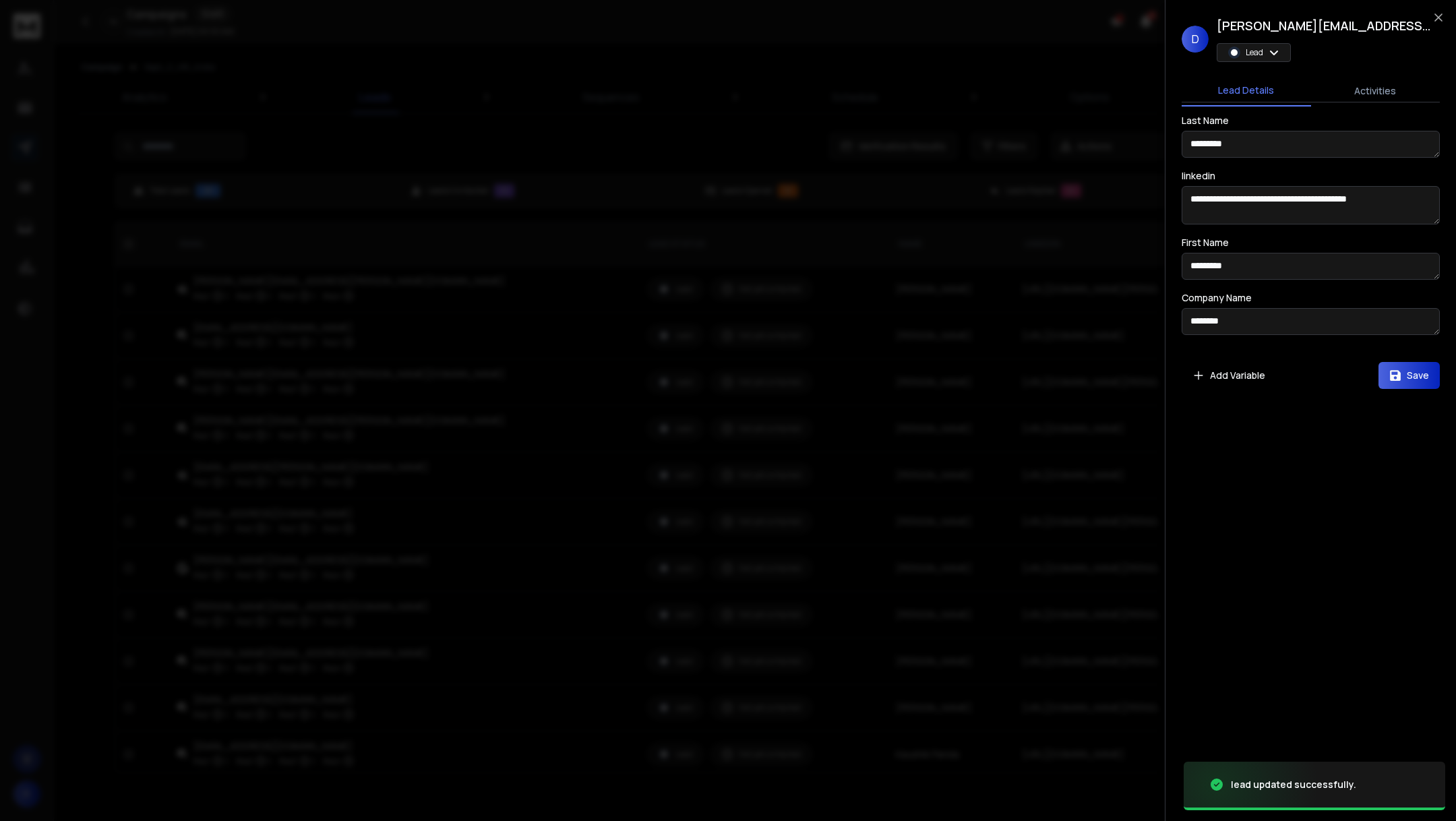
click at [814, 650] on div at bounding box center [728, 410] width 1456 height 821
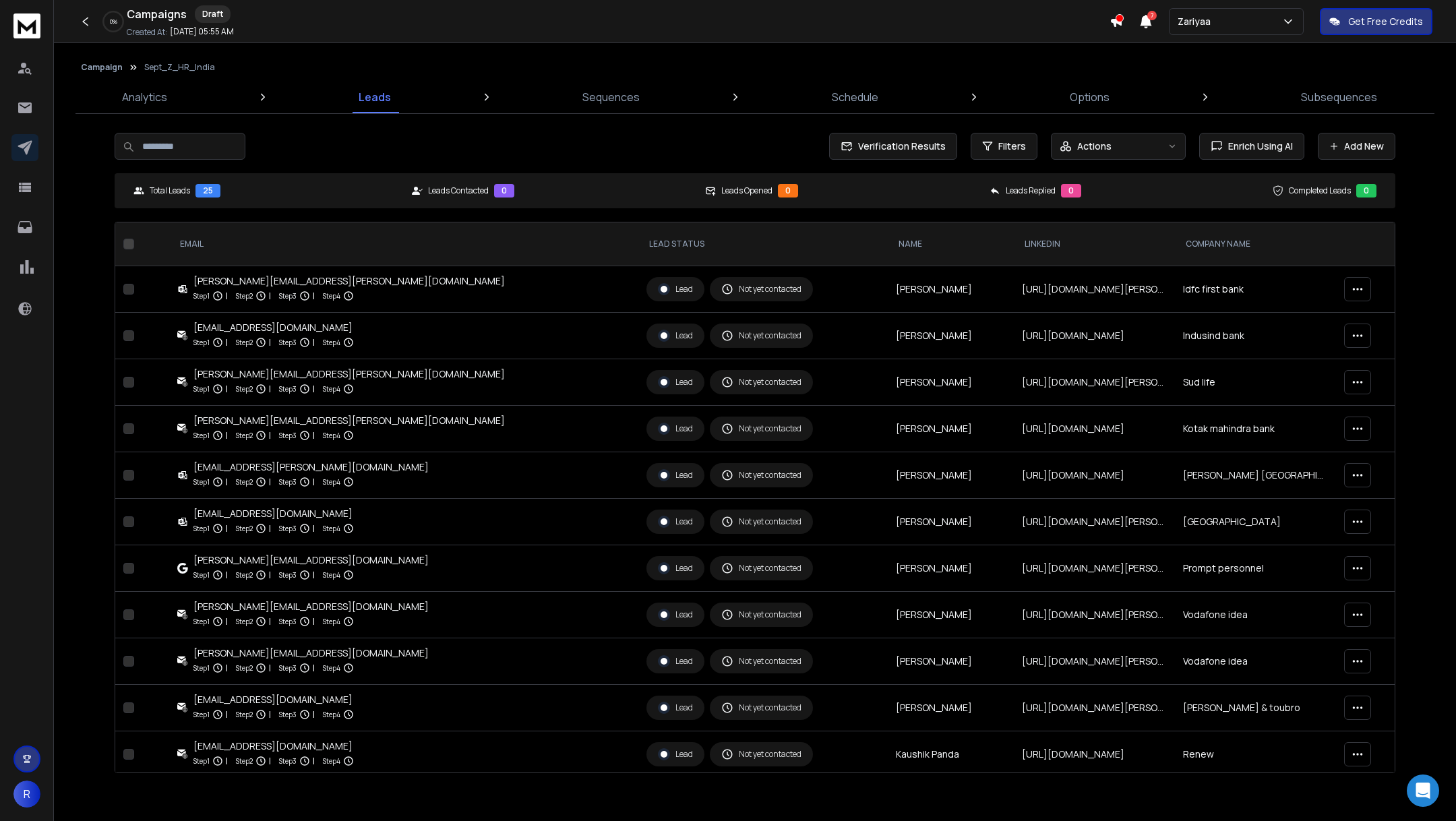
scroll to position [661, 0]
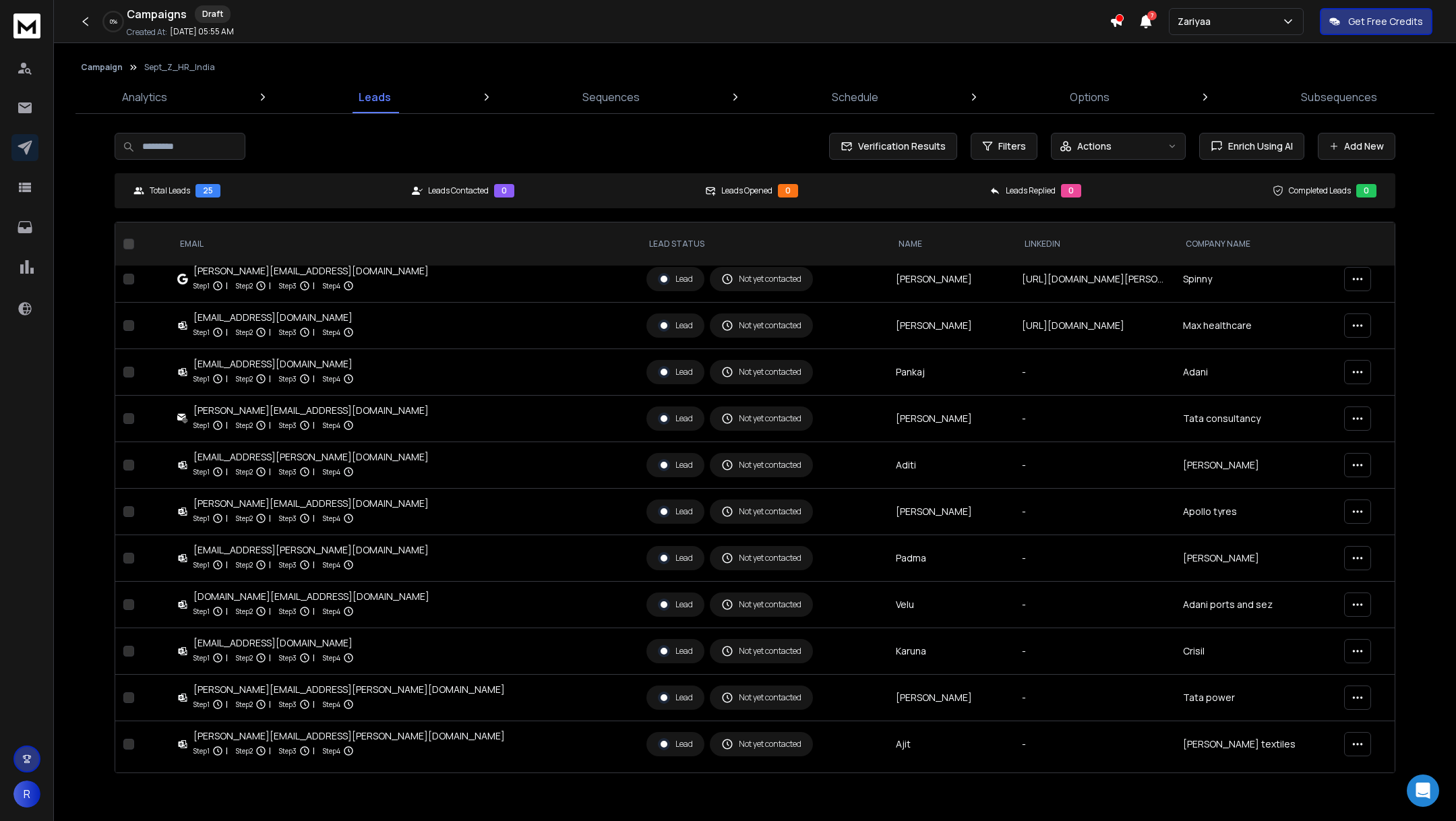
click at [124, 693] on button "button" at bounding box center [129, 698] width 11 height 11
copy div "tatapower.com"
drag, startPoint x: 337, startPoint y: 683, endPoint x: 254, endPoint y: 682, distance: 83.0
click at [254, 682] on div "[PERSON_NAME][EMAIL_ADDRESS][PERSON_NAME][DOMAIN_NAME]" at bounding box center [348, 689] width 311 height 14
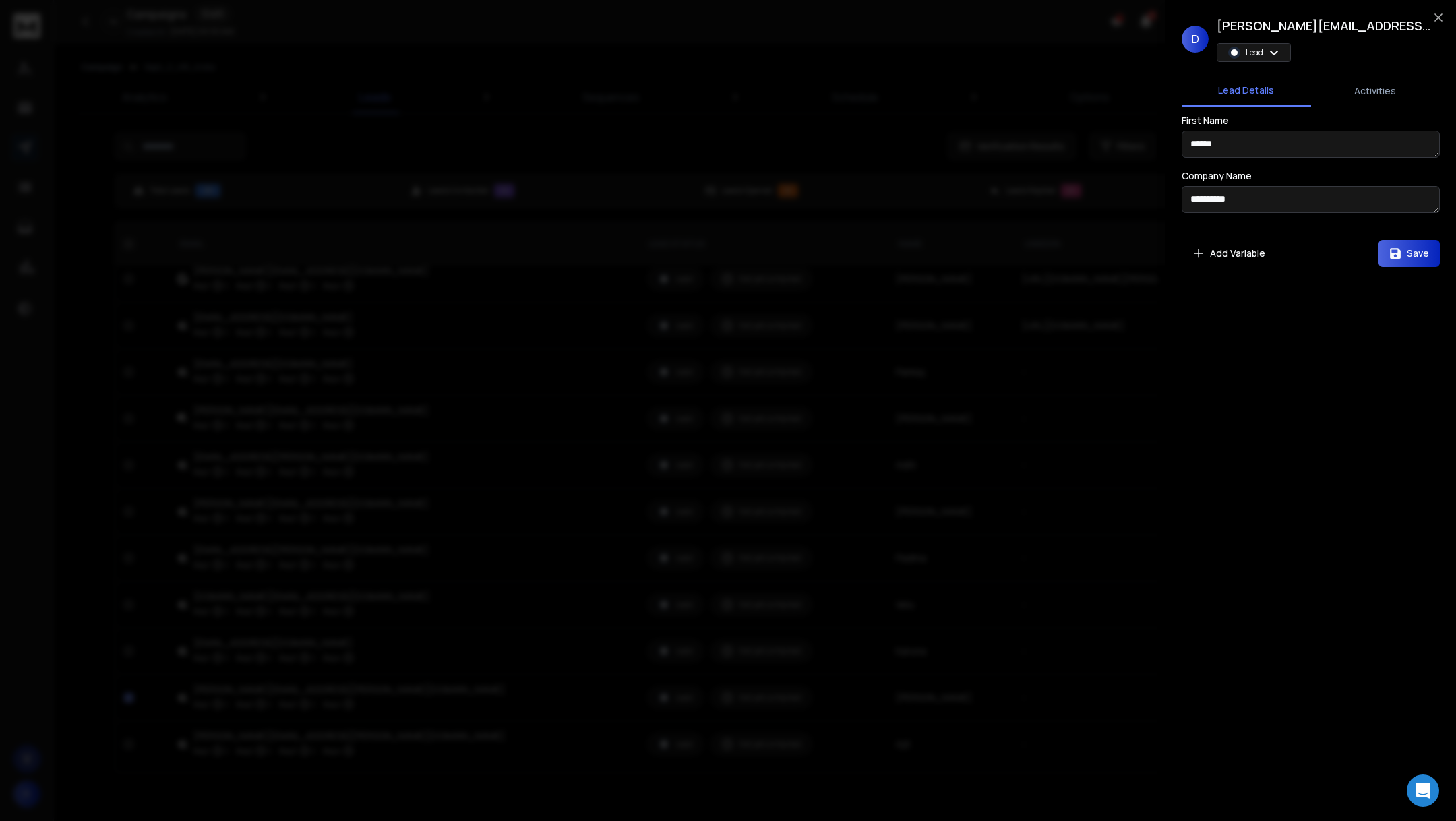
click at [41, 698] on div at bounding box center [728, 410] width 1456 height 821
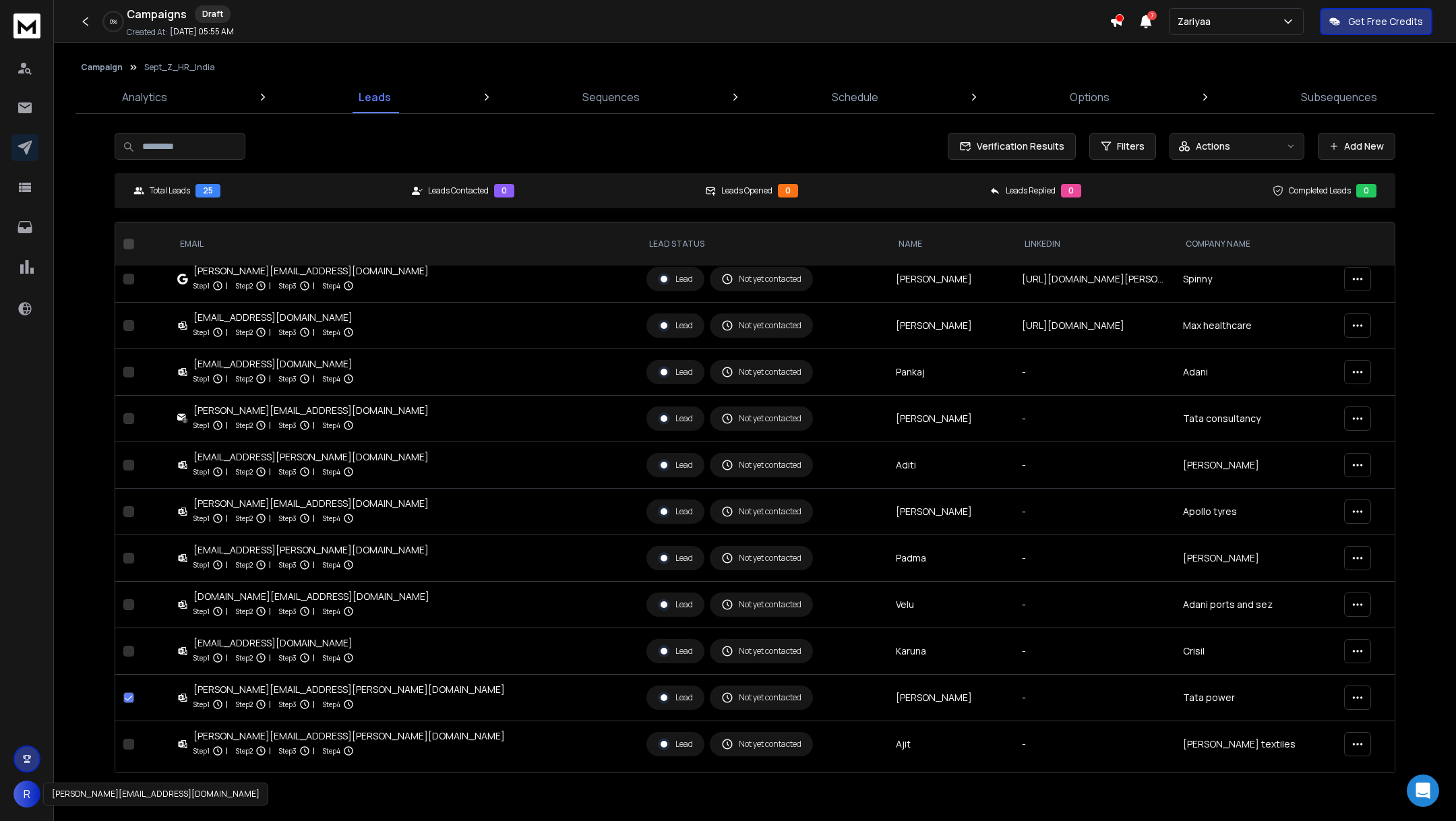
click at [27, 803] on span "R" at bounding box center [27, 793] width 27 height 27
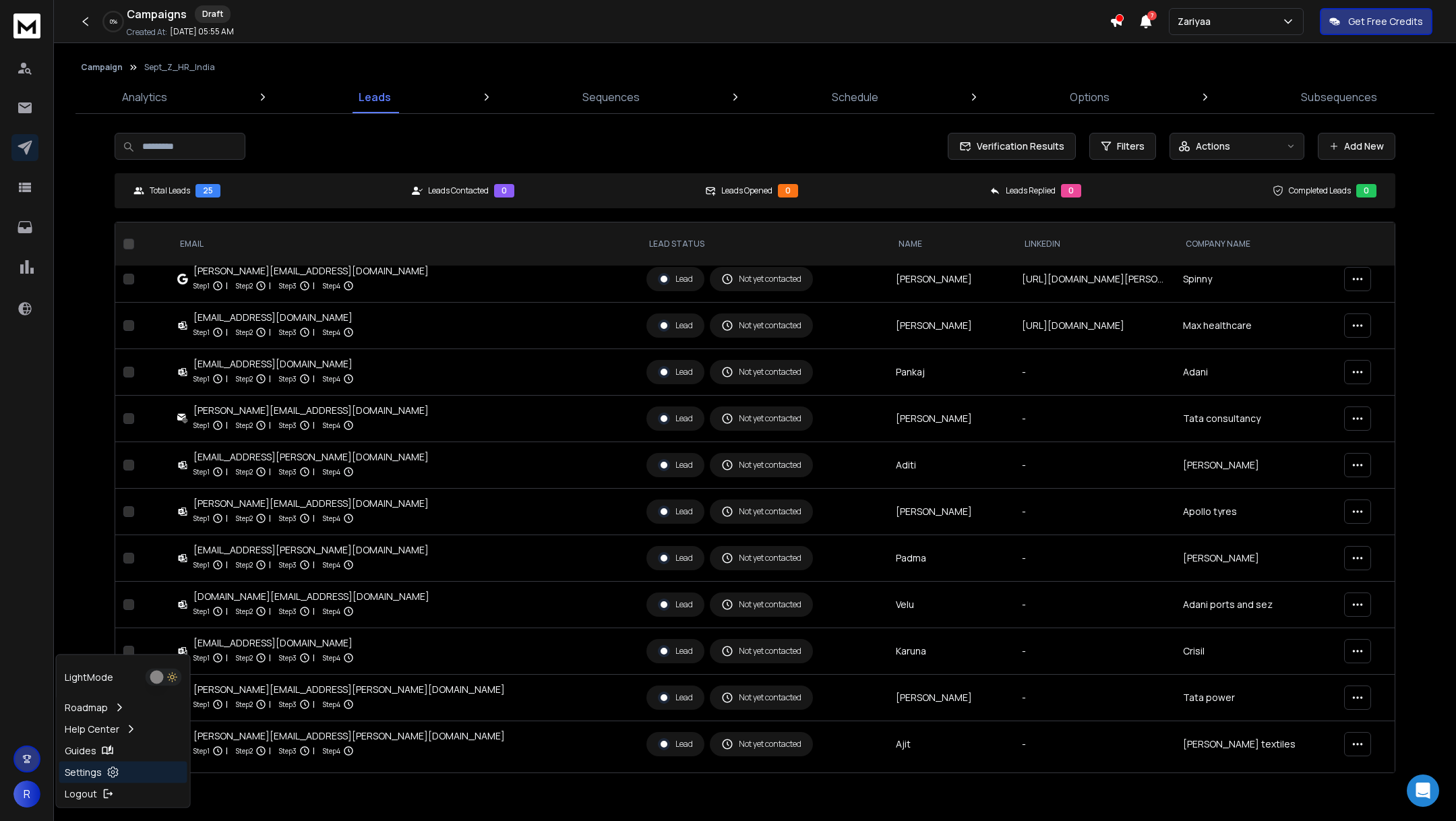
click at [138, 763] on div "Settings" at bounding box center [123, 772] width 128 height 21
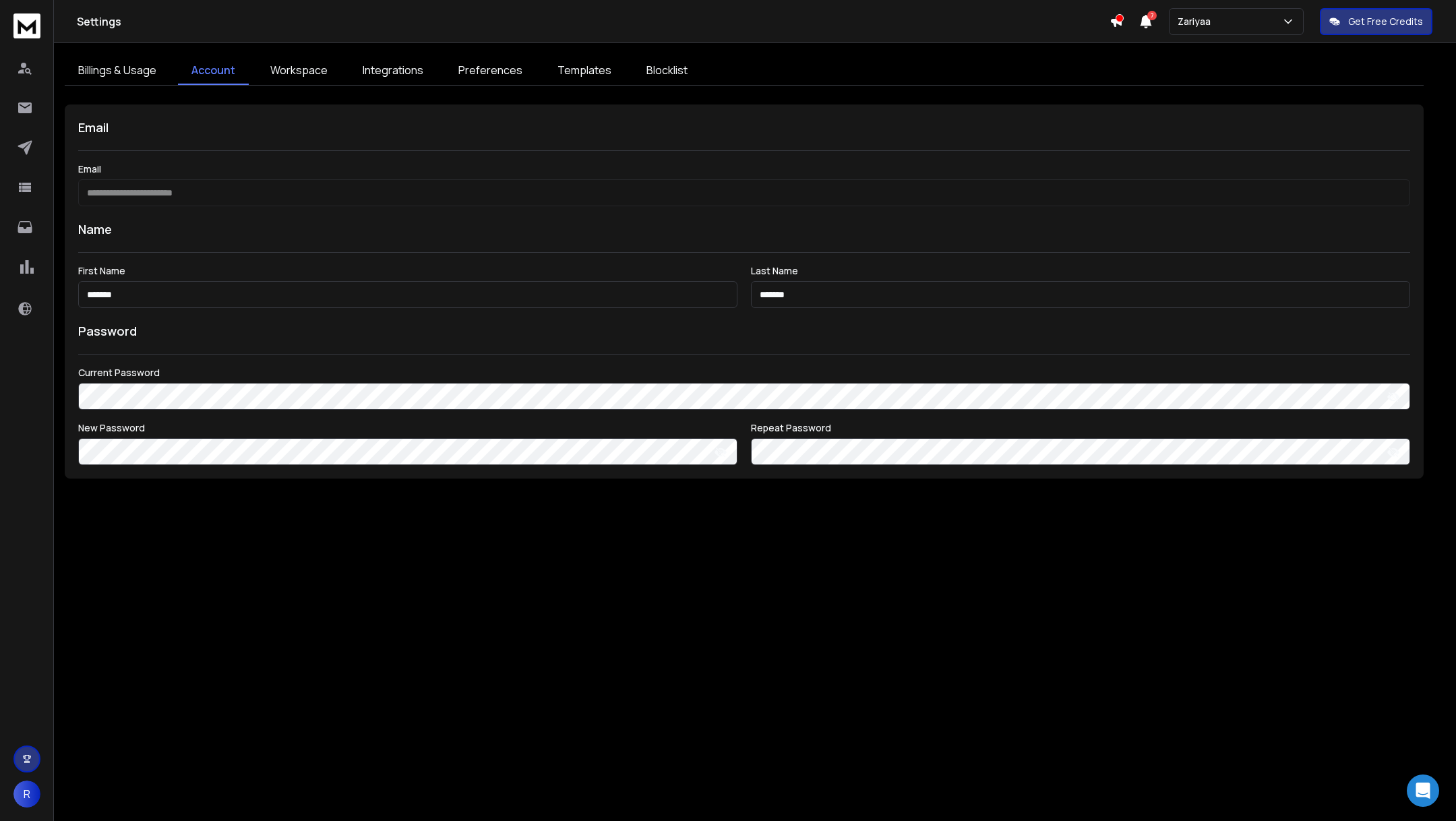
click at [660, 73] on link "Blocklist" at bounding box center [667, 70] width 68 height 29
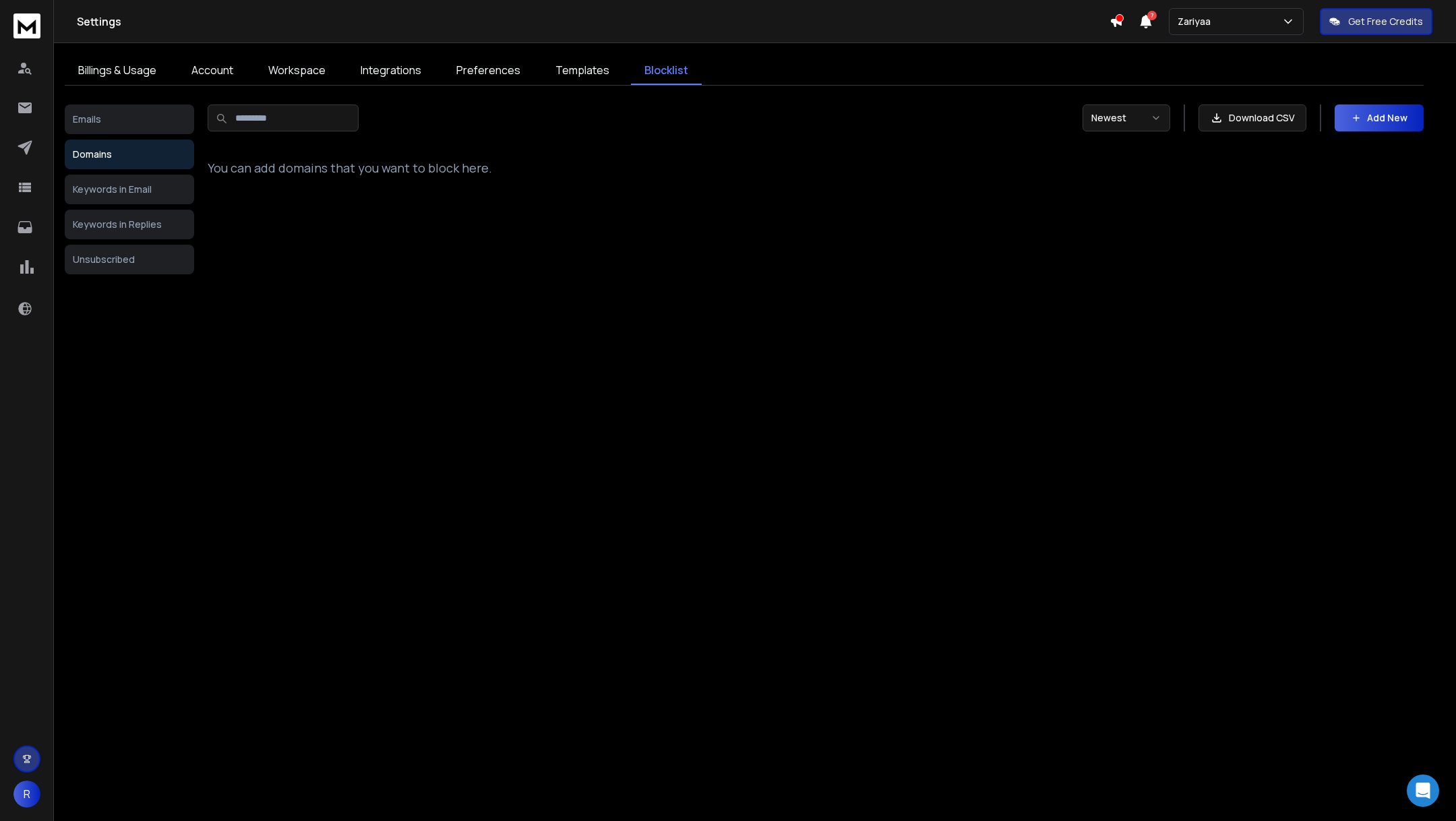
click at [103, 145] on button "Domains" at bounding box center [129, 154] width 129 height 30
click at [1393, 122] on p "Add New" at bounding box center [1387, 117] width 41 height 14
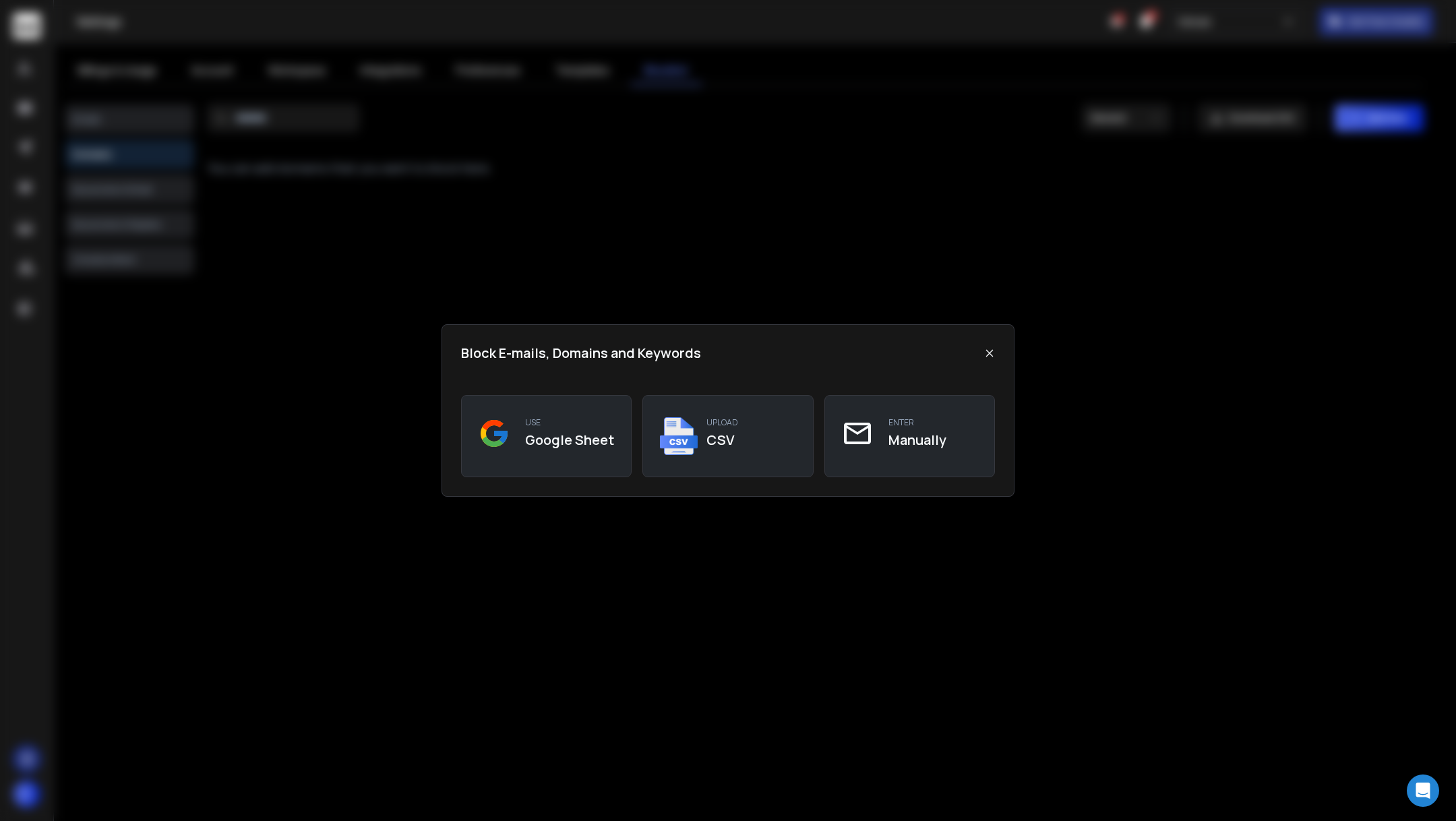
click at [889, 437] on h3 "Manually" at bounding box center [917, 440] width 58 height 18
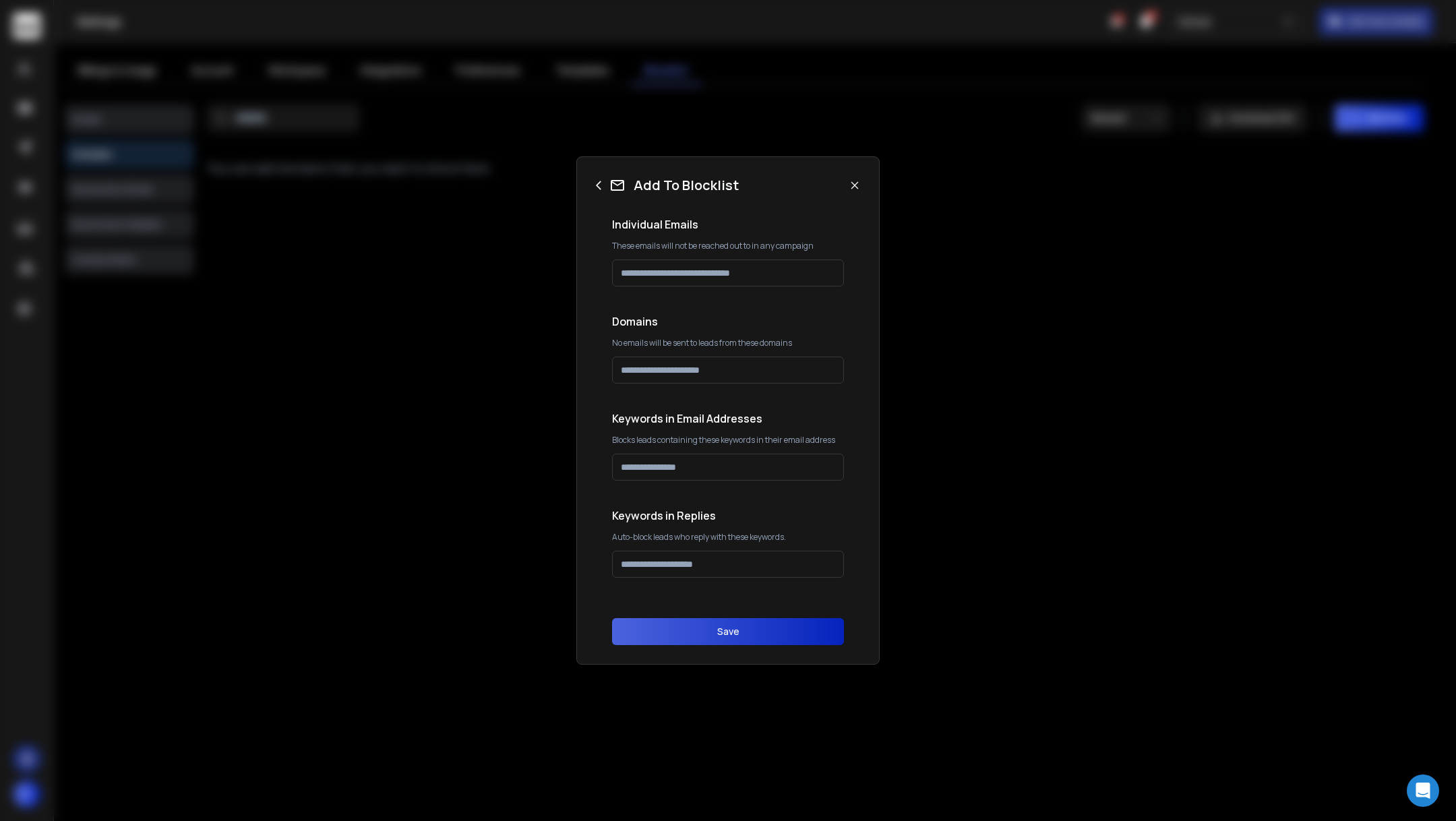
click at [651, 379] on input at bounding box center [728, 369] width 232 height 27
paste input "**********"
click at [622, 367] on input "**********" at bounding box center [728, 369] width 232 height 27
type input "**********"
click at [717, 626] on button "Save" at bounding box center [728, 631] width 232 height 27
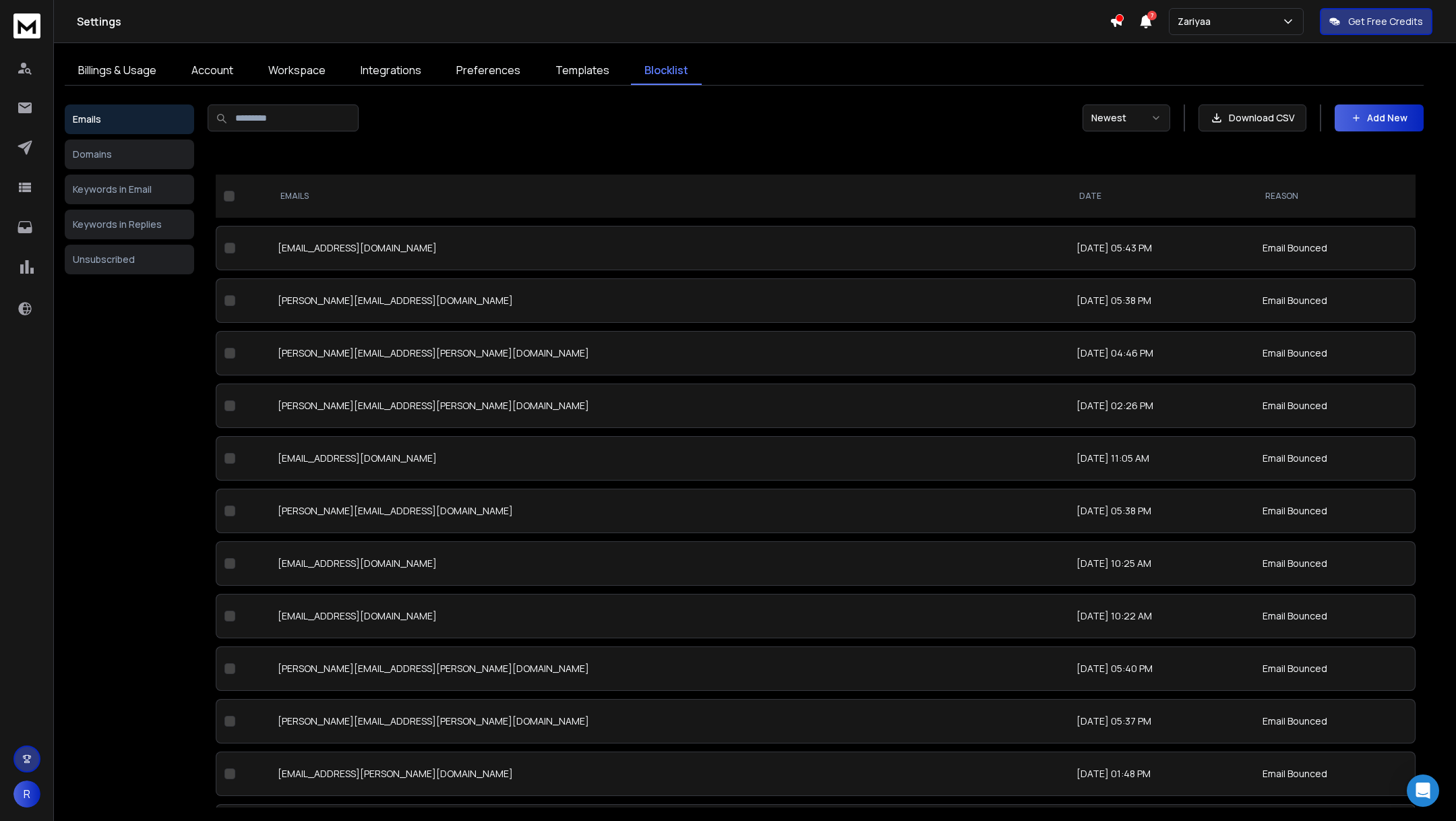
click at [147, 71] on link "Billings & Usage" at bounding box center [117, 70] width 105 height 29
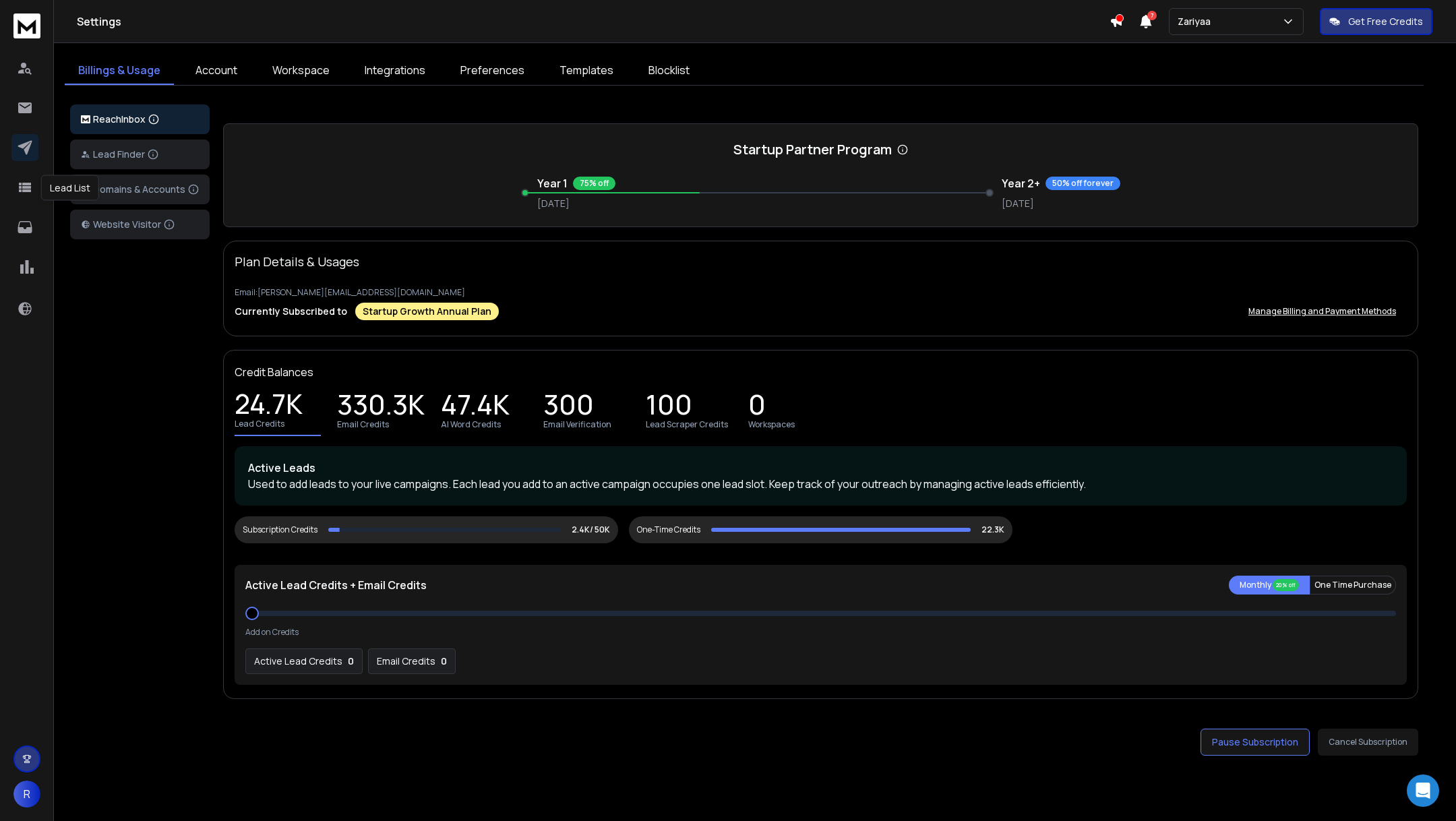
click at [24, 153] on icon at bounding box center [25, 148] width 17 height 17
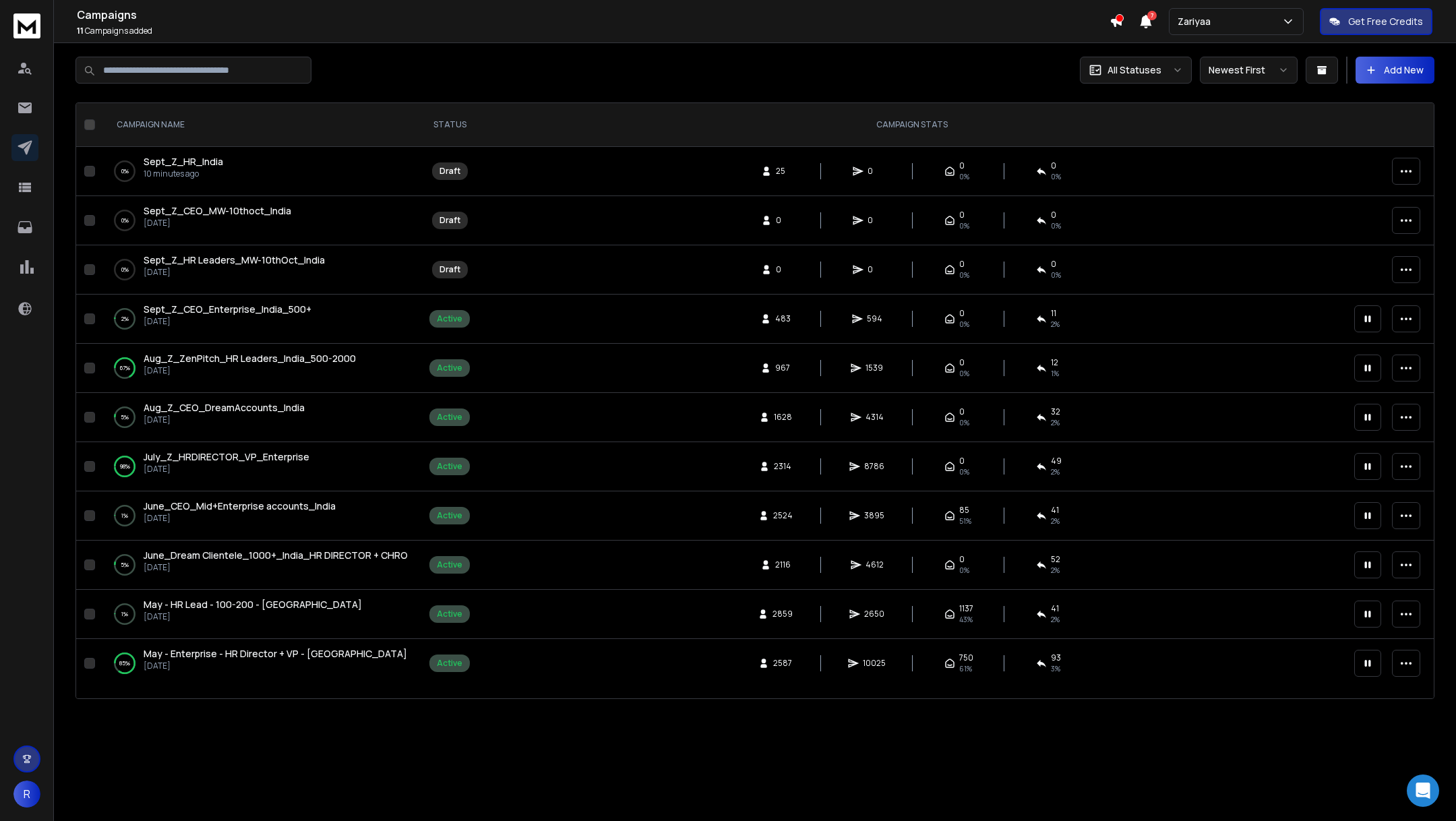
click at [241, 160] on div "0 % Sept_Z_HR_India 10 minutes ago" at bounding box center [260, 171] width 294 height 32
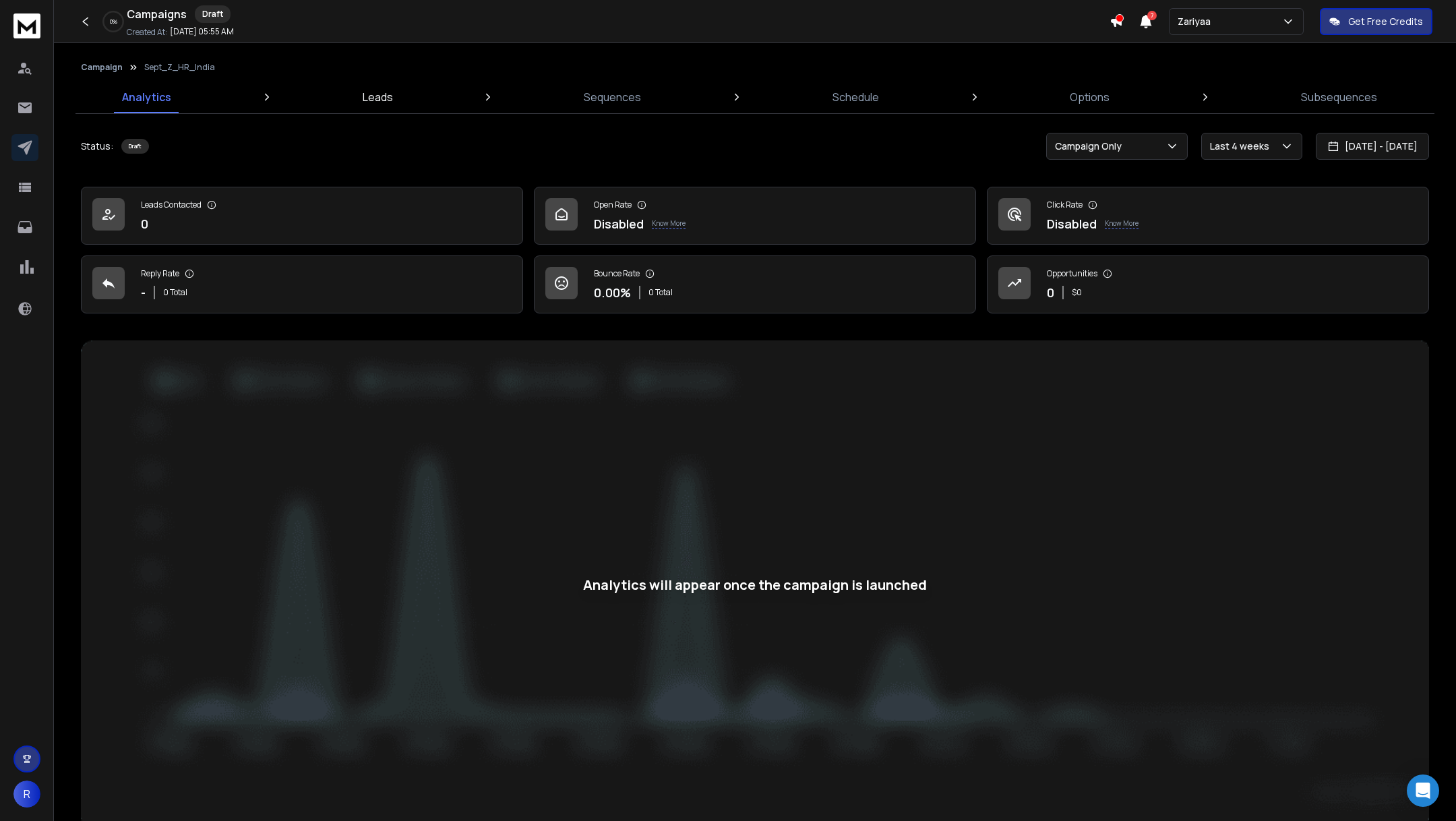
click at [398, 93] on link "Leads" at bounding box center [378, 97] width 46 height 32
click at [370, 96] on p "Leads" at bounding box center [378, 97] width 30 height 17
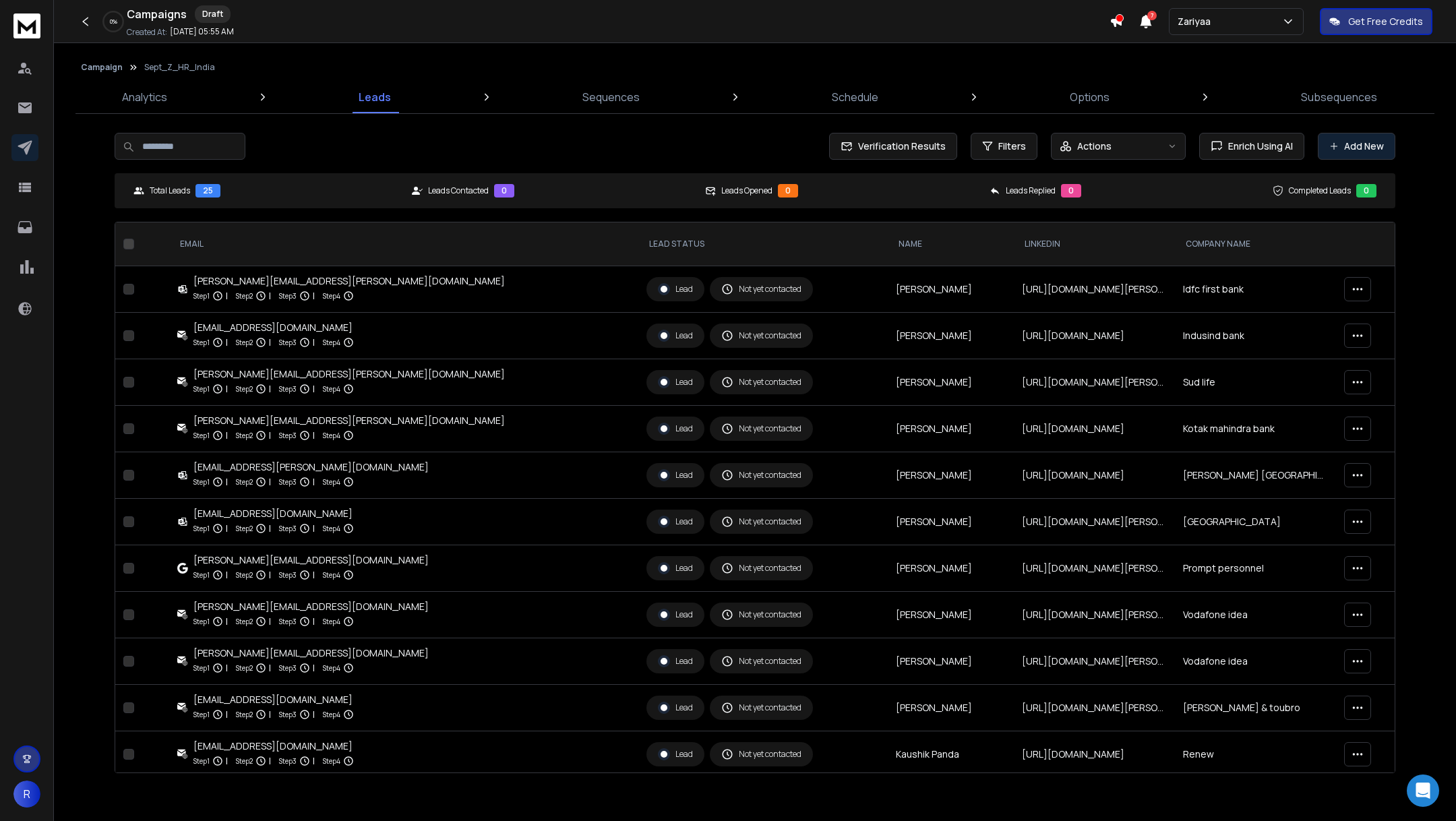
click at [1341, 146] on button "Add New" at bounding box center [1356, 146] width 78 height 27
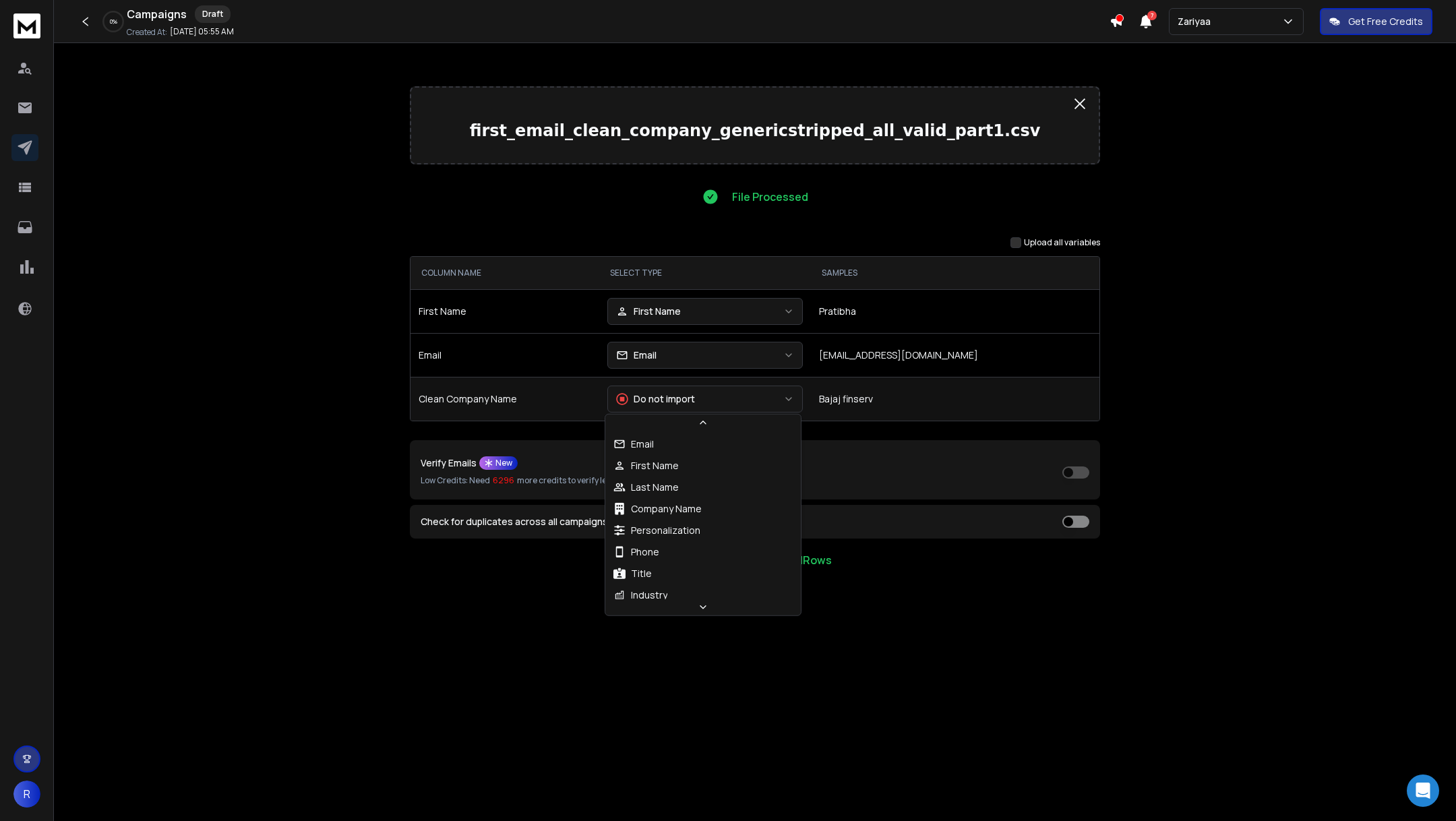
click at [679, 398] on div "Do not import" at bounding box center [655, 399] width 78 height 14
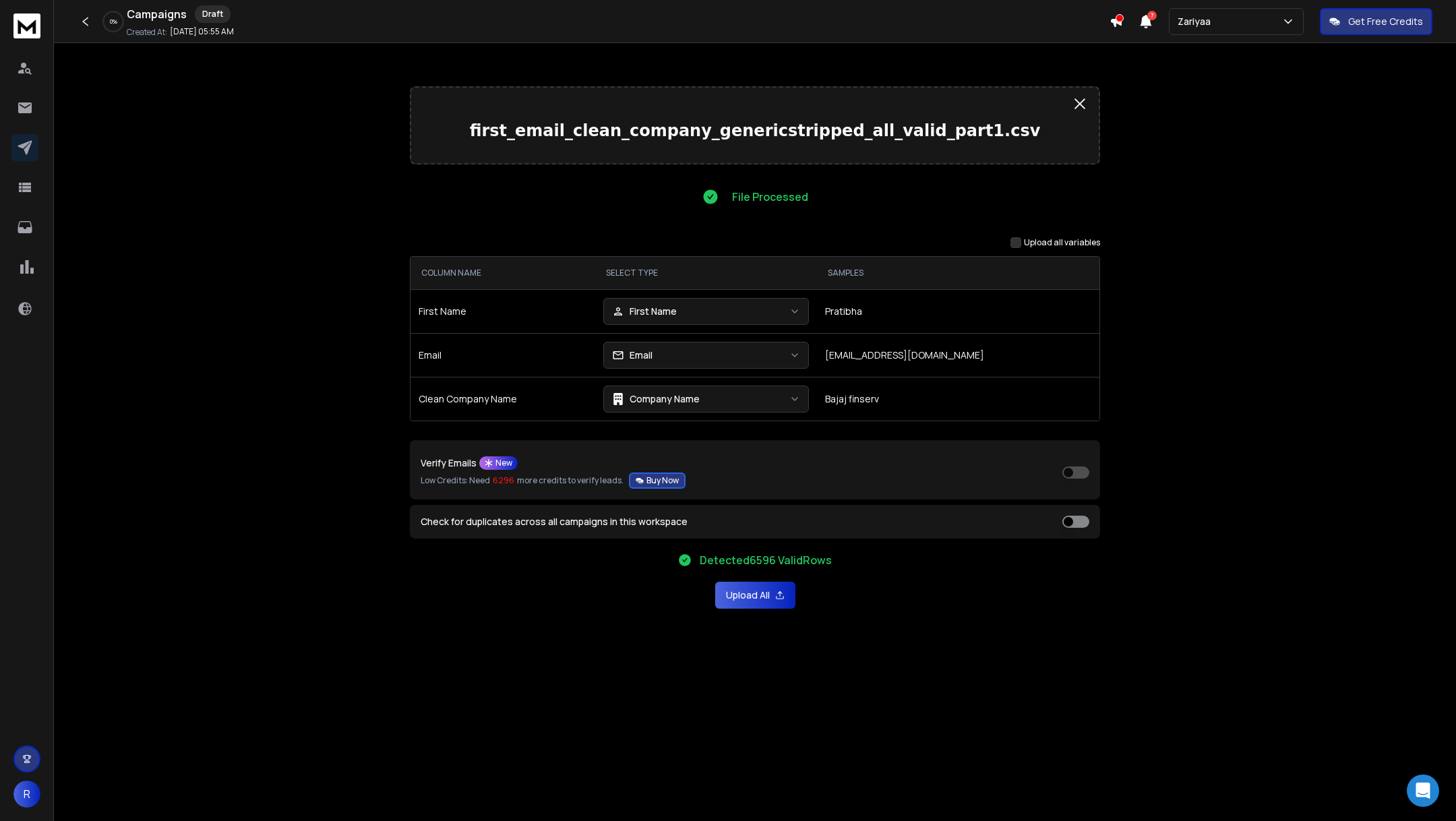
click at [1072, 520] on button "Check for duplicates across all campaigns in this workspace" at bounding box center [1075, 521] width 27 height 12
click at [737, 600] on button "Upload All" at bounding box center [754, 595] width 80 height 27
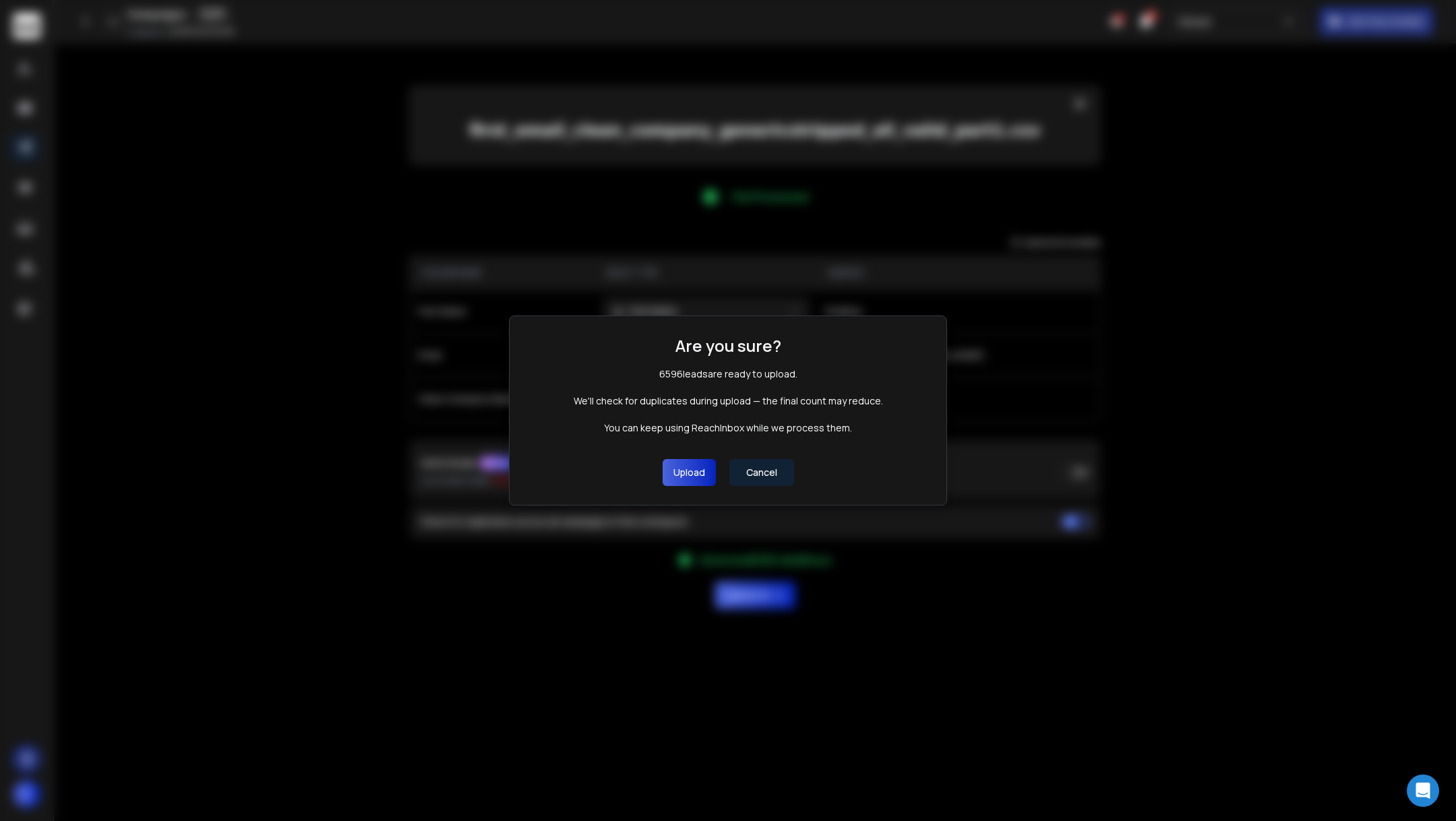
click at [678, 473] on button "Upload" at bounding box center [690, 472] width 54 height 27
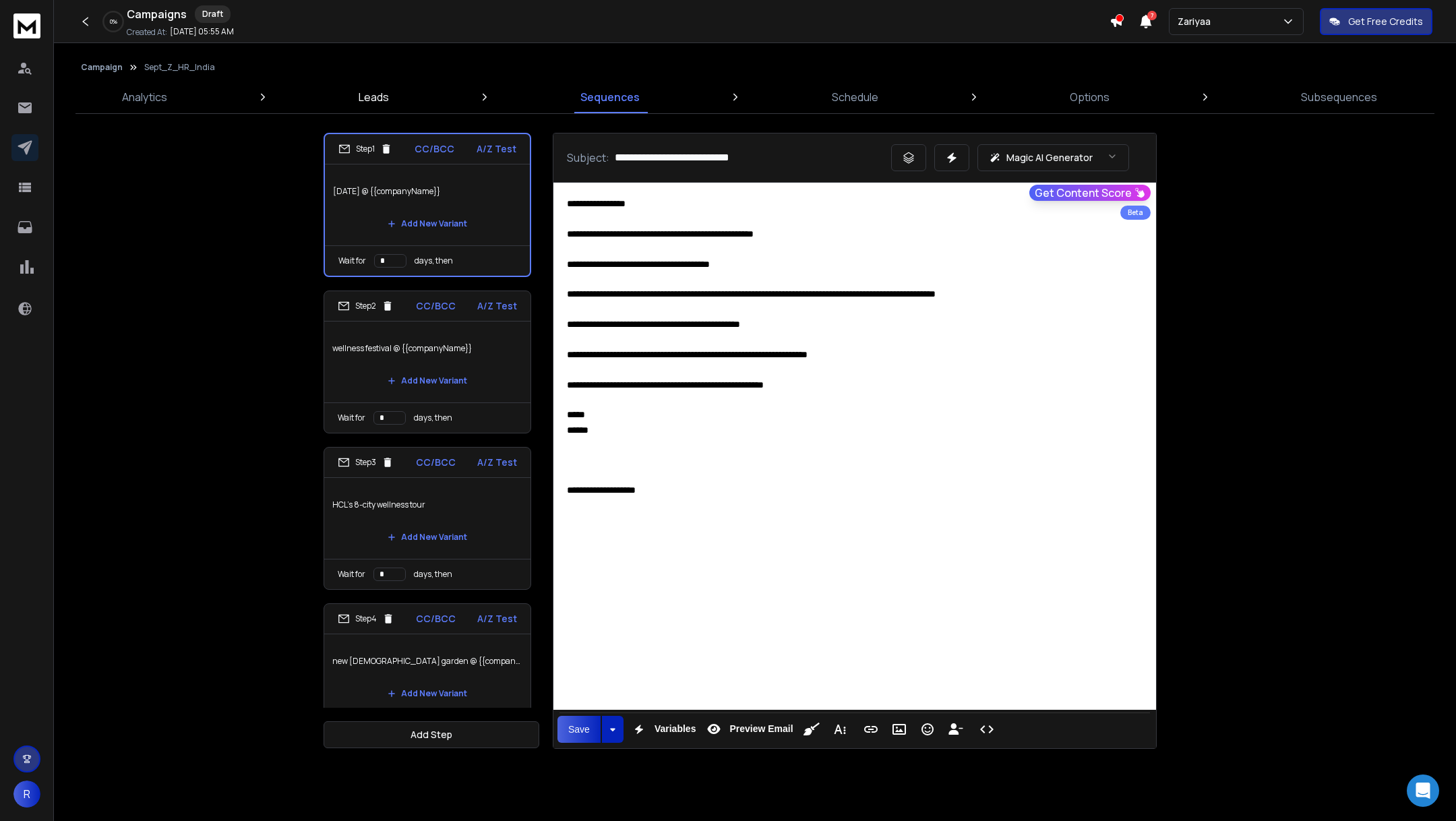
click at [357, 103] on link "Leads" at bounding box center [374, 97] width 46 height 32
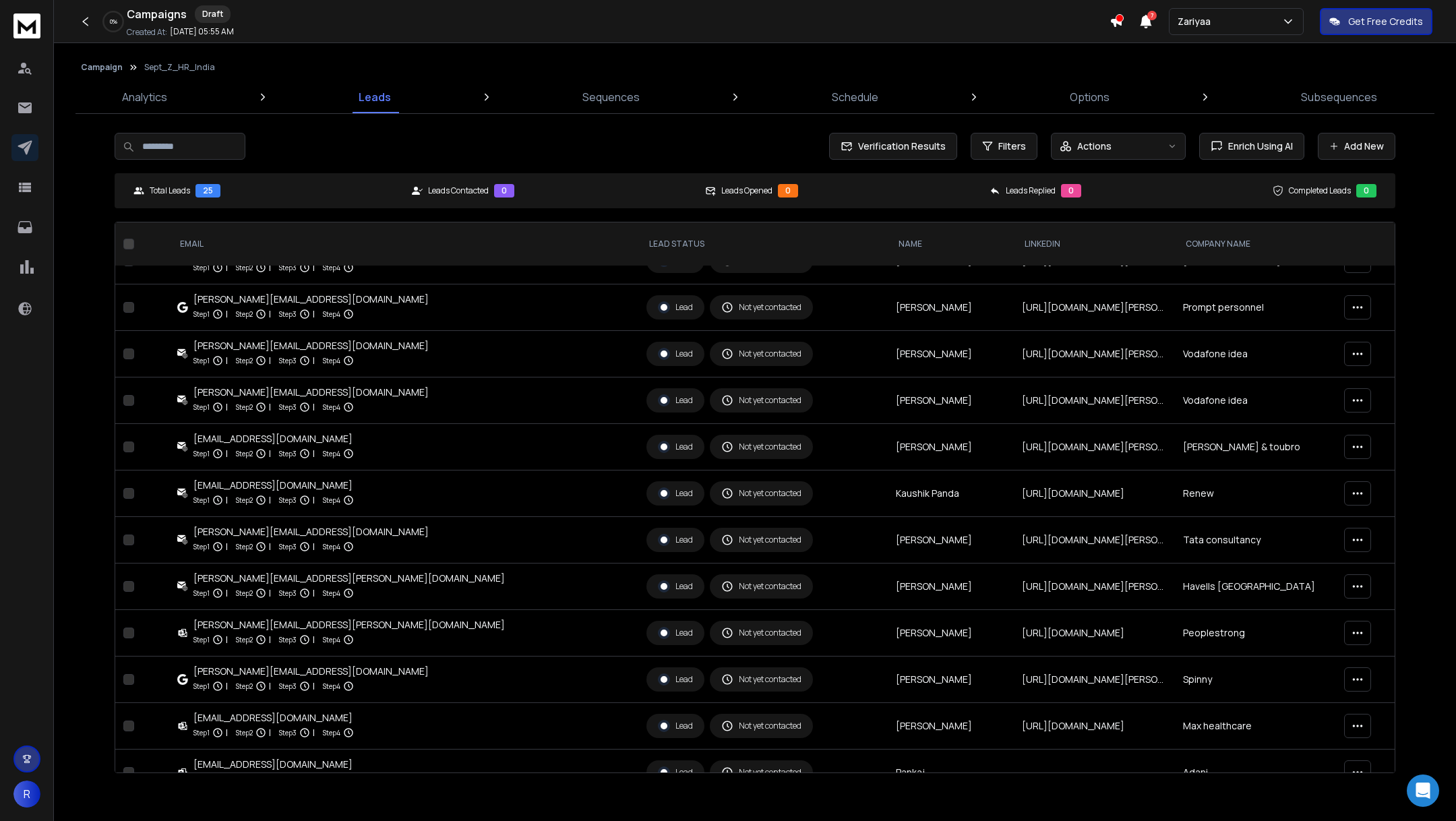
scroll to position [661, 0]
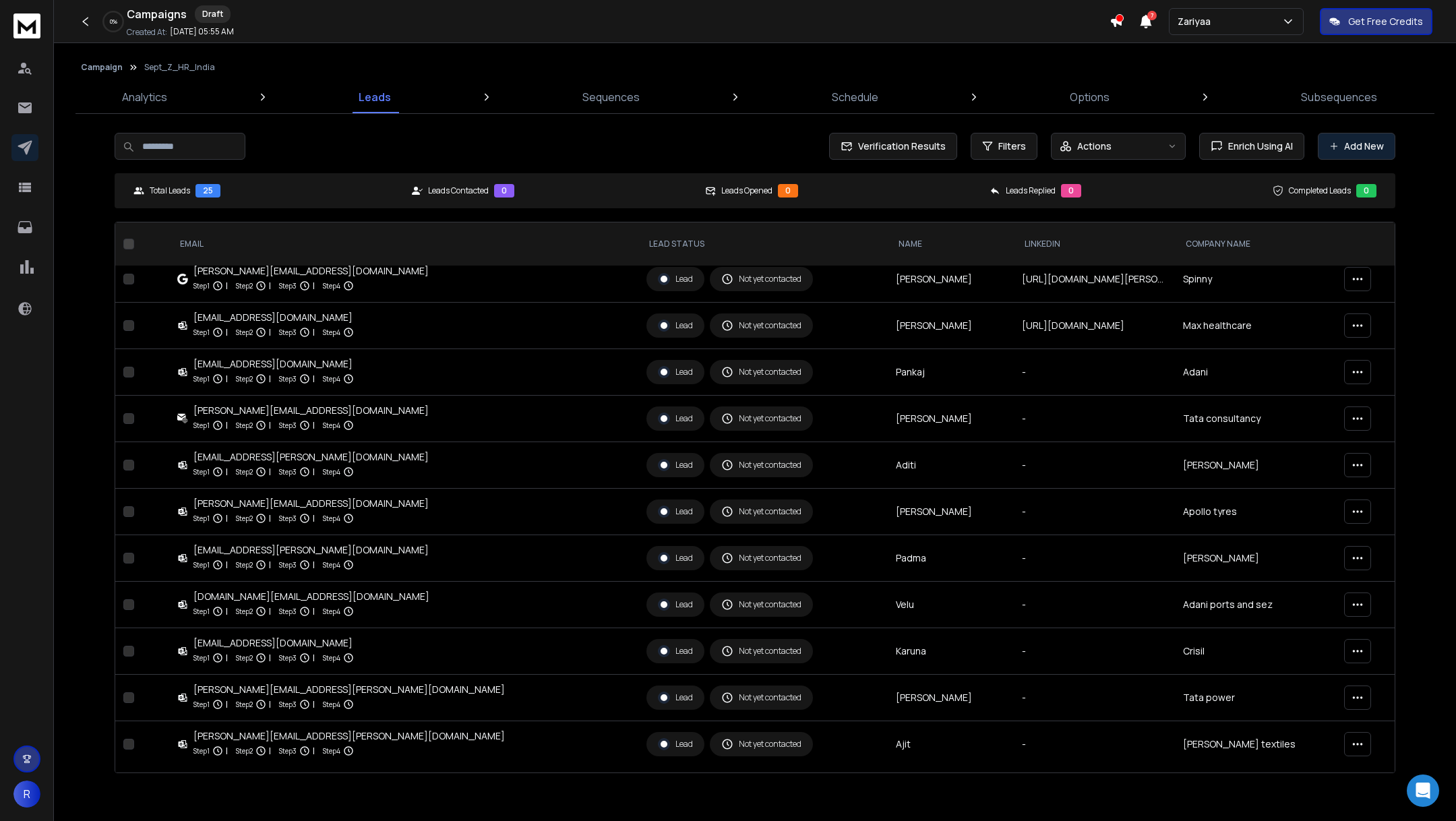
click at [1358, 135] on button "Add New" at bounding box center [1356, 146] width 78 height 27
click at [1342, 153] on button "Add New" at bounding box center [1356, 146] width 78 height 27
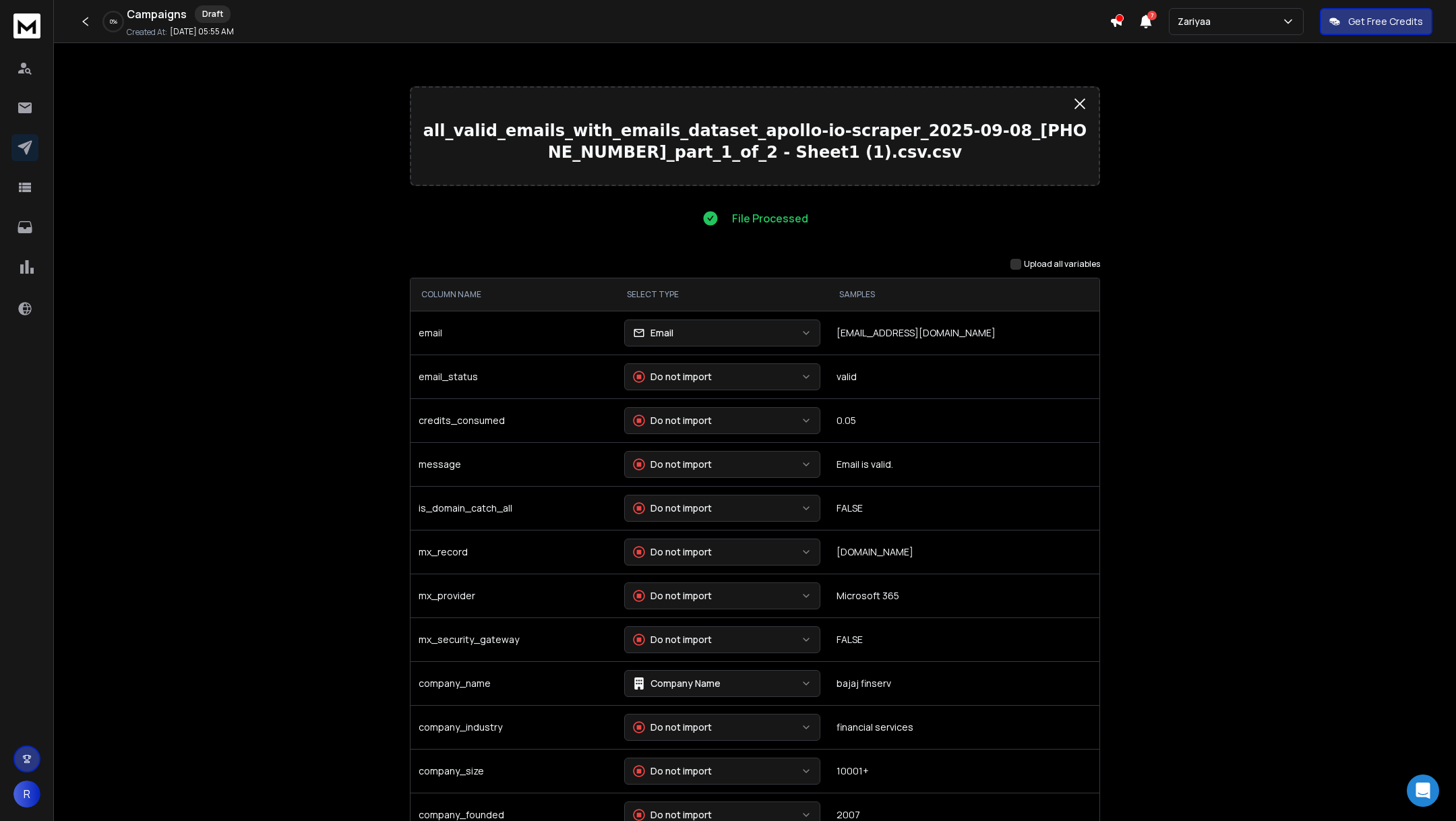
click at [1079, 109] on icon at bounding box center [1080, 104] width 17 height 17
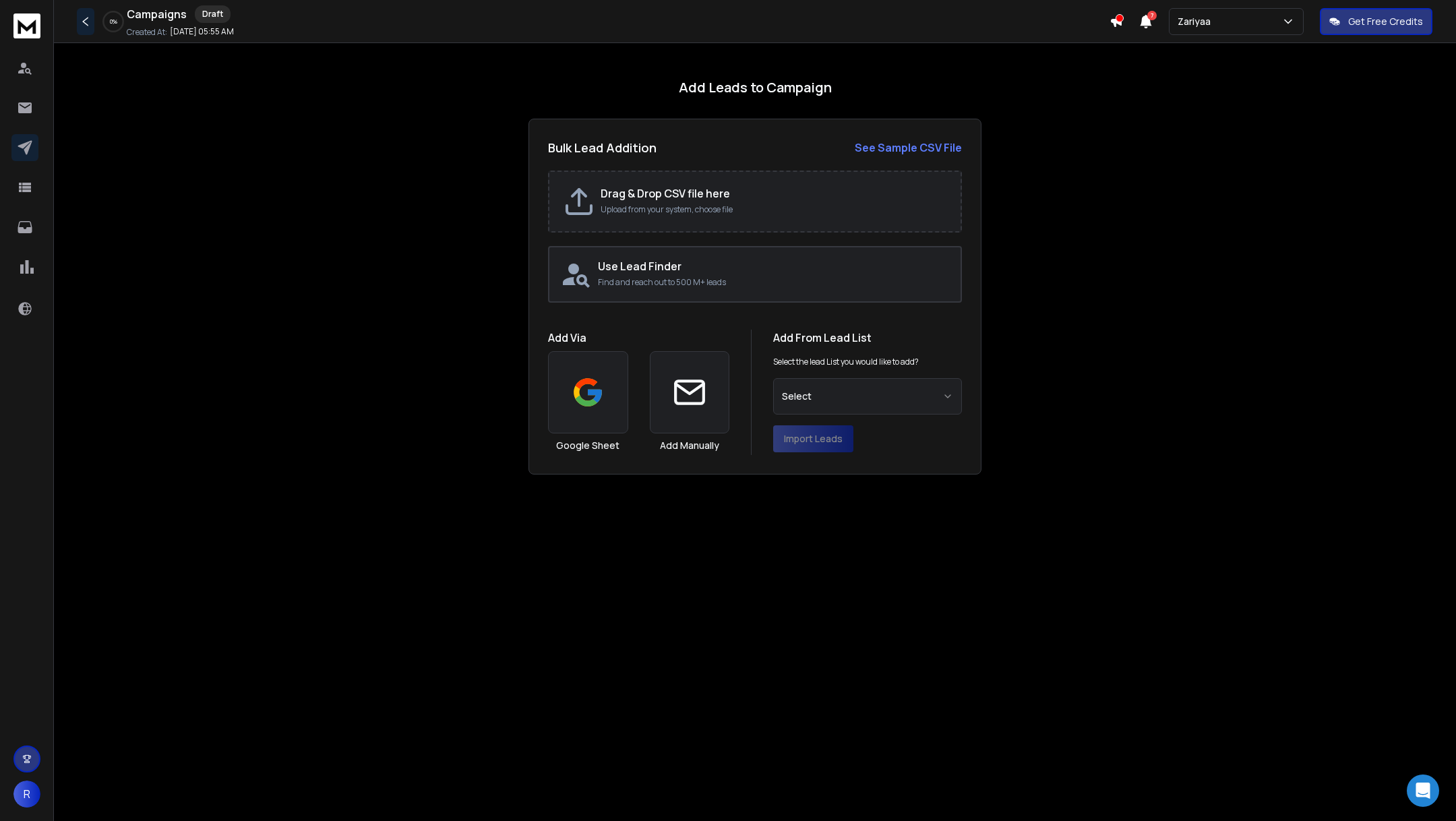
click at [89, 26] on icon at bounding box center [85, 21] width 12 height 12
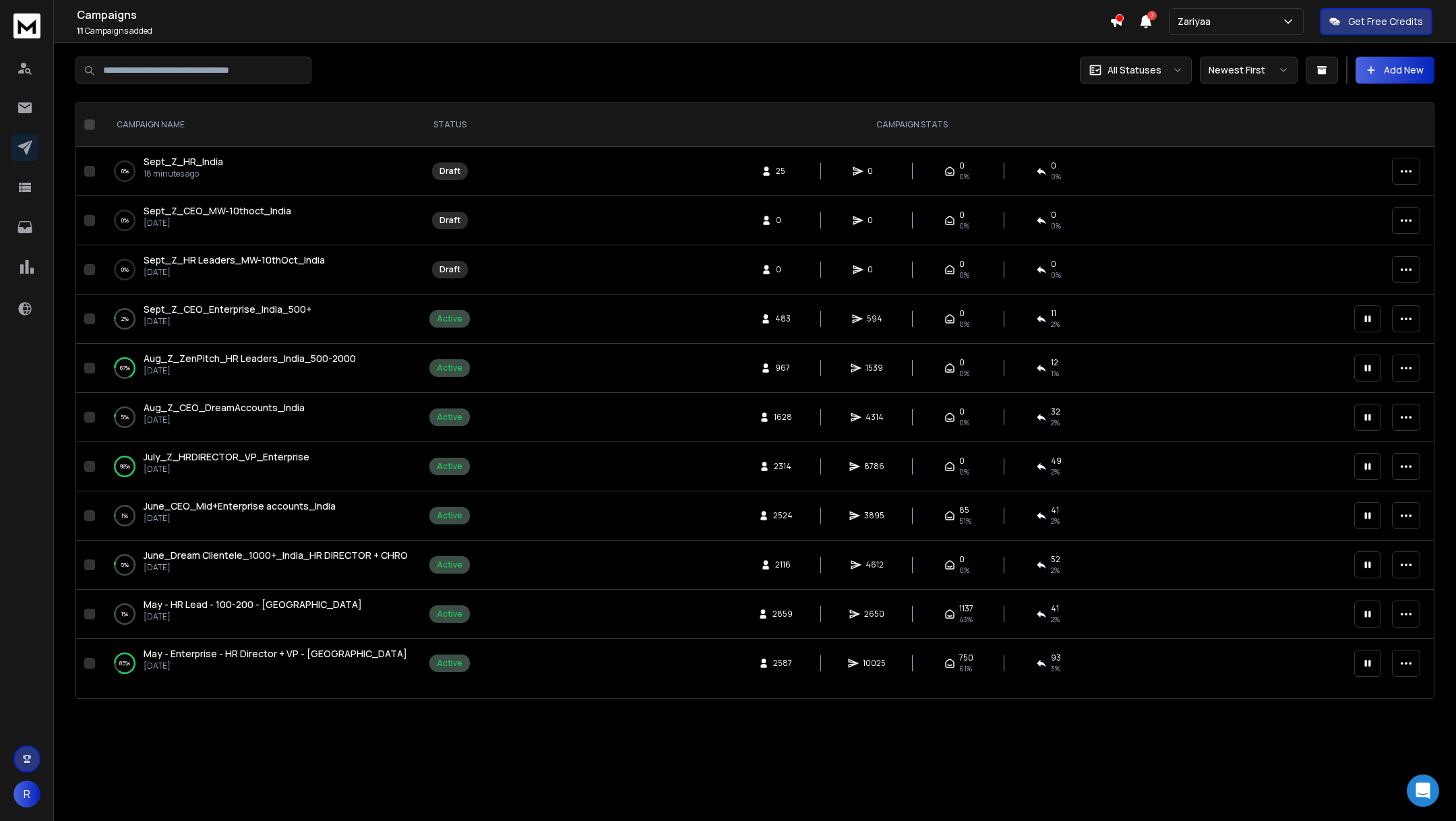
click at [187, 157] on span "Sept_Z_HR_India" at bounding box center [183, 162] width 79 height 13
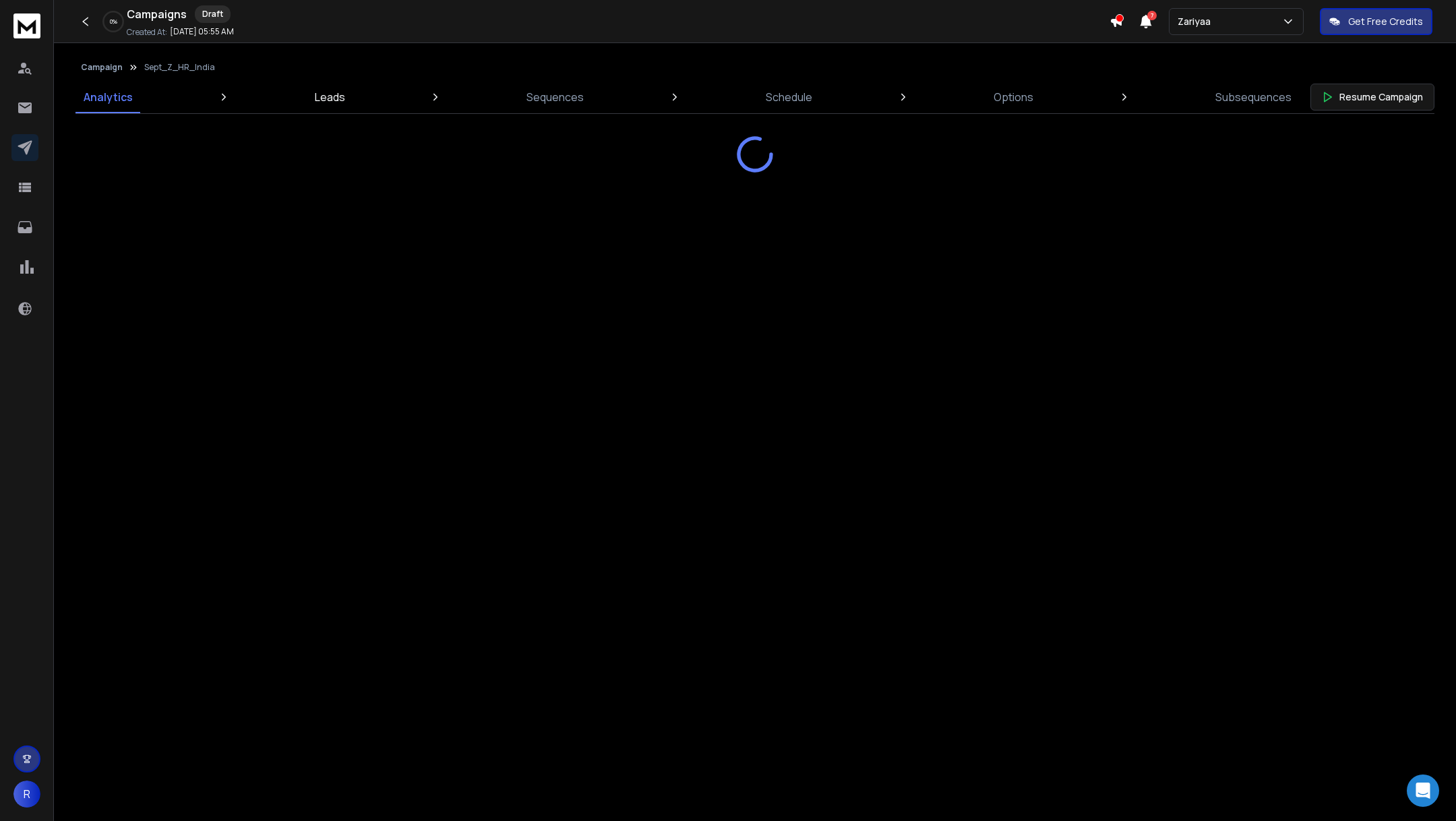
click at [330, 91] on p "Leads" at bounding box center [330, 97] width 30 height 17
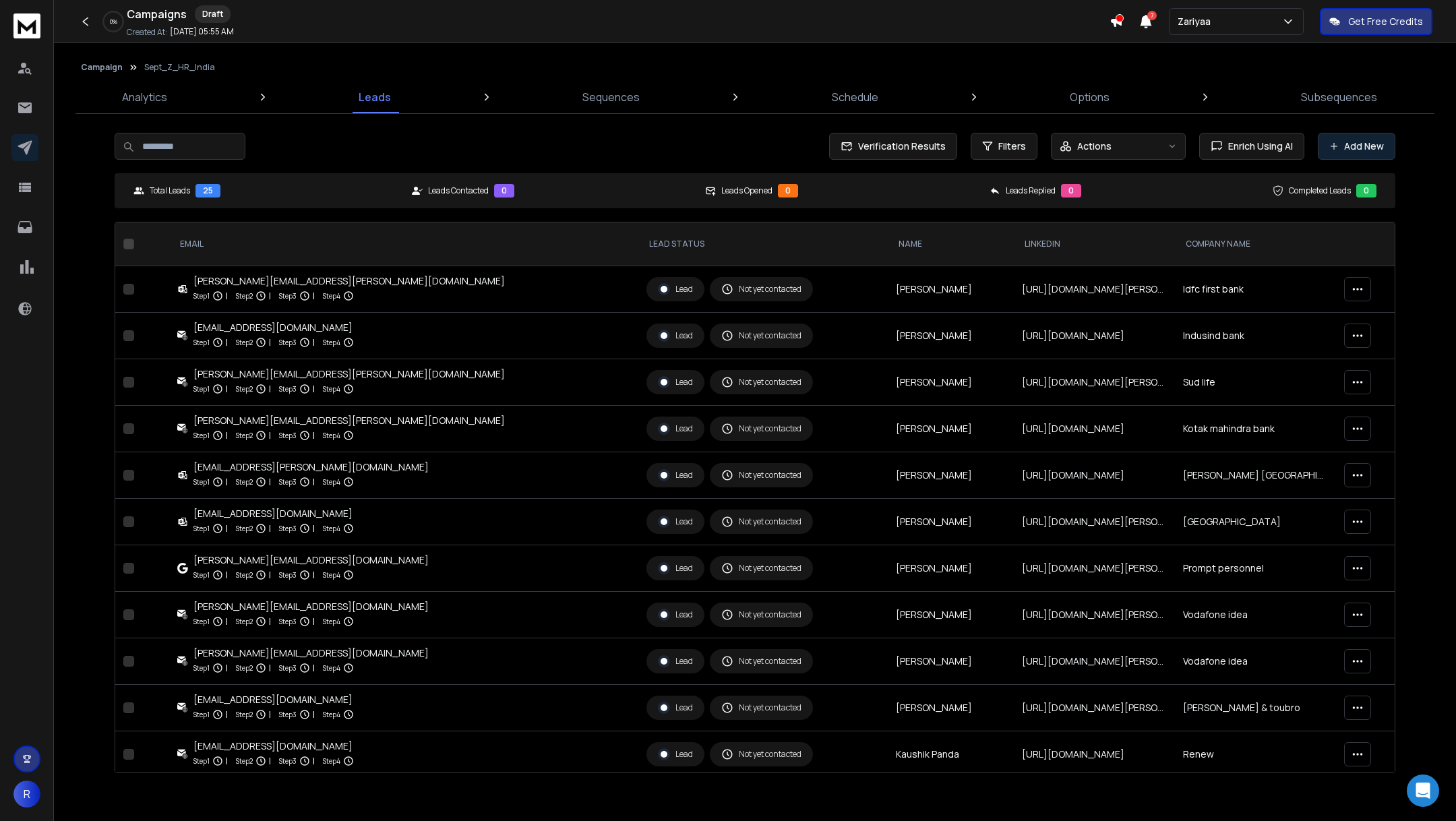
click at [1336, 141] on icon at bounding box center [1333, 146] width 9 height 9
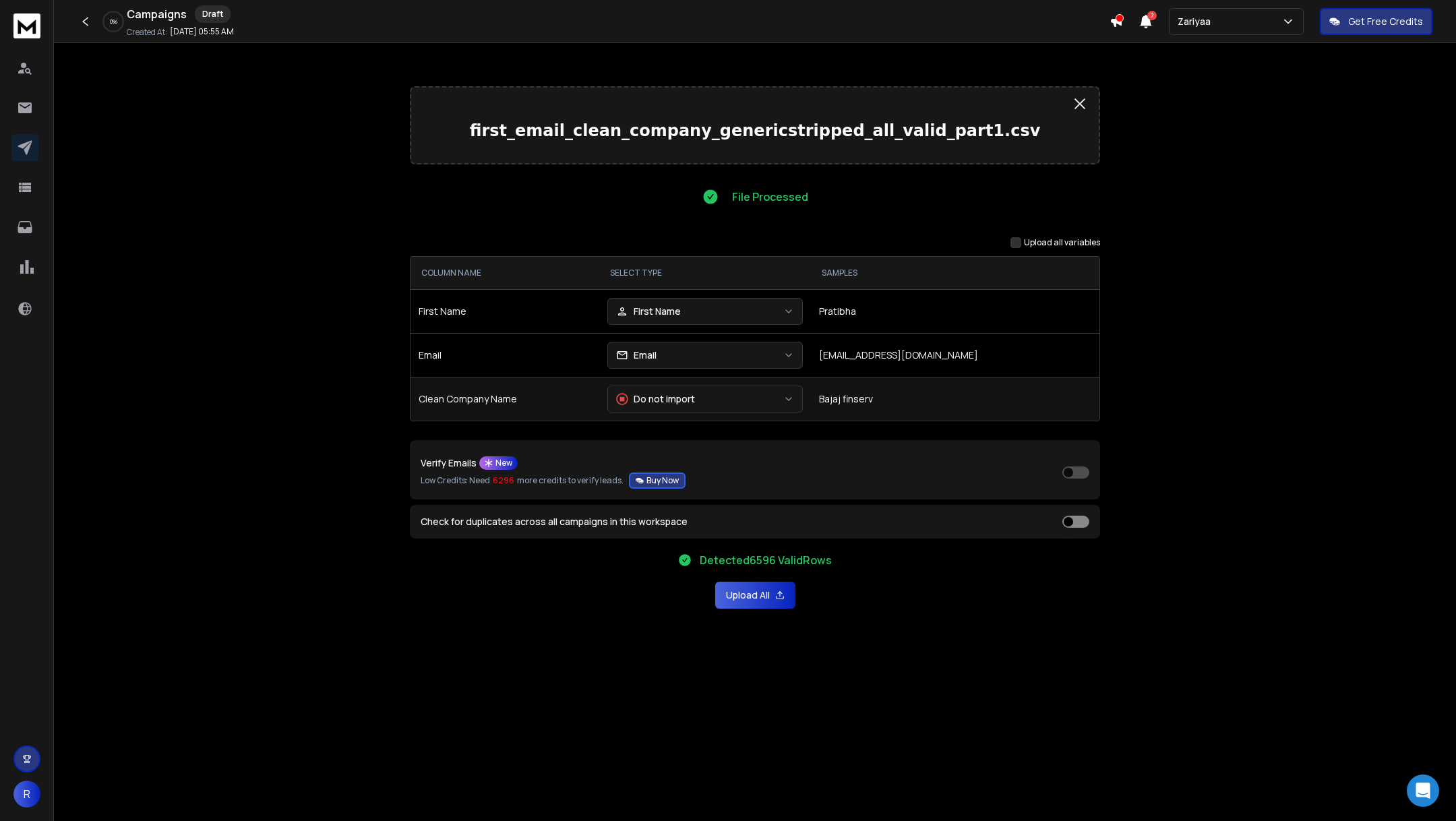
click at [700, 395] on button "Do not import" at bounding box center [705, 399] width 196 height 27
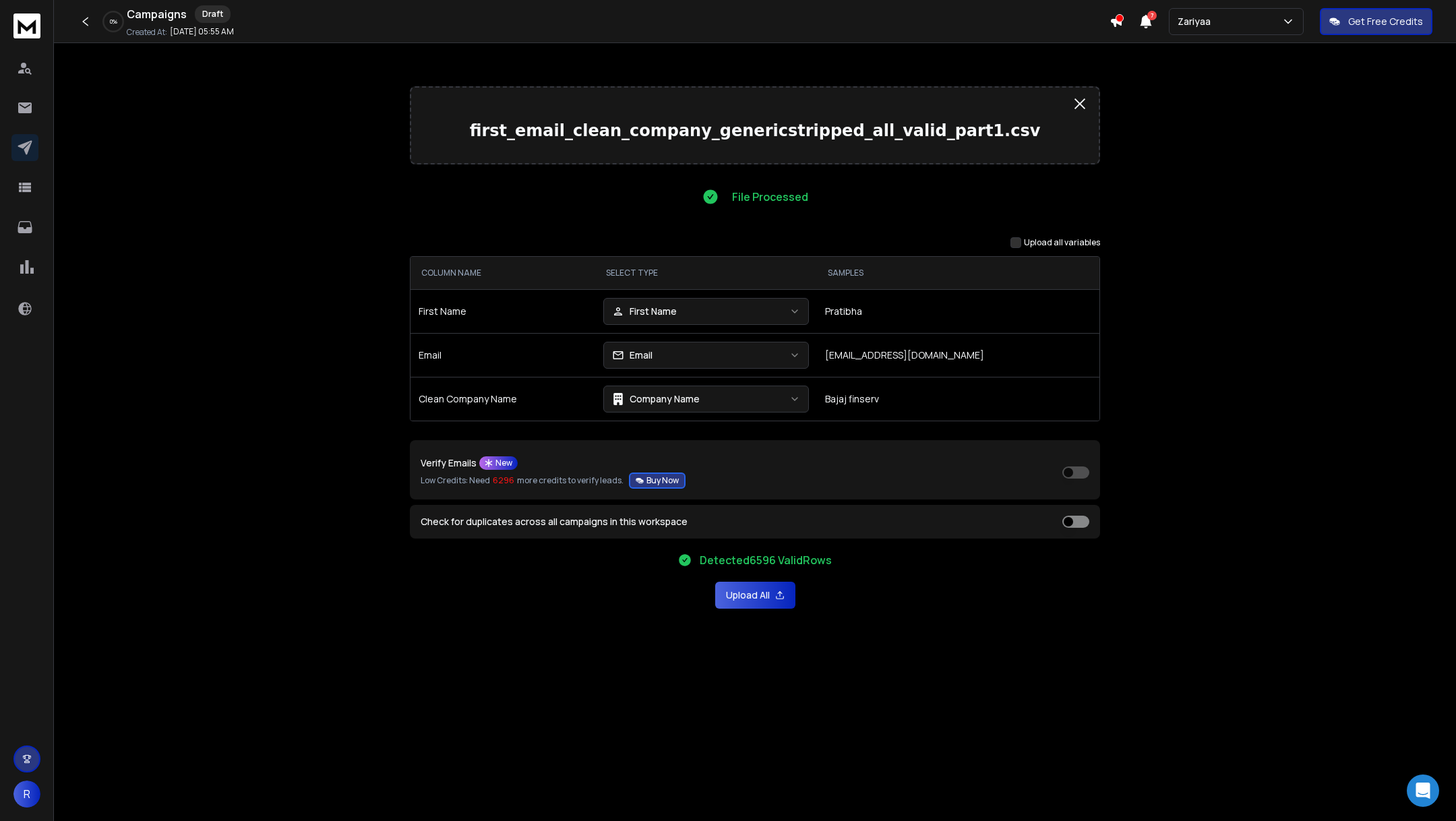
click at [1072, 517] on button "Check for duplicates across all campaigns in this workspace" at bounding box center [1075, 521] width 27 height 12
click at [779, 593] on icon at bounding box center [779, 595] width 9 height 9
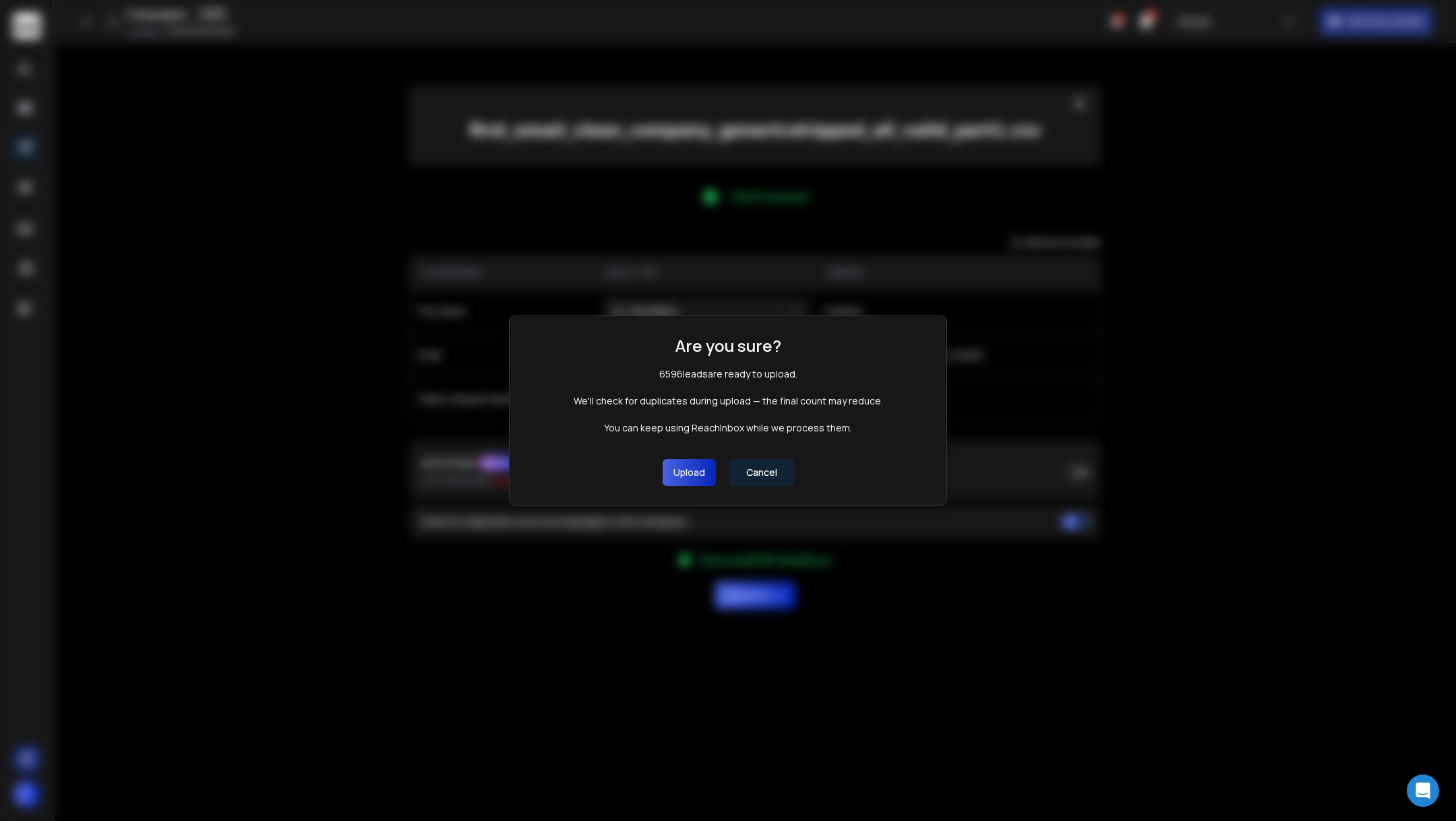
click at [704, 478] on button "Upload" at bounding box center [690, 472] width 54 height 27
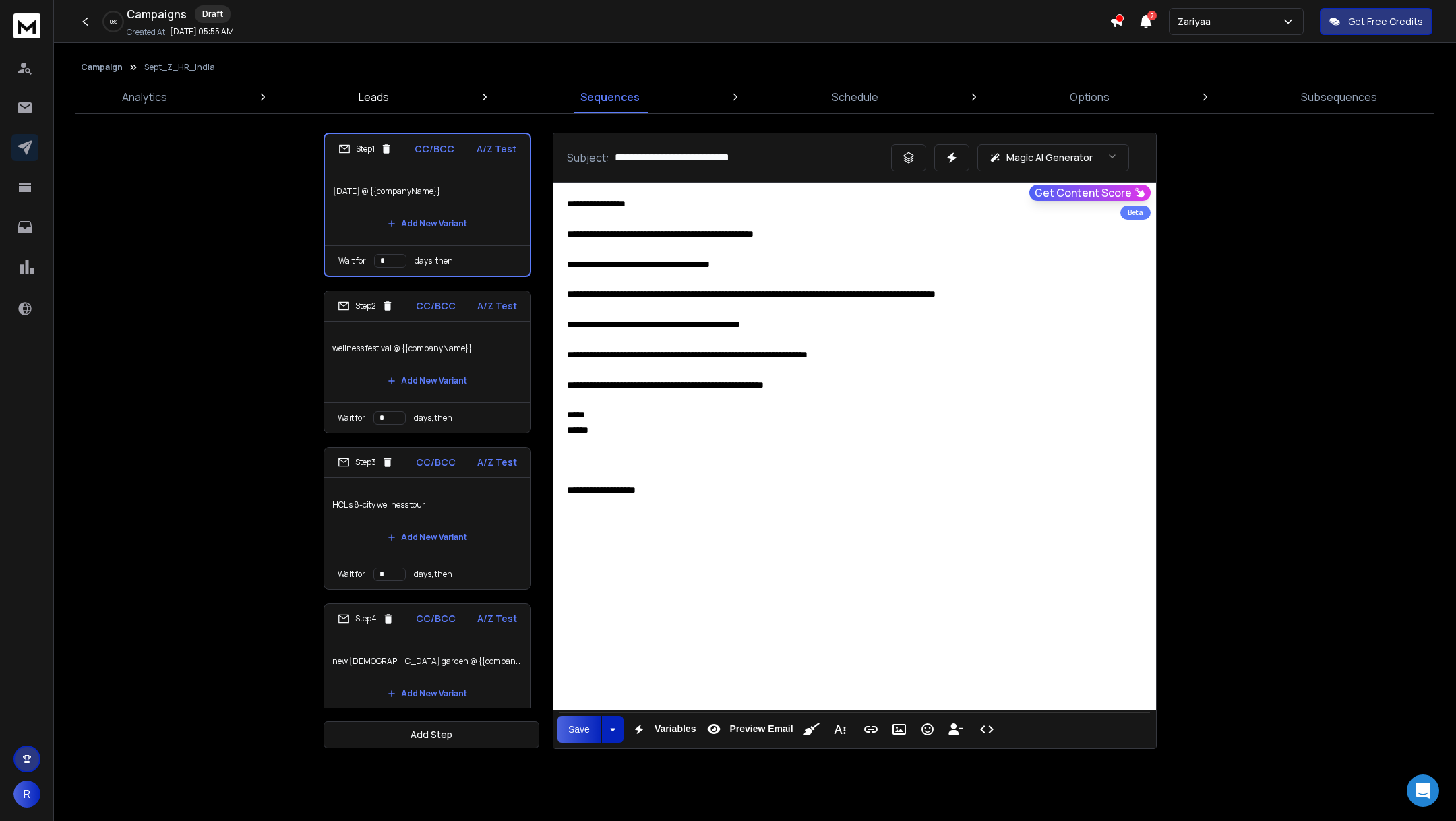
click at [363, 103] on p "Leads" at bounding box center [373, 97] width 30 height 17
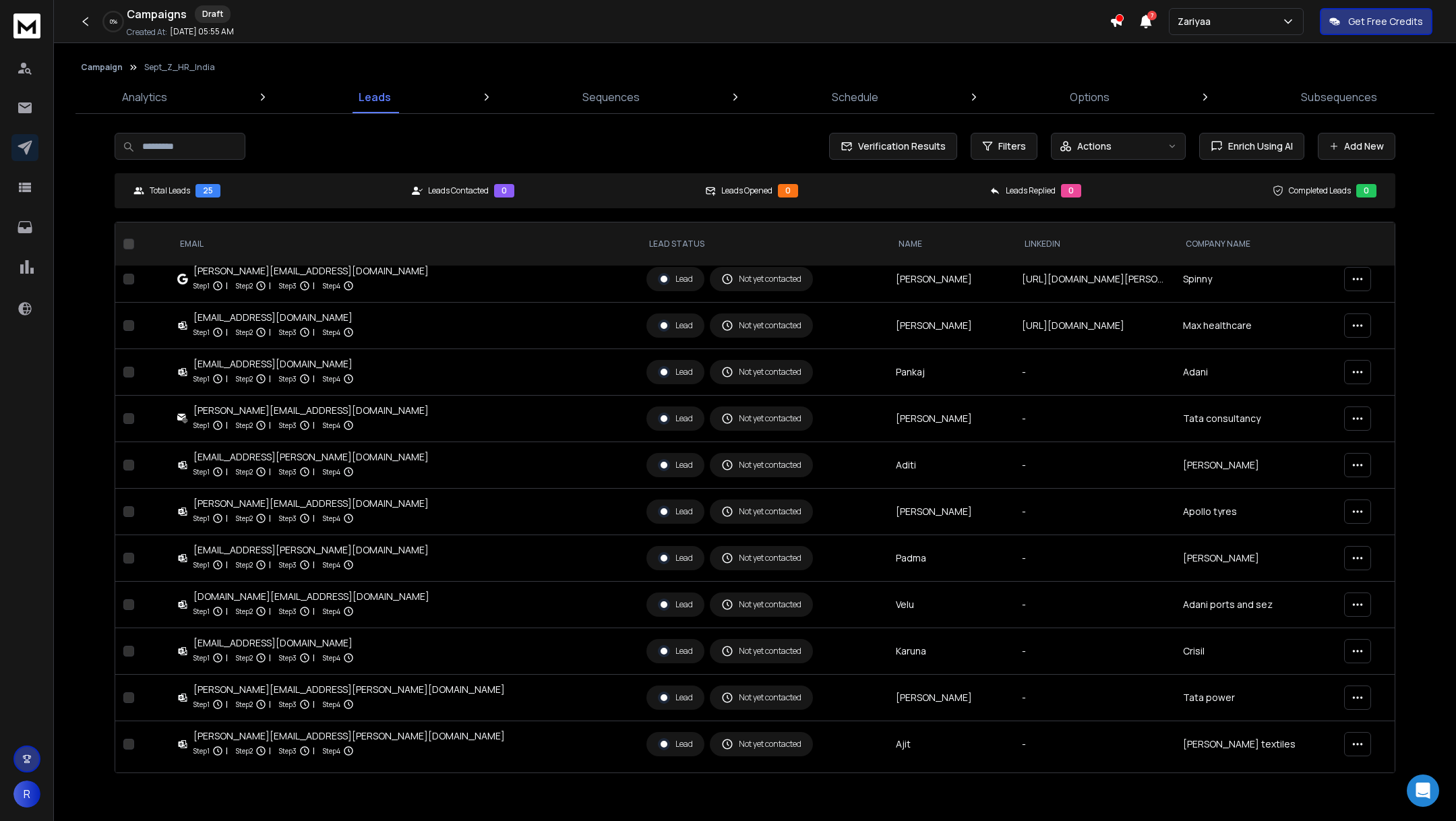
scroll to position [132, 0]
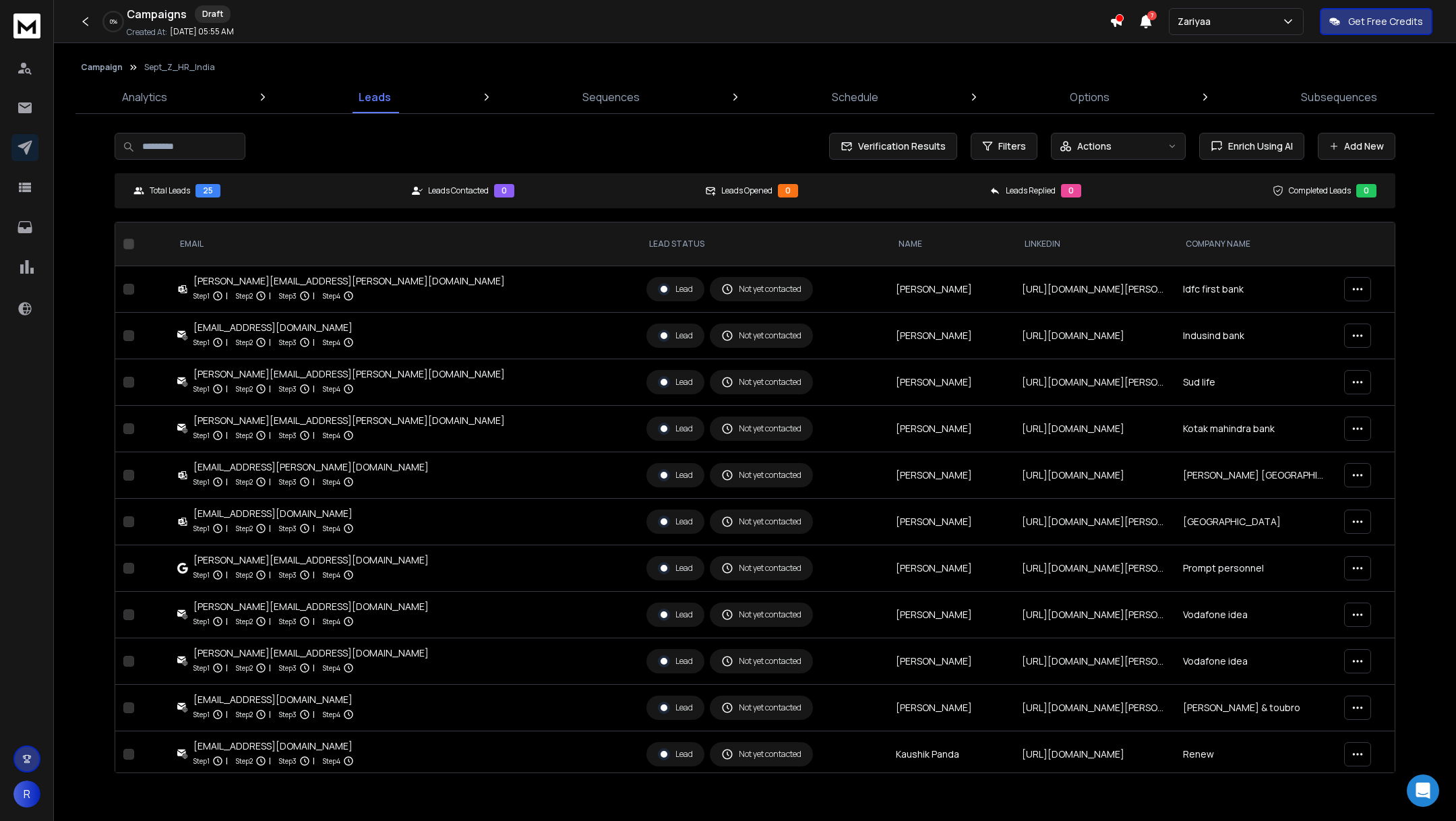
click at [61, 26] on div "0 % Campaigns Draft Created At: [DATE] 05:55 AM 7 Zariyaa Get Free Credits" at bounding box center [728, 21] width 1456 height 43
click at [78, 26] on button at bounding box center [85, 21] width 18 height 27
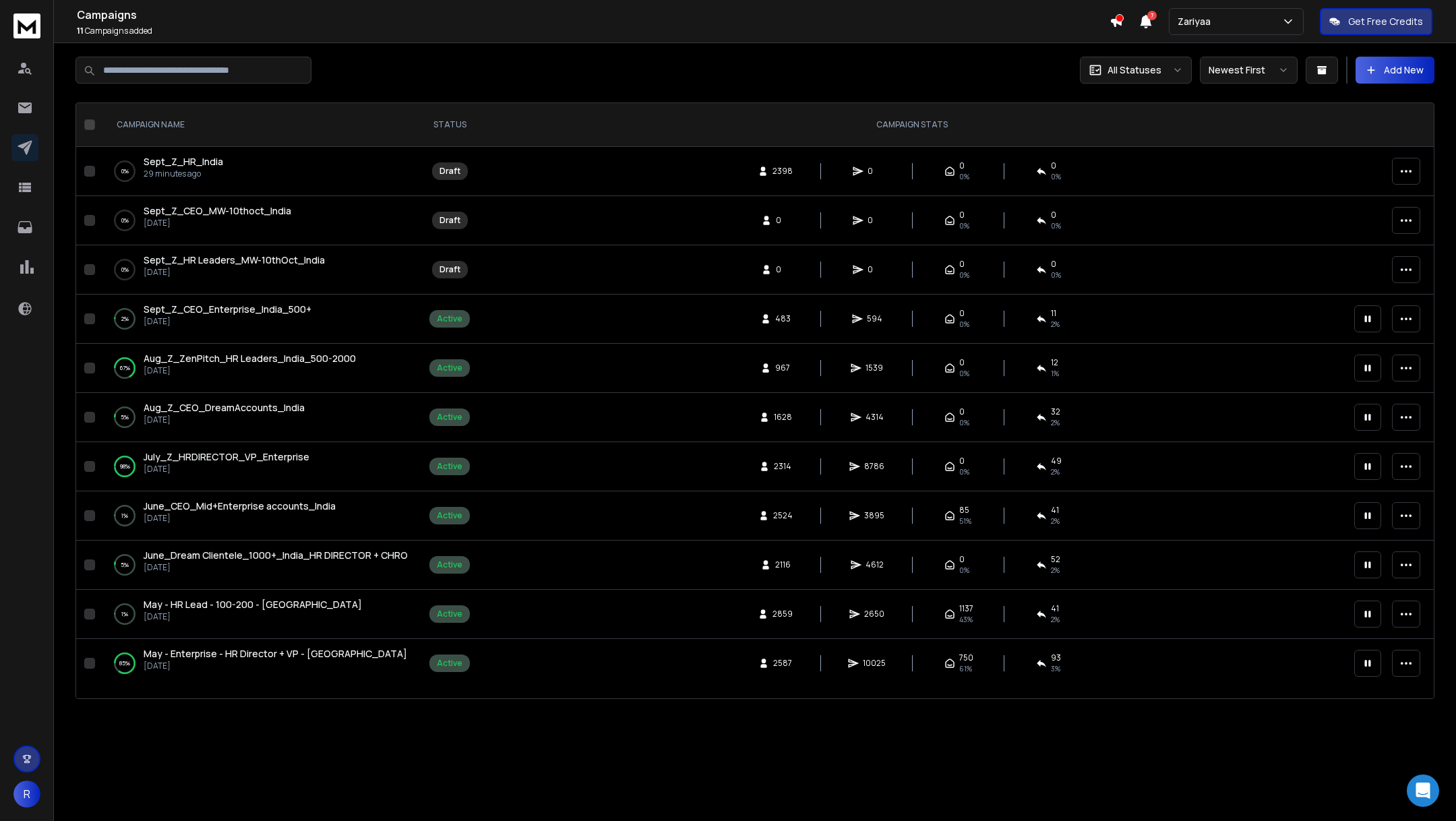
click at [1399, 282] on div at bounding box center [1405, 269] width 29 height 27
click at [1410, 263] on icon "button" at bounding box center [1405, 270] width 14 height 14
click at [1349, 380] on div "Archive" at bounding box center [1330, 385] width 54 height 14
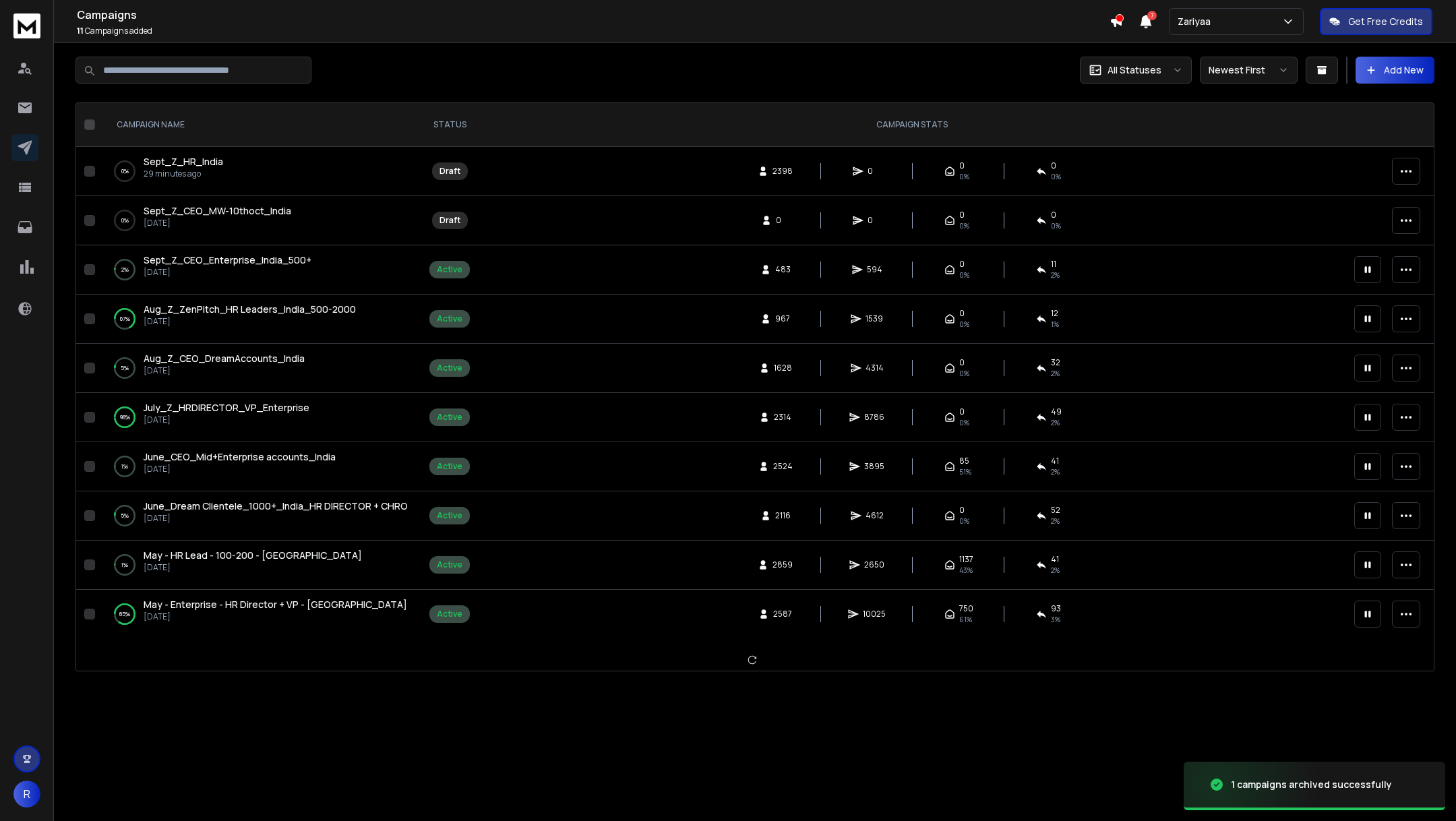
click at [1403, 223] on icon "button" at bounding box center [1405, 220] width 14 height 14
click at [1354, 339] on div "Archive" at bounding box center [1330, 336] width 54 height 14
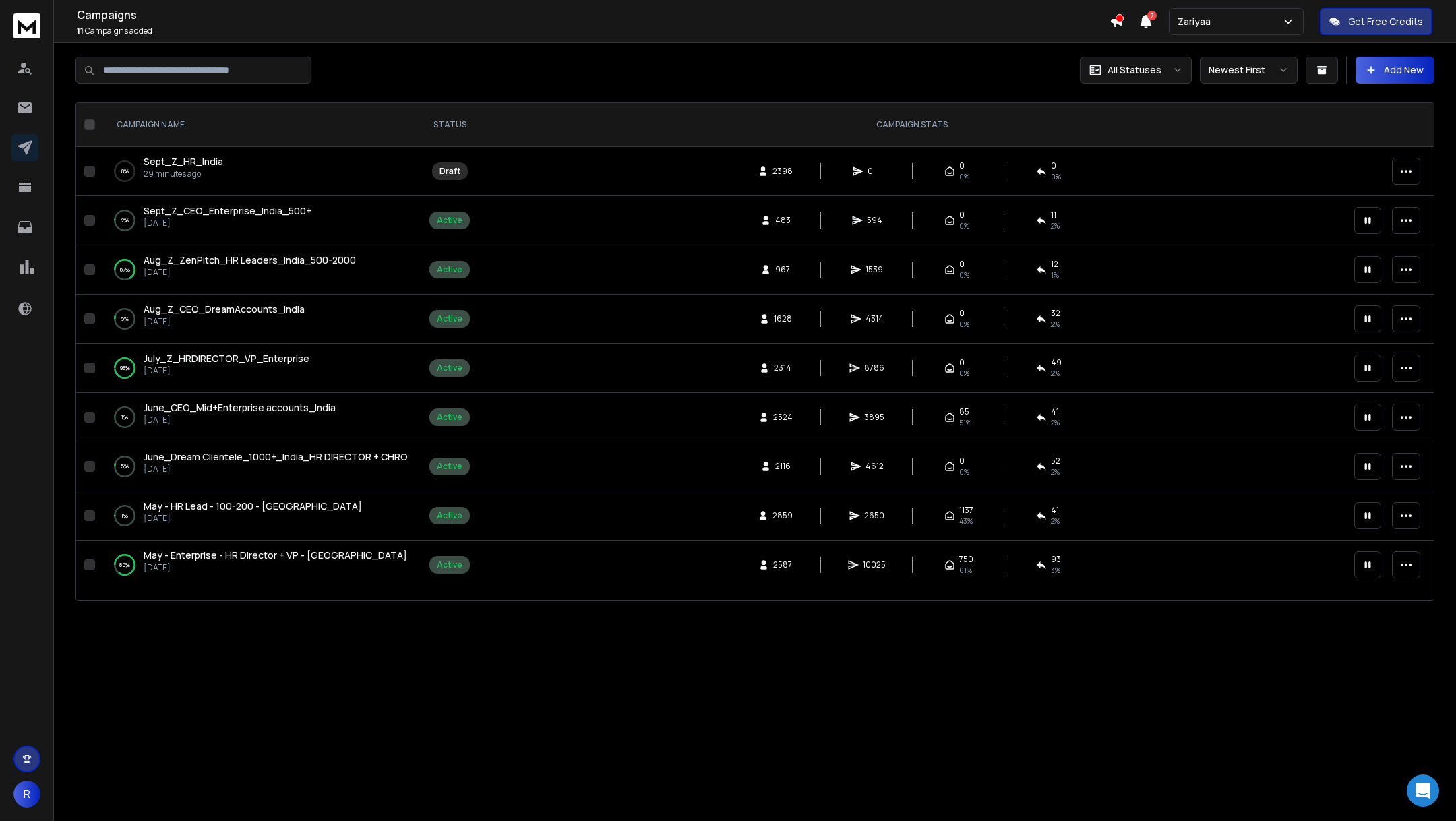
click at [174, 157] on span "Sept_Z_HR_India" at bounding box center [183, 162] width 79 height 13
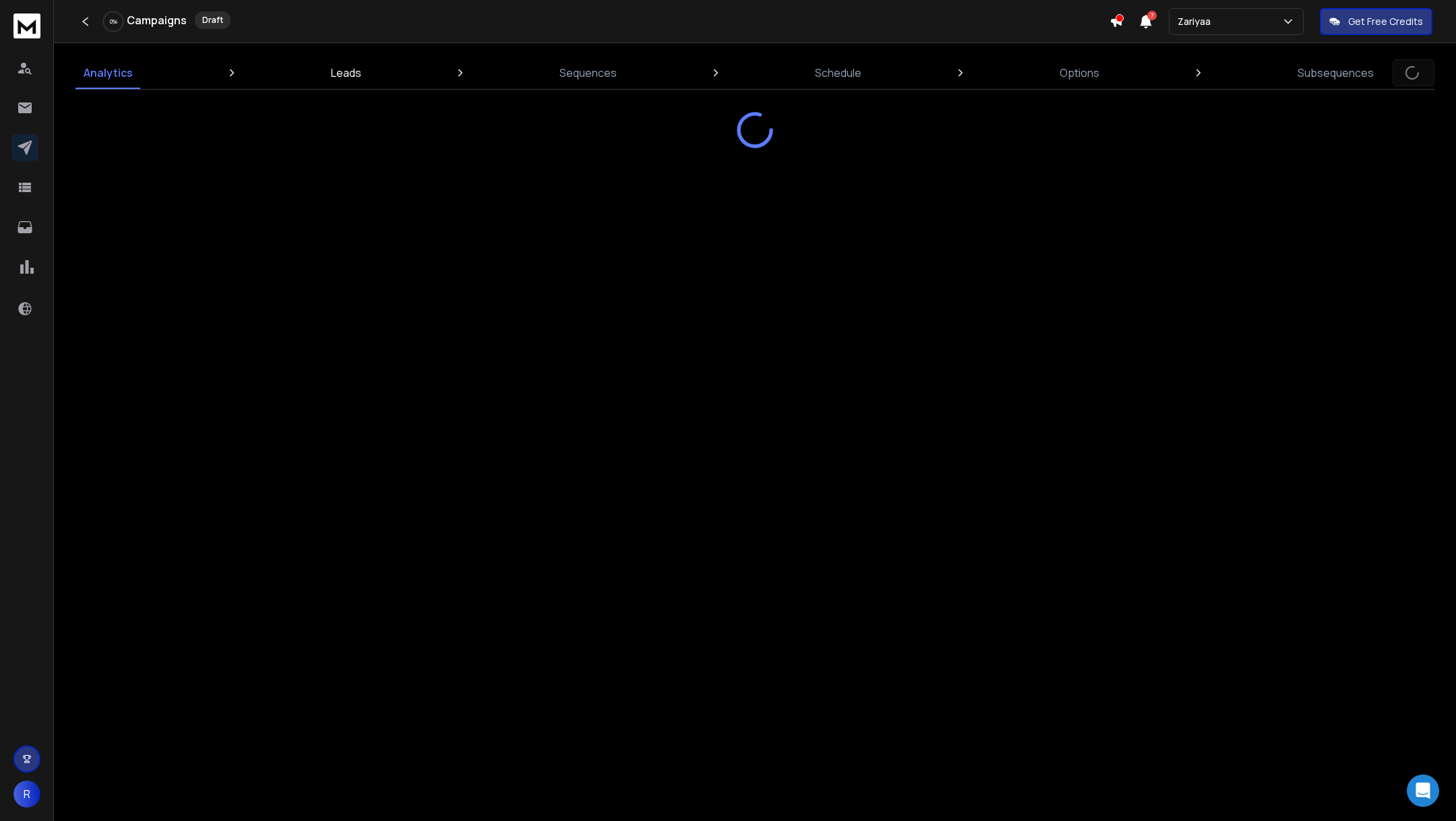
click at [359, 82] on link "Leads" at bounding box center [346, 72] width 46 height 32
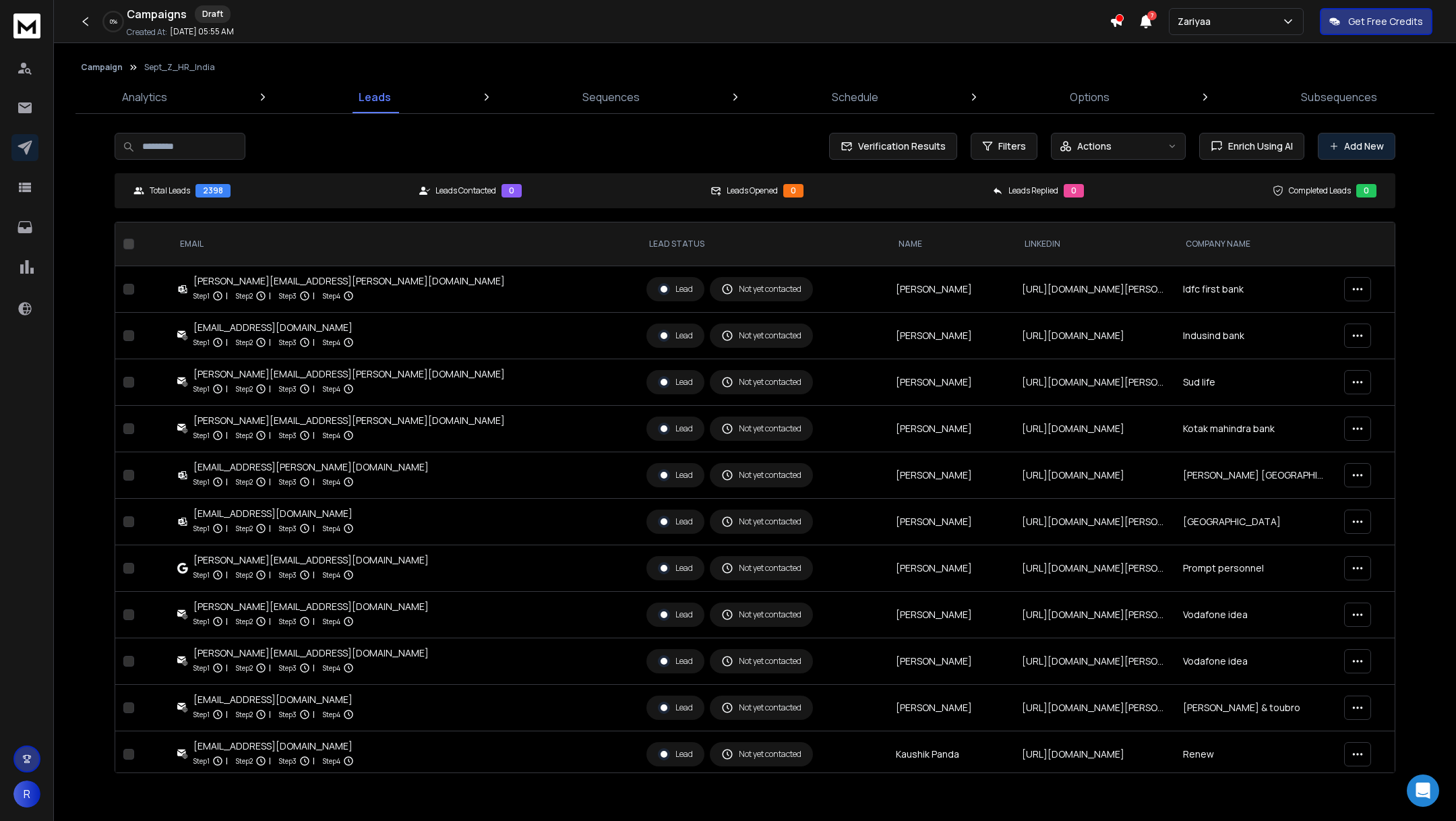
click at [1374, 146] on button "Add New" at bounding box center [1356, 146] width 78 height 27
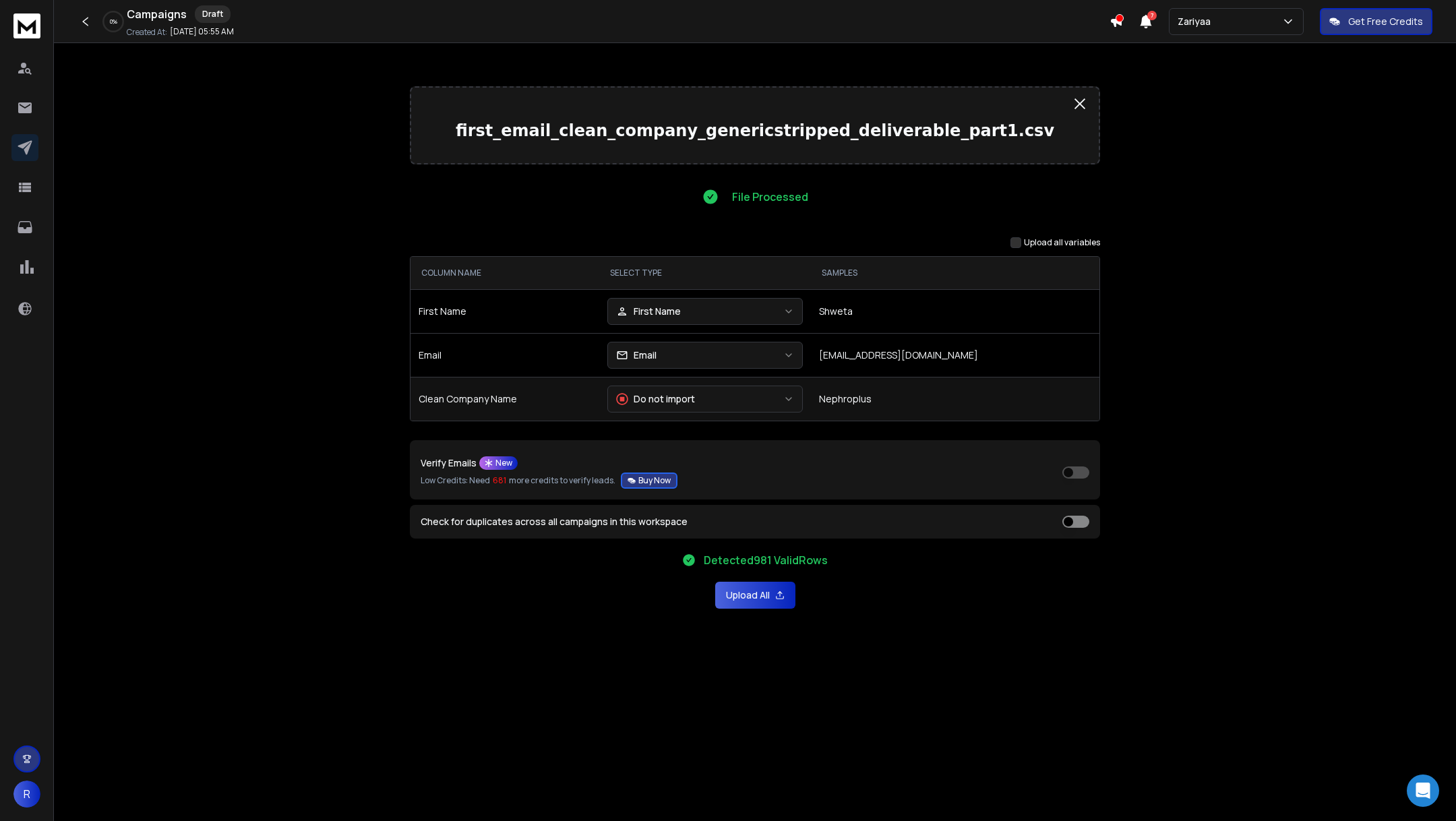
click at [679, 396] on div "Do not import" at bounding box center [655, 399] width 78 height 14
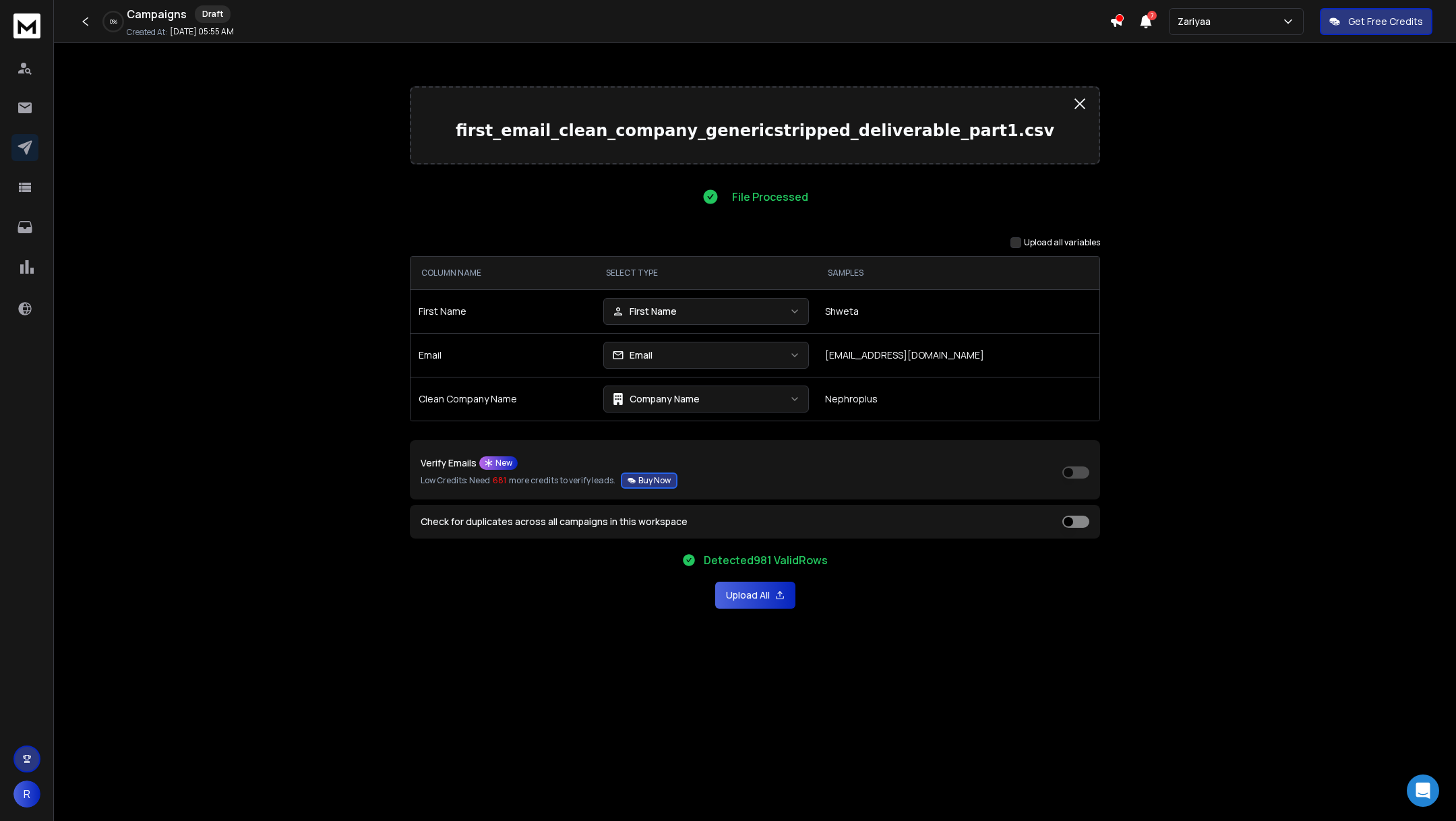
click at [1075, 525] on button "Check for duplicates across all campaigns in this workspace" at bounding box center [1075, 521] width 27 height 12
click at [722, 590] on button "Upload All" at bounding box center [754, 595] width 80 height 27
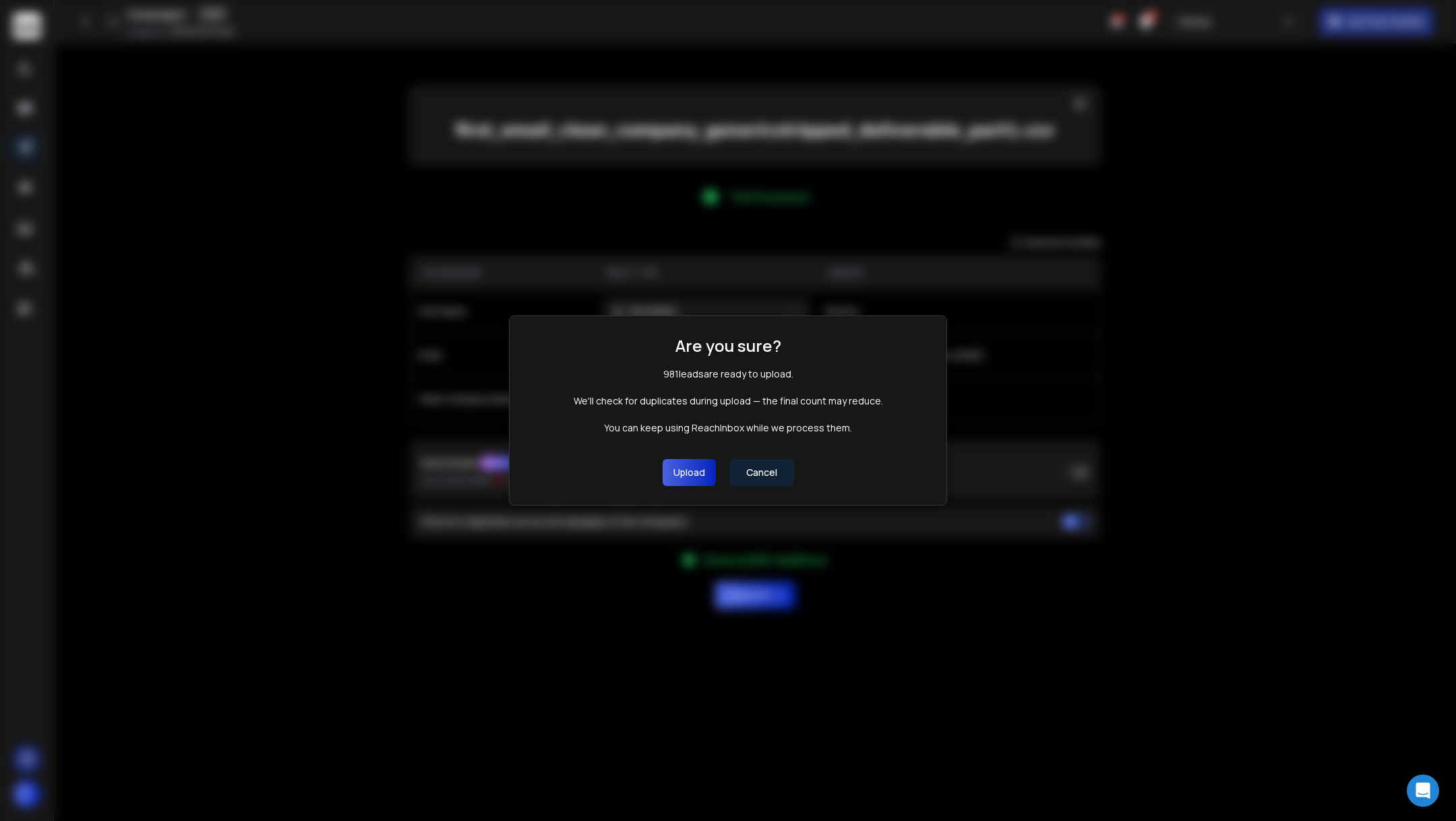
click at [685, 489] on div "Are you sure? 981 lead s are ready to upload. We'll check for duplicates during…" at bounding box center [728, 411] width 438 height 190
click at [685, 485] on button "Upload" at bounding box center [690, 472] width 54 height 27
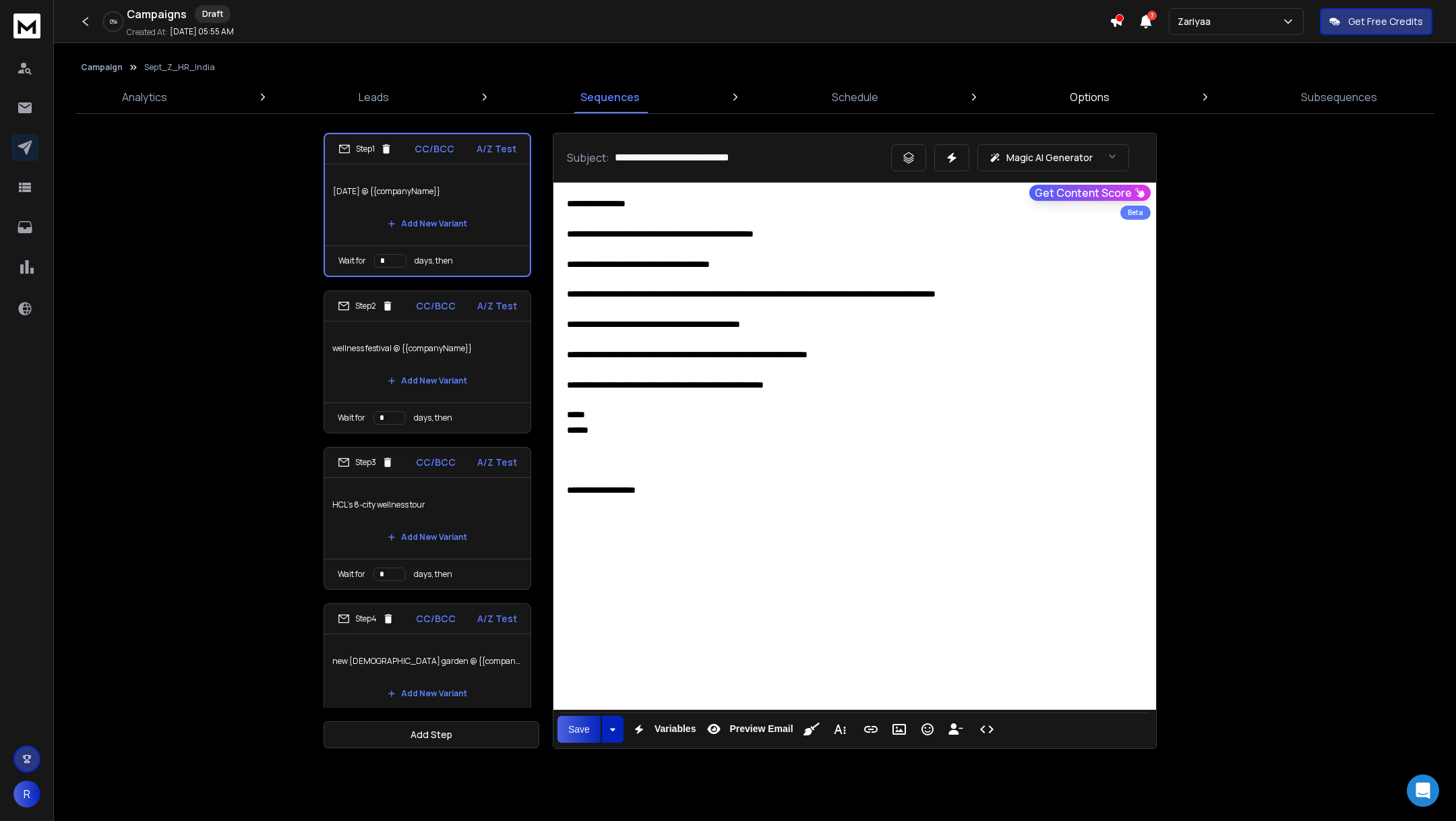
click at [1077, 103] on p "Options" at bounding box center [1089, 97] width 40 height 17
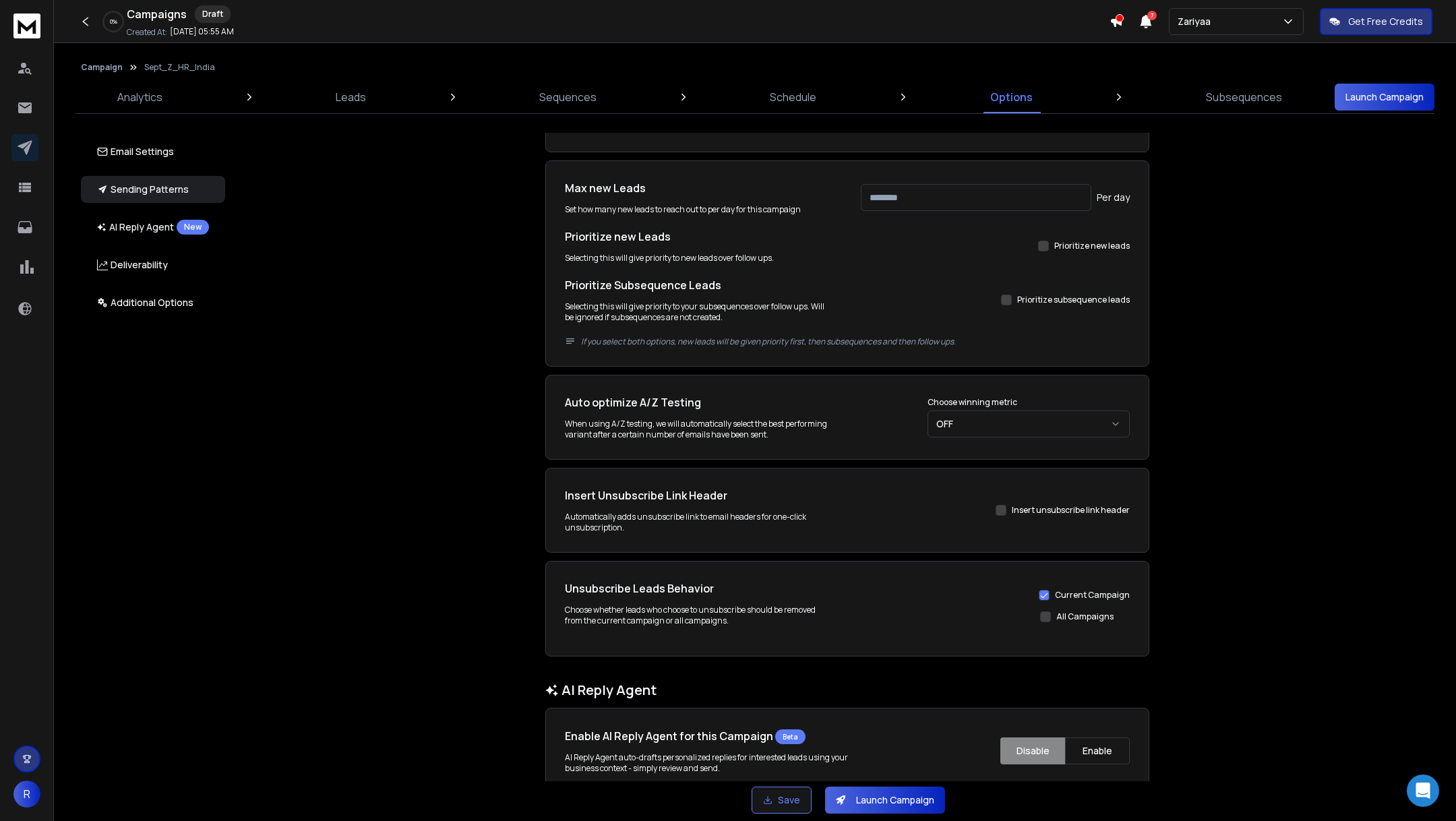
scroll to position [806, 0]
click at [1040, 242] on button "Prioritize new leads" at bounding box center [1043, 247] width 11 height 11
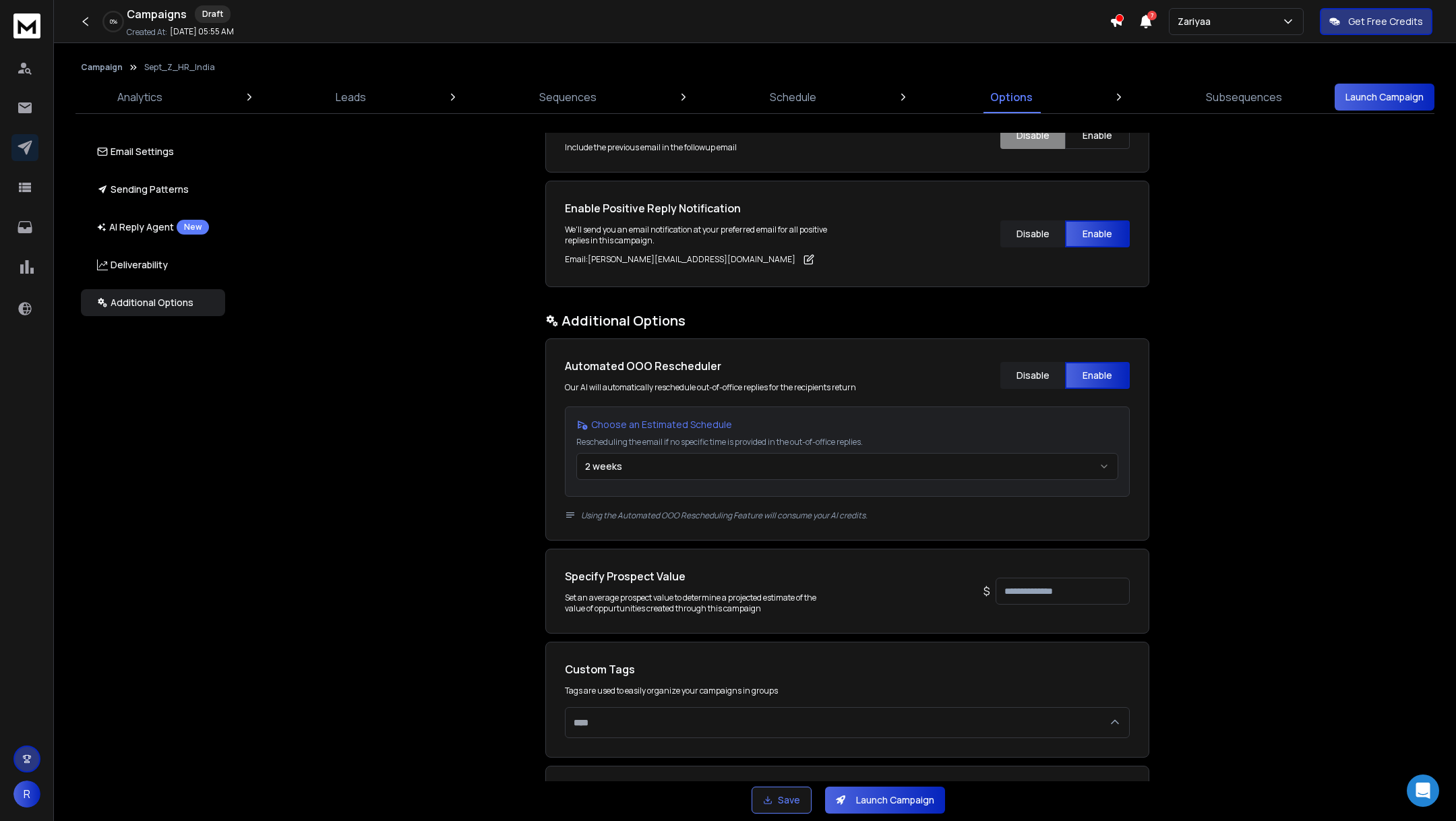
scroll to position [2127, 0]
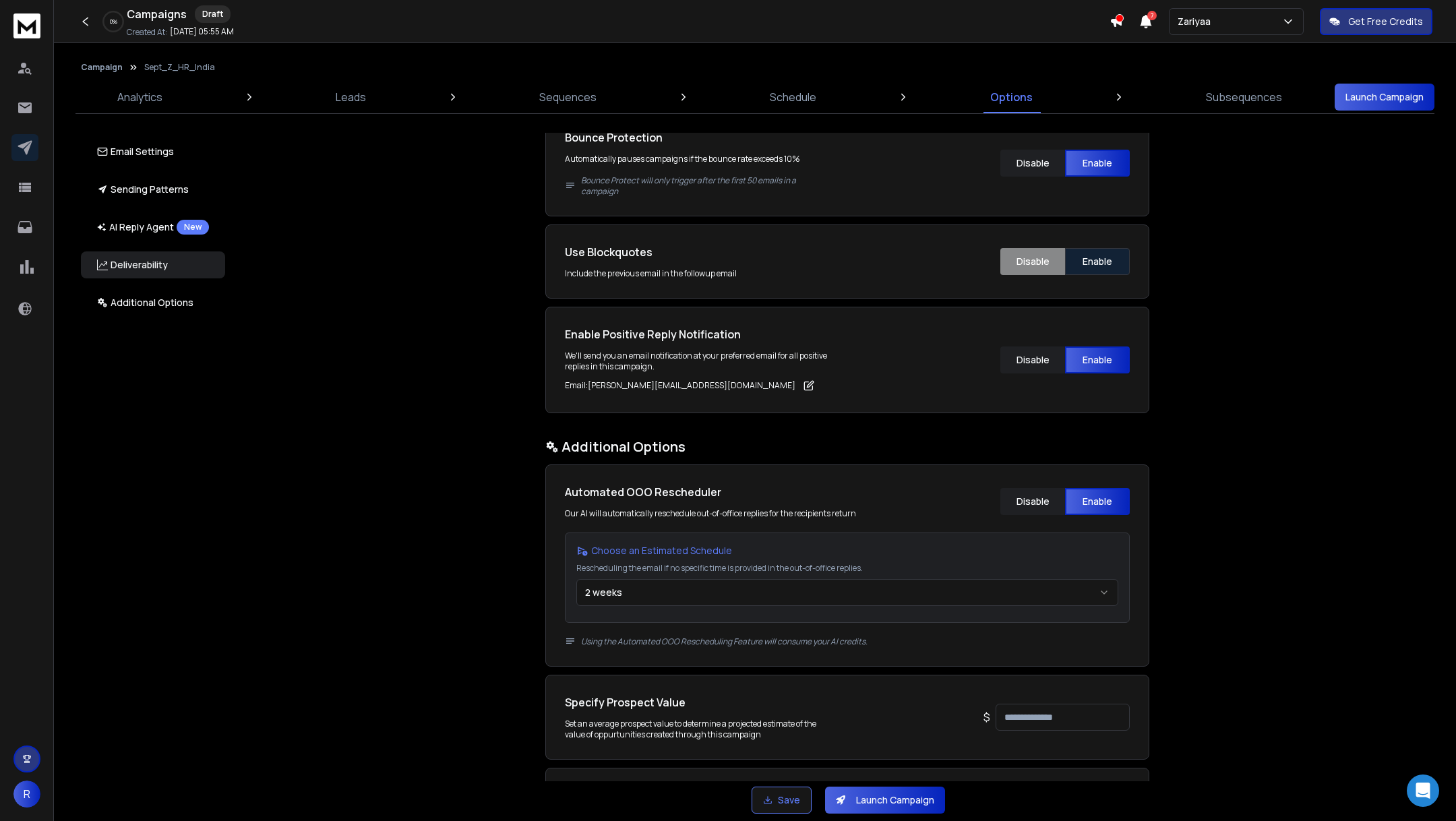
click at [1099, 248] on button "Enable" at bounding box center [1097, 261] width 65 height 27
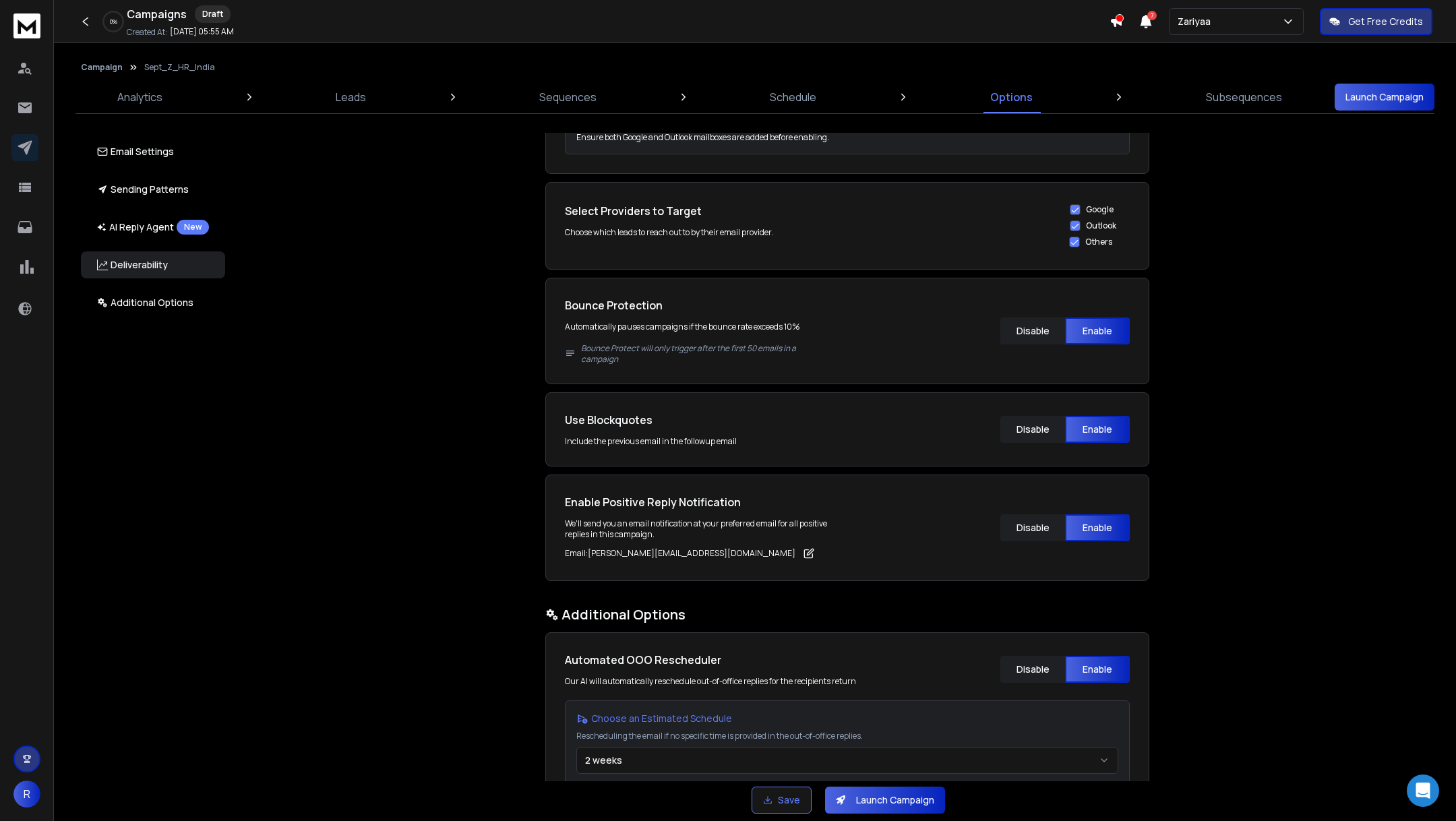
scroll to position [1946, 0]
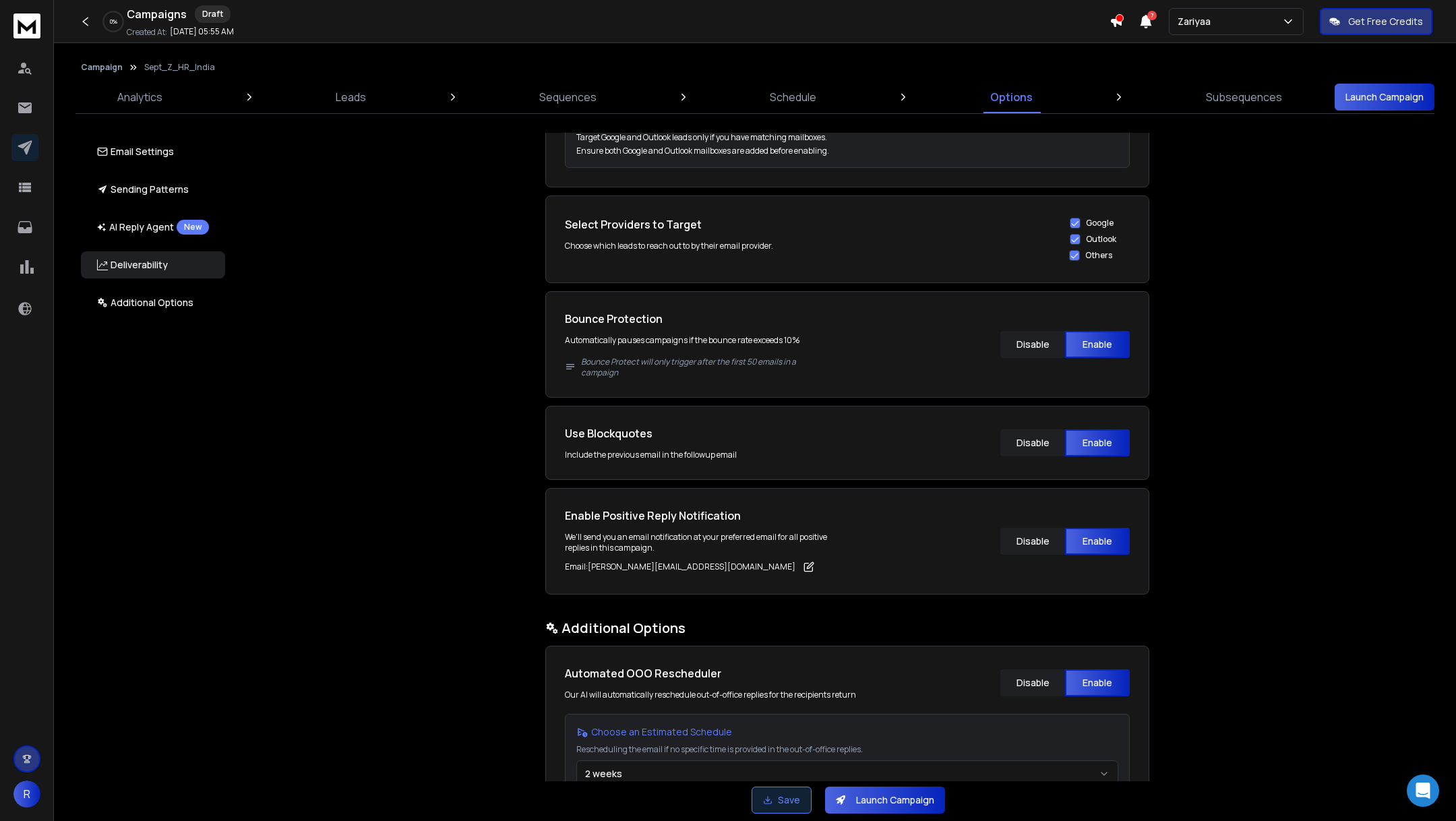
click at [779, 798] on button "Save" at bounding box center [781, 800] width 60 height 27
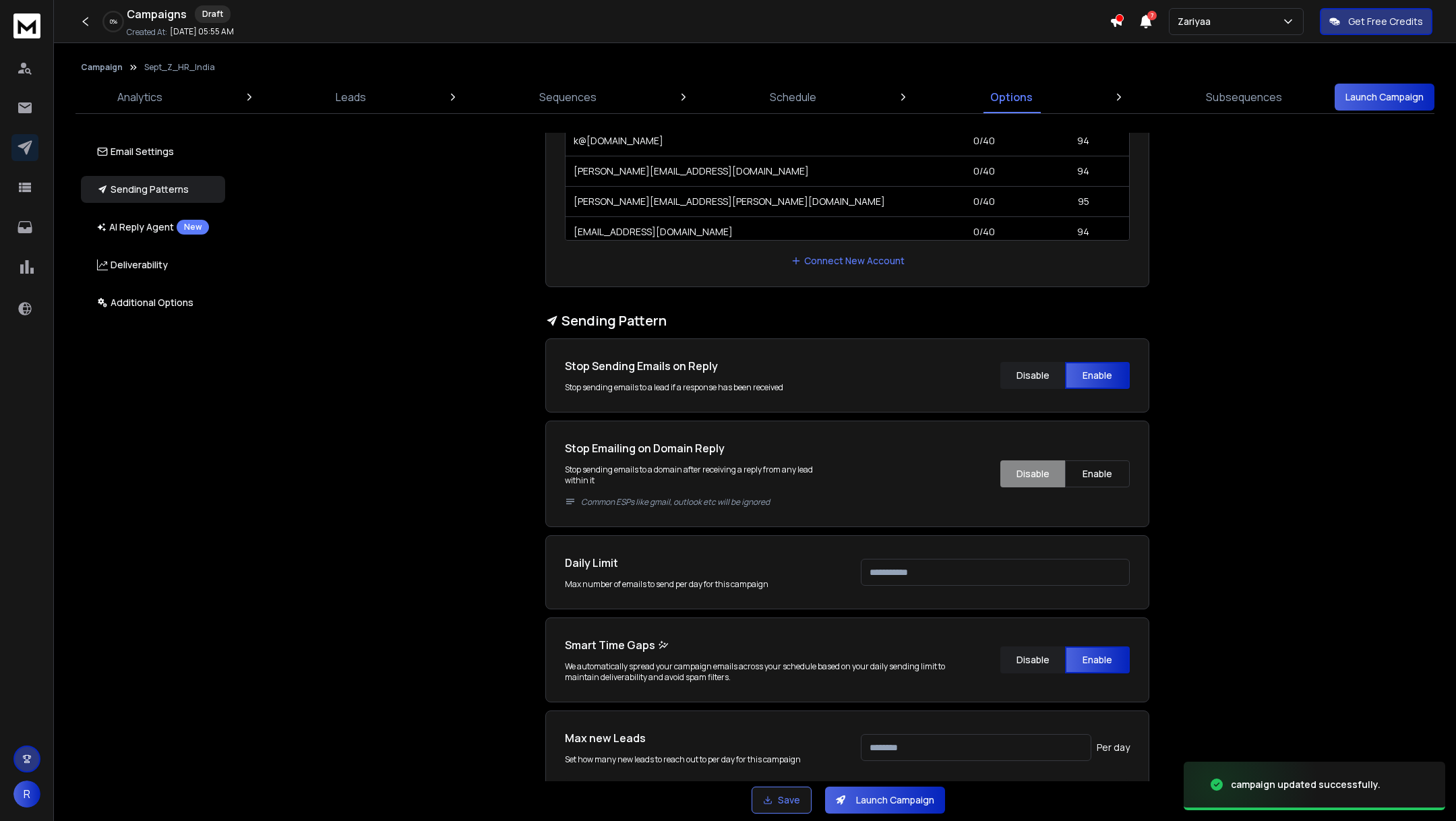
scroll to position [0, 0]
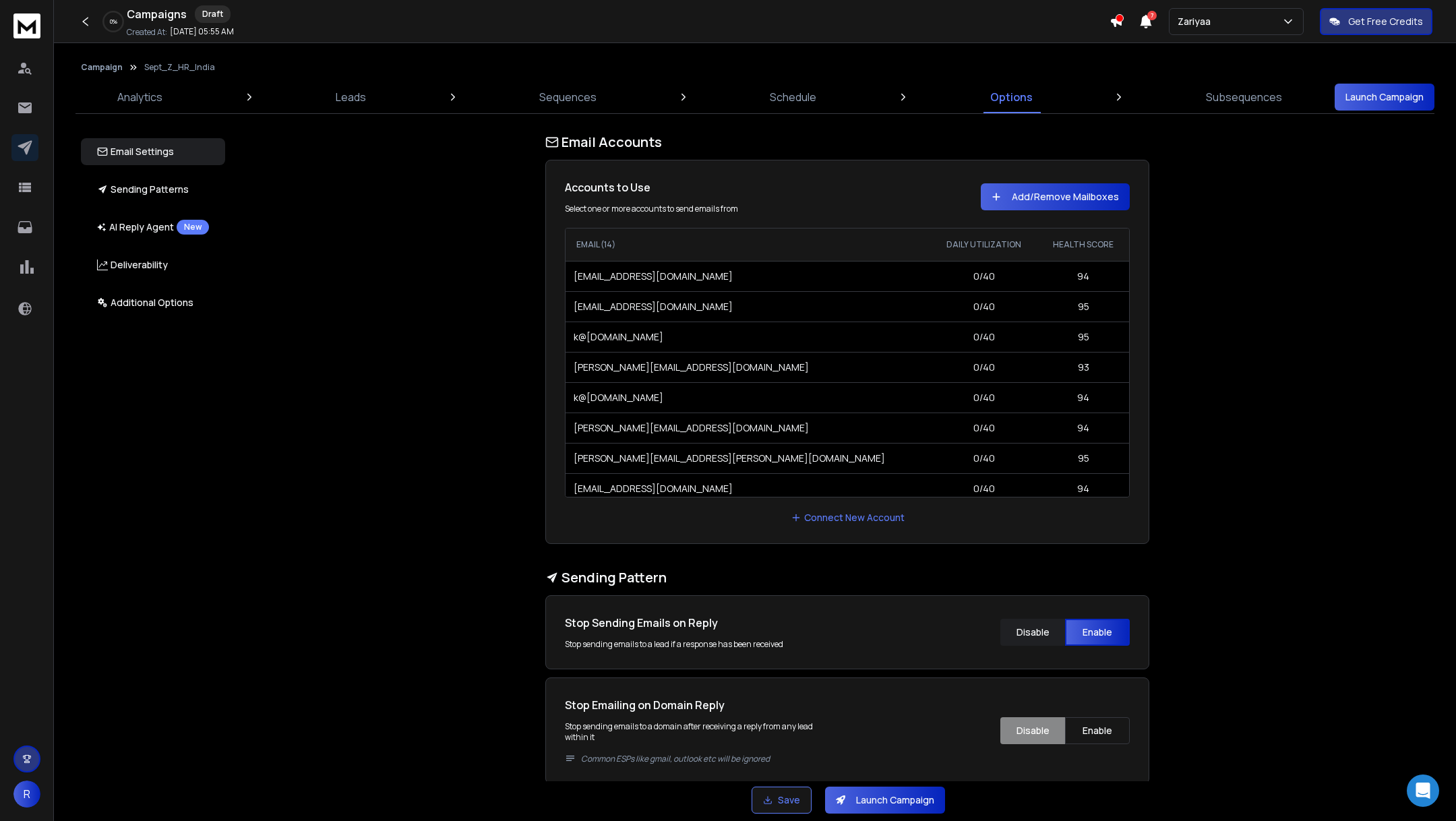
click at [18, 123] on div at bounding box center [27, 110] width 31 height 31
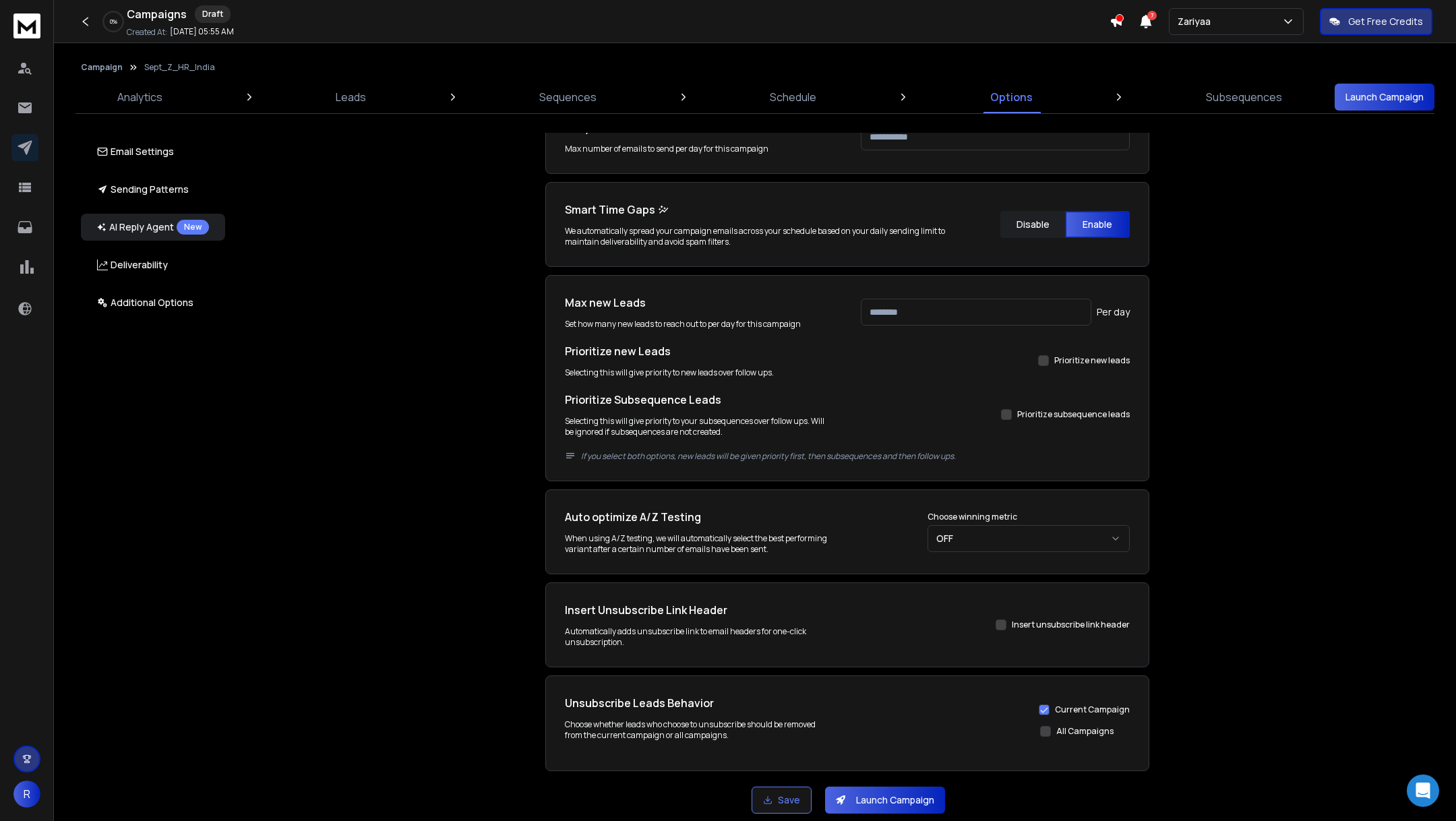
scroll to position [1225, 0]
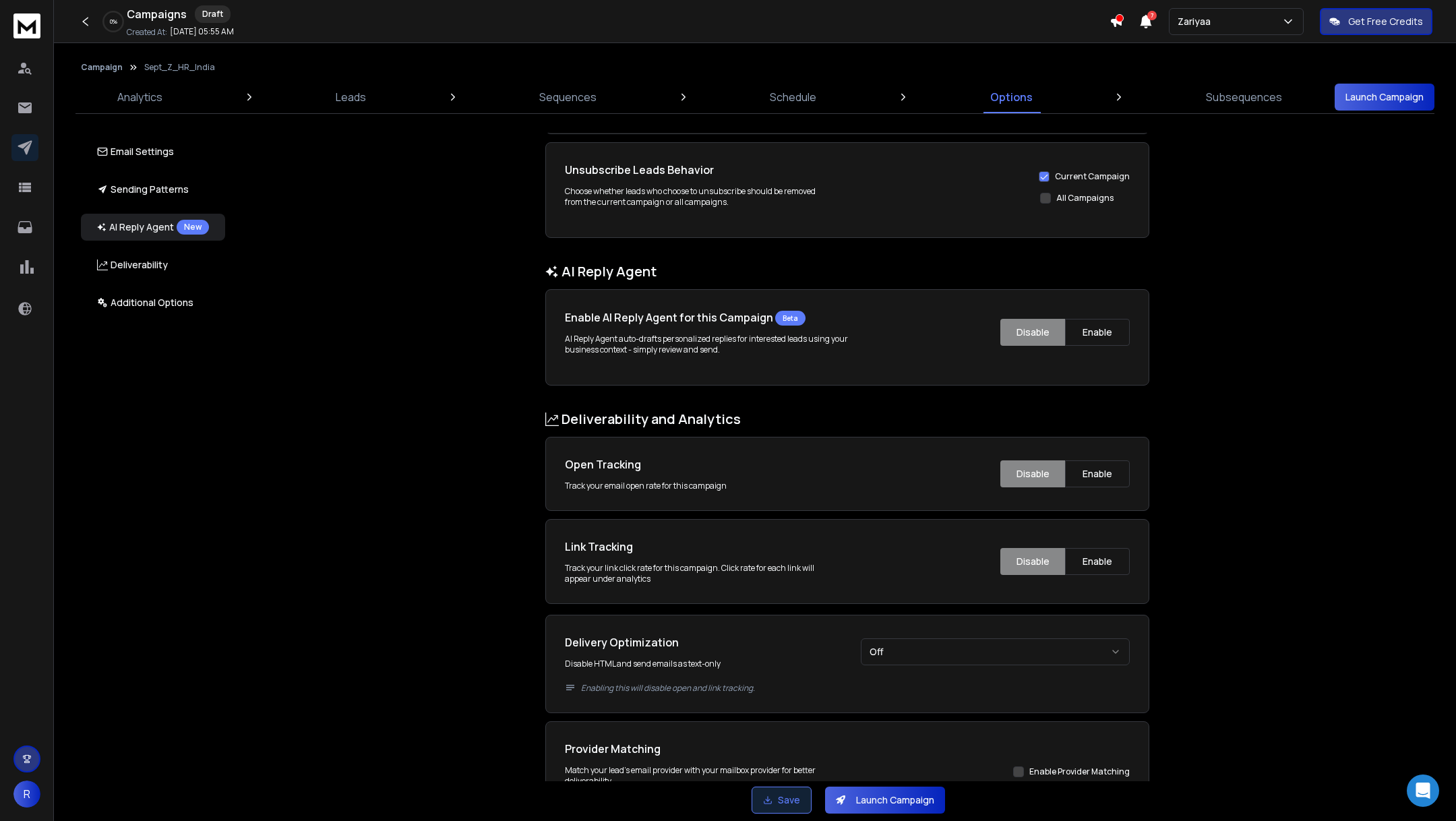
click at [788, 806] on button "Save" at bounding box center [781, 800] width 60 height 27
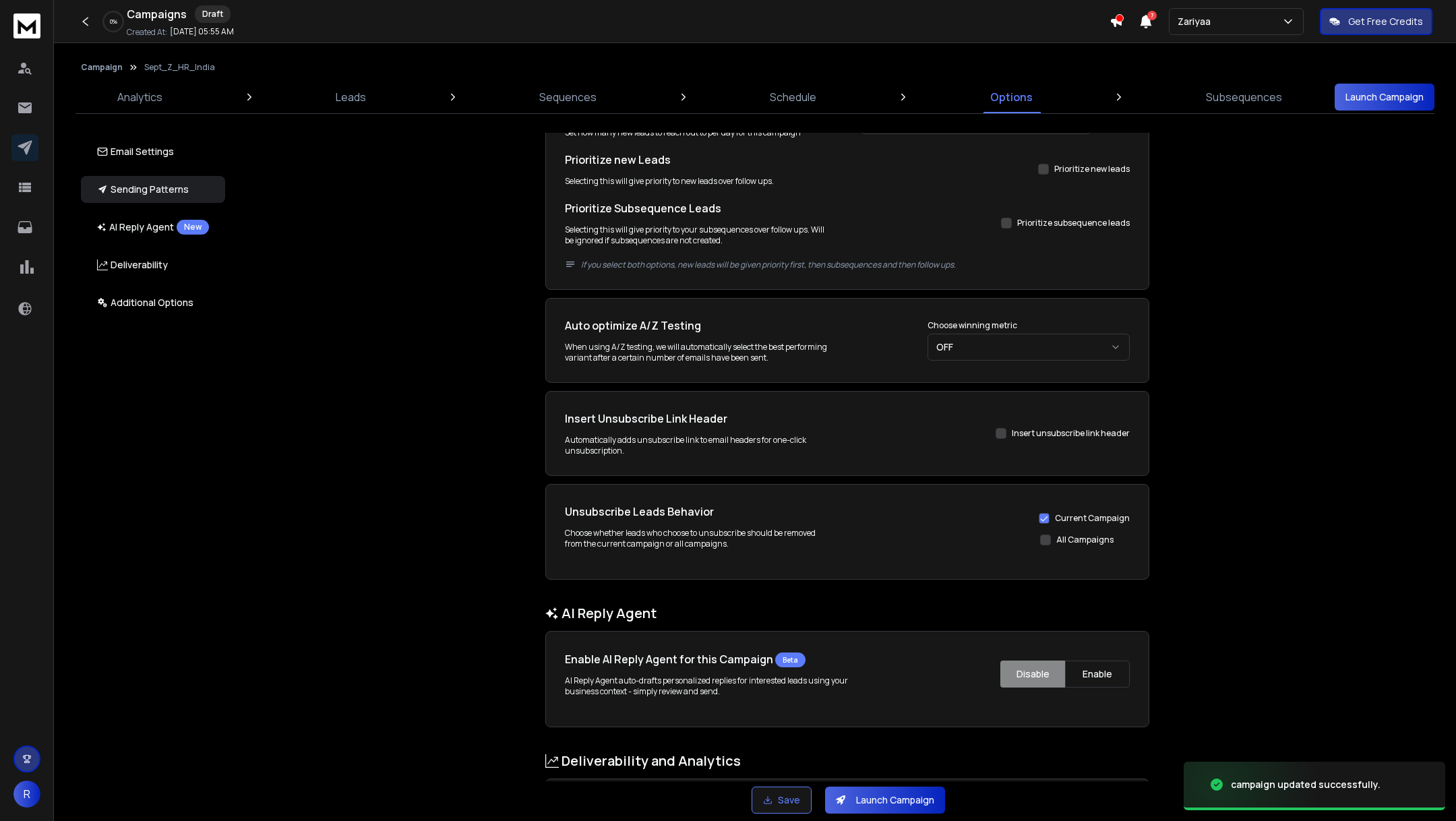
scroll to position [223, 0]
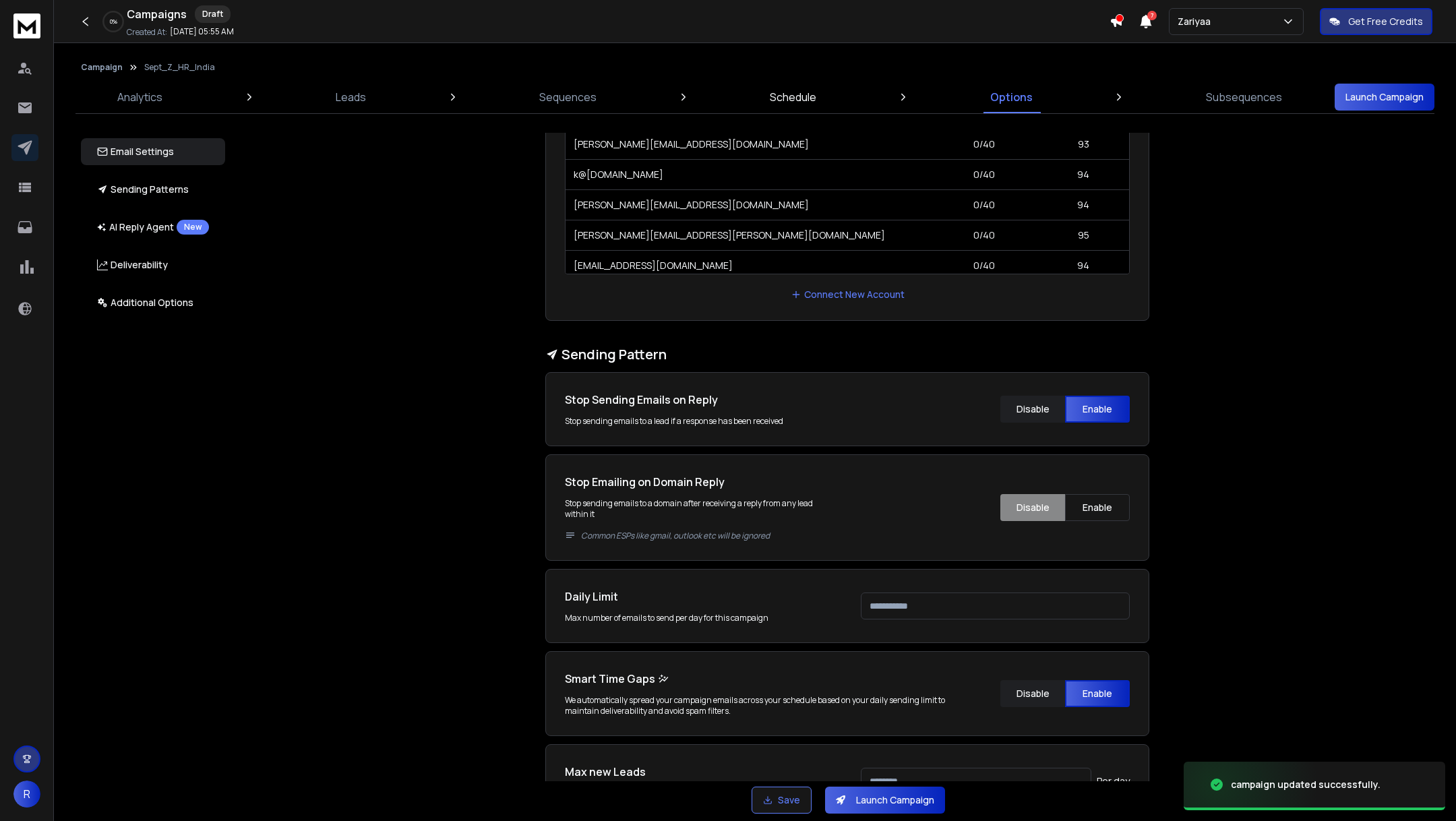
click at [780, 93] on p "Schedule" at bounding box center [793, 97] width 46 height 17
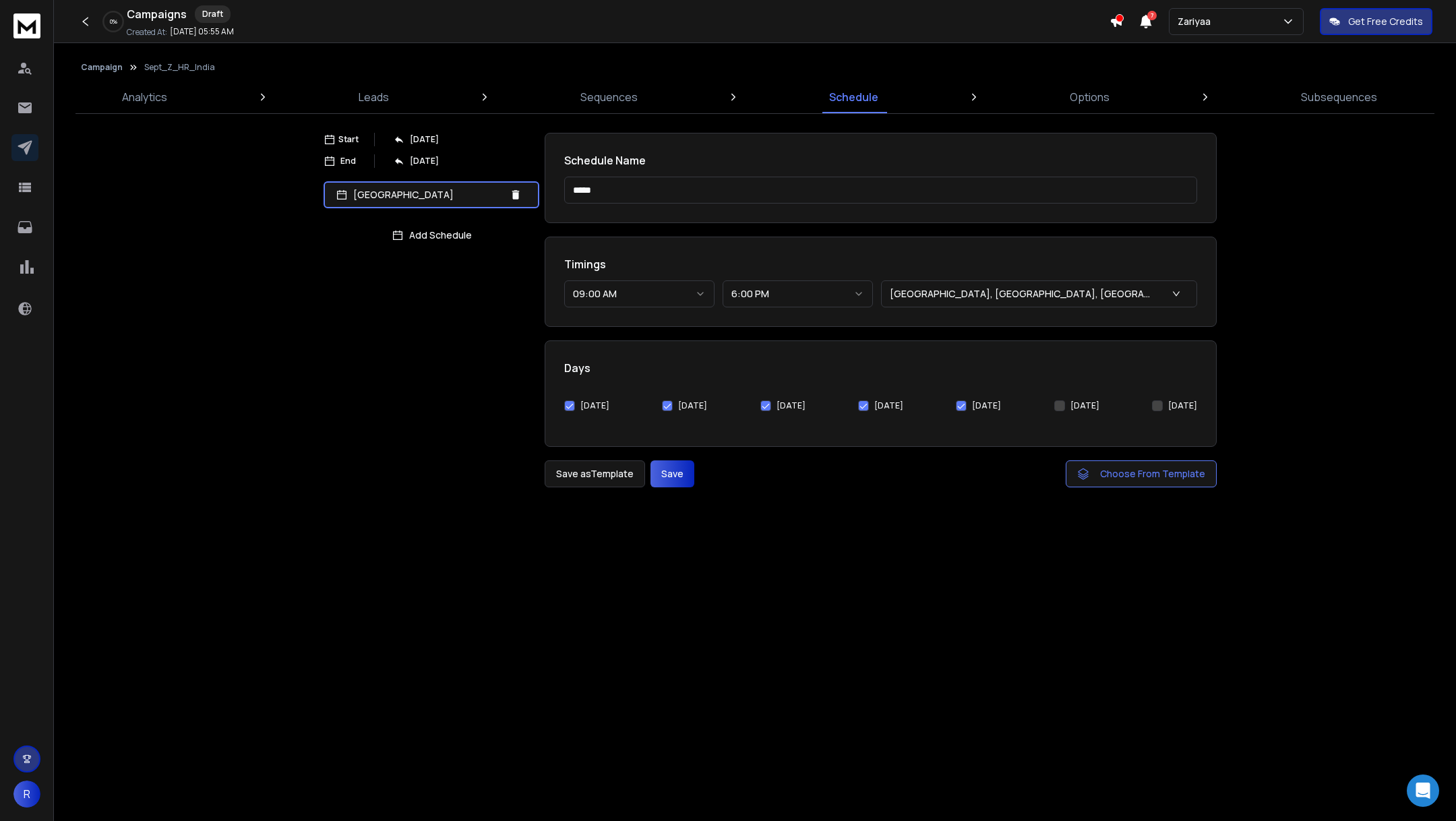
click at [1054, 397] on div "Saturday" at bounding box center [1077, 405] width 45 height 27
click at [1054, 404] on button "Saturday" at bounding box center [1060, 406] width 11 height 11
click at [1151, 403] on button "Sunday" at bounding box center [1157, 406] width 11 height 11
click at [668, 455] on div "Schedule Name ***** Timings 09:00 AM ******** ******** ******** ******** ******…" at bounding box center [881, 310] width 672 height 355
click at [668, 474] on button "Save" at bounding box center [671, 474] width 43 height 27
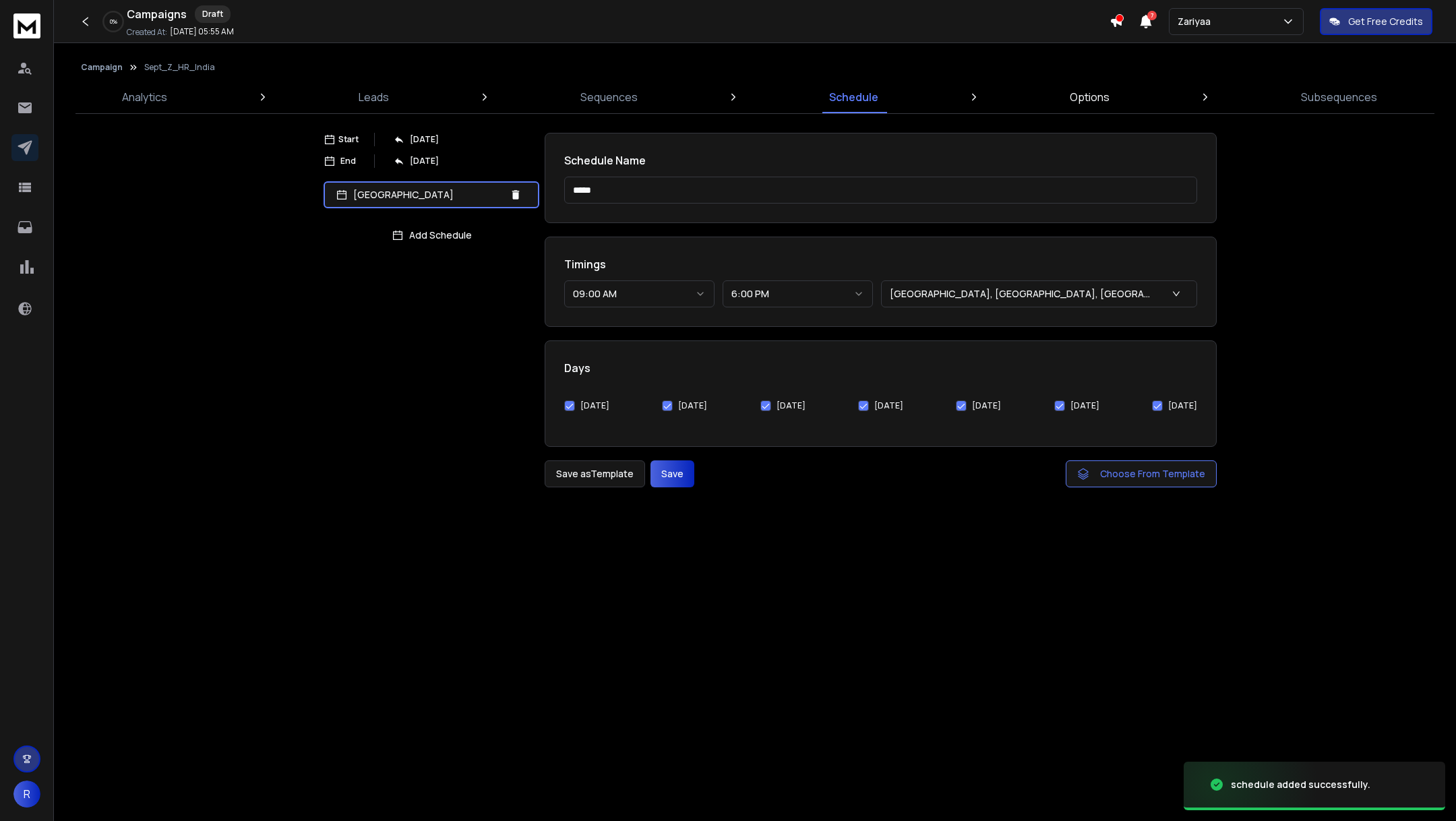
click at [1101, 93] on p "Options" at bounding box center [1089, 97] width 40 height 17
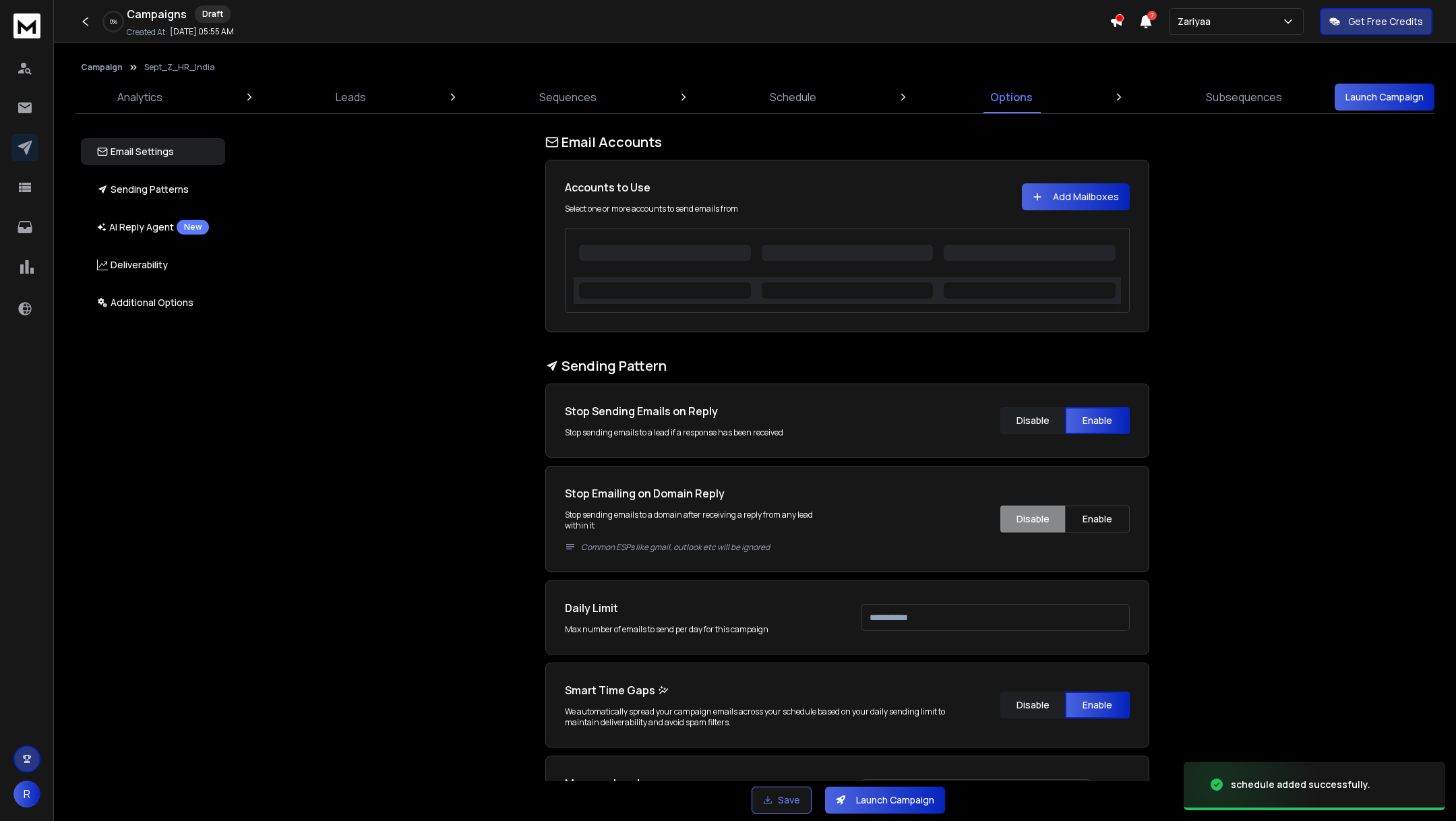
click at [1378, 108] on button "Launch Campaign" at bounding box center [1384, 97] width 100 height 27
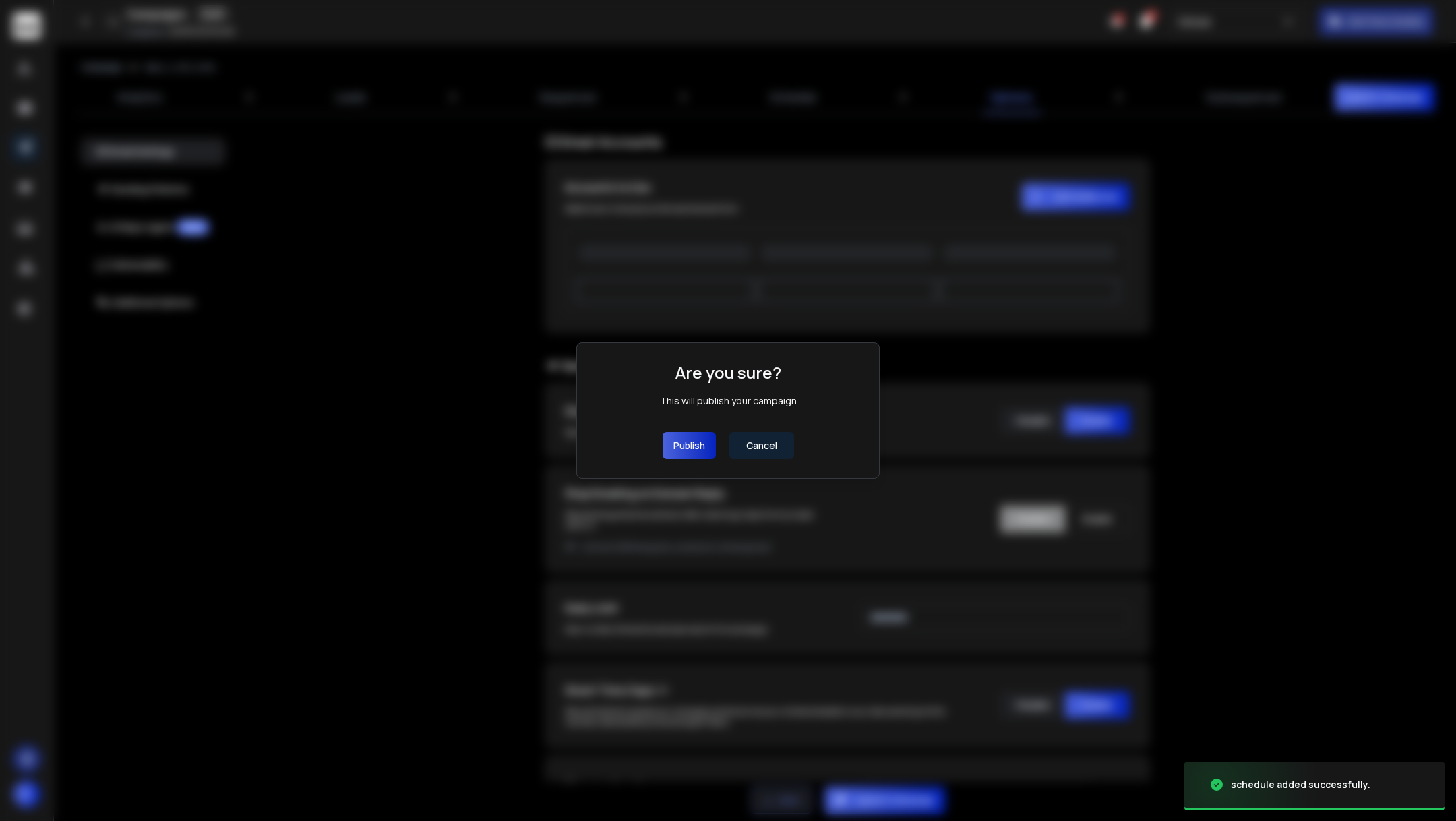
click at [681, 458] on button "Publish" at bounding box center [690, 445] width 54 height 27
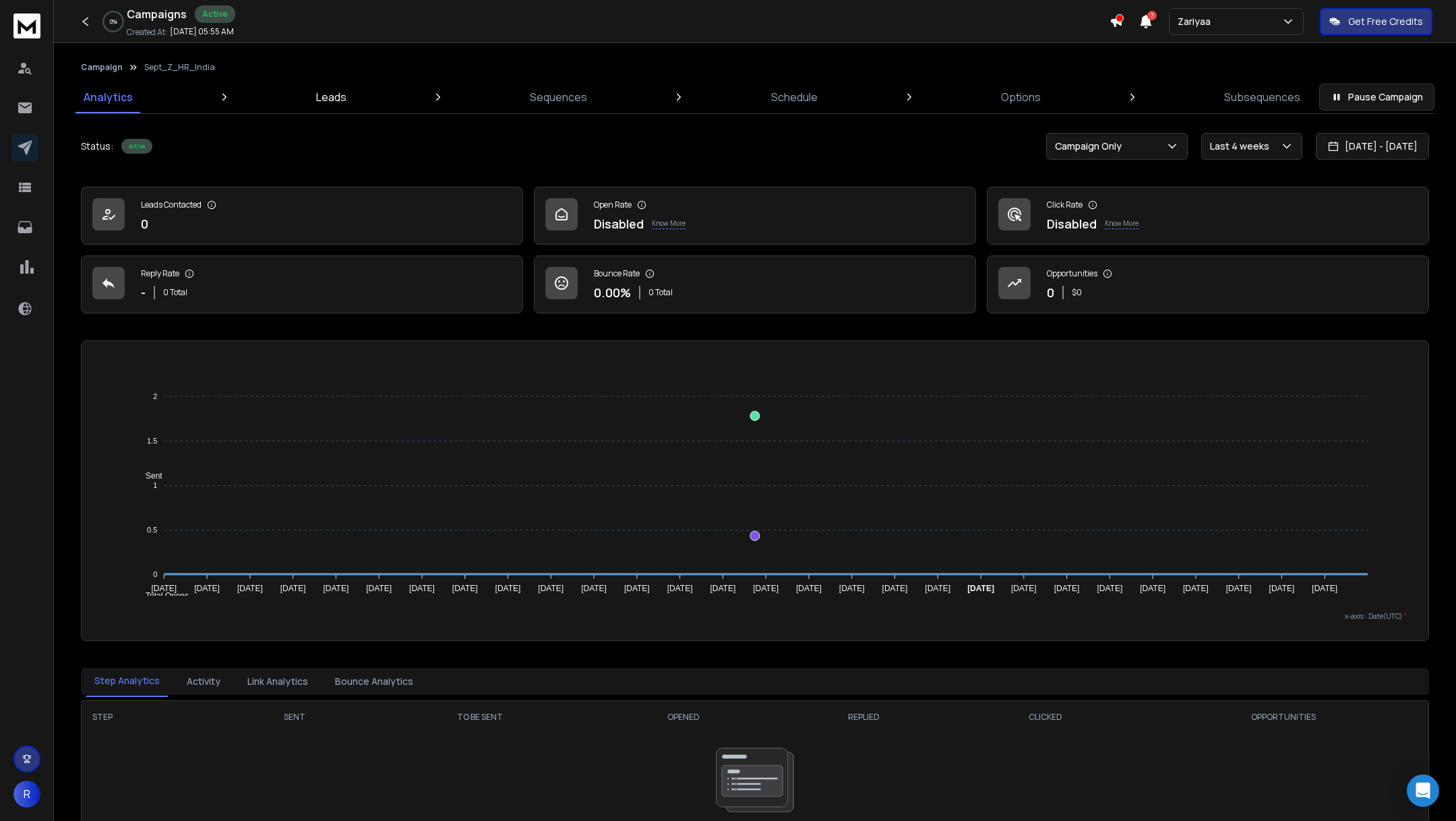
click at [326, 113] on link "Leads" at bounding box center [331, 97] width 46 height 32
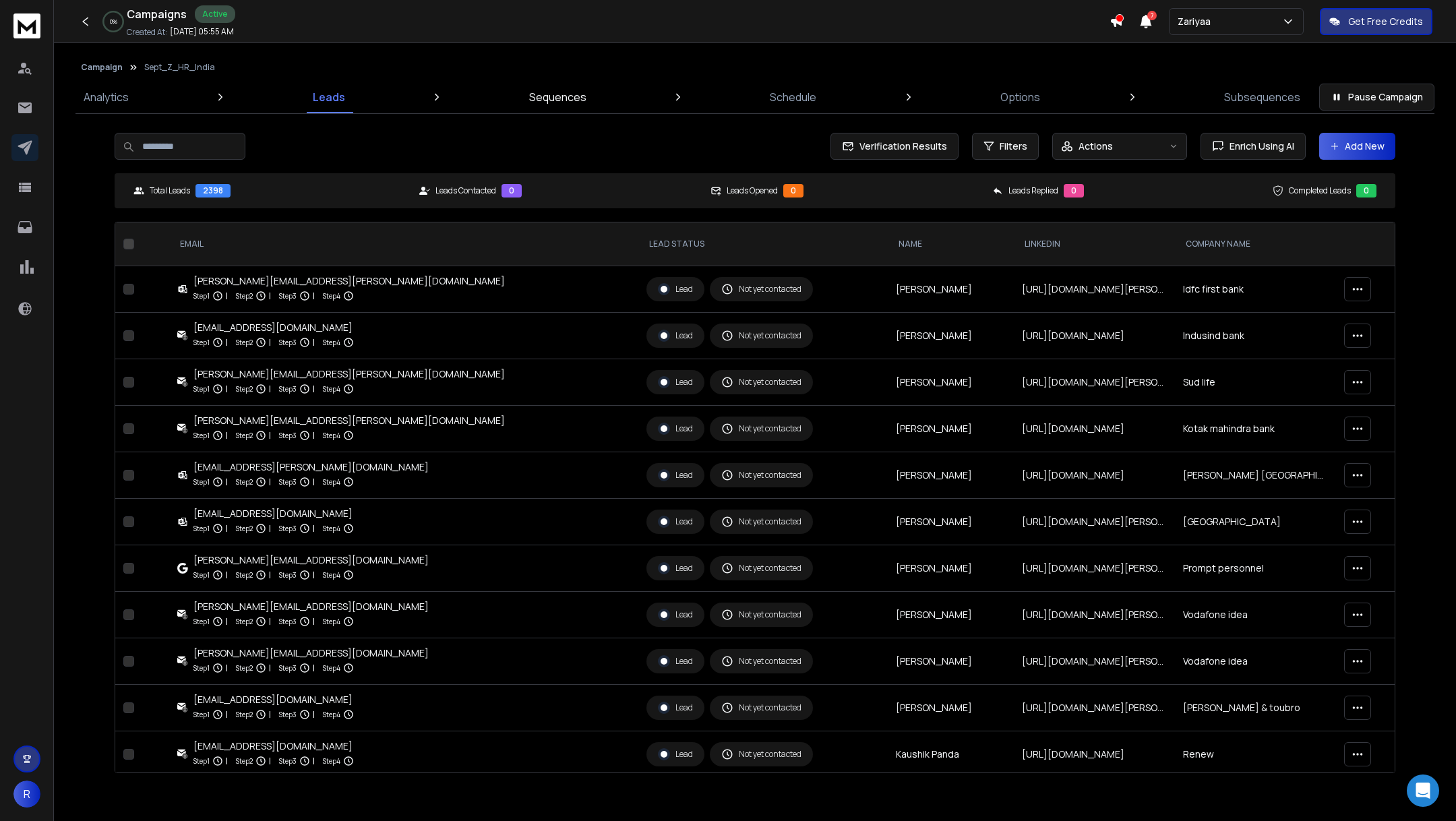
click at [559, 99] on p "Sequences" at bounding box center [558, 97] width 57 height 17
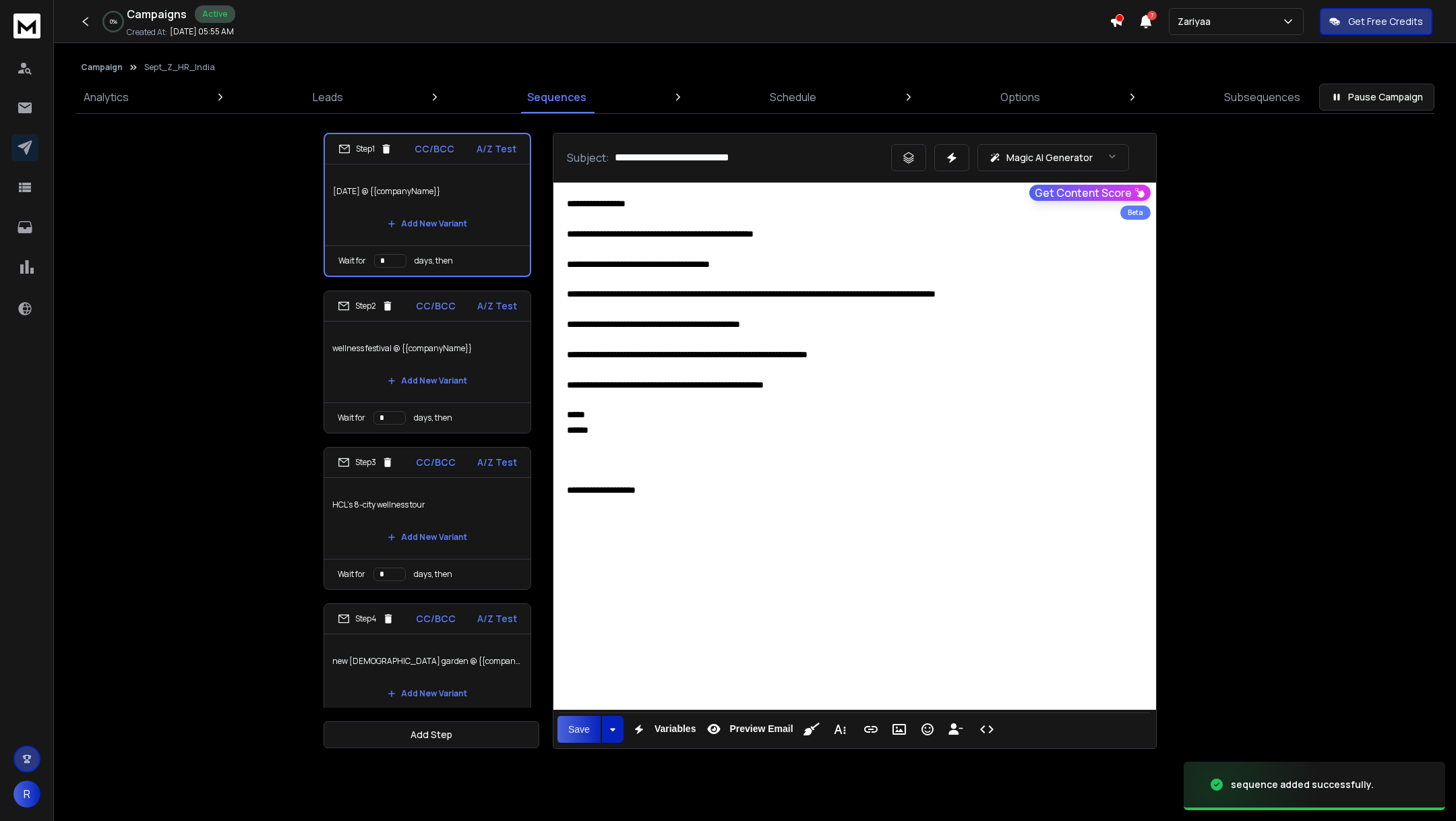
click at [466, 351] on p "wellness festival @ {{companyName}}" at bounding box center [427, 348] width 190 height 38
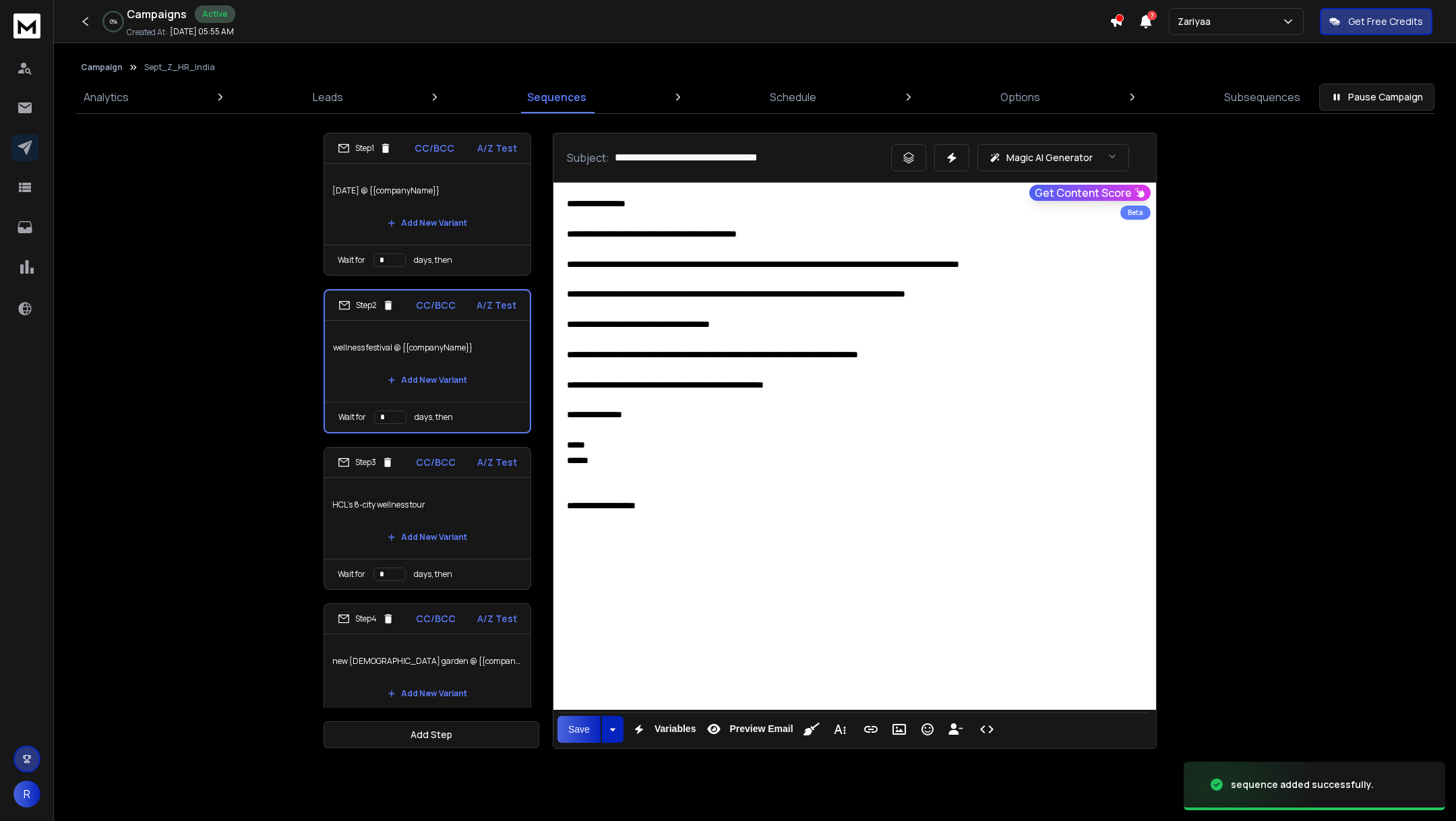
click at [427, 504] on p "HCL's 8-city wellness tour" at bounding box center [427, 504] width 190 height 38
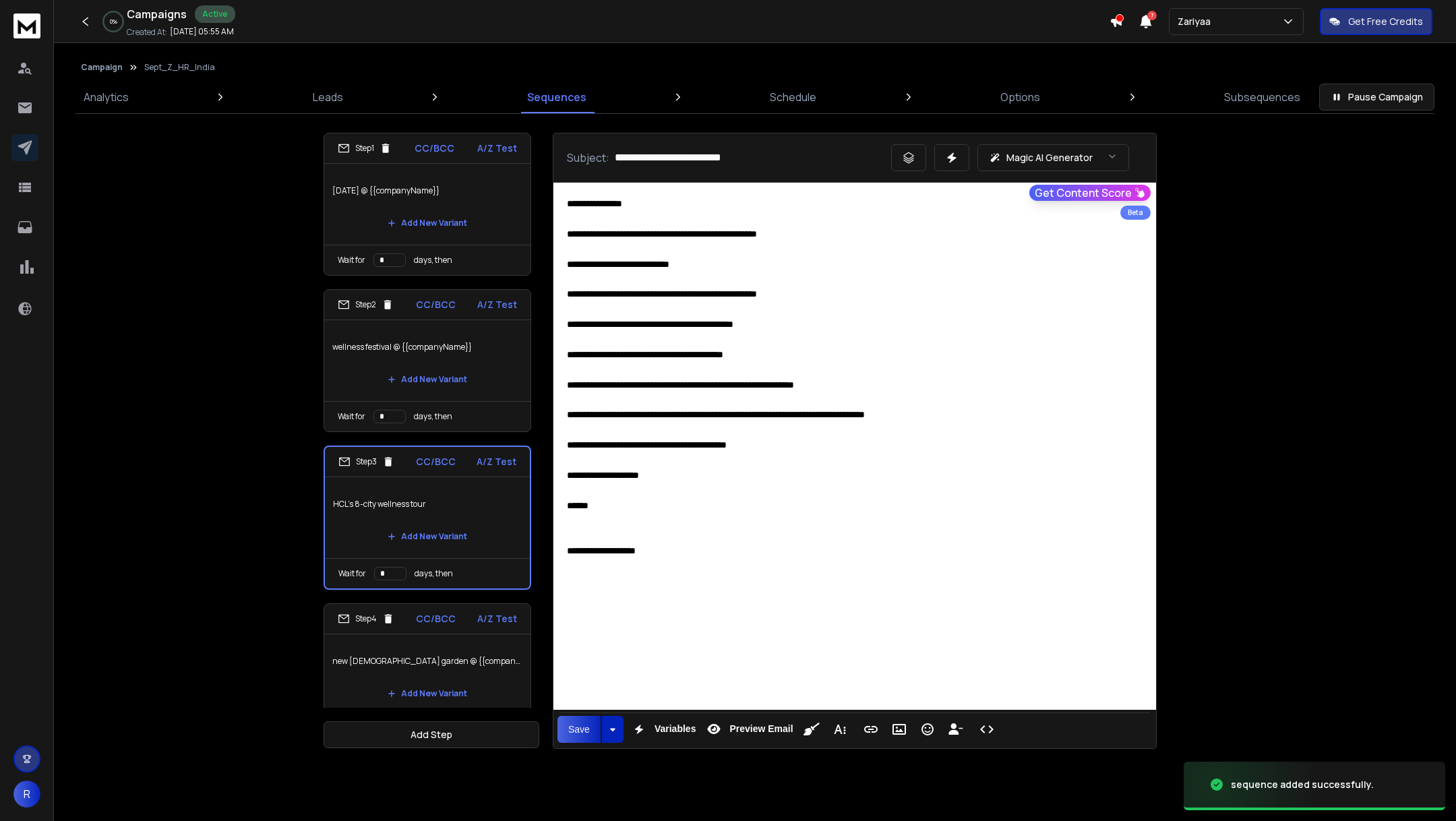
scroll to position [6, 0]
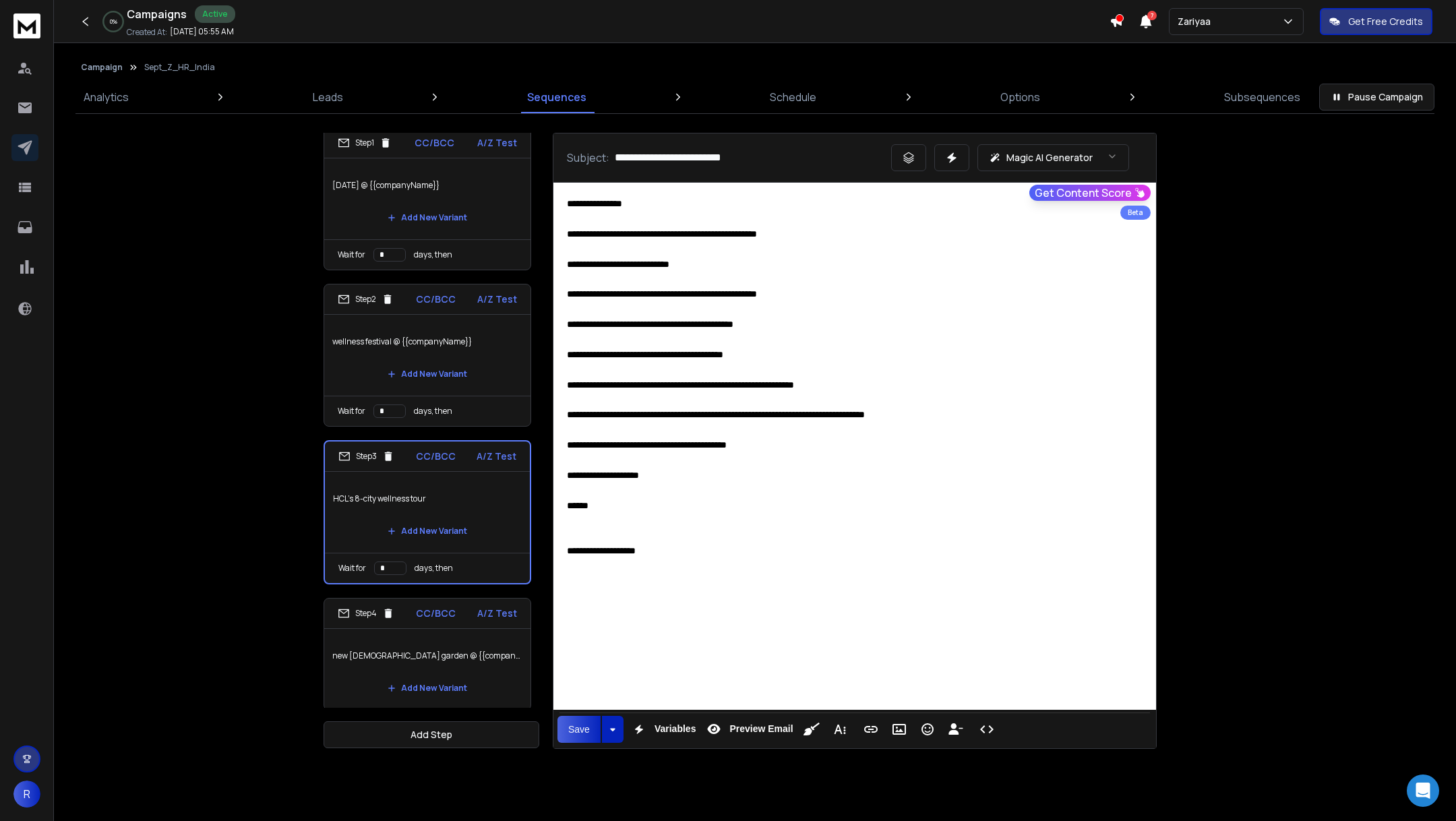
click at [405, 645] on p "new [DEMOGRAPHIC_DATA] garden @ {{companyName}}" at bounding box center [427, 656] width 190 height 38
type input "**********"
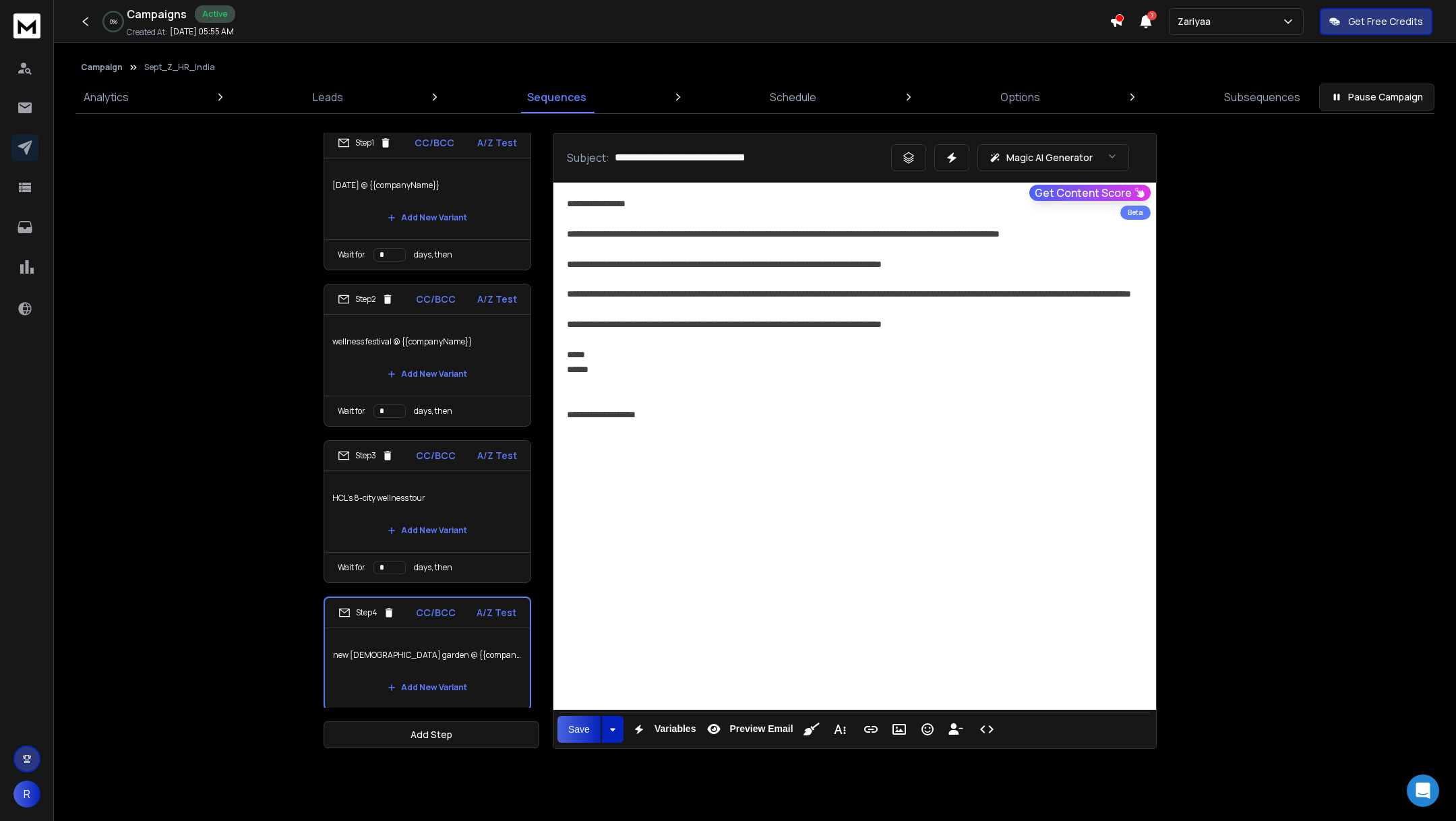
click at [752, 660] on div "**********" at bounding box center [854, 446] width 603 height 527
click at [666, 502] on div "**********" at bounding box center [854, 446] width 603 height 527
click at [81, 21] on icon at bounding box center [85, 21] width 12 height 12
